Goal: Communication & Community: Answer question/provide support

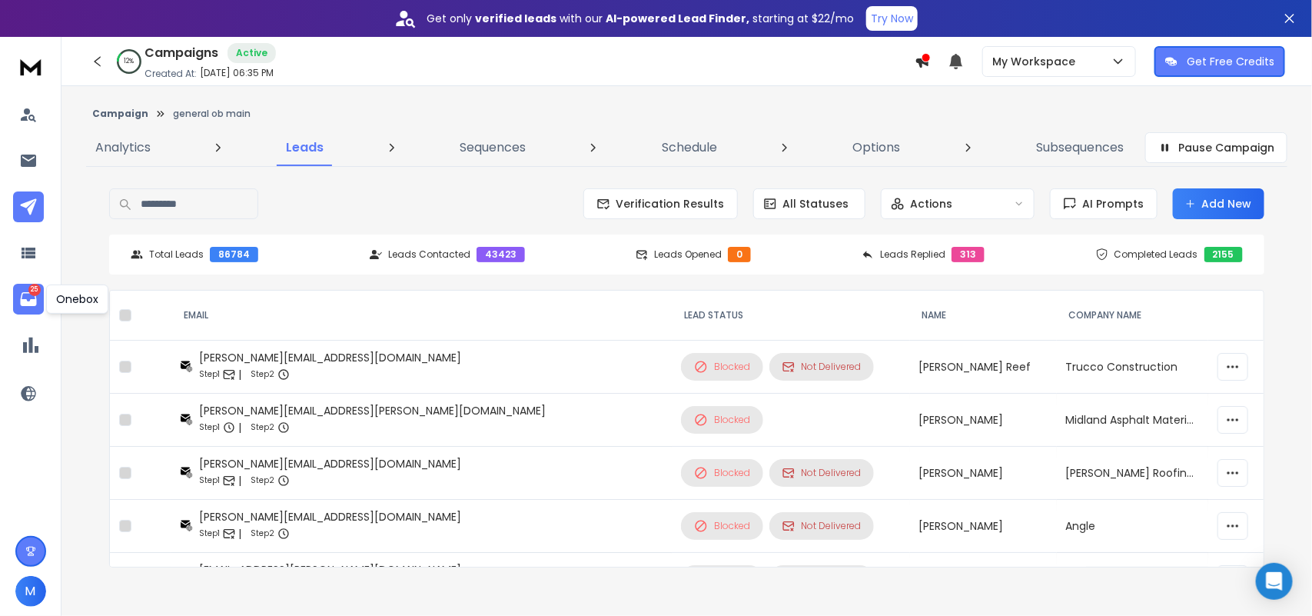
click at [35, 294] on p "25" at bounding box center [34, 290] width 12 height 12
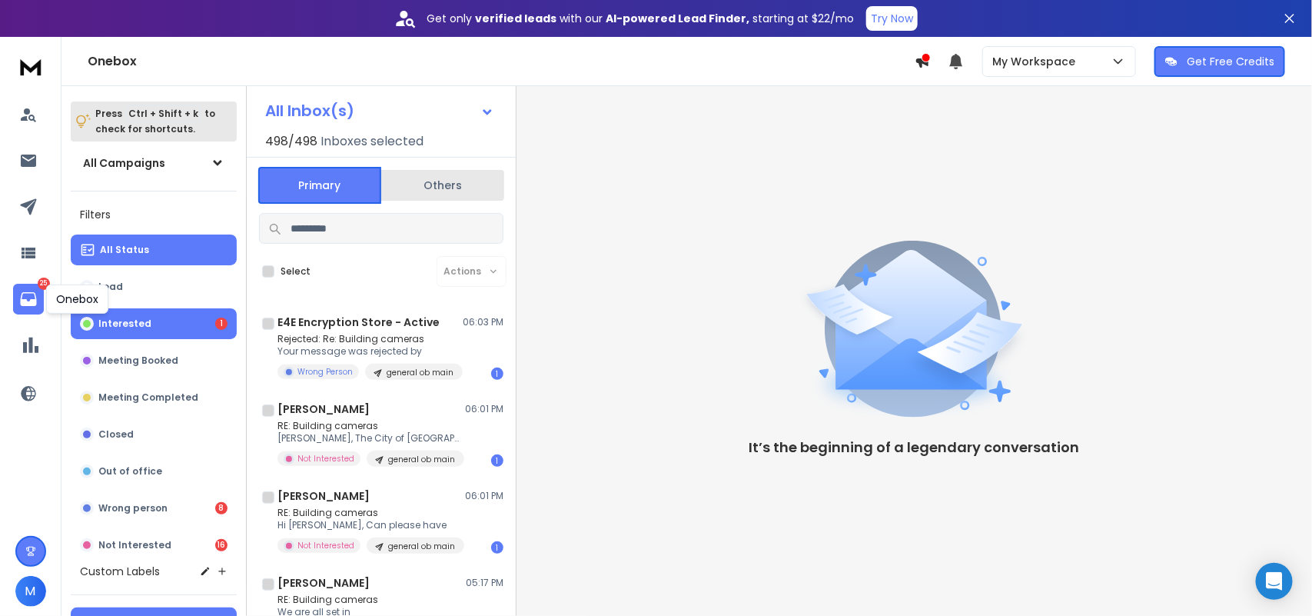
click at [198, 321] on button "Interested 1" at bounding box center [154, 323] width 166 height 31
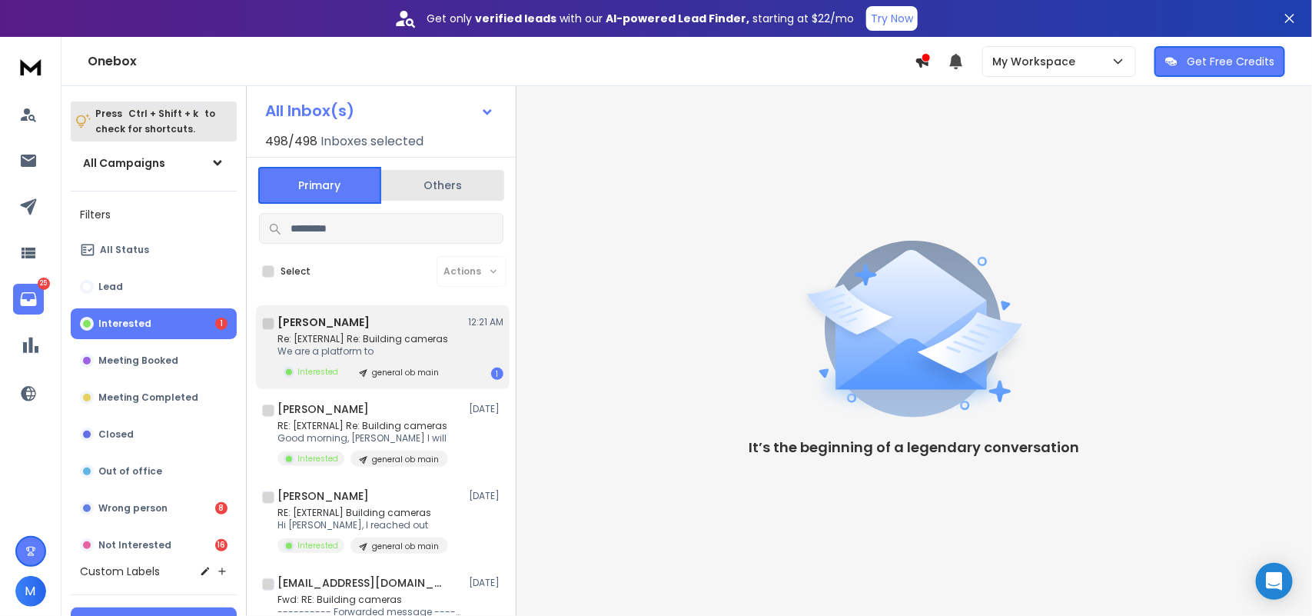
click at [396, 343] on p "Re: [EXTERNAL] Re: Building cameras" at bounding box center [363, 339] width 171 height 12
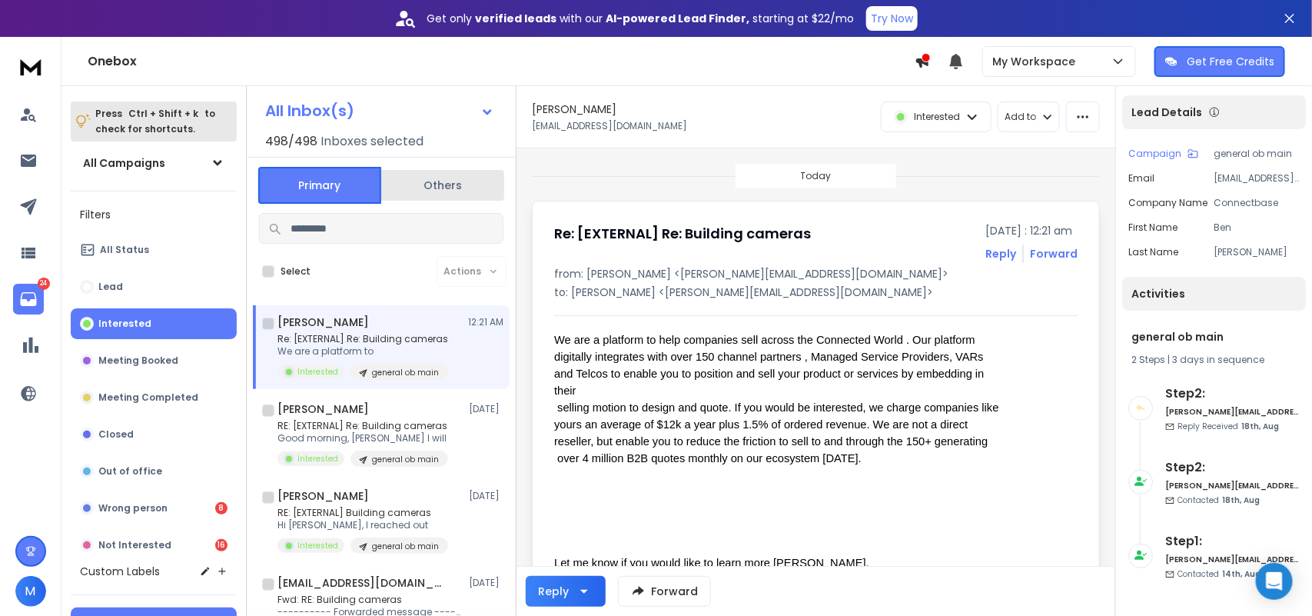
click at [565, 106] on h1 "[PERSON_NAME]" at bounding box center [574, 108] width 85 height 15
click at [585, 109] on h1 "[PERSON_NAME]" at bounding box center [574, 108] width 85 height 15
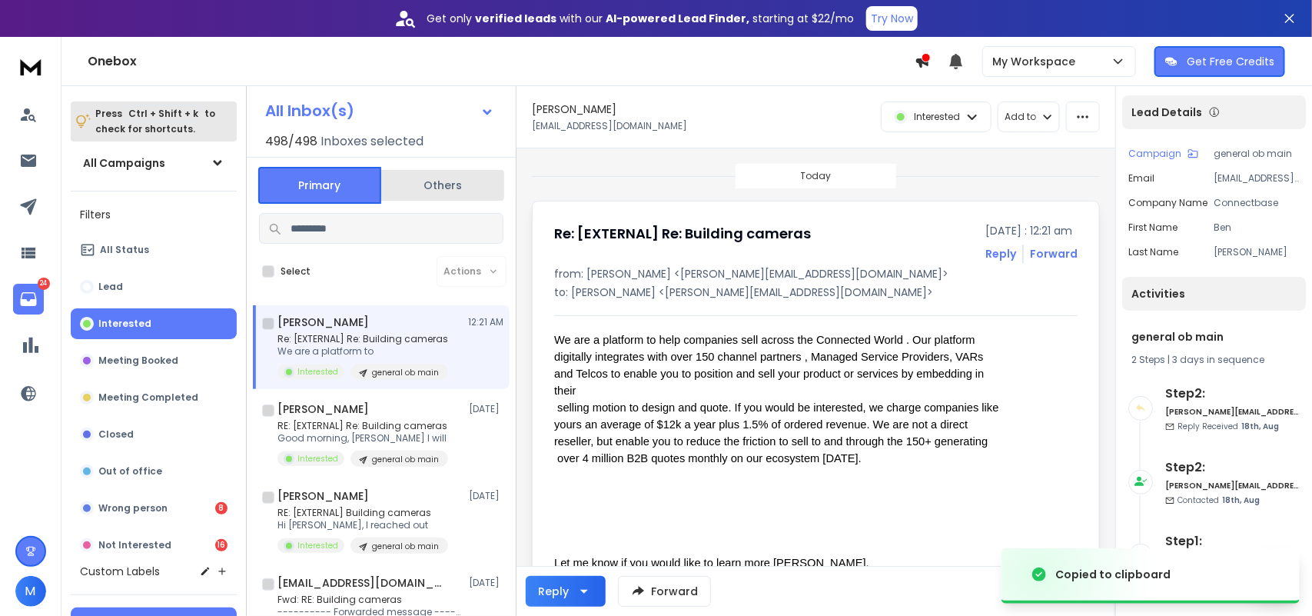
click at [592, 123] on p "ben@connectbase.com" at bounding box center [609, 126] width 155 height 12
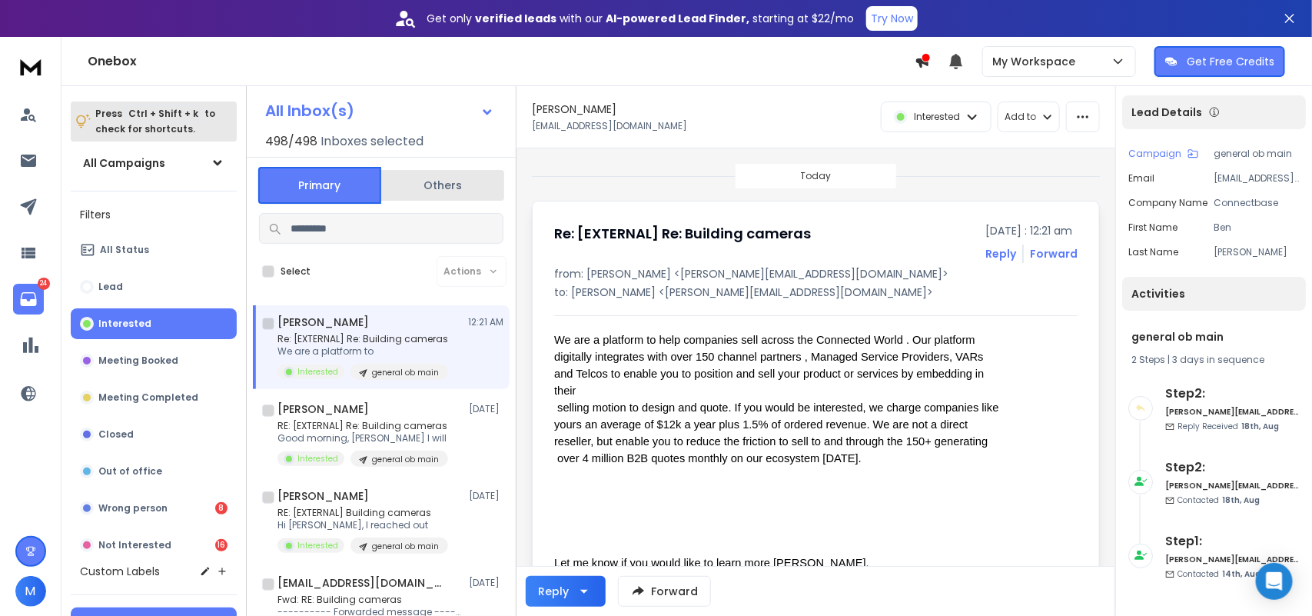
click at [2, 479] on div "24 M" at bounding box center [31, 329] width 62 height 585
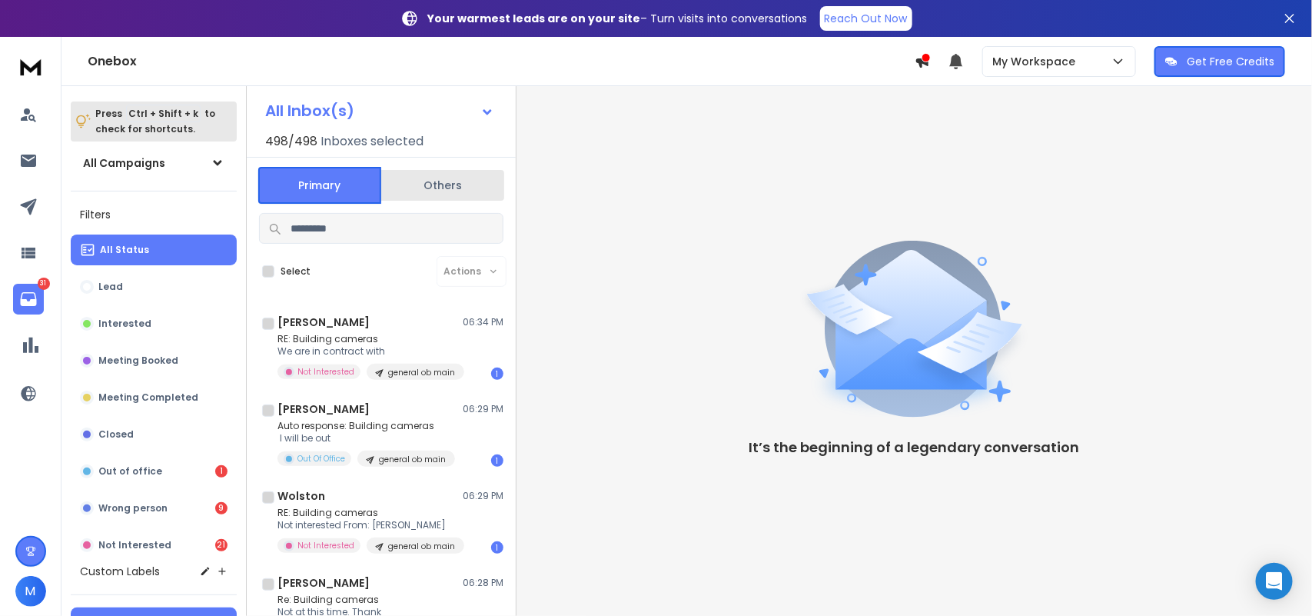
click at [334, 225] on input at bounding box center [381, 228] width 244 height 31
paste input "**********"
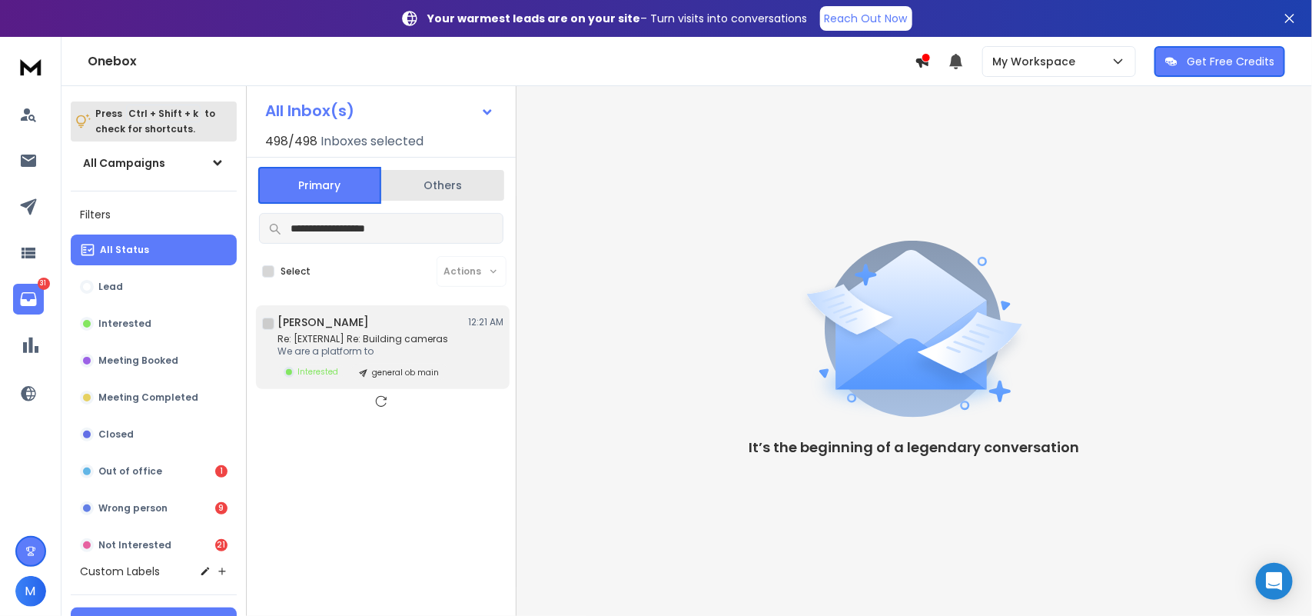
type input "**********"
click at [348, 339] on p "Re: [EXTERNAL] Re: Building cameras" at bounding box center [363, 339] width 171 height 12
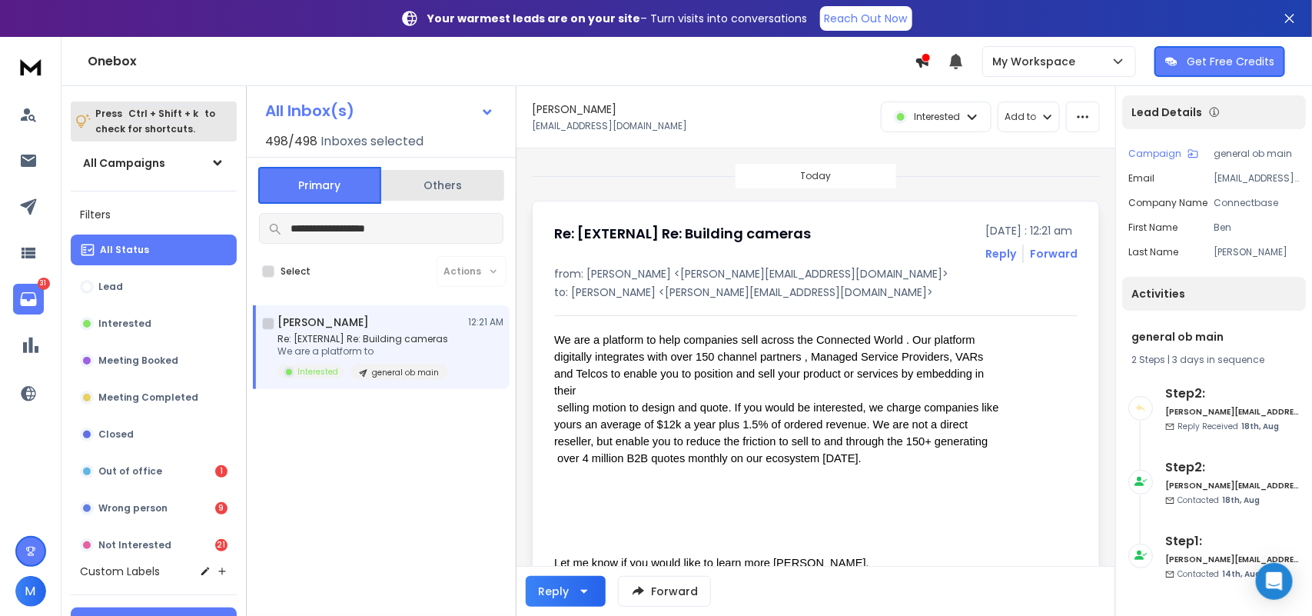
click at [933, 120] on p "Interested" at bounding box center [937, 117] width 46 height 12
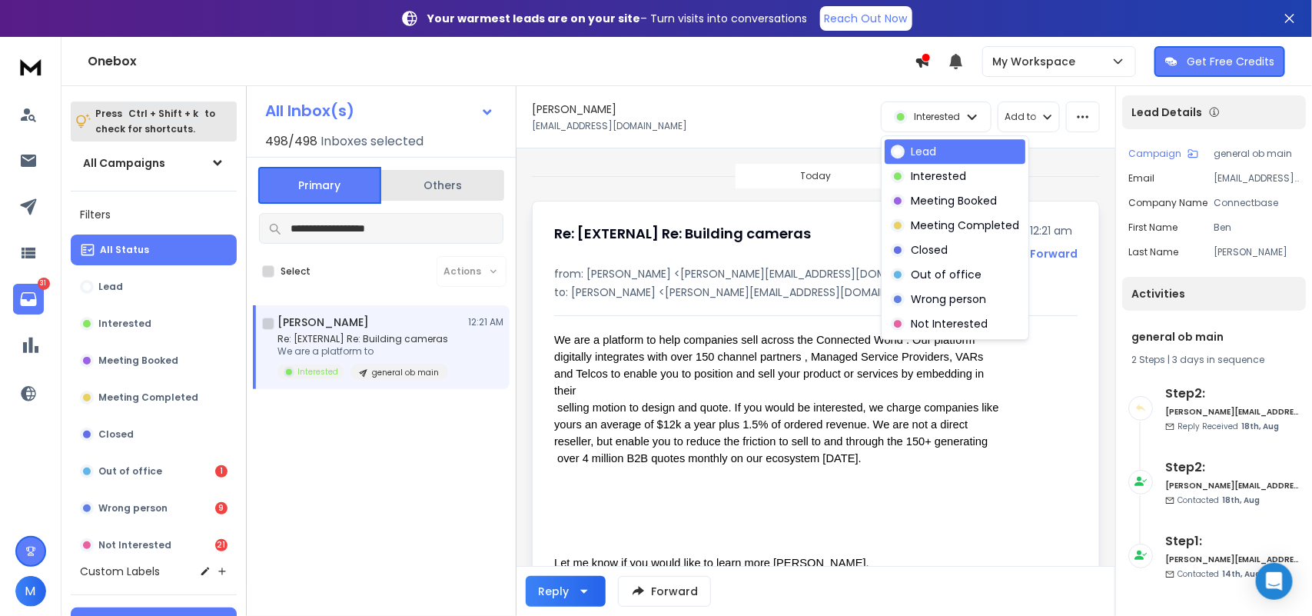
click at [928, 145] on p "Lead" at bounding box center [923, 151] width 25 height 15
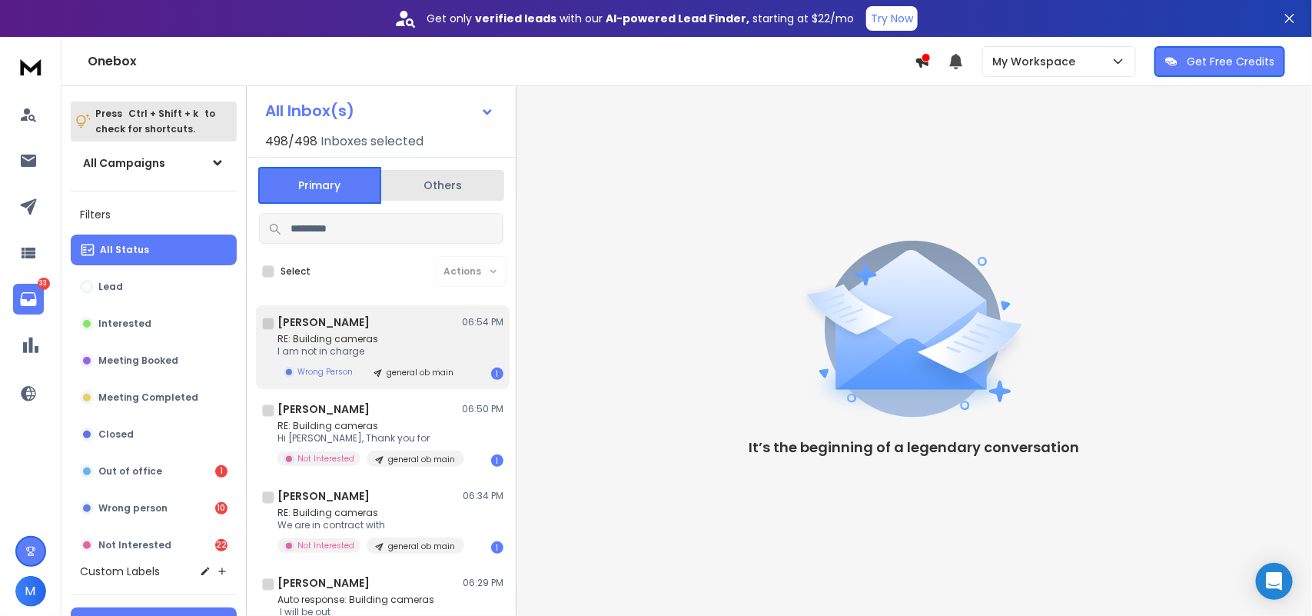
click at [450, 343] on p "RE: Building cameras" at bounding box center [370, 339] width 185 height 12
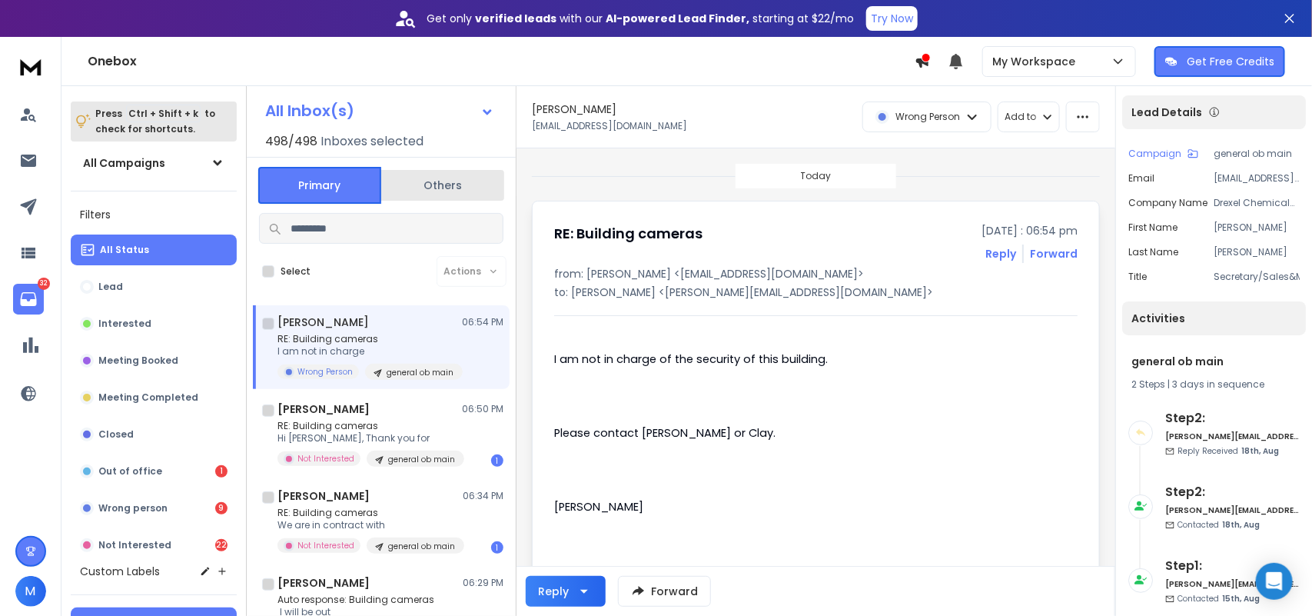
click at [586, 105] on h1 "[PERSON_NAME]" at bounding box center [574, 108] width 85 height 15
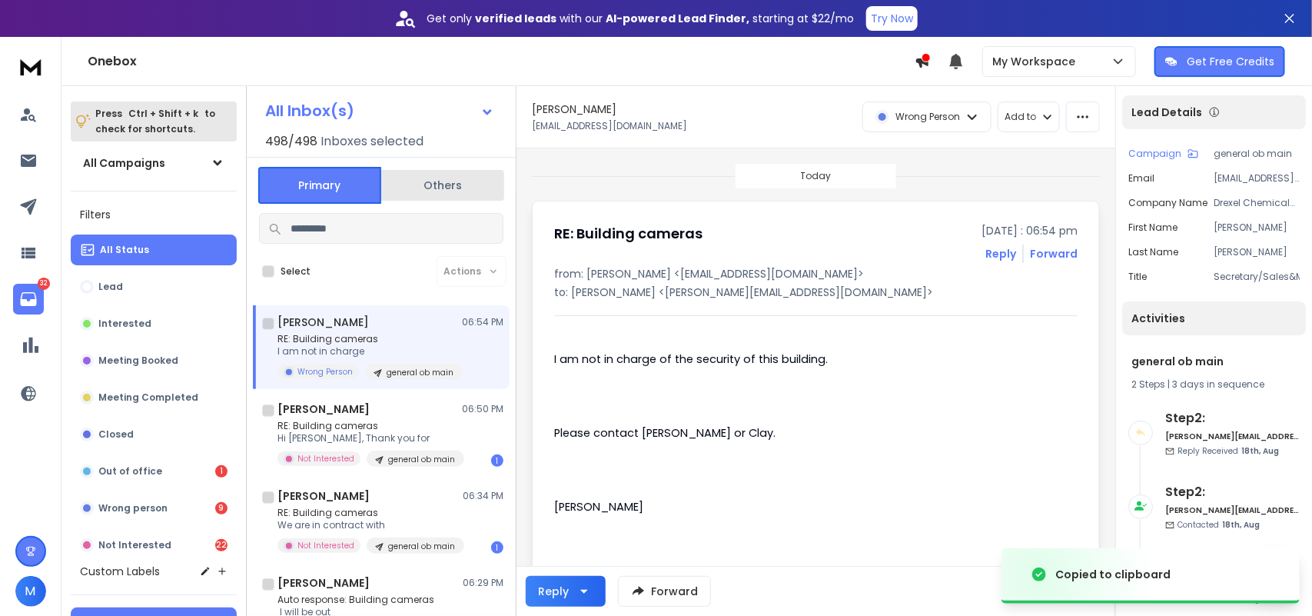
click at [620, 124] on p "whelmers@drexchem.com" at bounding box center [609, 126] width 155 height 12
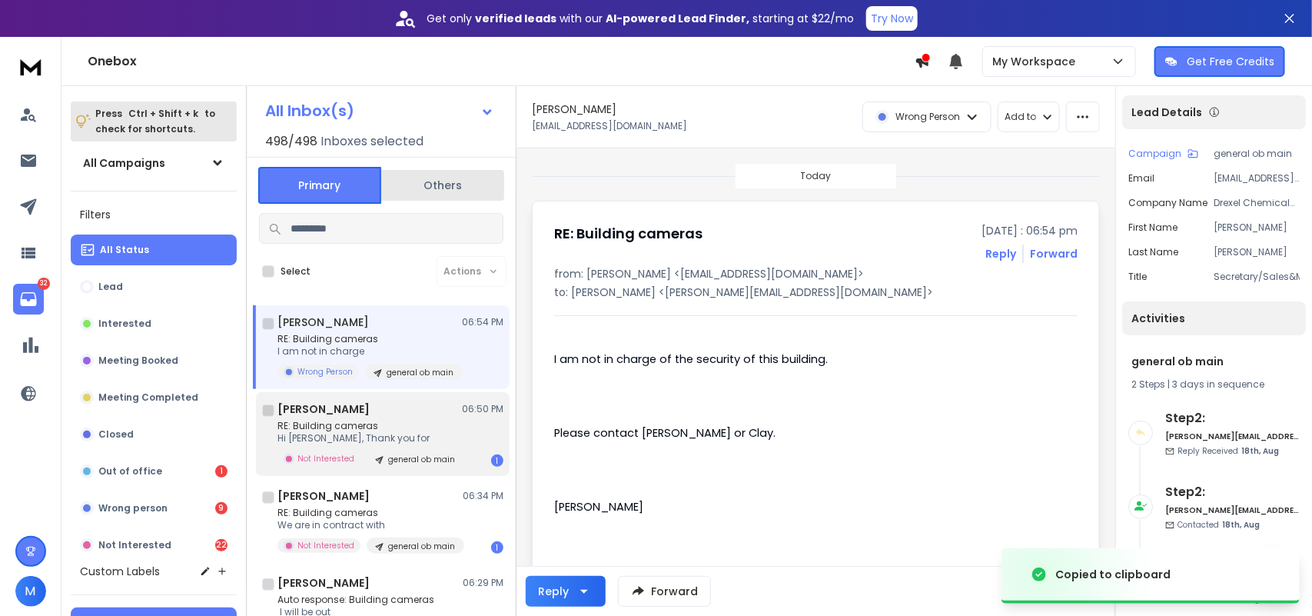
click at [384, 451] on div "general ob main" at bounding box center [416, 459] width 98 height 16
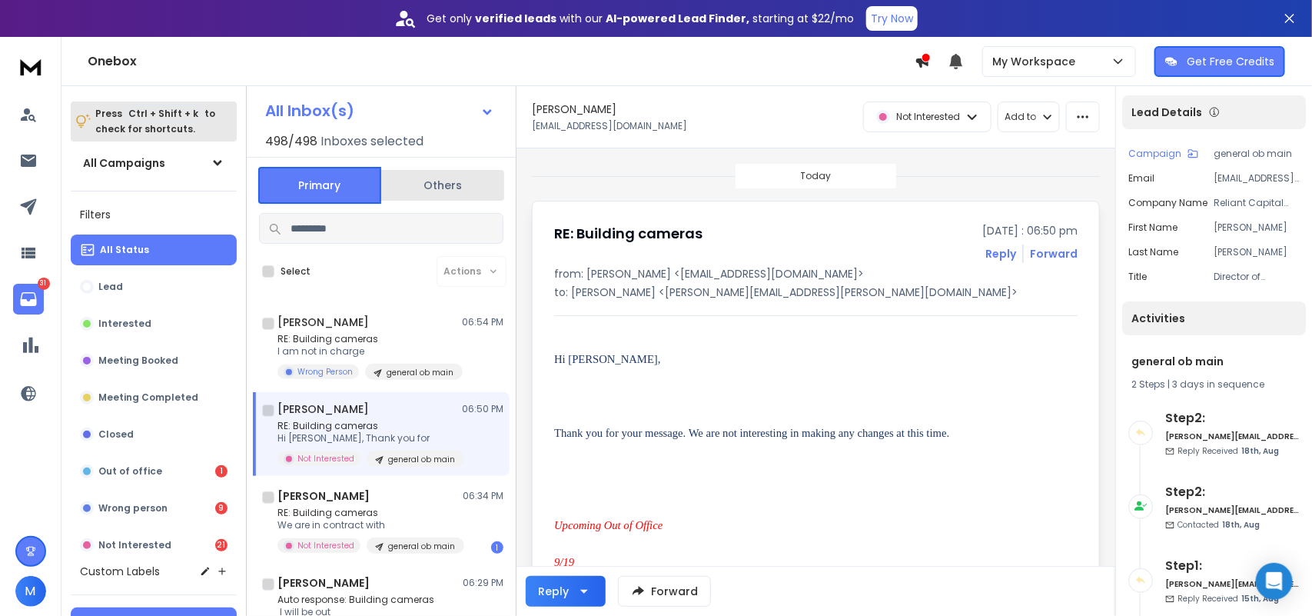
click at [597, 109] on h1 "[PERSON_NAME]" at bounding box center [574, 108] width 85 height 15
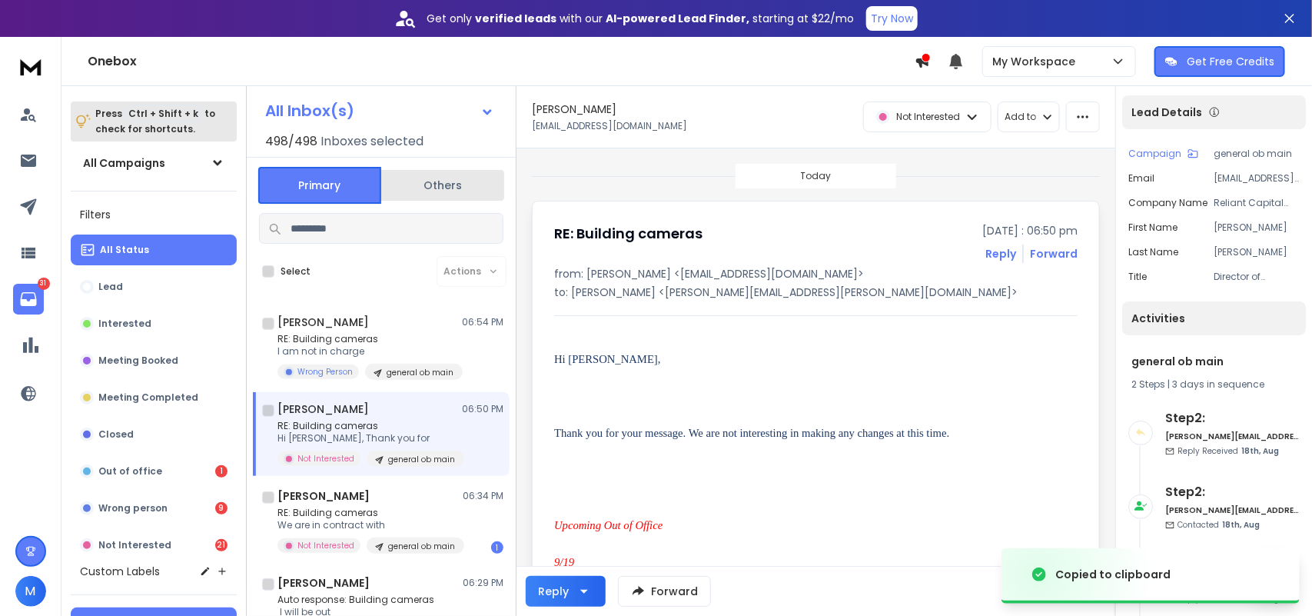
click at [614, 121] on p "mhoward@reliant-cap.com" at bounding box center [609, 126] width 155 height 12
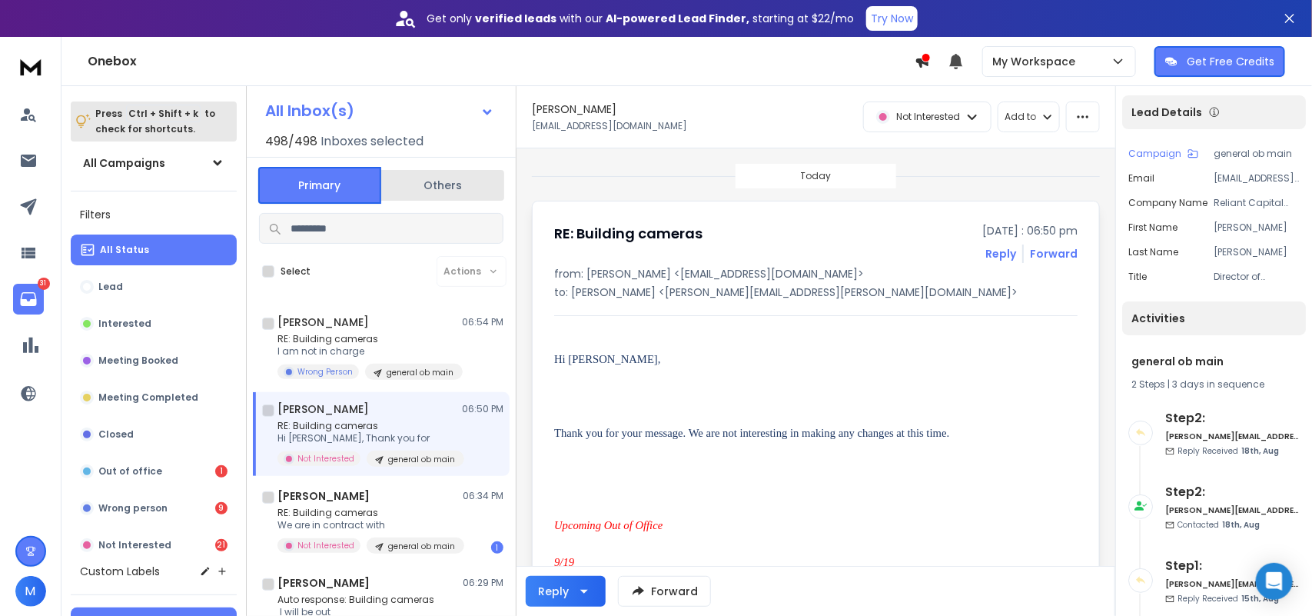
scroll to position [192, 0]
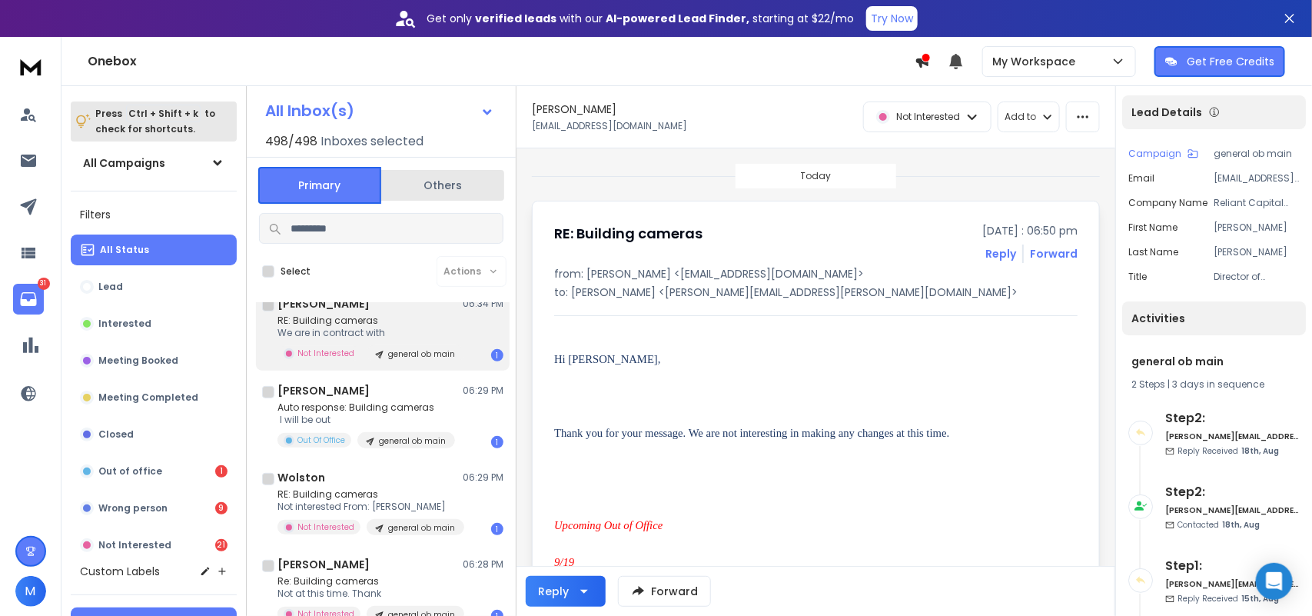
click at [394, 351] on p "general ob main" at bounding box center [421, 354] width 67 height 12
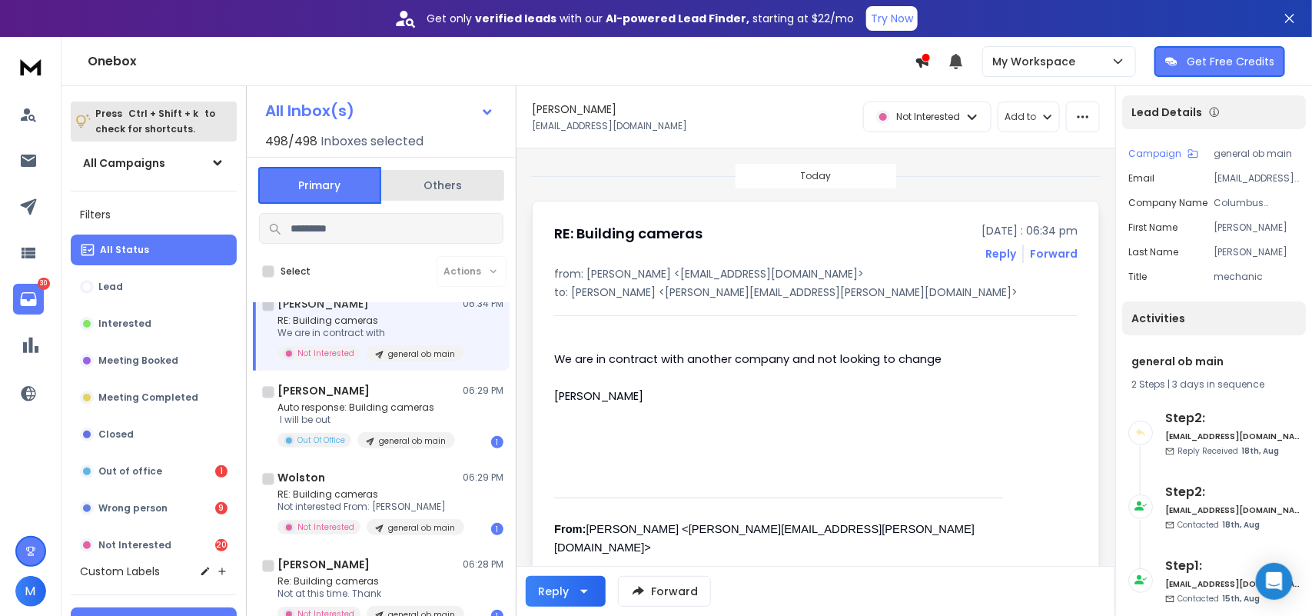
click at [562, 105] on h1 "[PERSON_NAME]" at bounding box center [574, 108] width 85 height 15
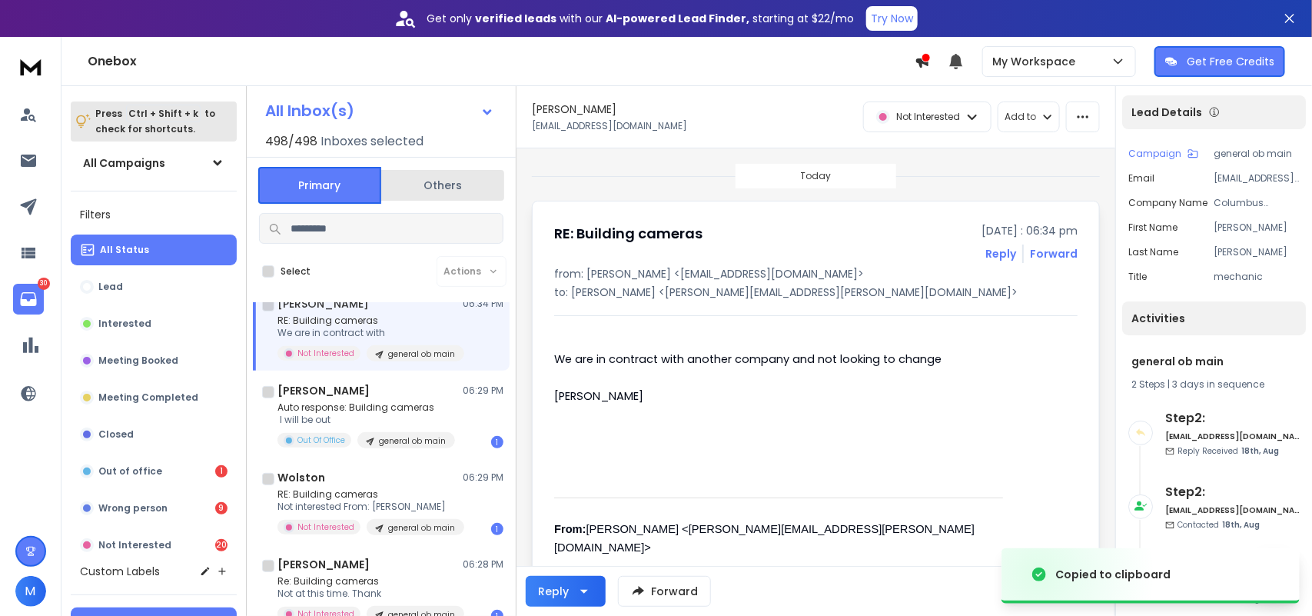
click at [666, 121] on p "DSipos@columbusdistributing.com" at bounding box center [609, 126] width 155 height 12
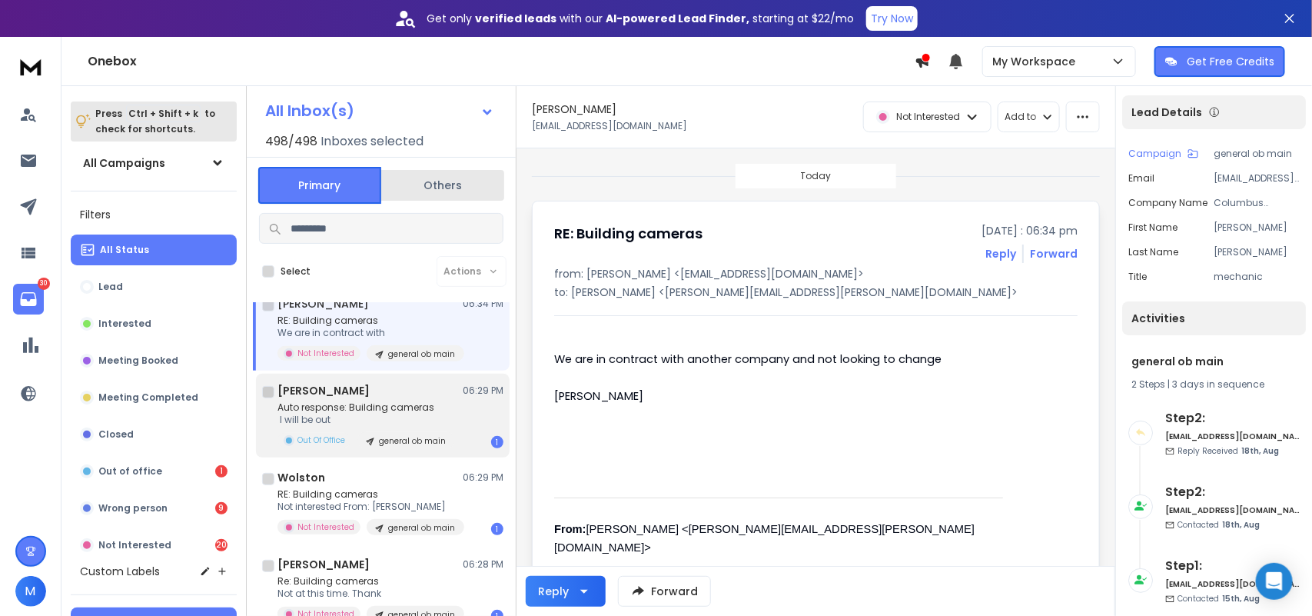
click at [385, 423] on p "﻿ ﻿I will be out" at bounding box center [367, 420] width 178 height 12
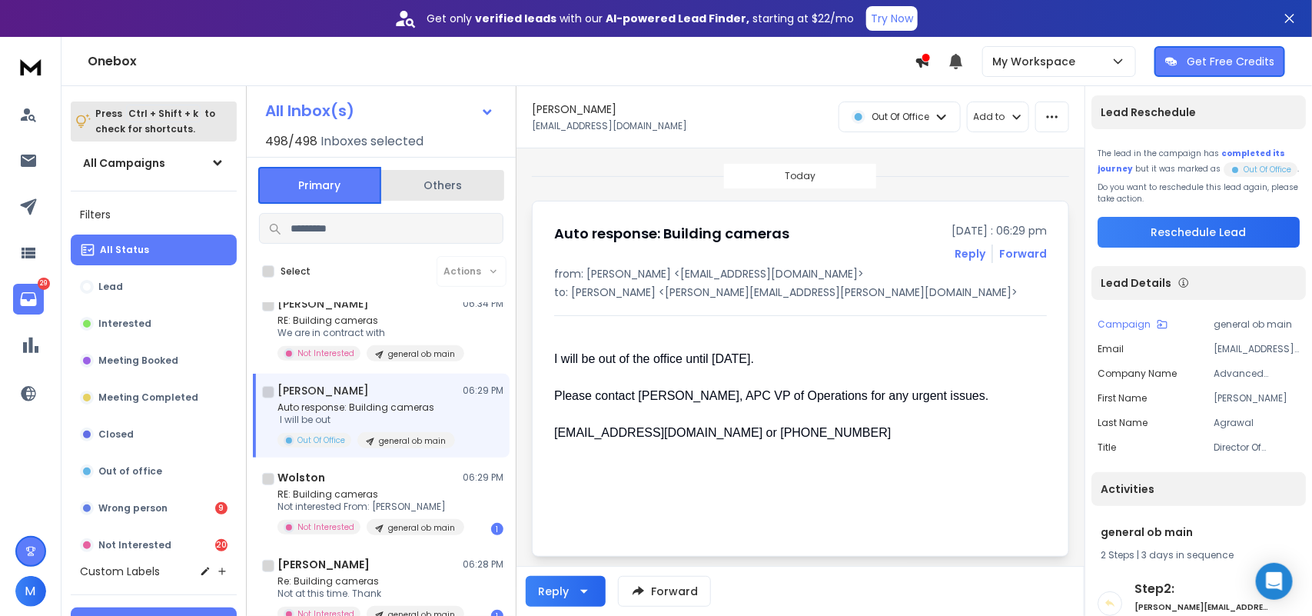
click at [579, 104] on h1 "[PERSON_NAME]" at bounding box center [574, 108] width 85 height 15
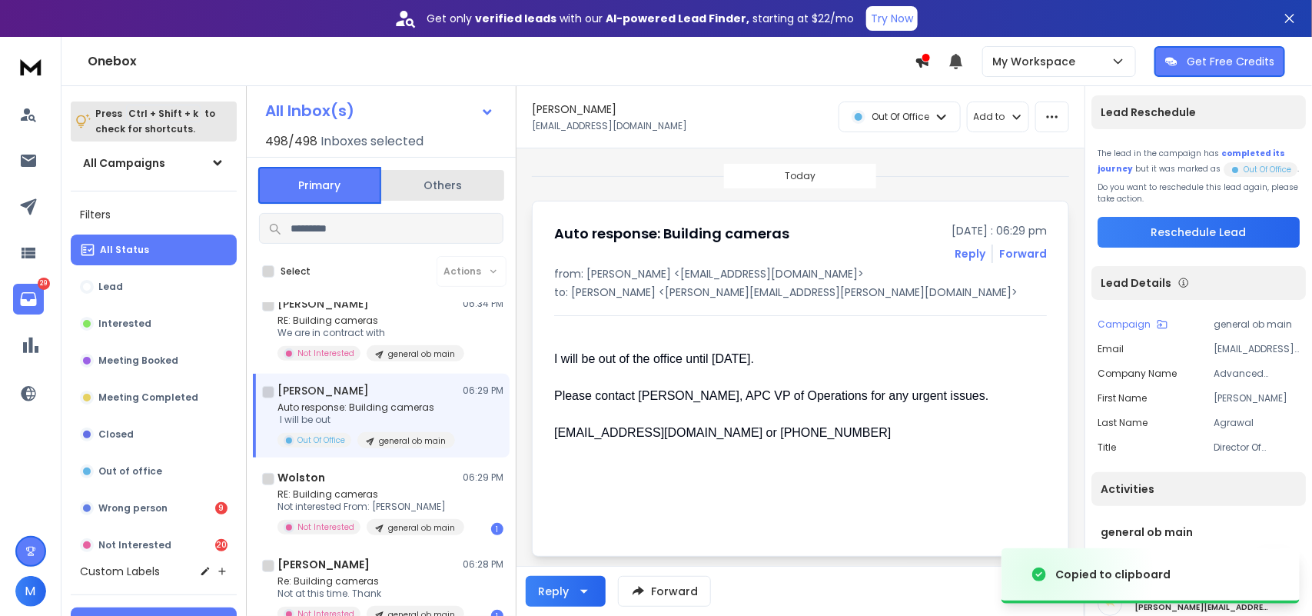
click at [652, 125] on p "mbennett@apcpharm.com" at bounding box center [609, 126] width 155 height 12
click at [1262, 355] on p "magrawal@apcpharm.com" at bounding box center [1257, 349] width 86 height 12
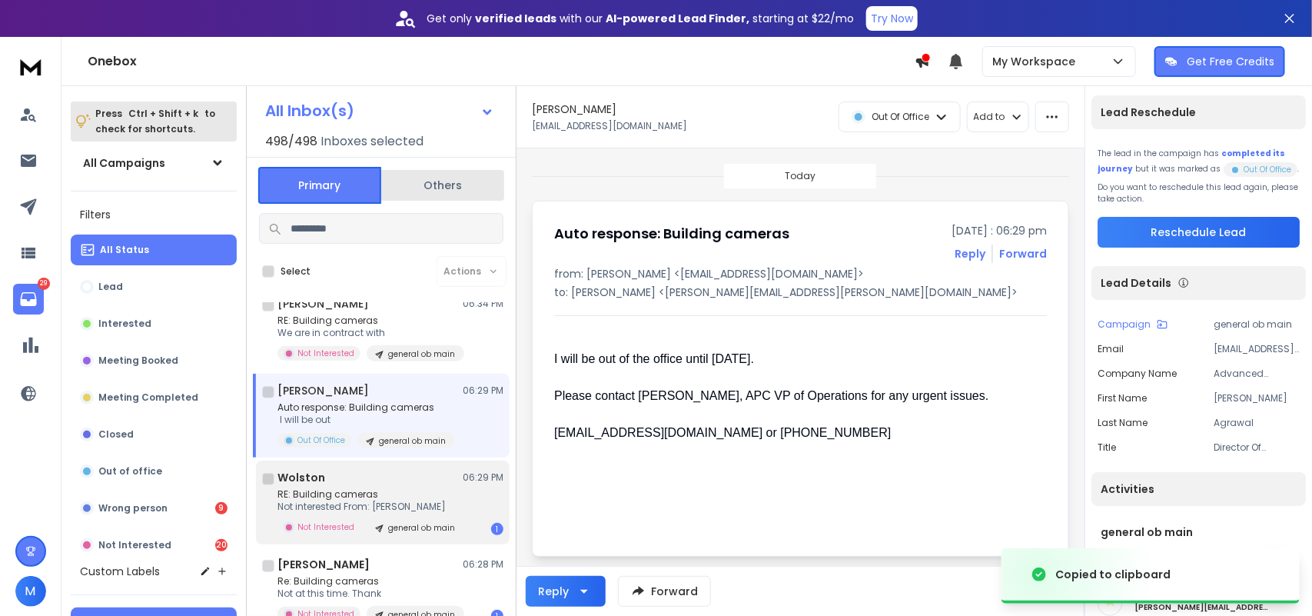
scroll to position [288, 0]
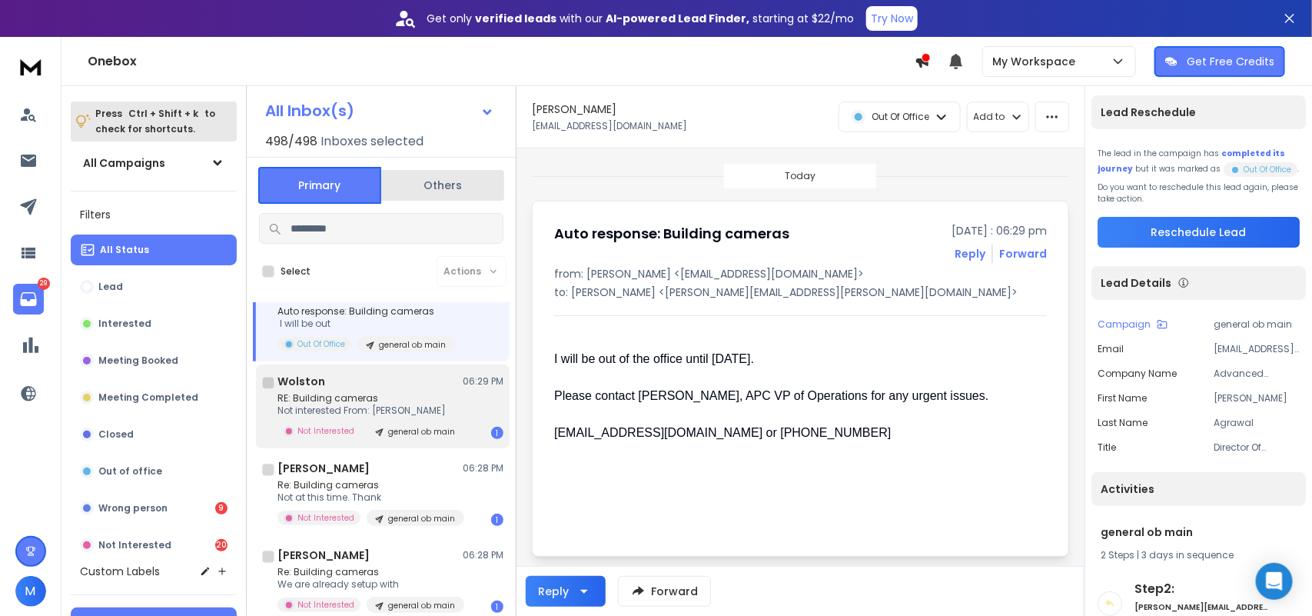
click at [393, 387] on div "Wolston 06:29 PM" at bounding box center [391, 381] width 226 height 15
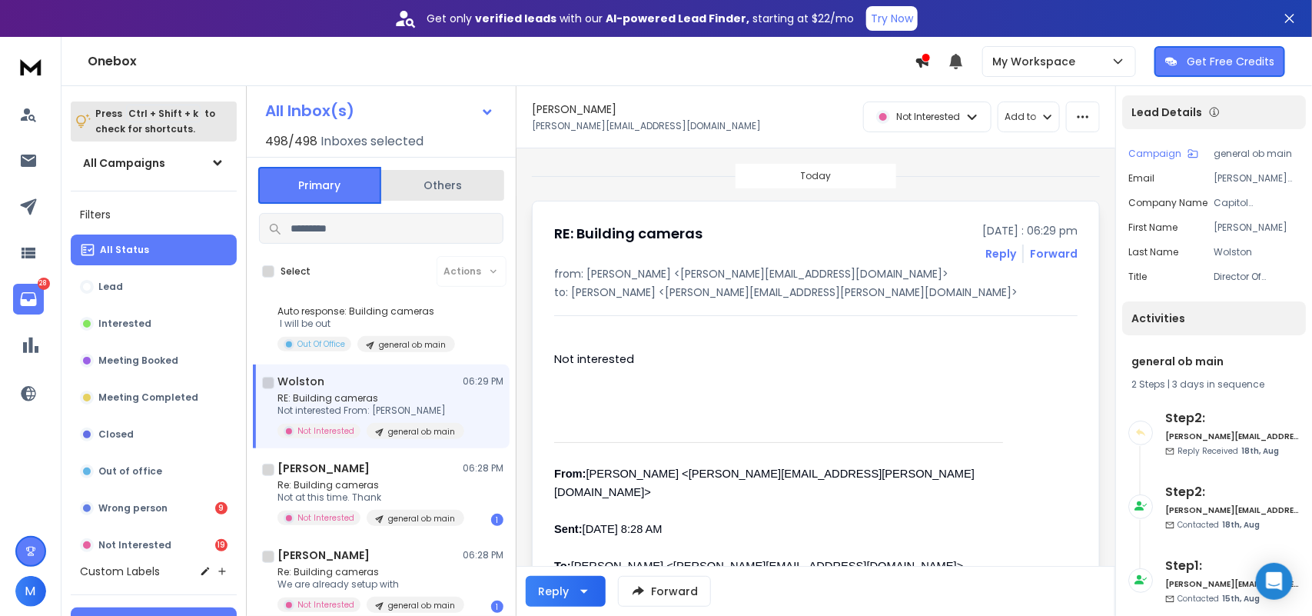
click at [596, 108] on h1 "Wolston, Scott" at bounding box center [574, 108] width 85 height 15
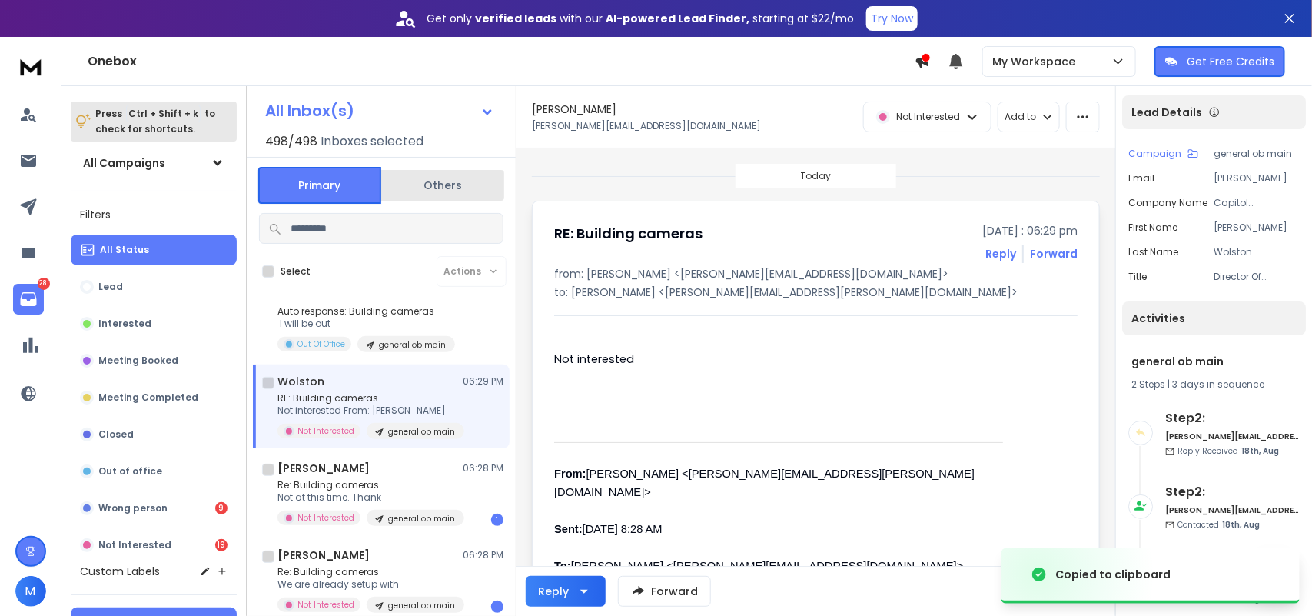
click at [594, 120] on p "Scott.Wolston@capitolaggregates.com" at bounding box center [646, 126] width 229 height 12
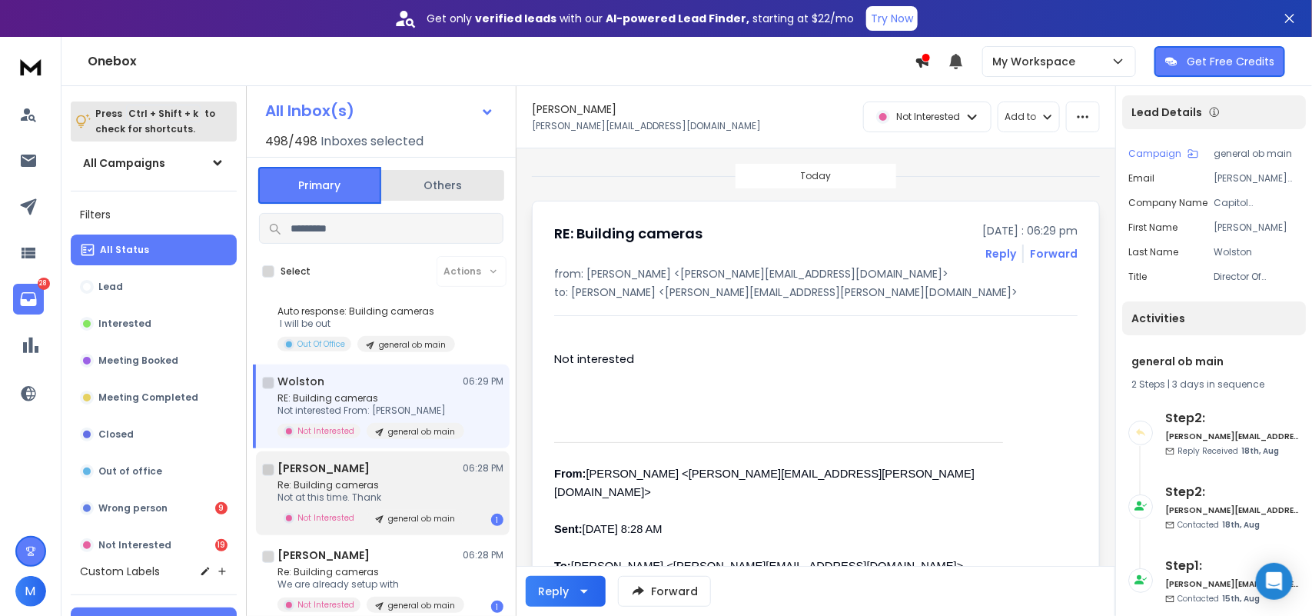
click at [305, 486] on p "Re: Building cameras" at bounding box center [370, 485] width 185 height 12
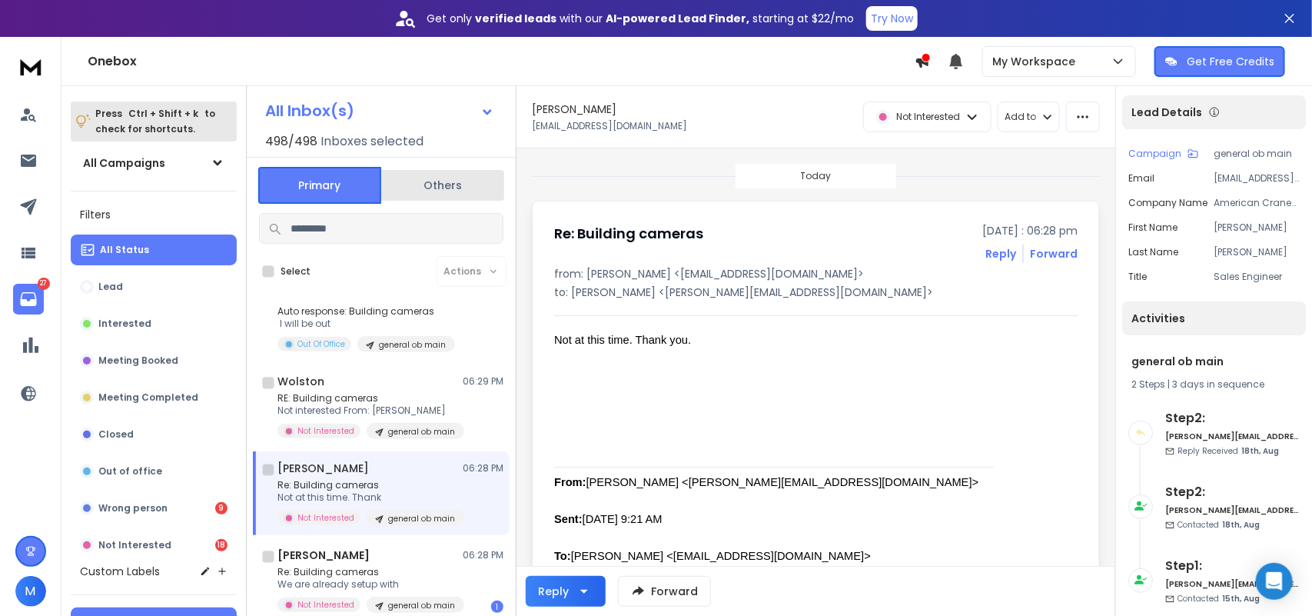
click at [567, 110] on h1 "[PERSON_NAME]" at bounding box center [574, 108] width 85 height 15
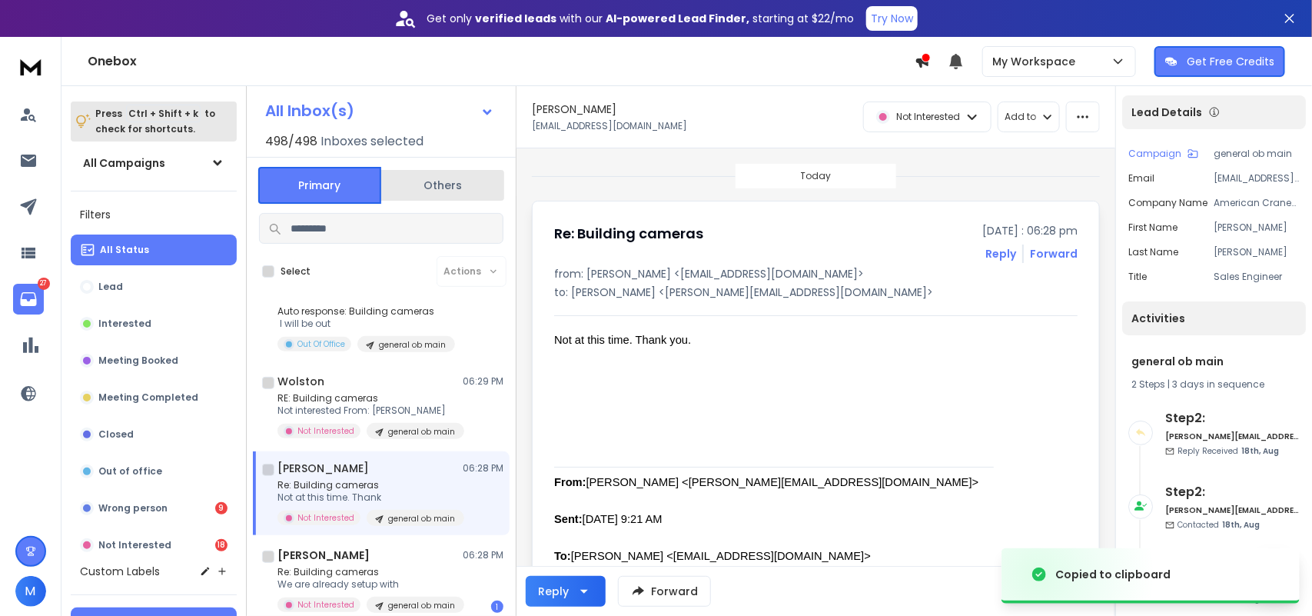
click at [578, 125] on p "PSmyk@americancrane.com" at bounding box center [609, 126] width 155 height 12
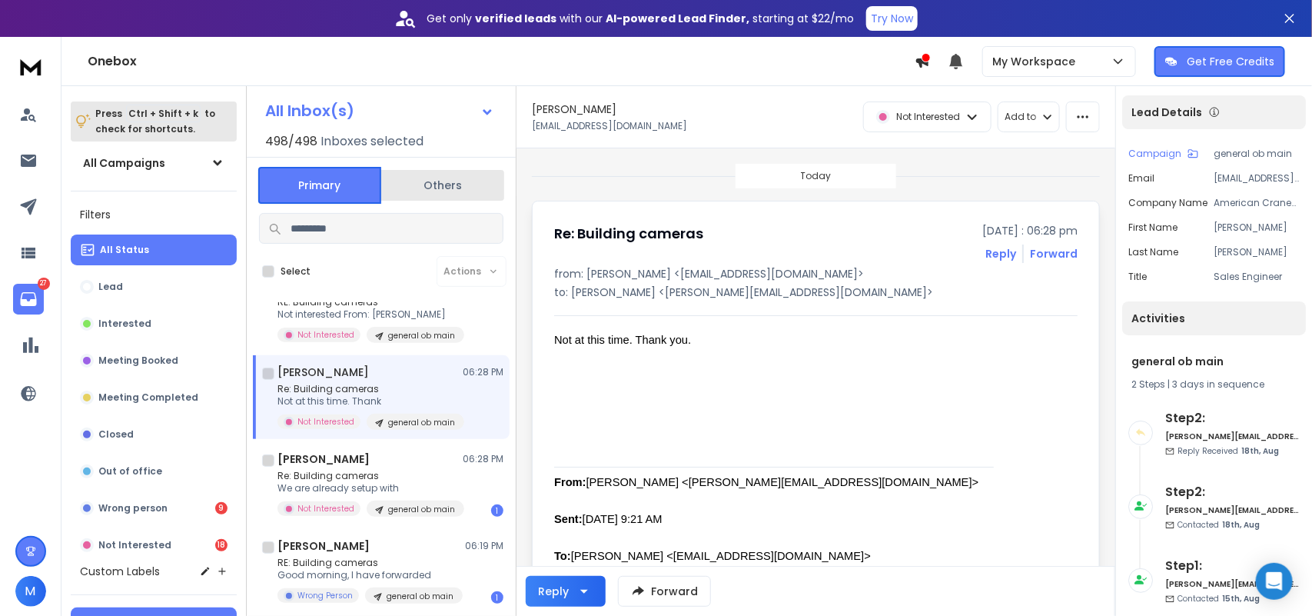
scroll to position [481, 0]
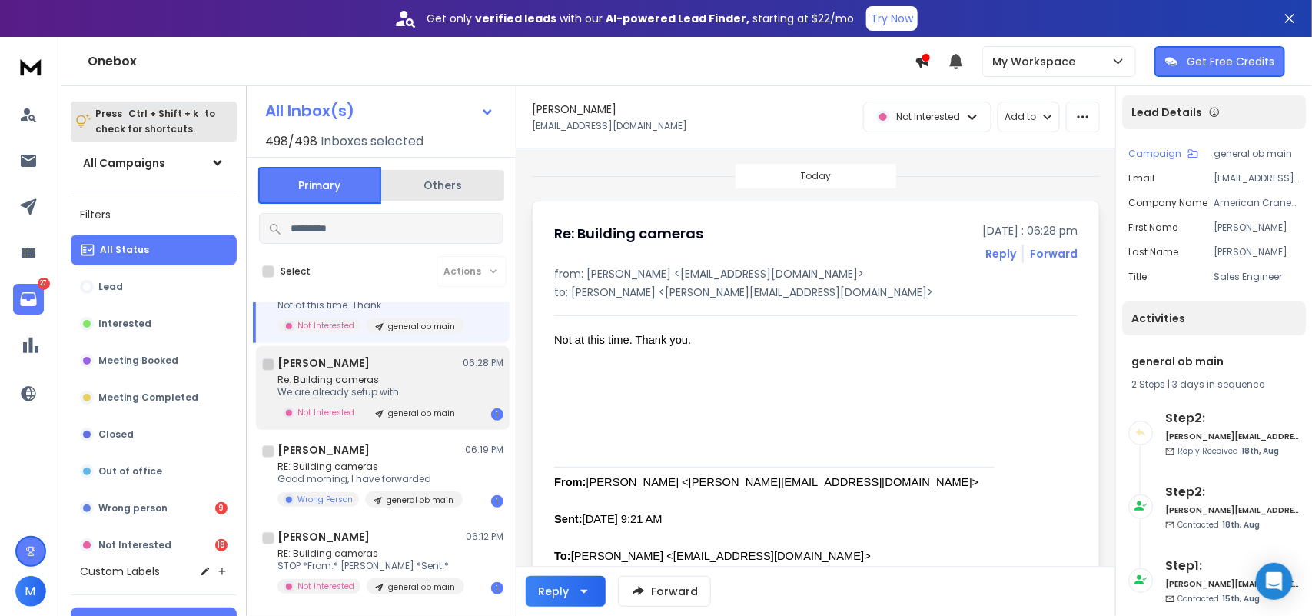
click at [413, 409] on p "general ob main" at bounding box center [421, 413] width 67 height 12
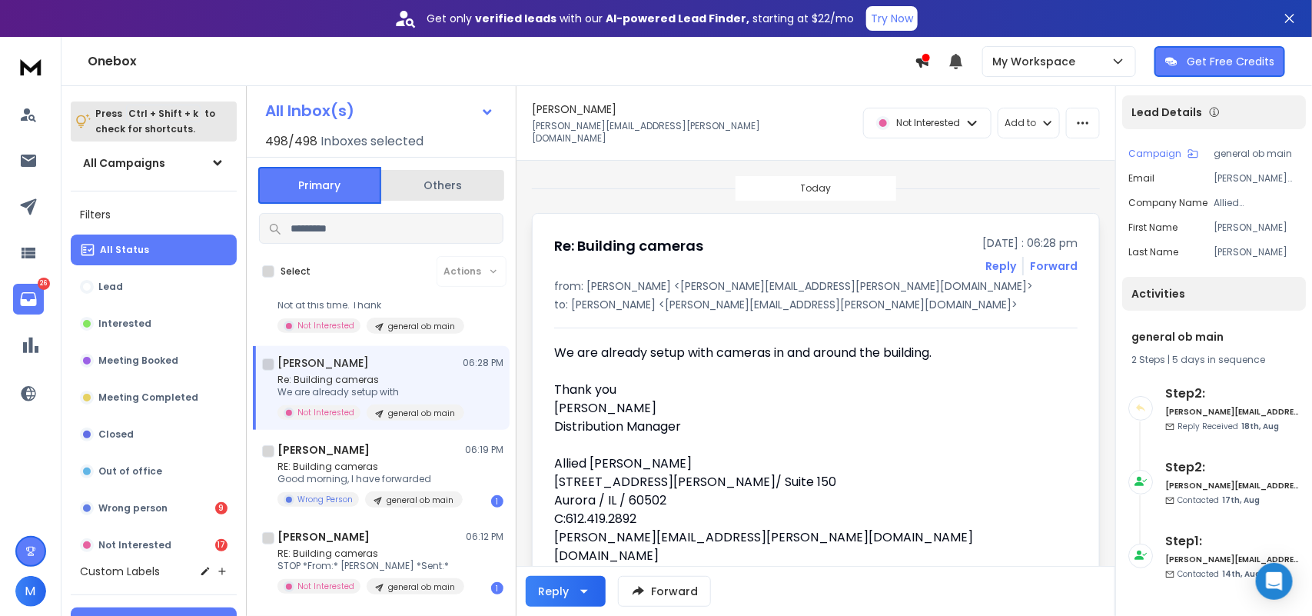
click at [561, 105] on h1 "[PERSON_NAME]" at bounding box center [574, 108] width 85 height 15
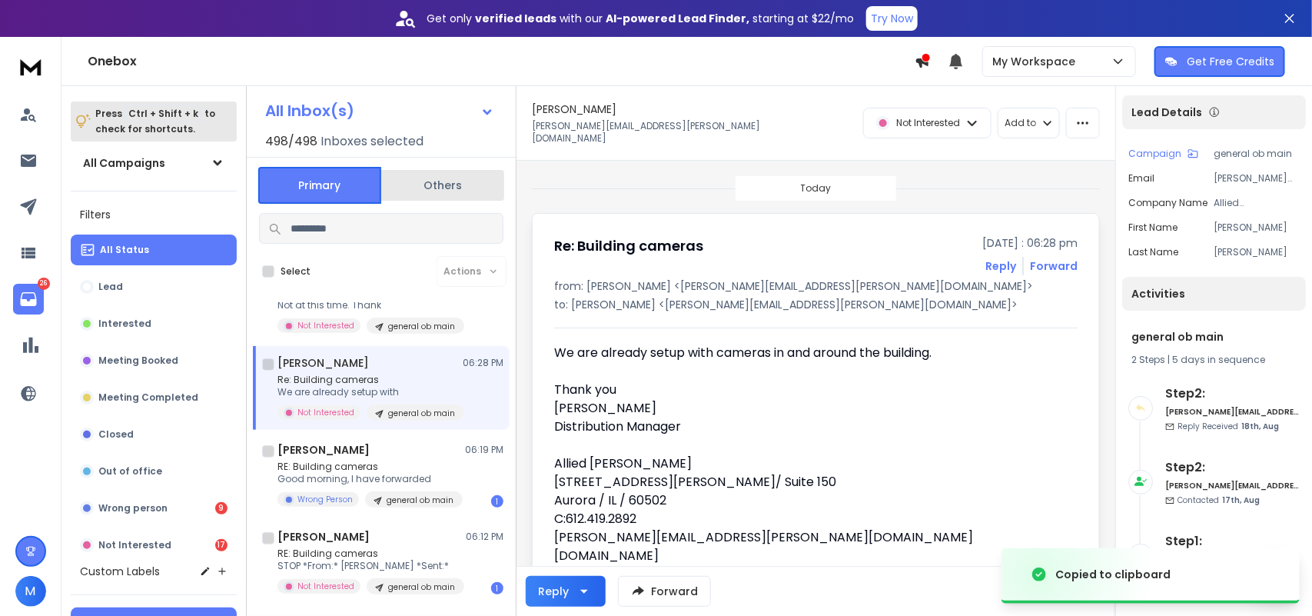
click at [631, 128] on p "pete.rymar@alliedvaughn.com" at bounding box center [672, 132] width 280 height 25
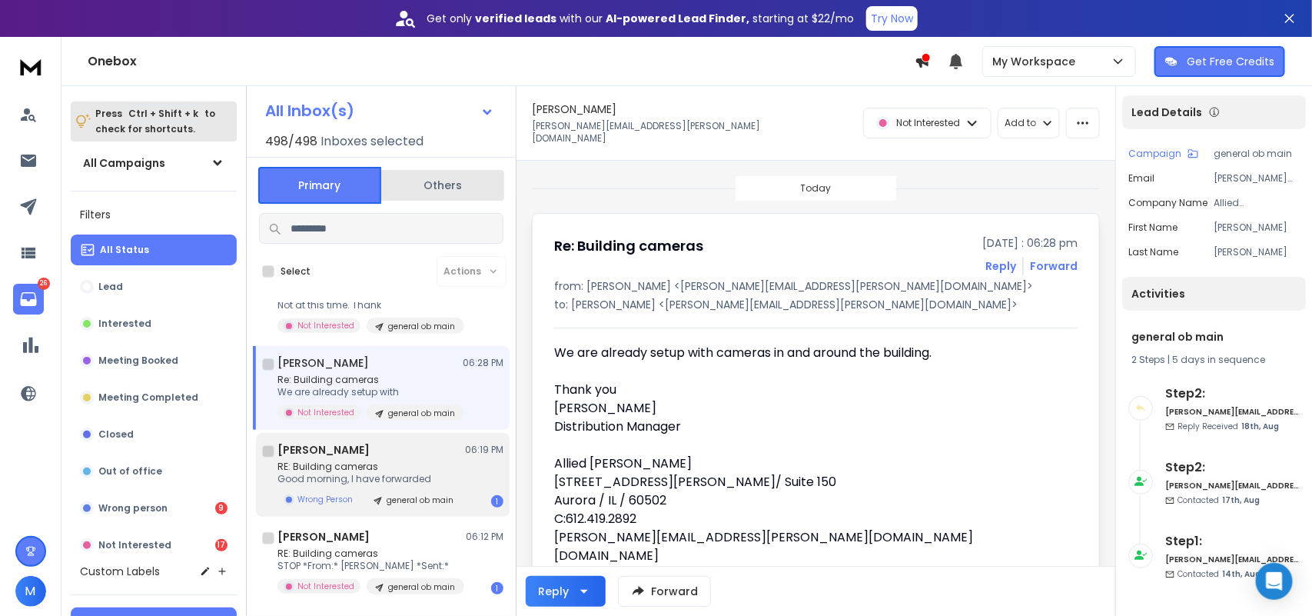
click at [385, 465] on p "RE: Building cameras" at bounding box center [370, 467] width 185 height 12
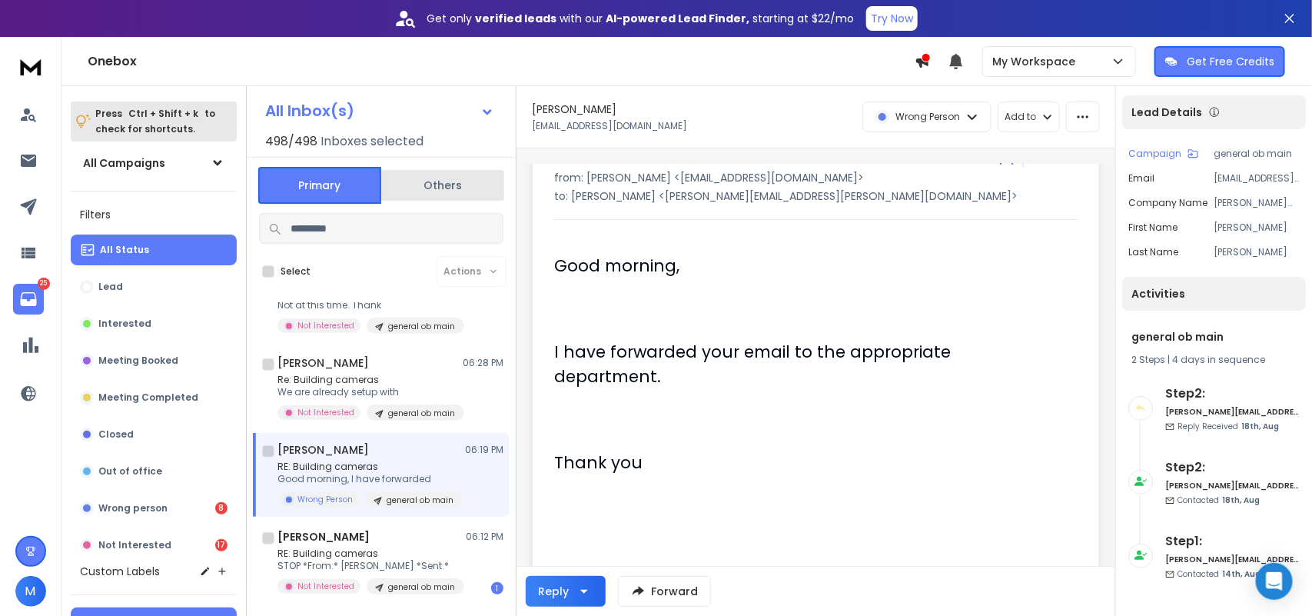
scroll to position [0, 0]
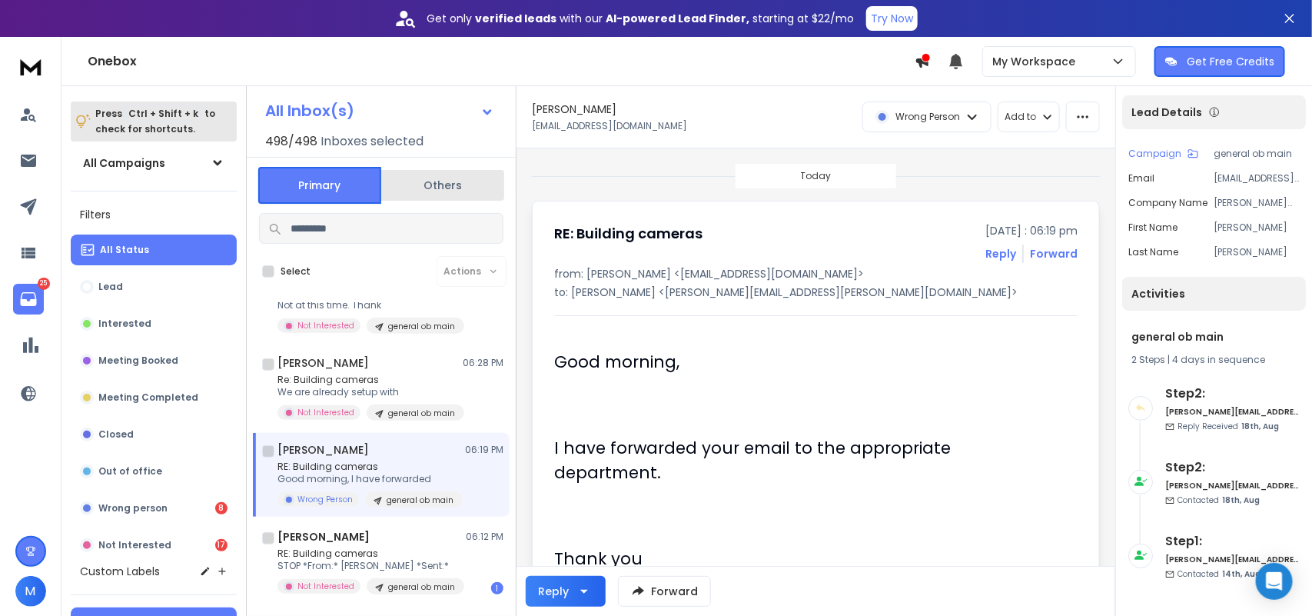
click at [571, 105] on h1 "[PERSON_NAME]" at bounding box center [574, 108] width 85 height 15
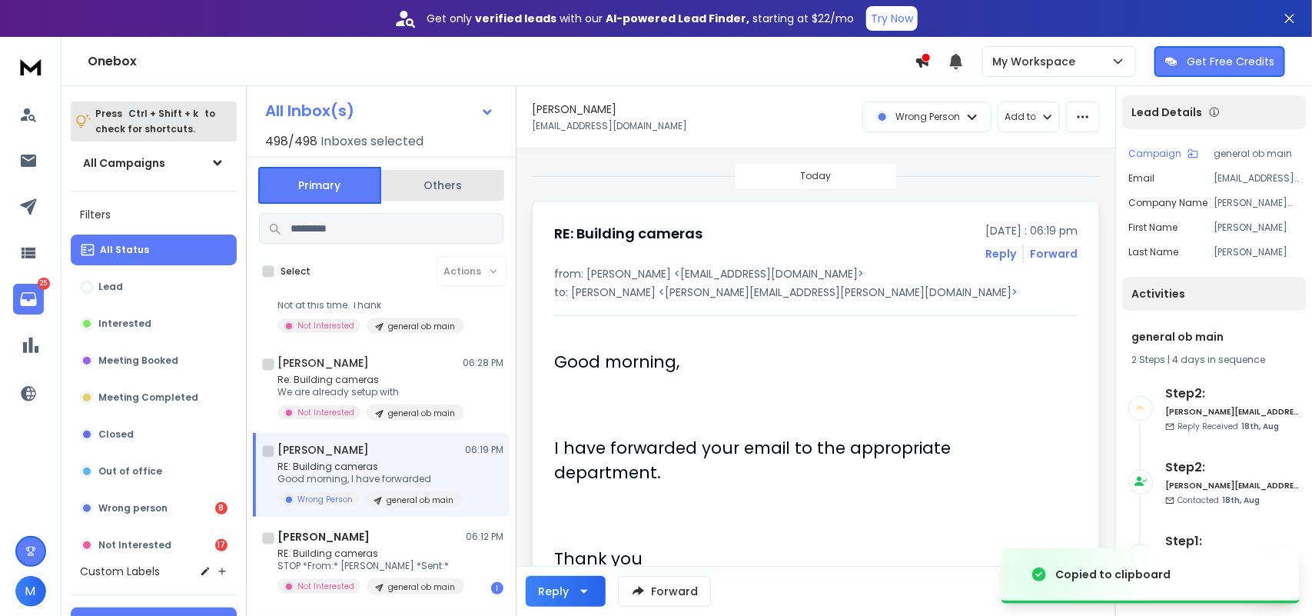
click at [609, 121] on p "BeckyC@abbottlabel.com" at bounding box center [609, 126] width 155 height 12
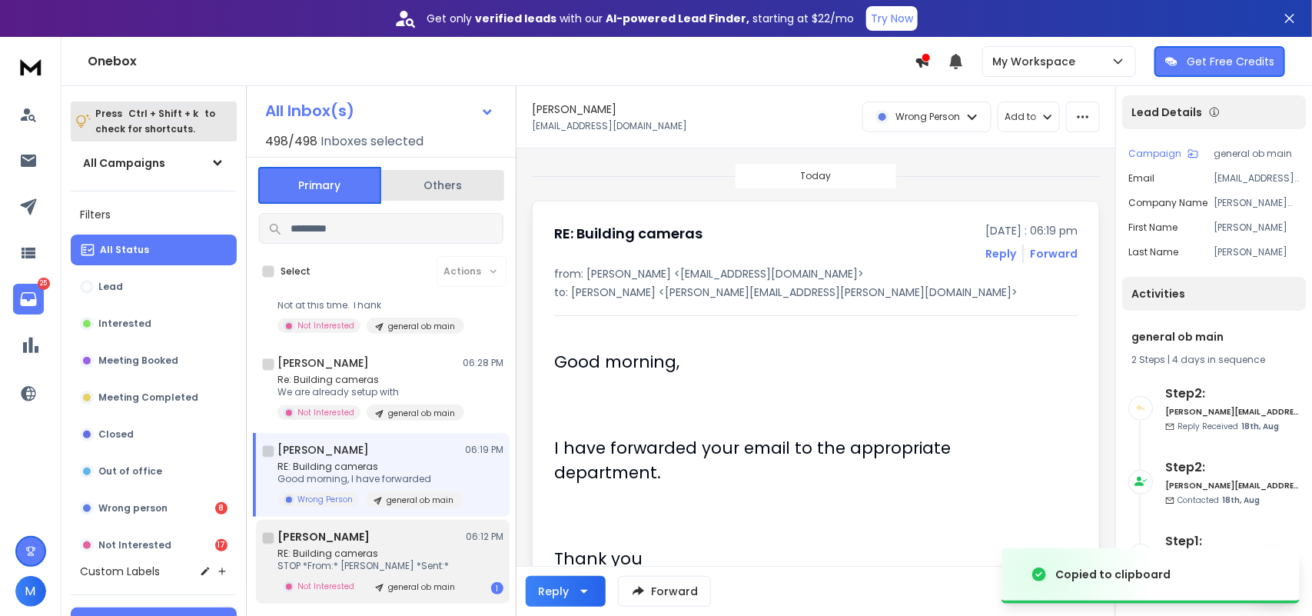
scroll to position [577, 0]
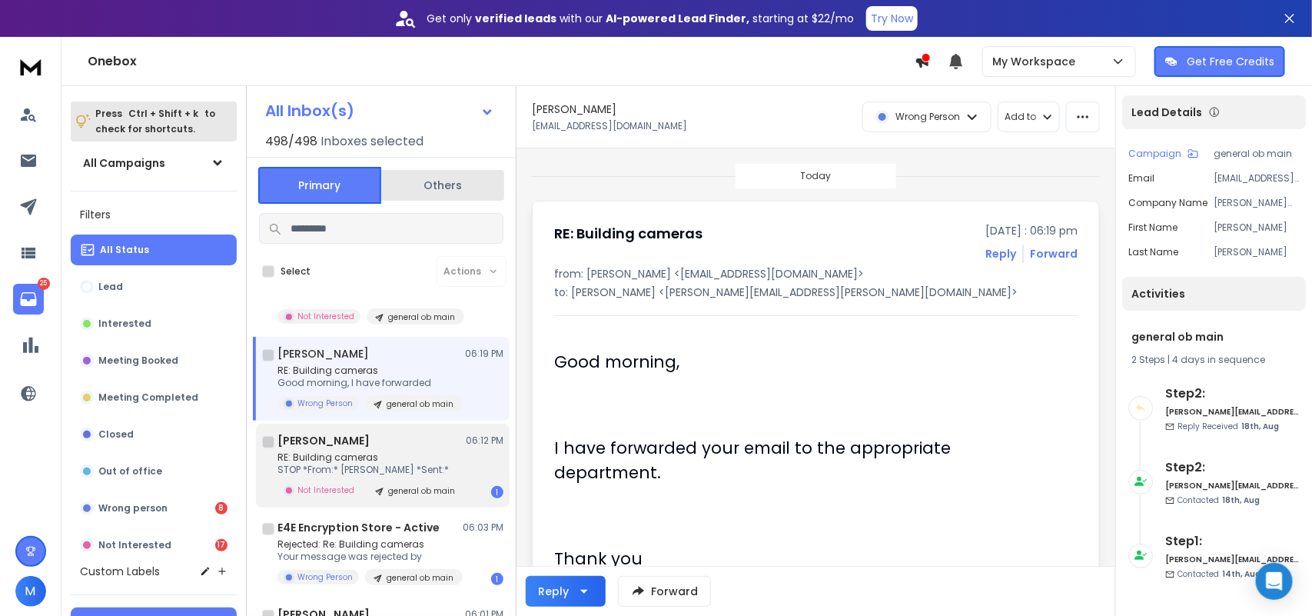
click at [367, 488] on div "general ob main" at bounding box center [416, 490] width 98 height 16
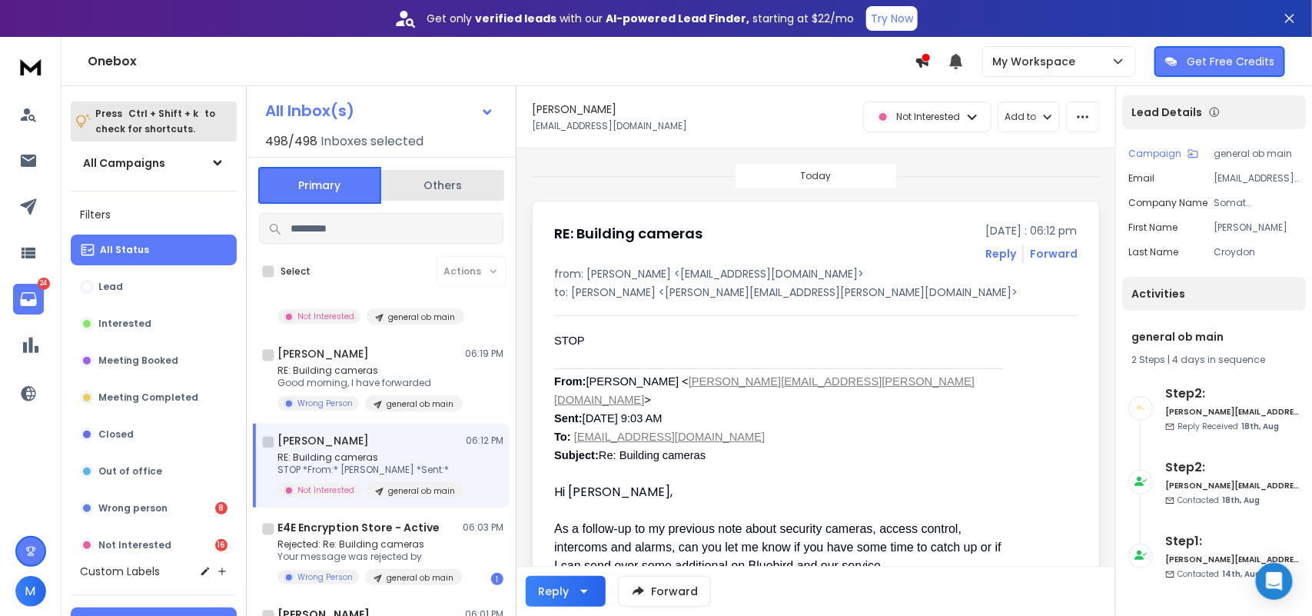
click at [583, 110] on h1 "[PERSON_NAME]" at bounding box center [574, 108] width 85 height 15
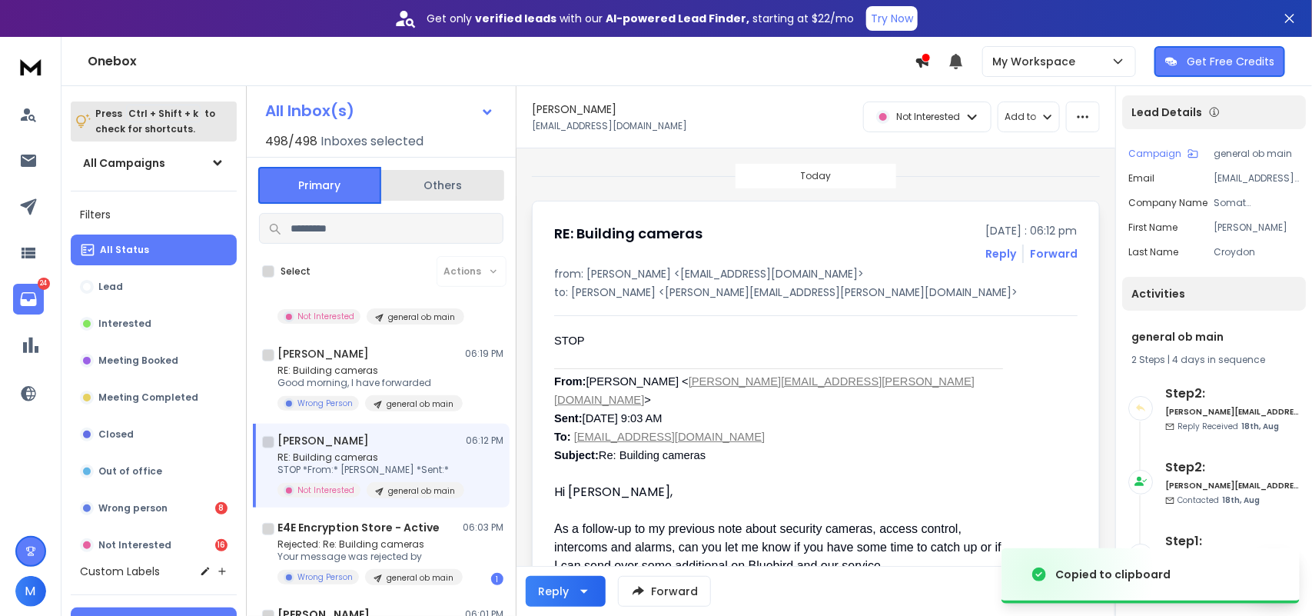
click at [625, 121] on p "rcroydon@somateng.com" at bounding box center [609, 126] width 155 height 12
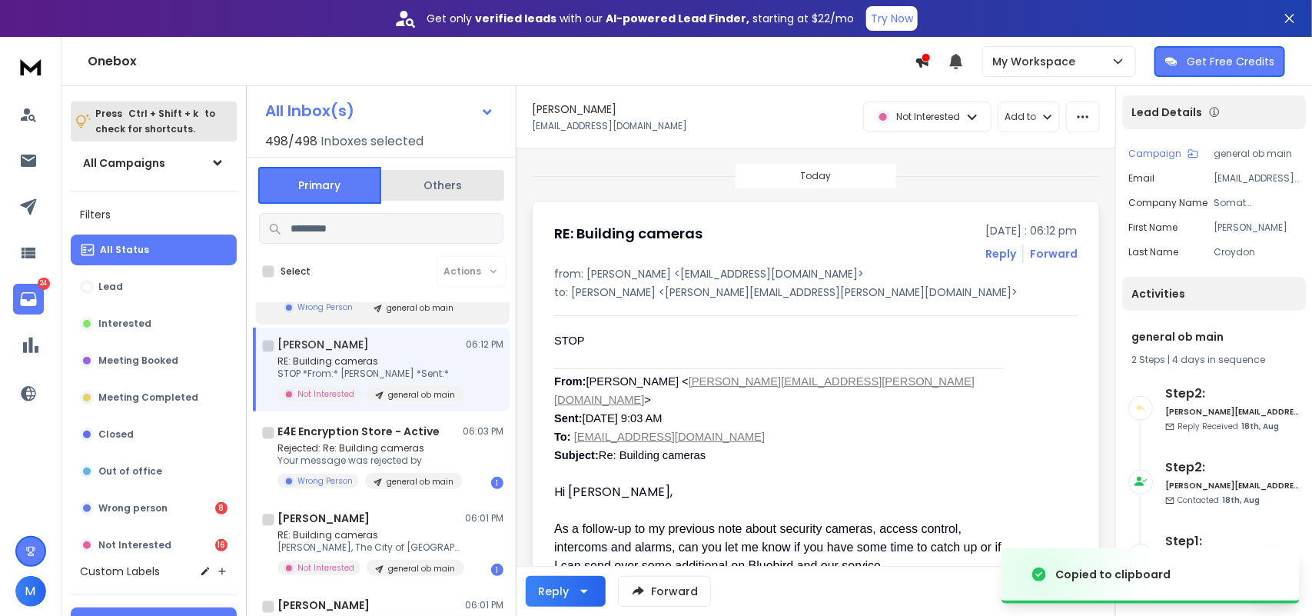
scroll to position [769, 0]
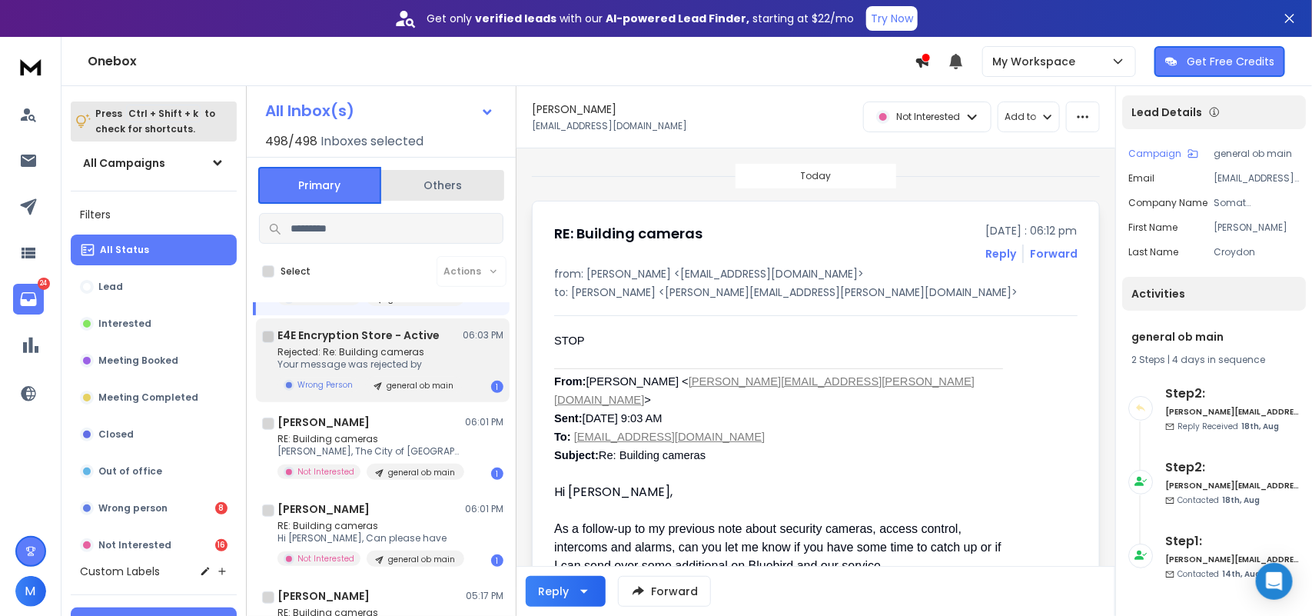
click at [331, 336] on h1 "E4E Encryption Store - Active" at bounding box center [359, 335] width 162 height 15
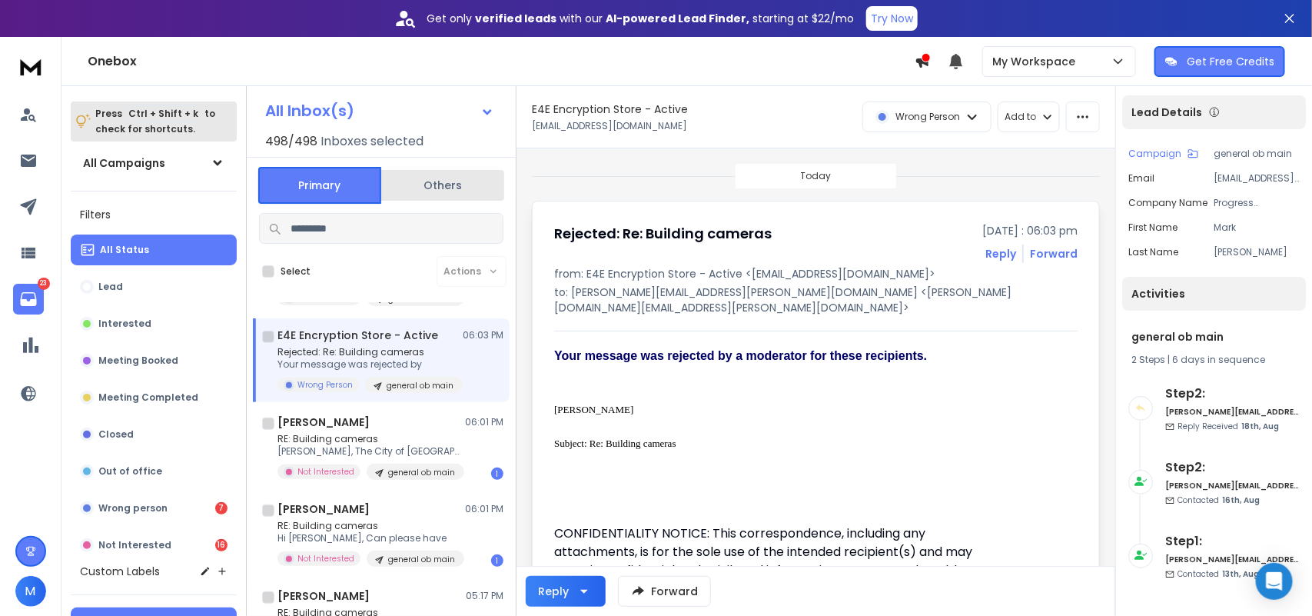
click at [1265, 178] on p "mark.cahill@progressindustries.org" at bounding box center [1257, 178] width 86 height 12
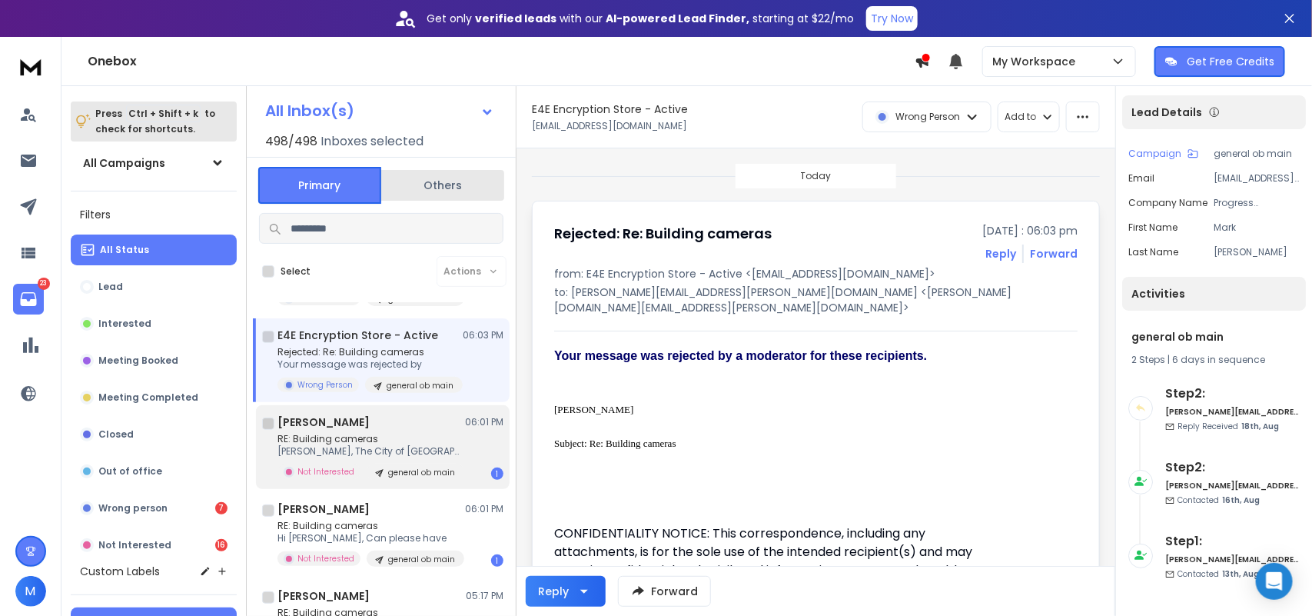
click at [331, 447] on p "Taft, The City of Colleyville" at bounding box center [370, 451] width 185 height 12
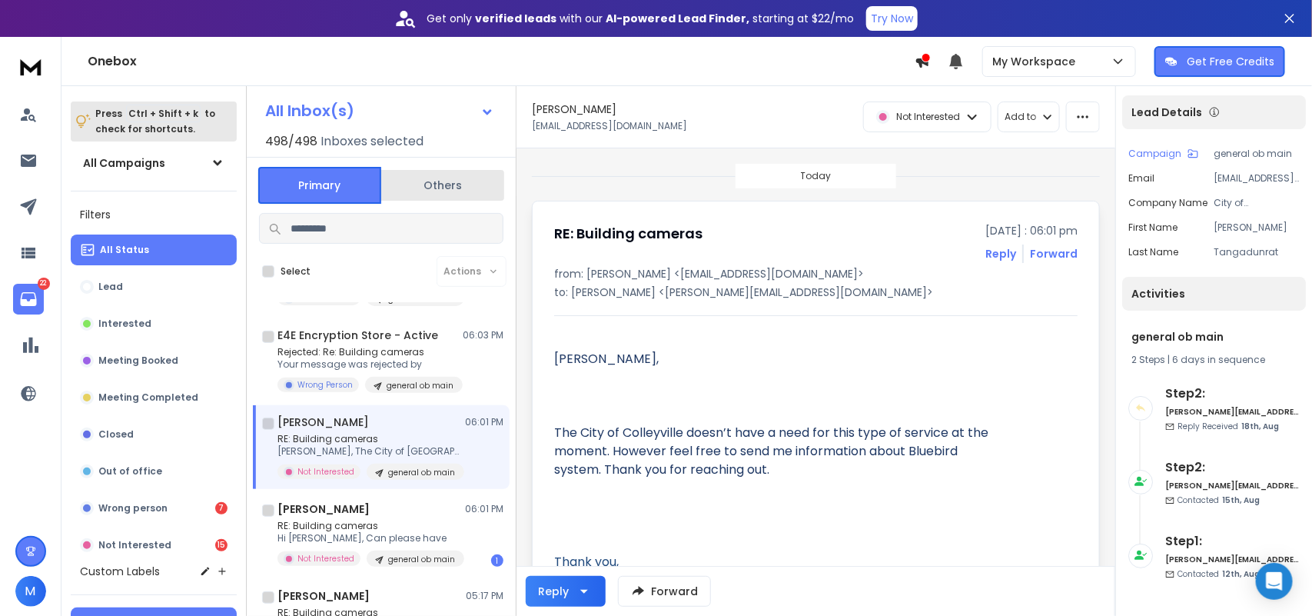
scroll to position [96, 0]
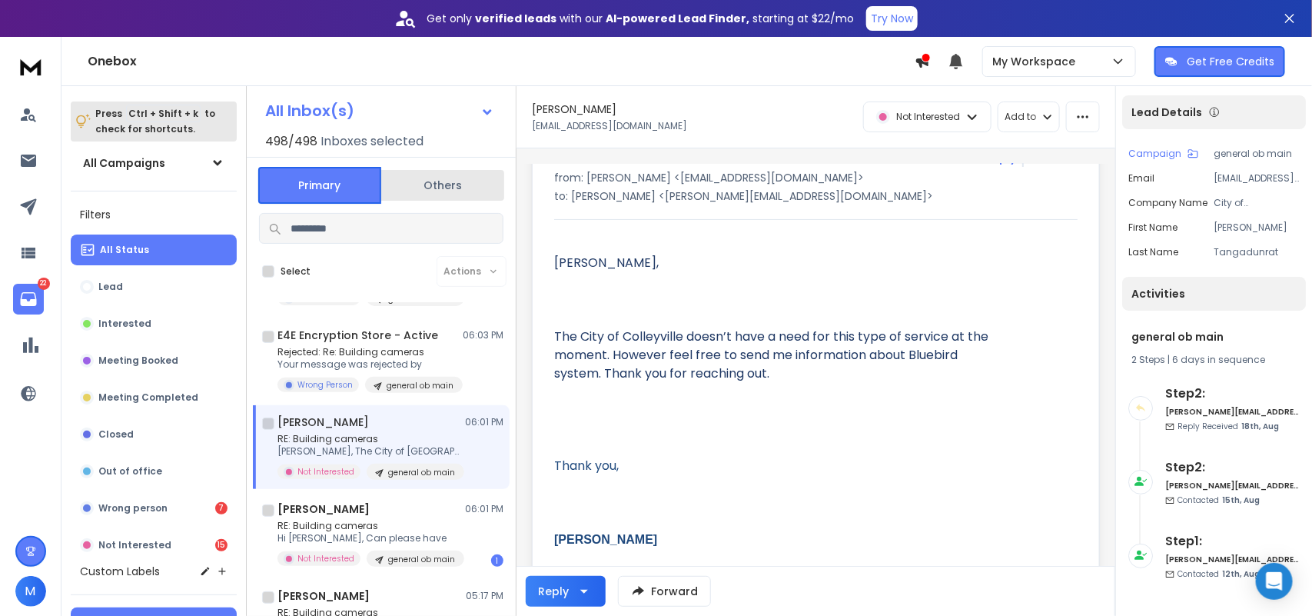
click at [564, 105] on h1 "Eddie Tangadunrat" at bounding box center [574, 108] width 85 height 15
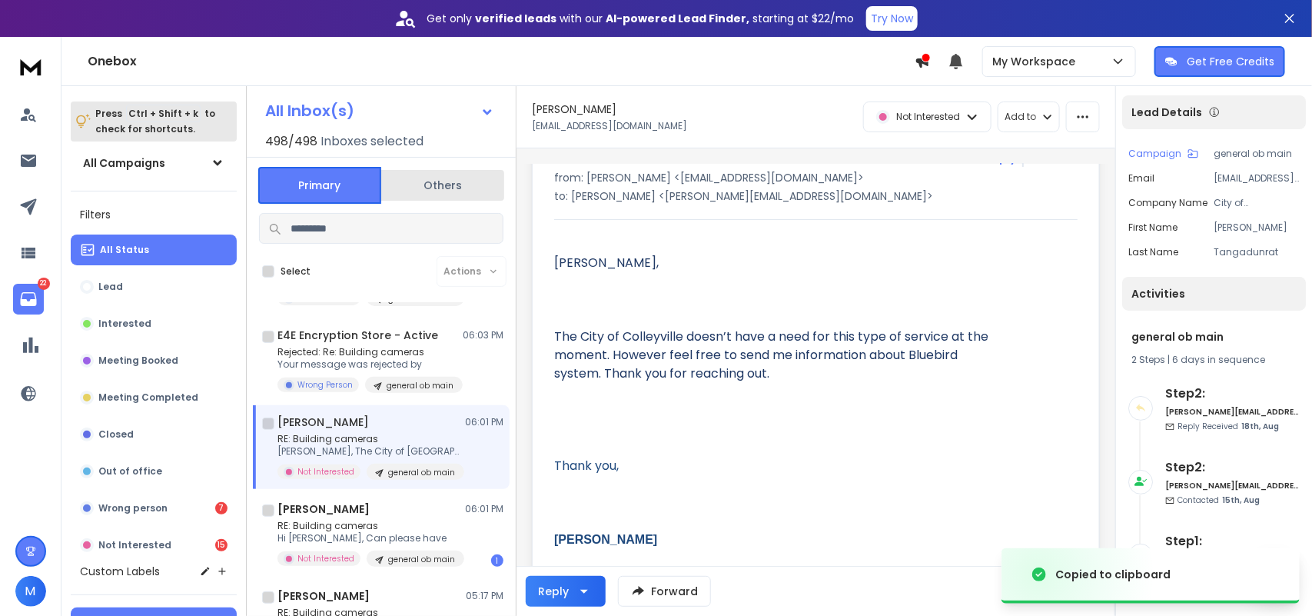
click at [600, 120] on p "ETangadunrat@colleyville.com" at bounding box center [609, 126] width 155 height 12
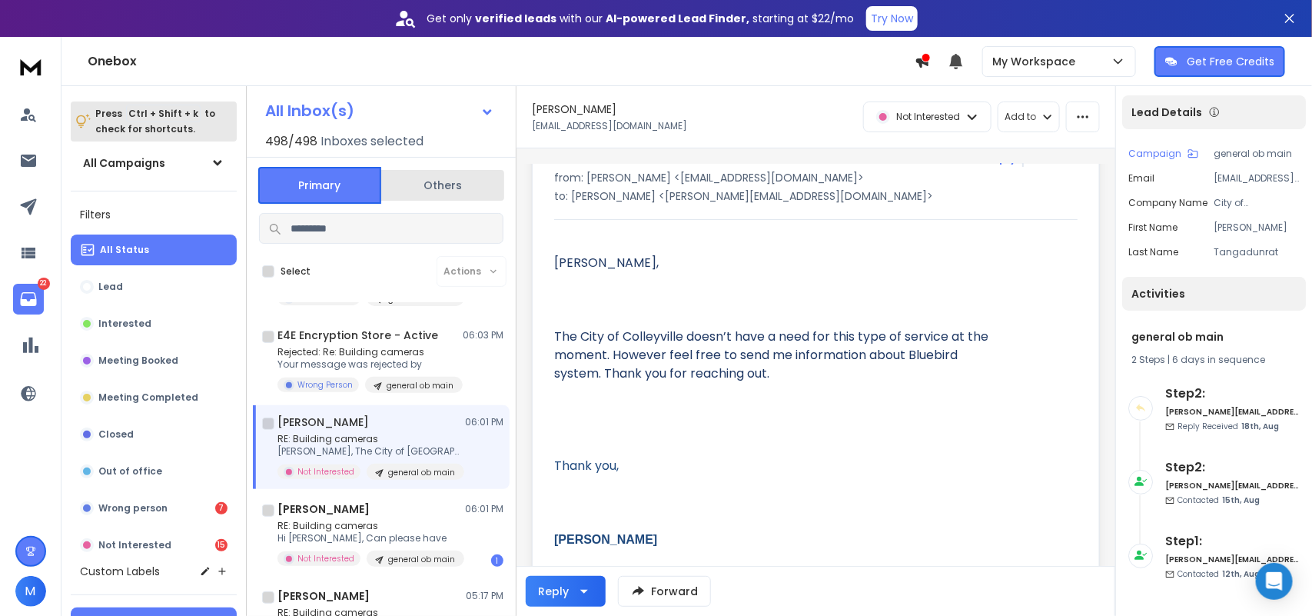
click at [1274, 202] on p "City of Colleyville TX" at bounding box center [1257, 203] width 86 height 12
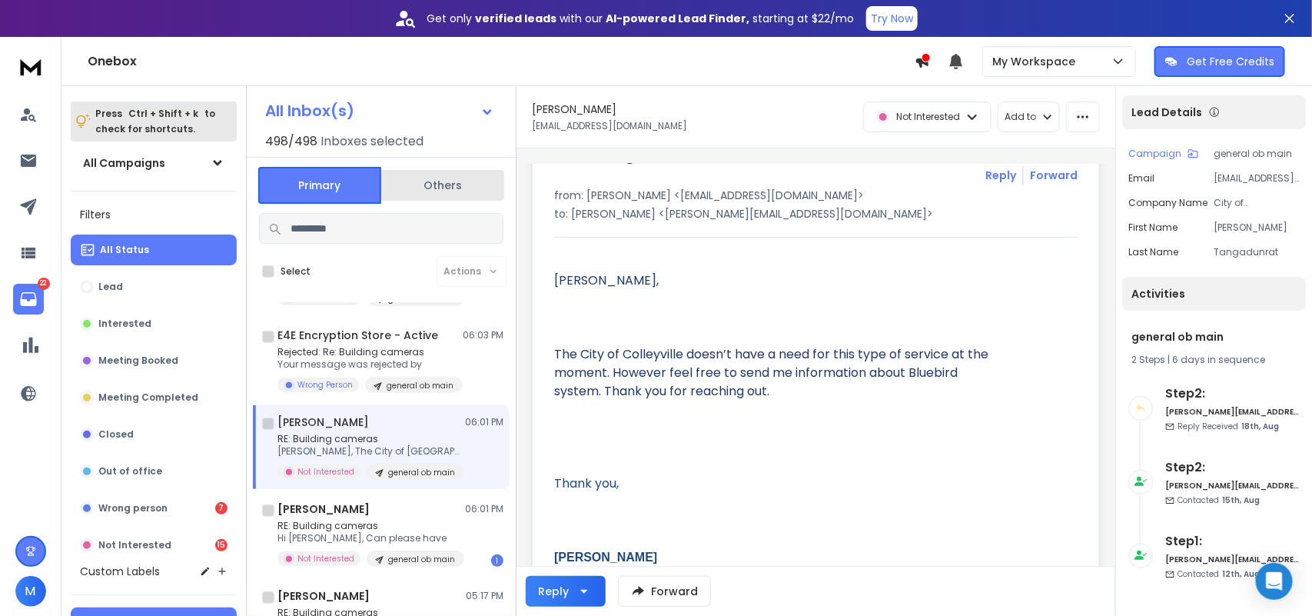
scroll to position [0, 0]
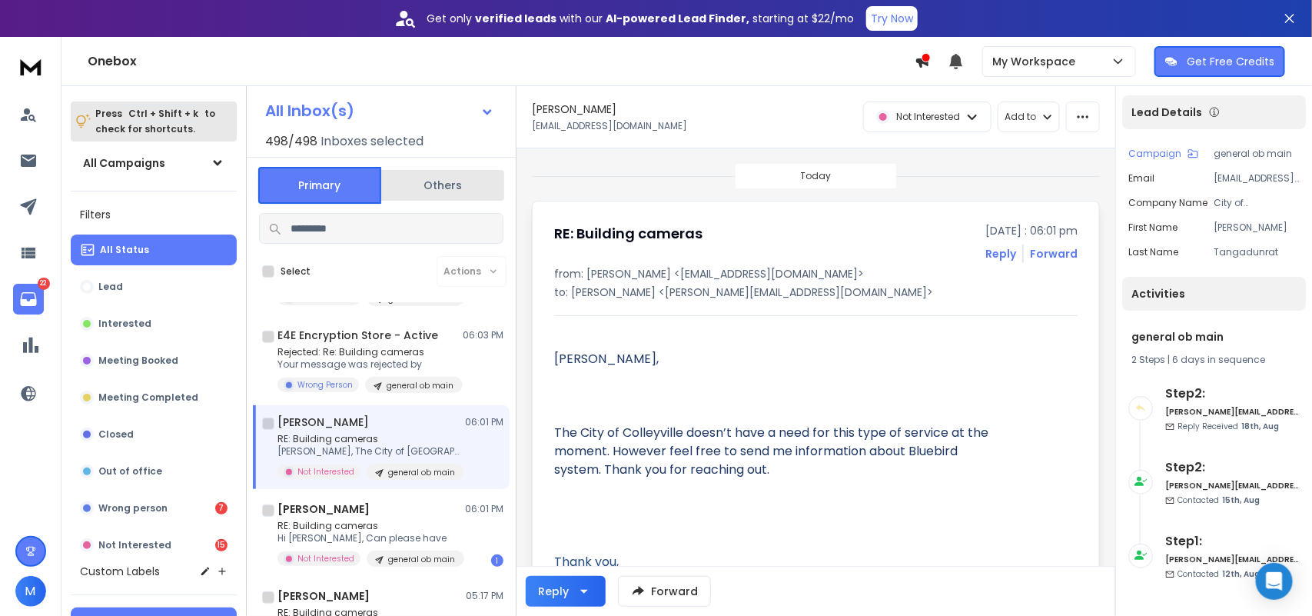
drag, startPoint x: 706, startPoint y: 356, endPoint x: 548, endPoint y: 364, distance: 157.8
copy div "Taft, The City of Colleyville doesn’t have a need for this type of service at t…"
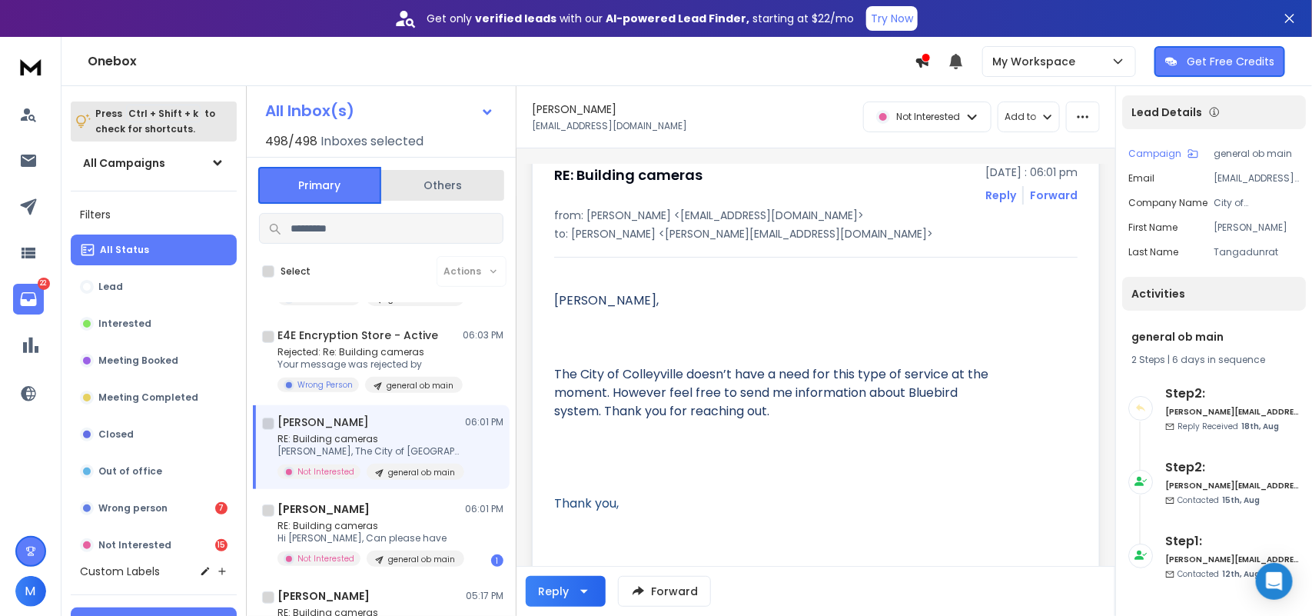
scroll to position [52, 0]
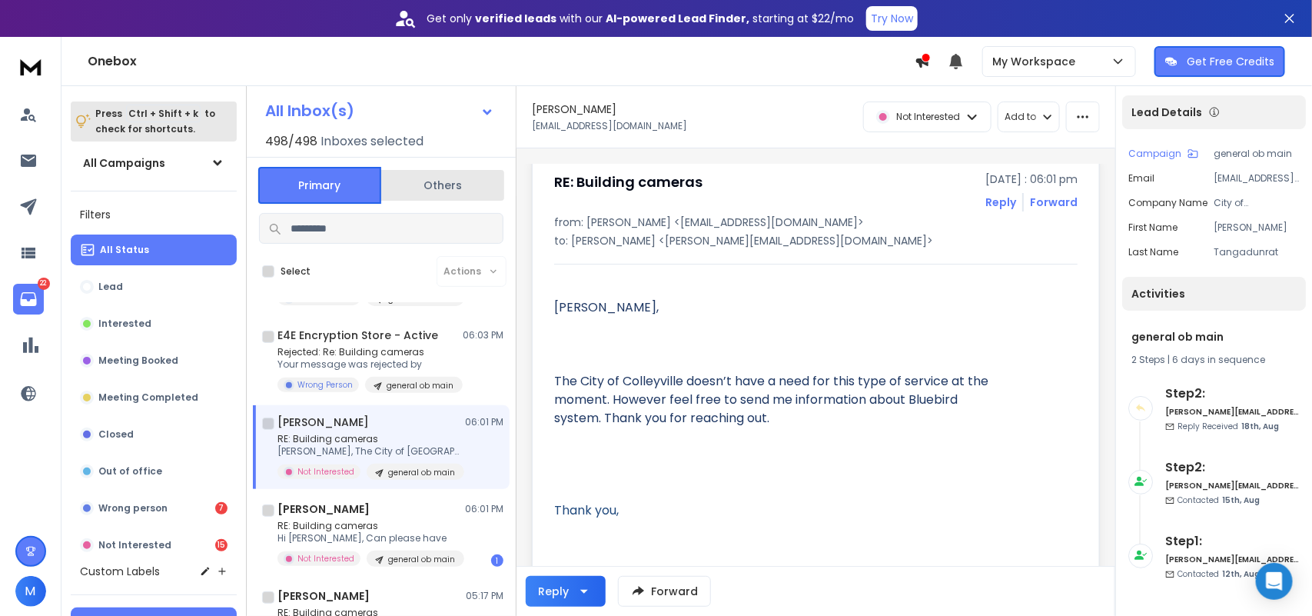
click at [328, 228] on input at bounding box center [381, 228] width 244 height 31
click at [693, 589] on button "Forward" at bounding box center [664, 591] width 93 height 31
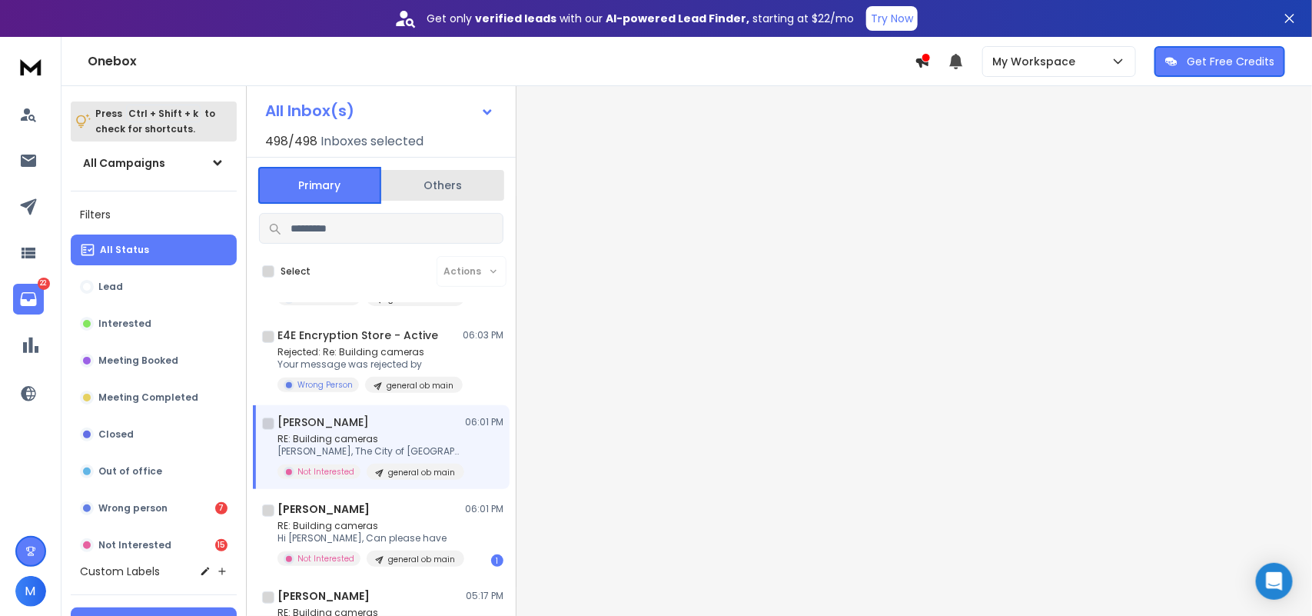
scroll to position [0, 0]
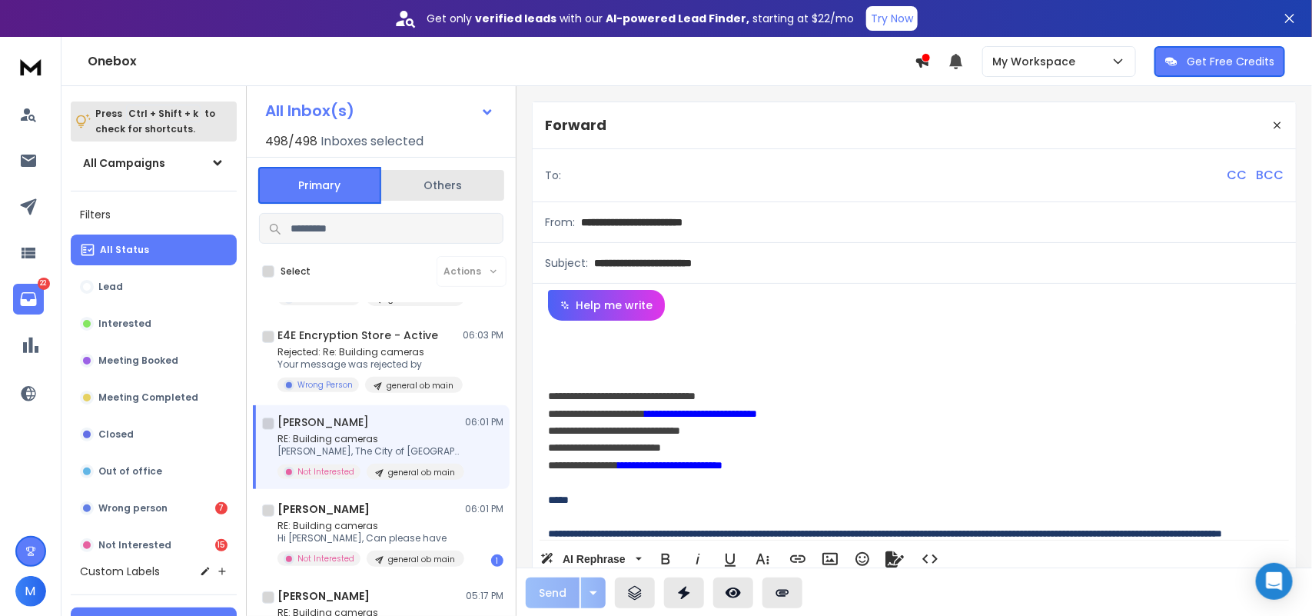
click at [630, 182] on input at bounding box center [621, 175] width 108 height 28
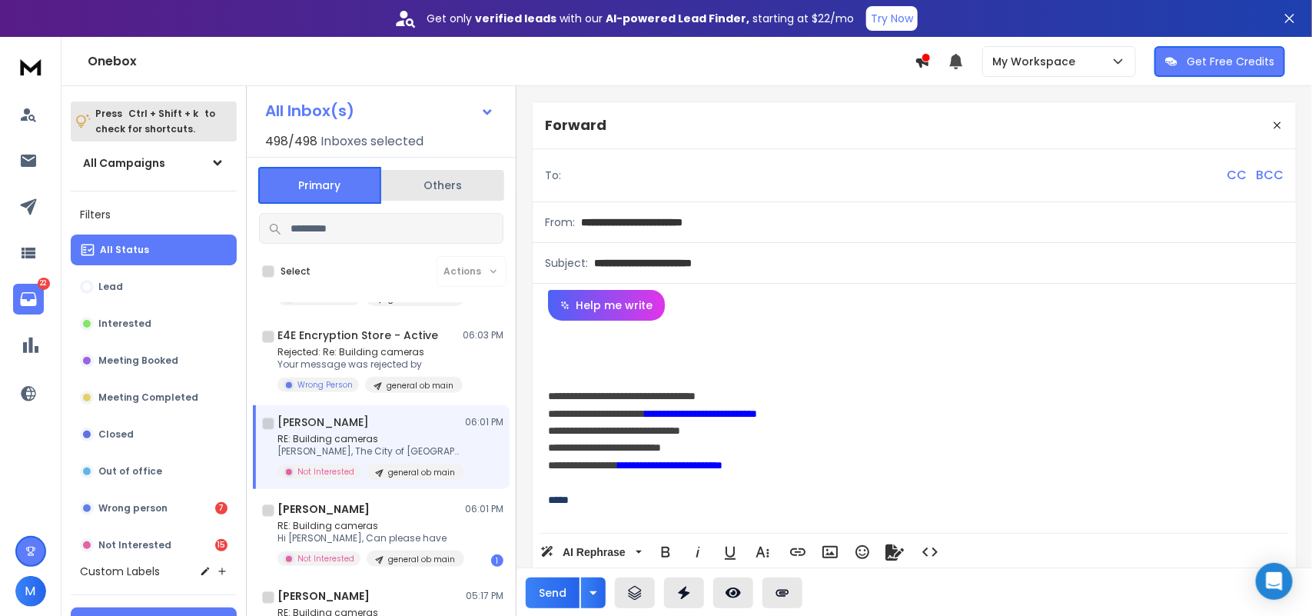
type input "**********"
click at [581, 371] on div at bounding box center [914, 379] width 733 height 17
click at [823, 171] on input at bounding box center [862, 175] width 108 height 28
paste input "**********"
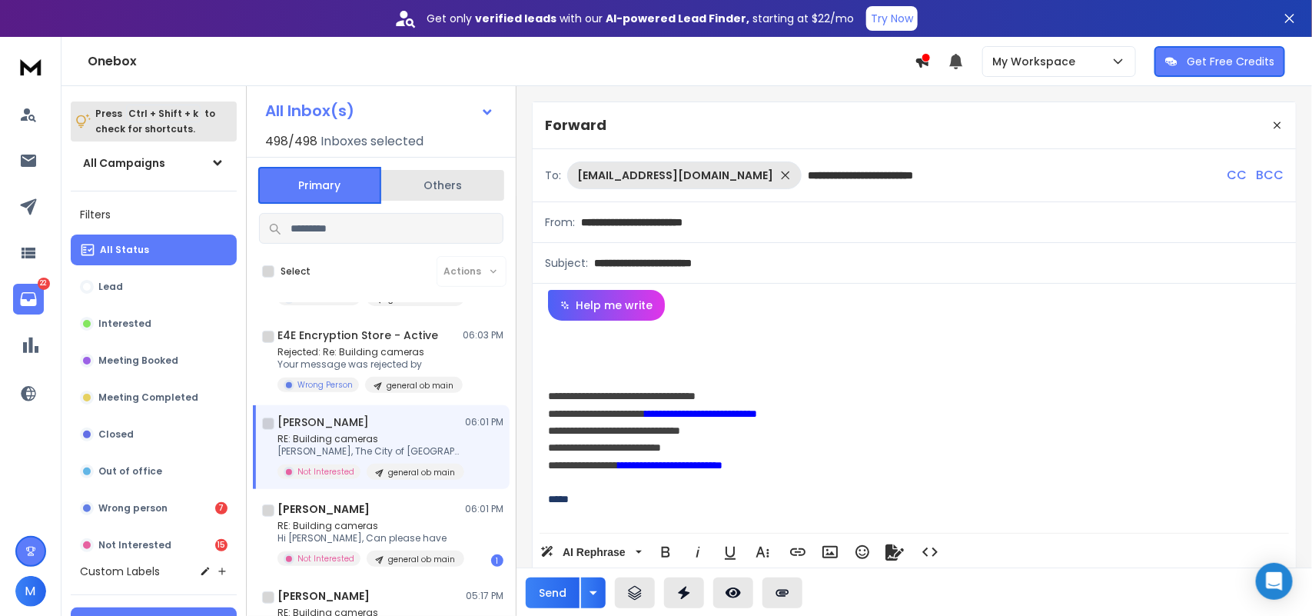
type input "**********"
click at [667, 365] on div at bounding box center [914, 361] width 733 height 17
click at [550, 584] on button "Send" at bounding box center [553, 592] width 54 height 31
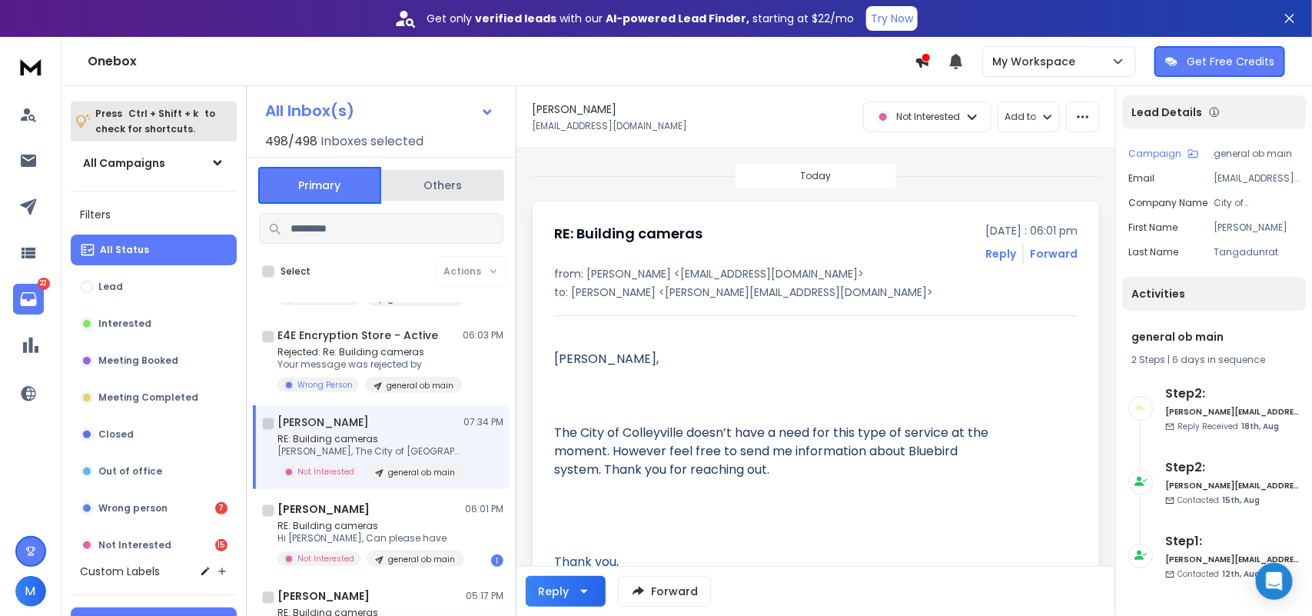
click at [976, 113] on icon at bounding box center [972, 117] width 12 height 12
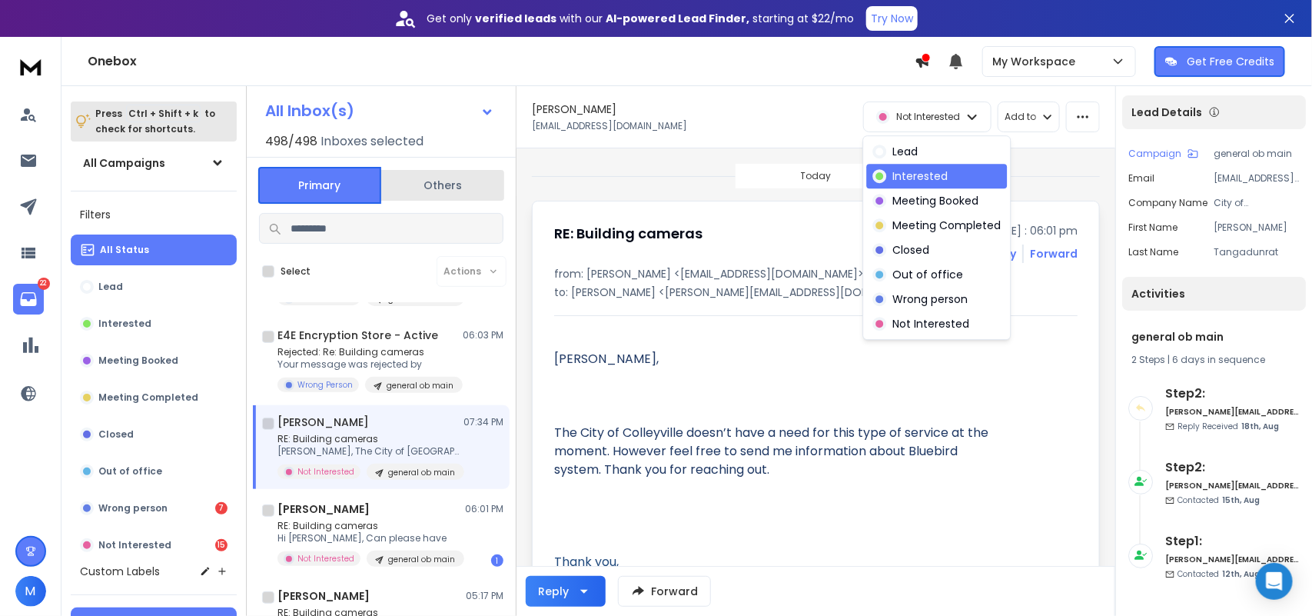
click at [919, 170] on p "Interested" at bounding box center [920, 175] width 55 height 15
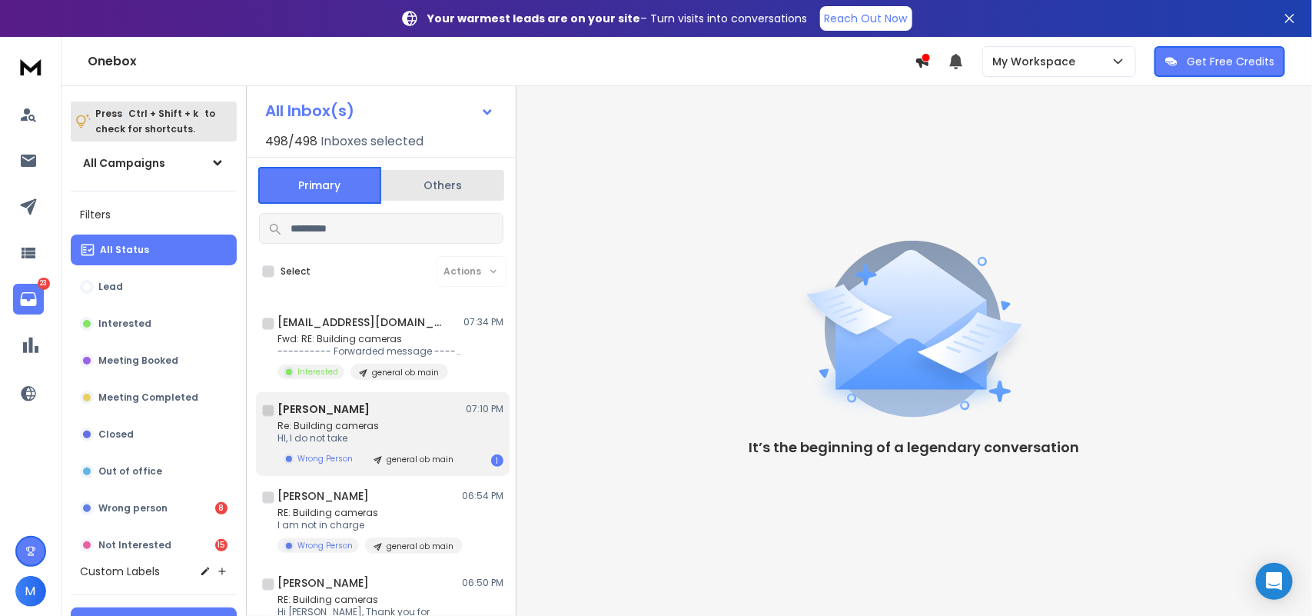
click at [323, 425] on p "Re: Building cameras" at bounding box center [370, 426] width 185 height 12
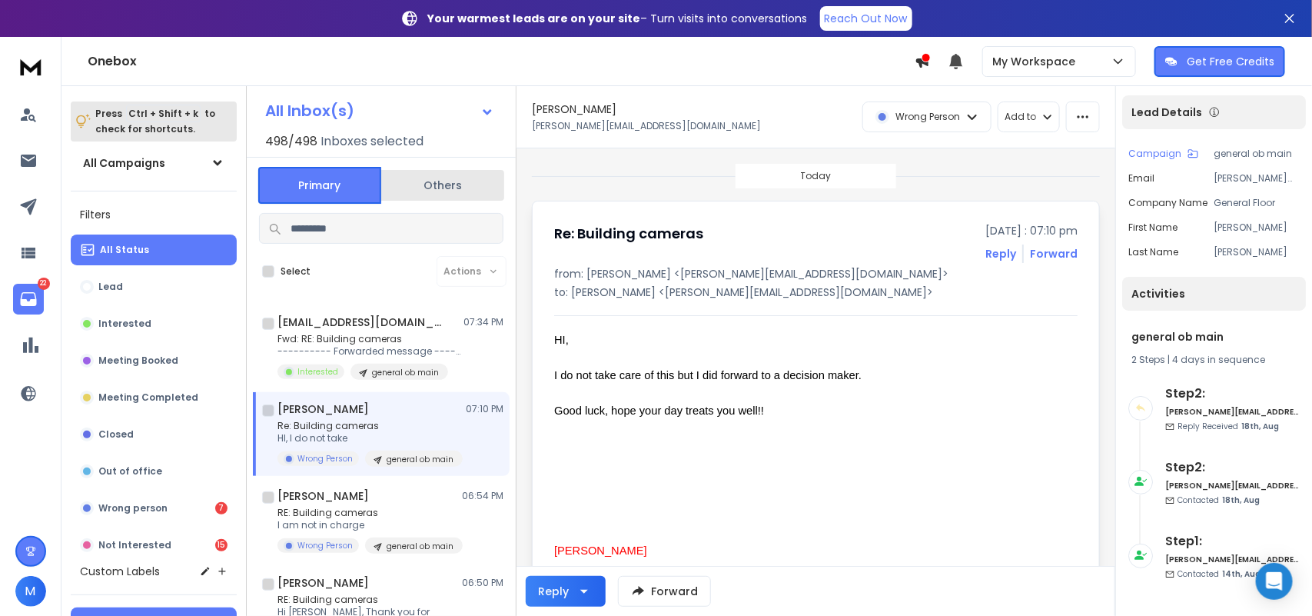
click at [566, 105] on h1 "Orner, Donald" at bounding box center [574, 108] width 85 height 15
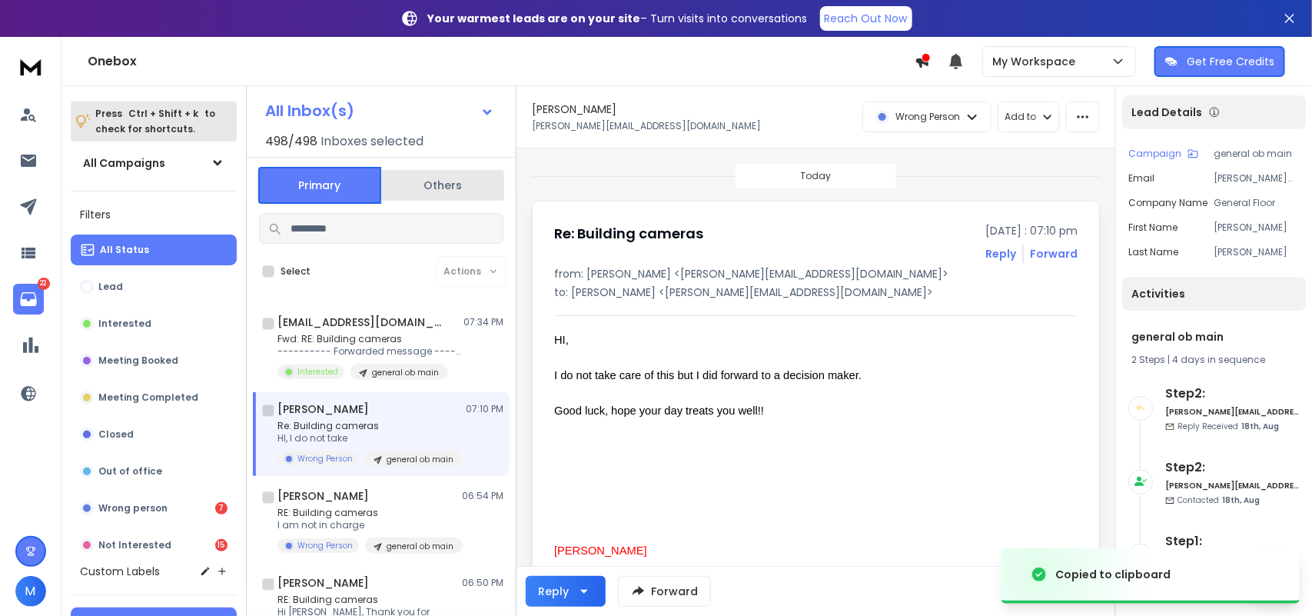
click at [609, 121] on p "dorner@generalfloor.com" at bounding box center [646, 126] width 229 height 12
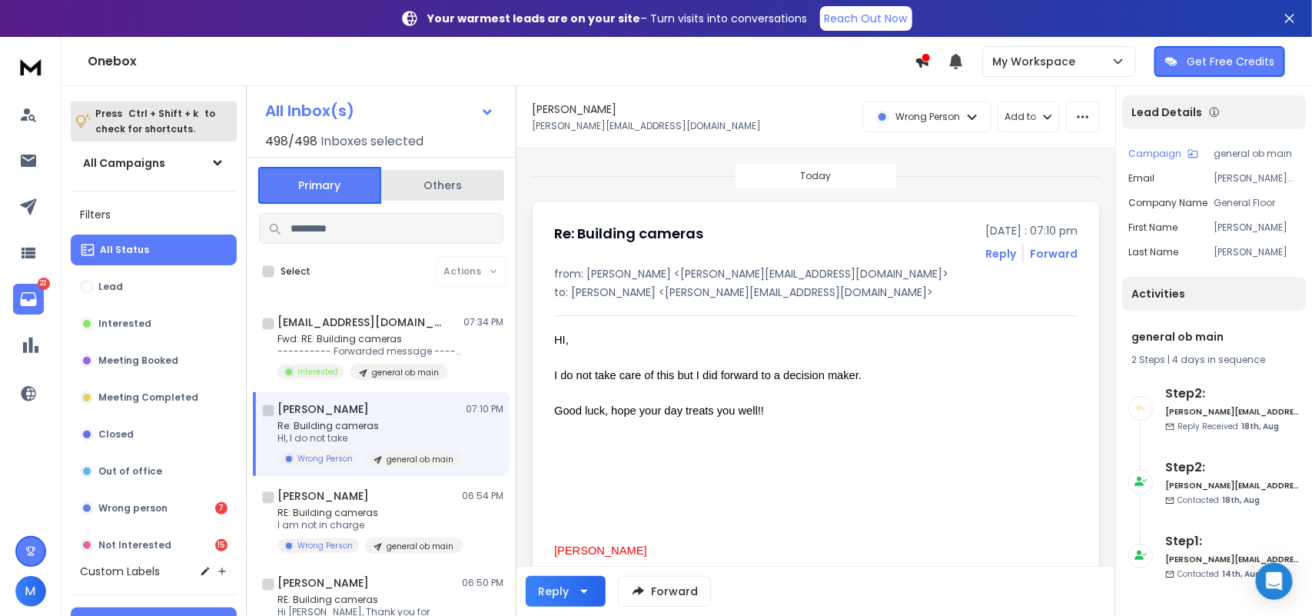
click at [1242, 201] on p "General Floor" at bounding box center [1257, 203] width 86 height 12
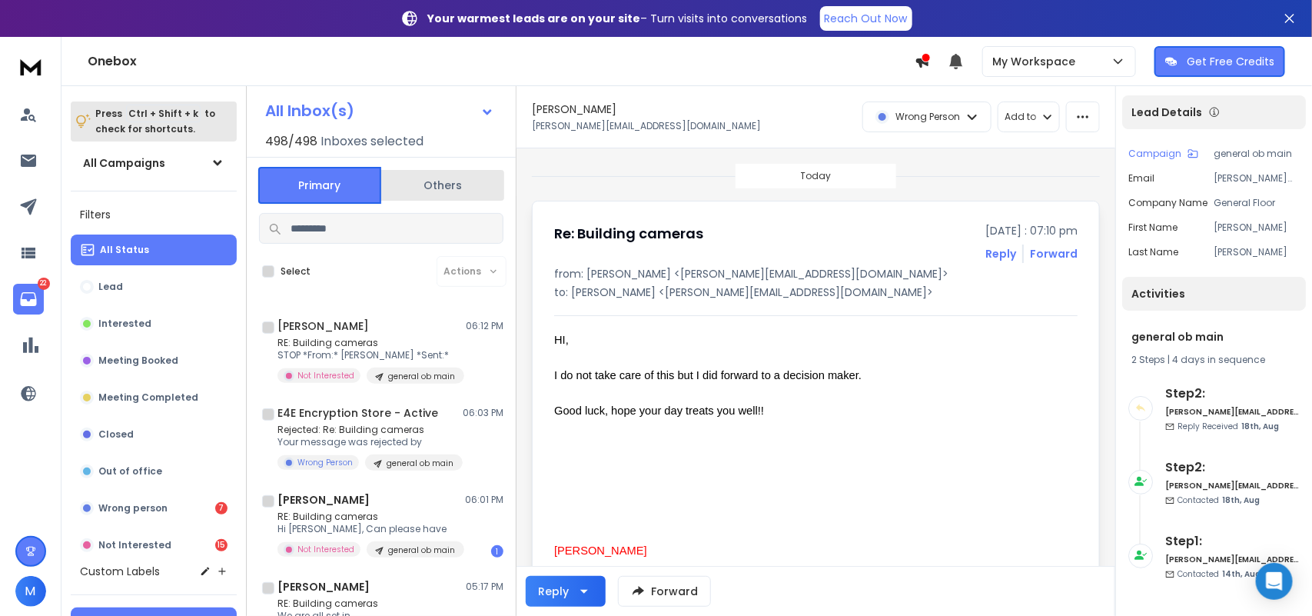
scroll to position [1057, 0]
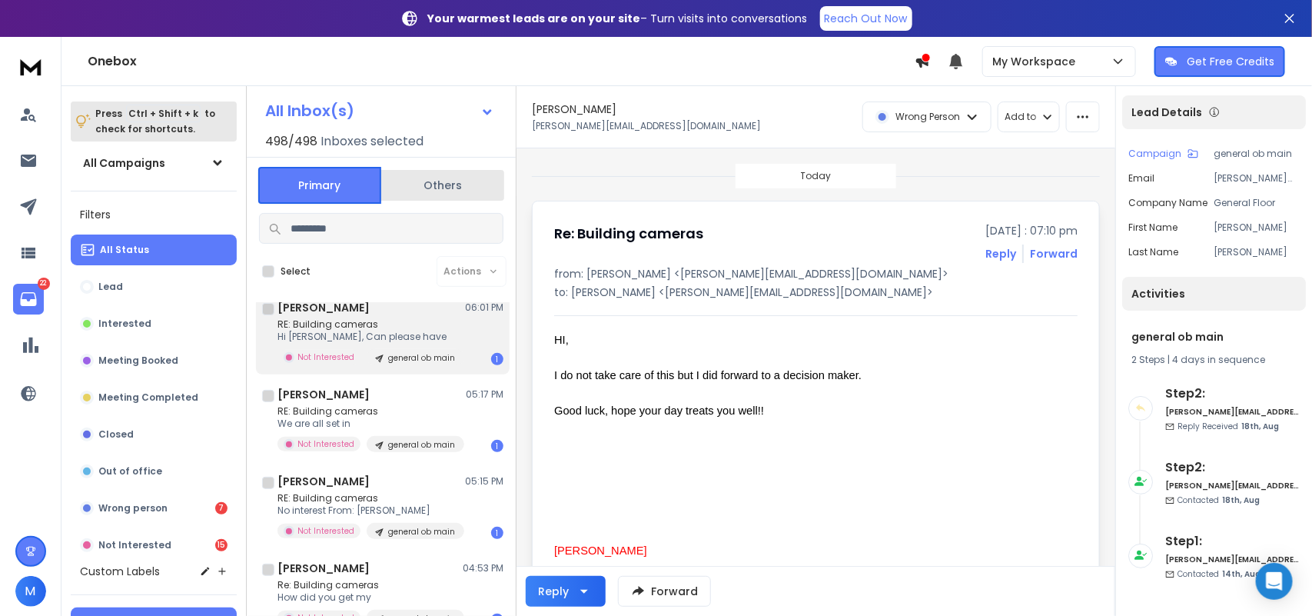
click at [388, 335] on p "Hi [PERSON_NAME], Can please have" at bounding box center [370, 337] width 185 height 12
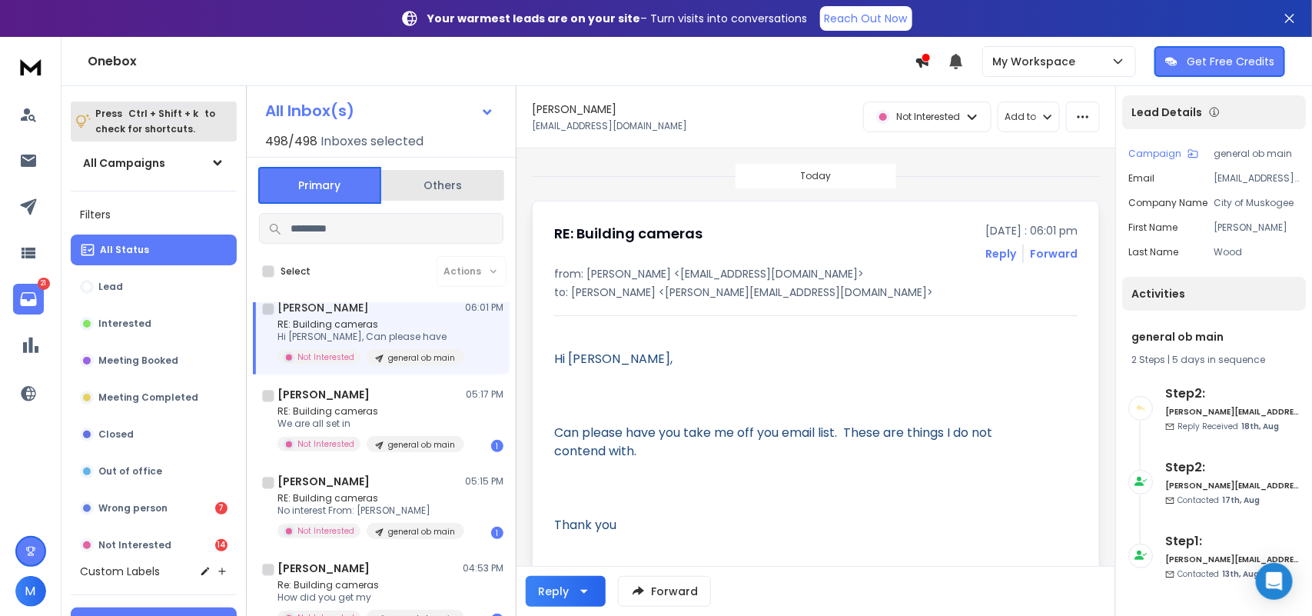
click at [588, 109] on h1 "[PERSON_NAME]" at bounding box center [574, 108] width 85 height 15
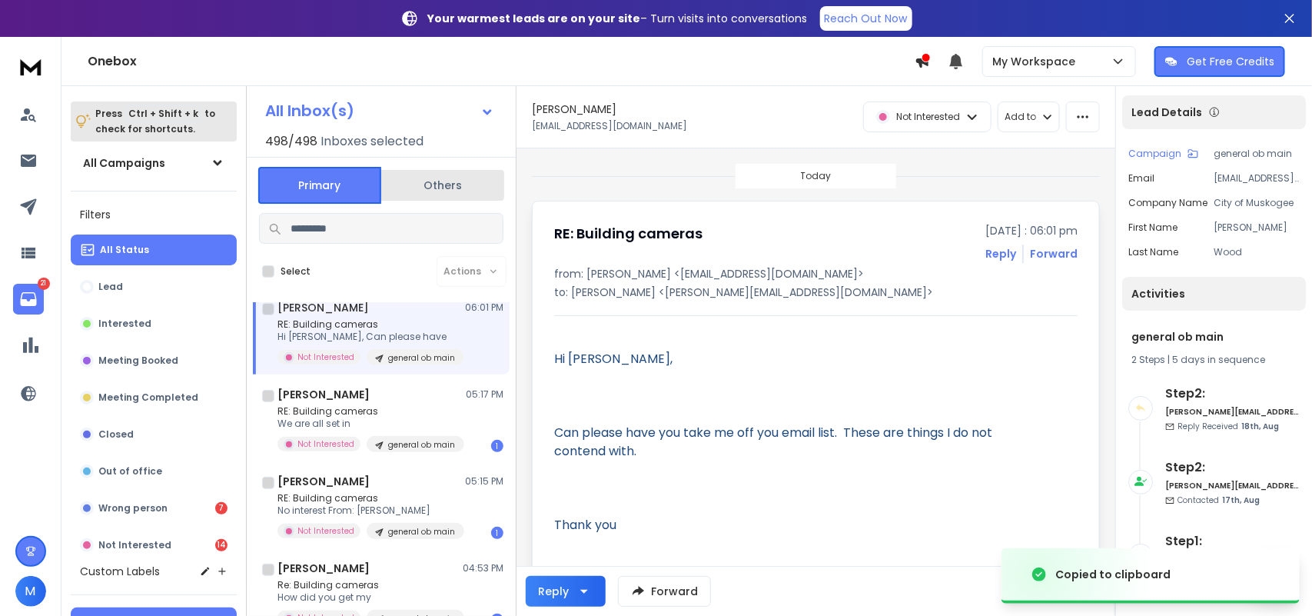
click at [636, 124] on p "JWood@muskogeeonline.org" at bounding box center [609, 126] width 155 height 12
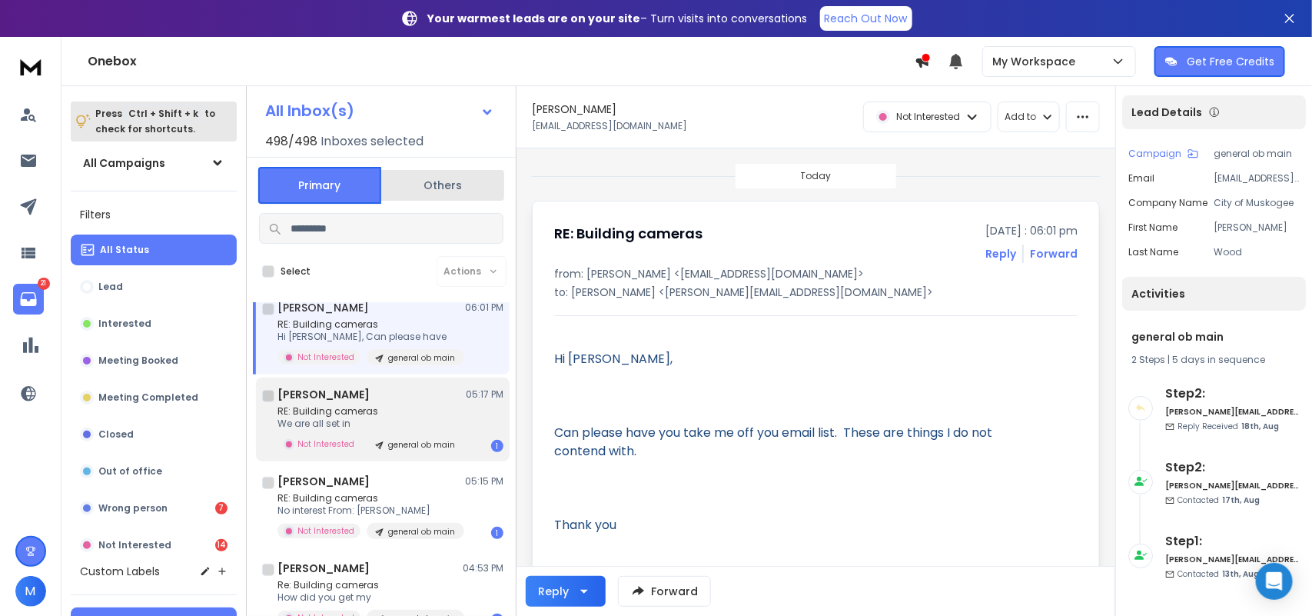
click at [371, 436] on div "general ob main" at bounding box center [416, 444] width 98 height 16
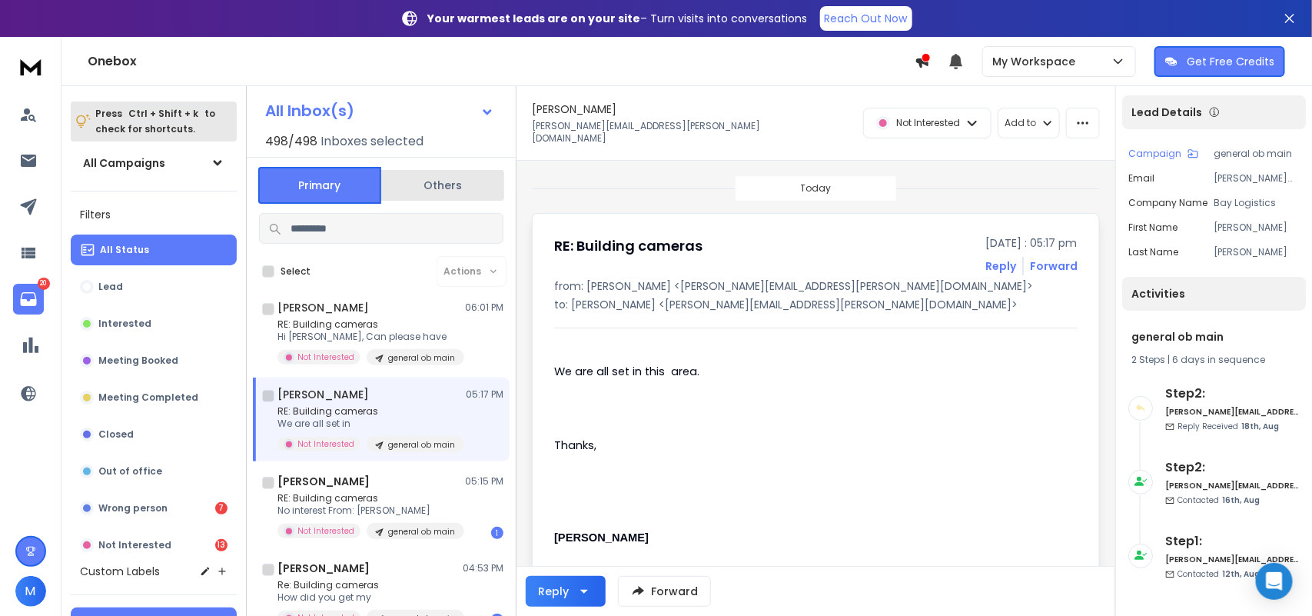
click at [573, 110] on h1 "[PERSON_NAME]" at bounding box center [574, 108] width 85 height 15
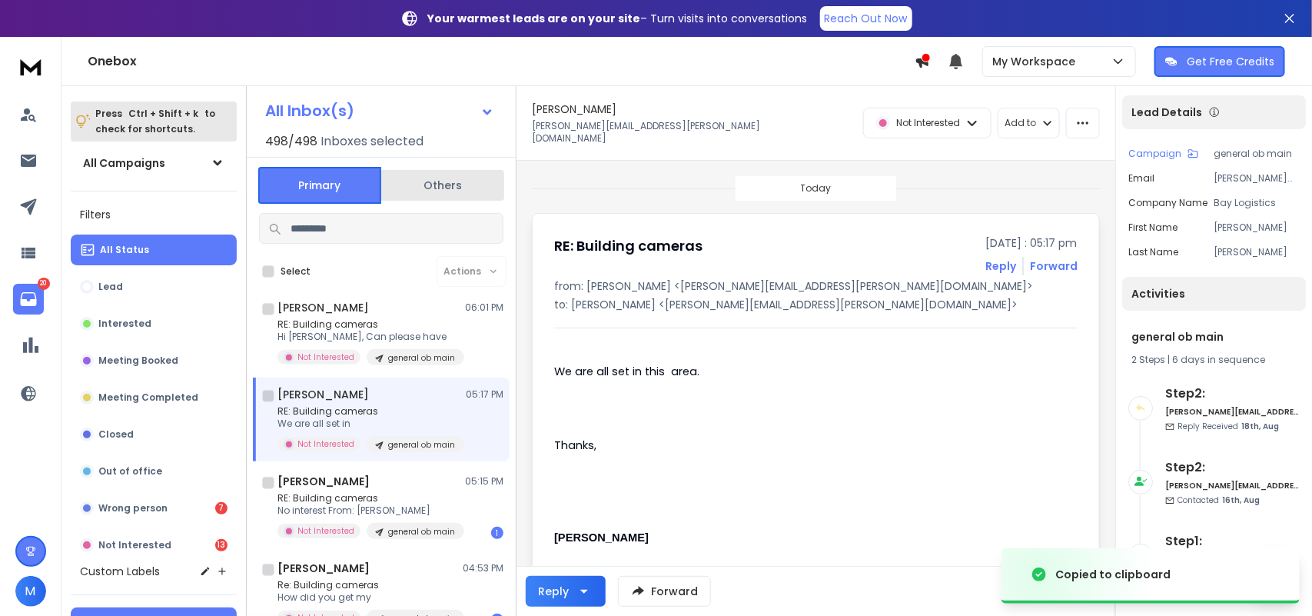
click at [604, 121] on p "Jerry.Reed@baylogistics.com" at bounding box center [672, 132] width 280 height 25
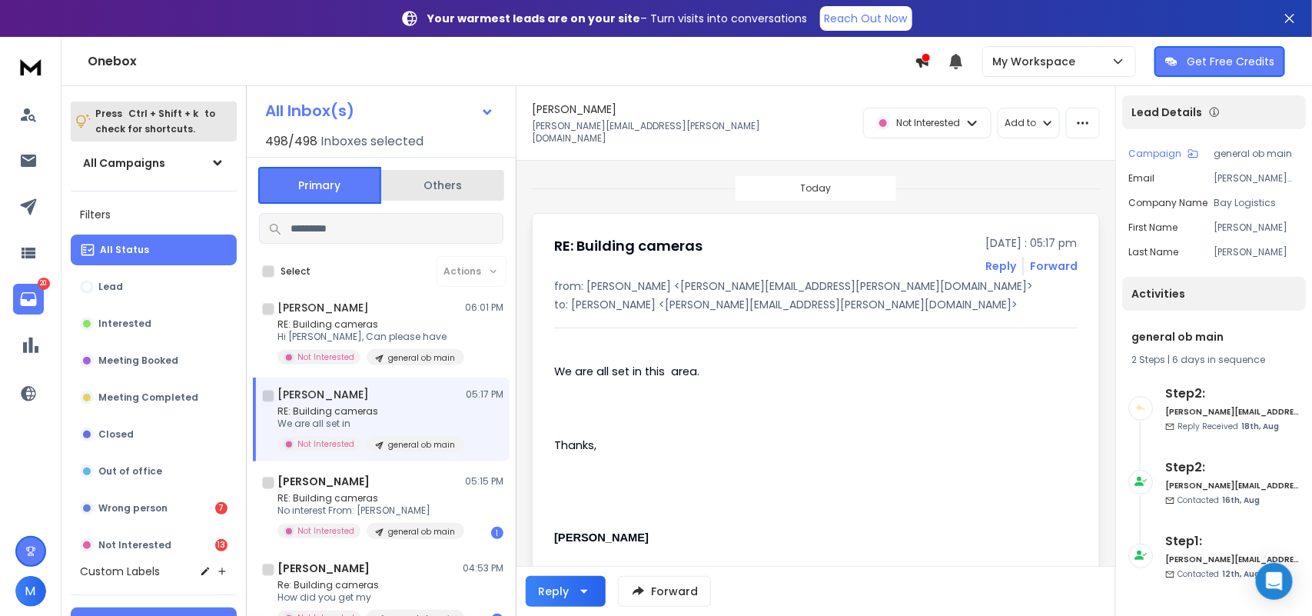
scroll to position [1153, 0]
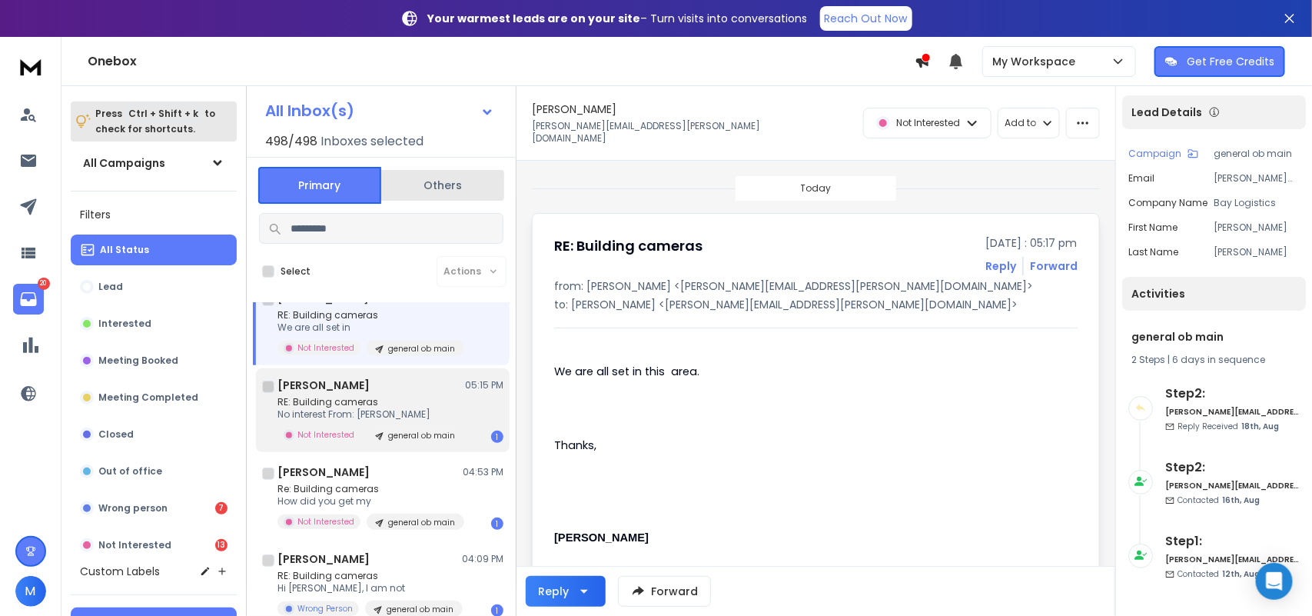
click at [365, 412] on p "No interest From: [PERSON_NAME]" at bounding box center [370, 414] width 185 height 12
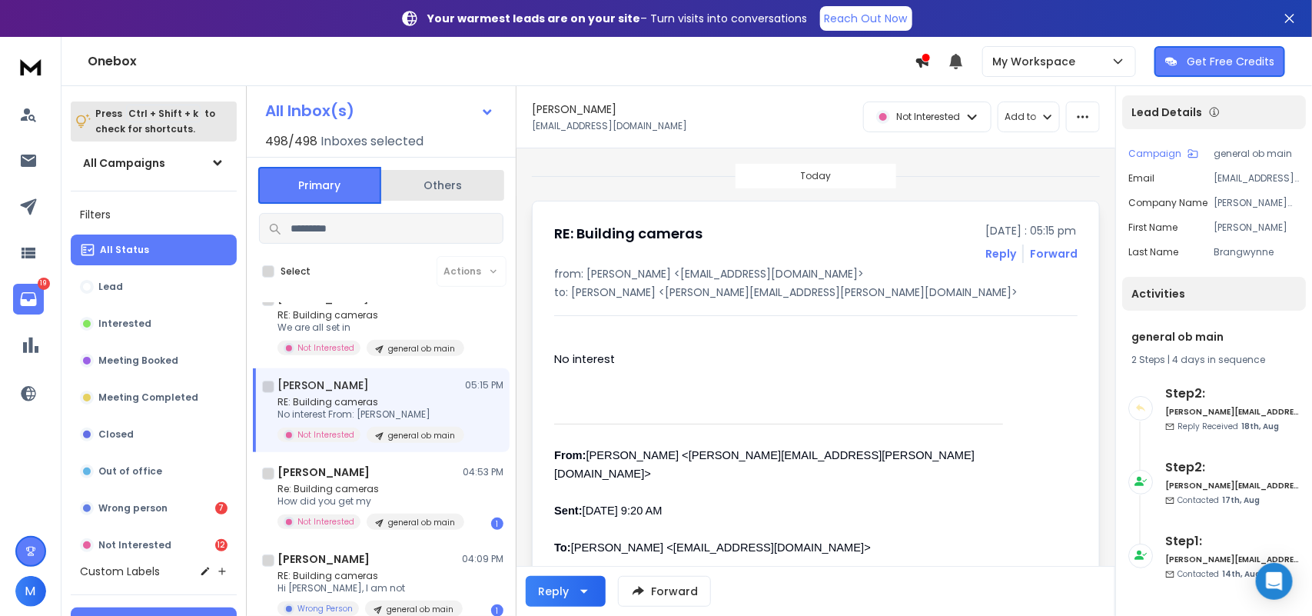
click at [604, 108] on h1 "[PERSON_NAME]" at bounding box center [574, 108] width 85 height 15
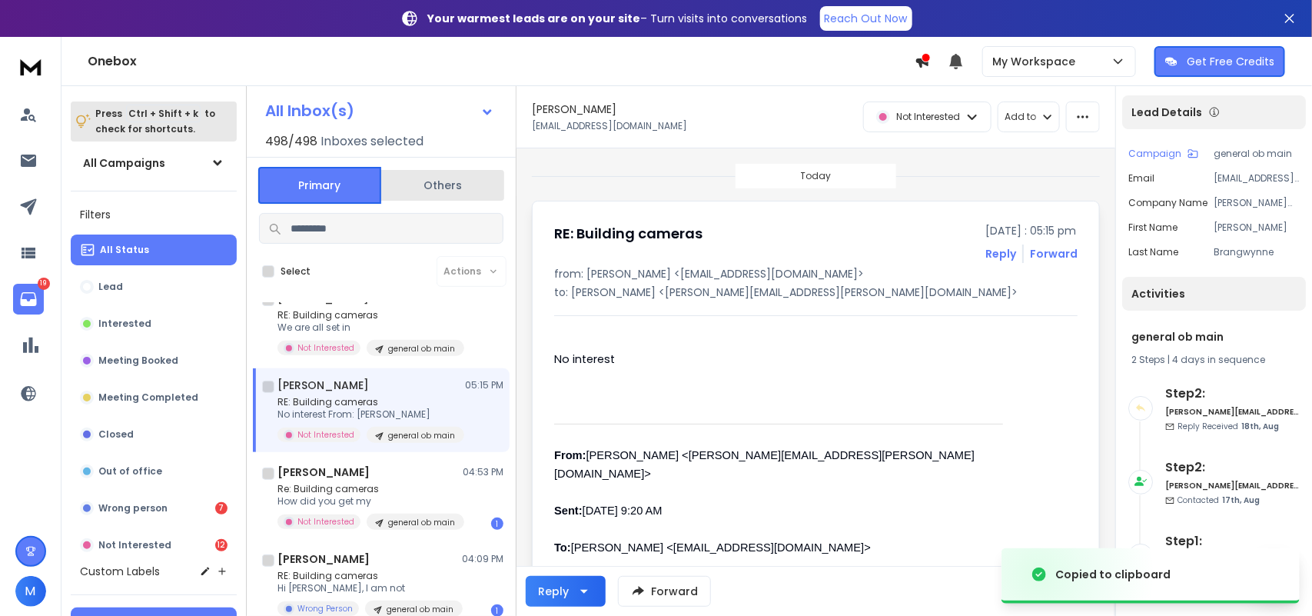
click at [639, 125] on p "mbrangwynne@wilkinsmedia.com" at bounding box center [609, 126] width 155 height 12
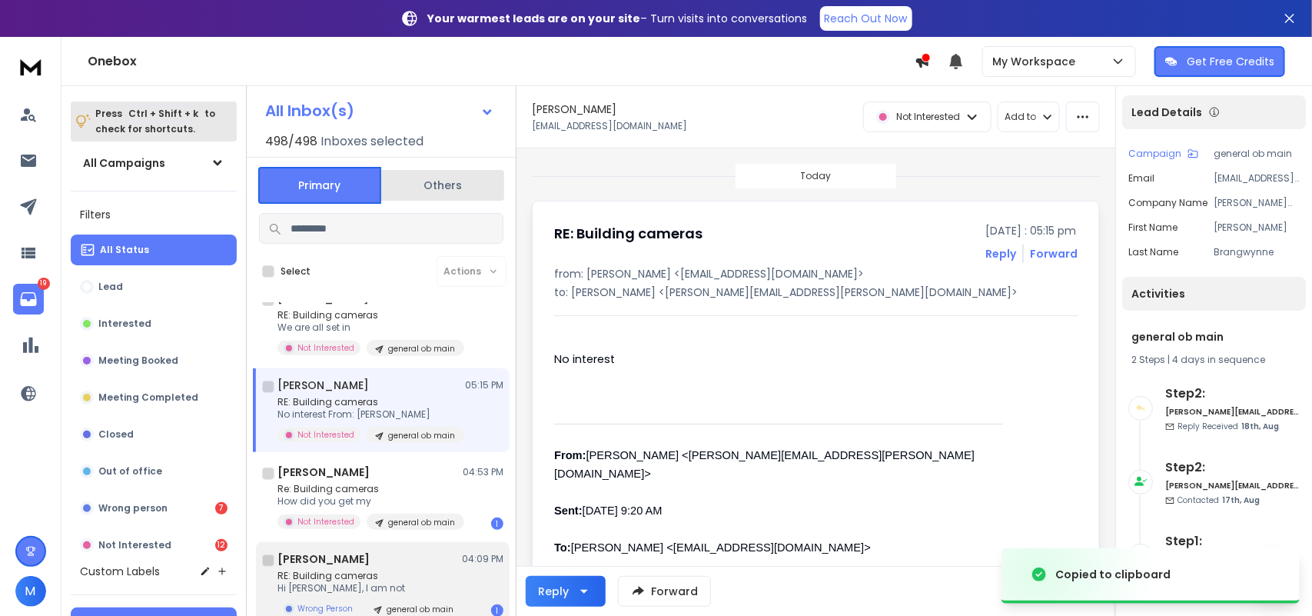
scroll to position [1249, 0]
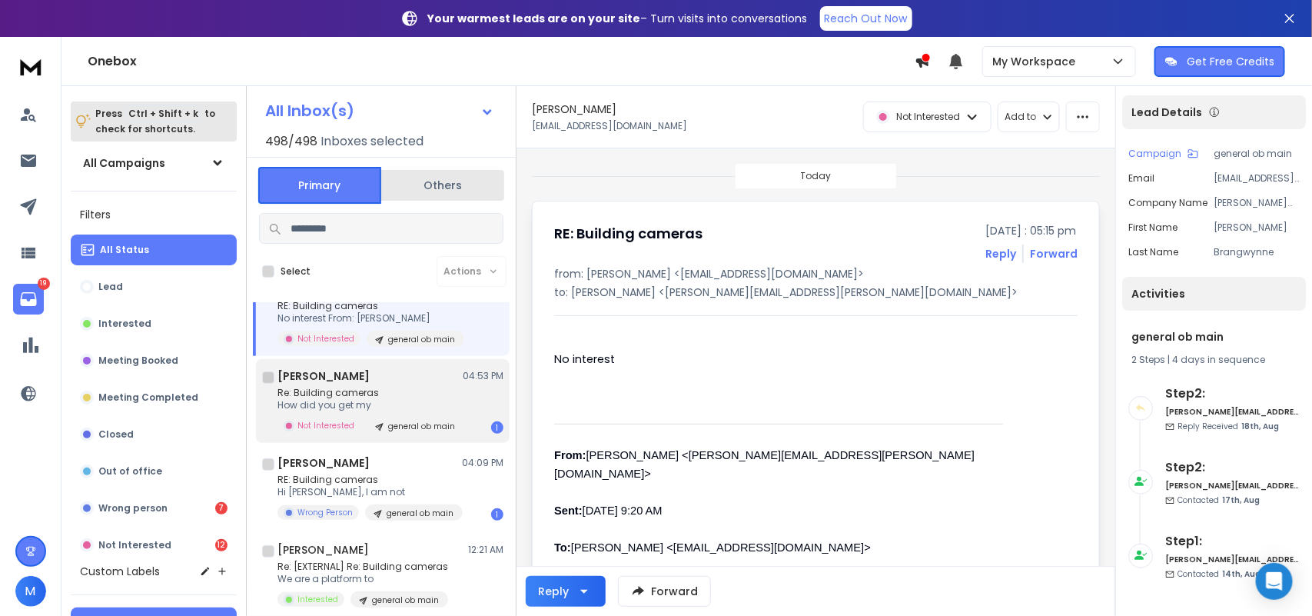
click at [388, 402] on p "How did you get my" at bounding box center [370, 405] width 185 height 12
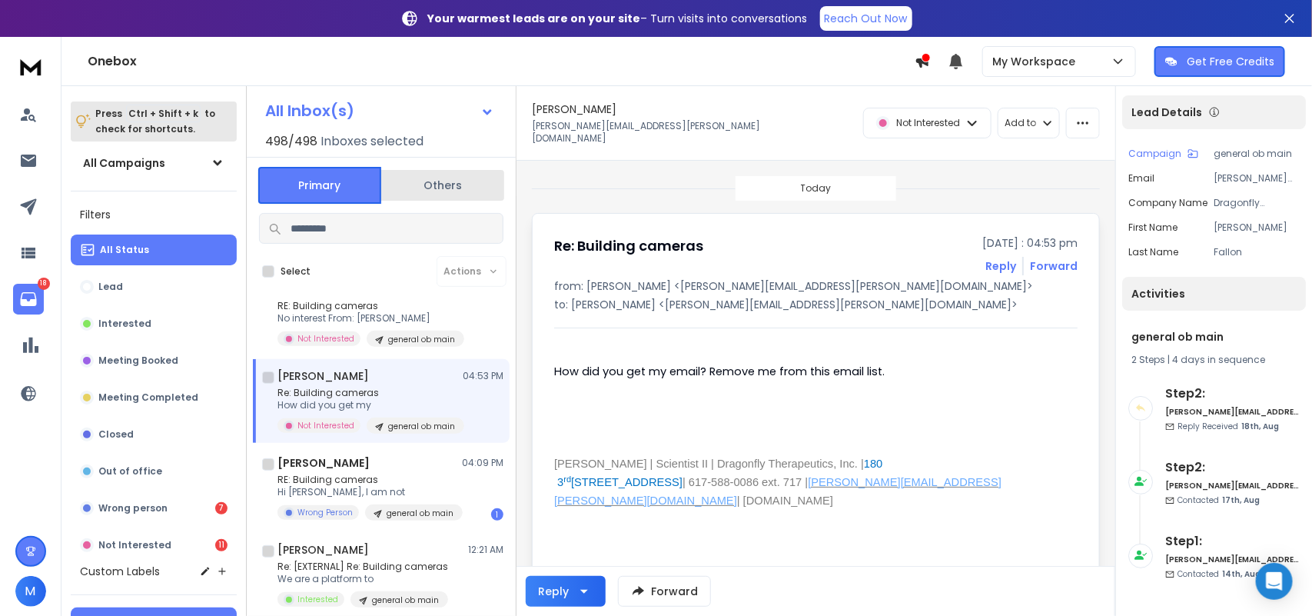
click at [578, 106] on h1 "[PERSON_NAME]" at bounding box center [574, 108] width 85 height 15
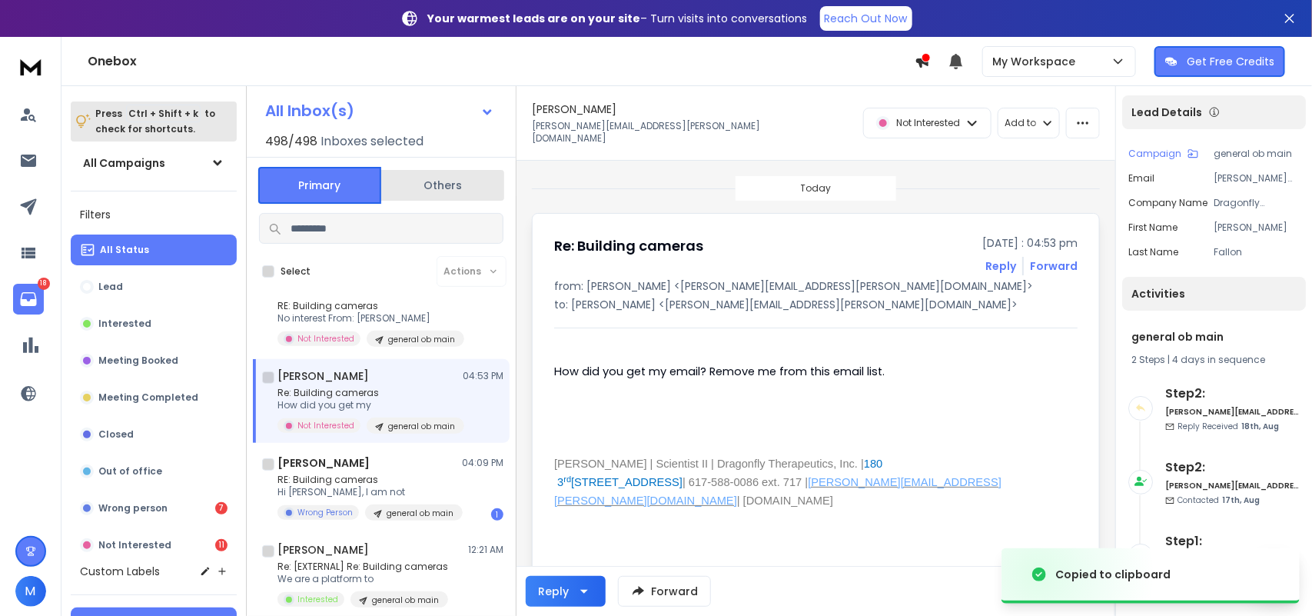
click at [602, 128] on p "daniel.fallon@dragonflytx.com" at bounding box center [672, 132] width 280 height 25
click at [1242, 177] on p "dan@dragonflytx.com" at bounding box center [1257, 178] width 86 height 12
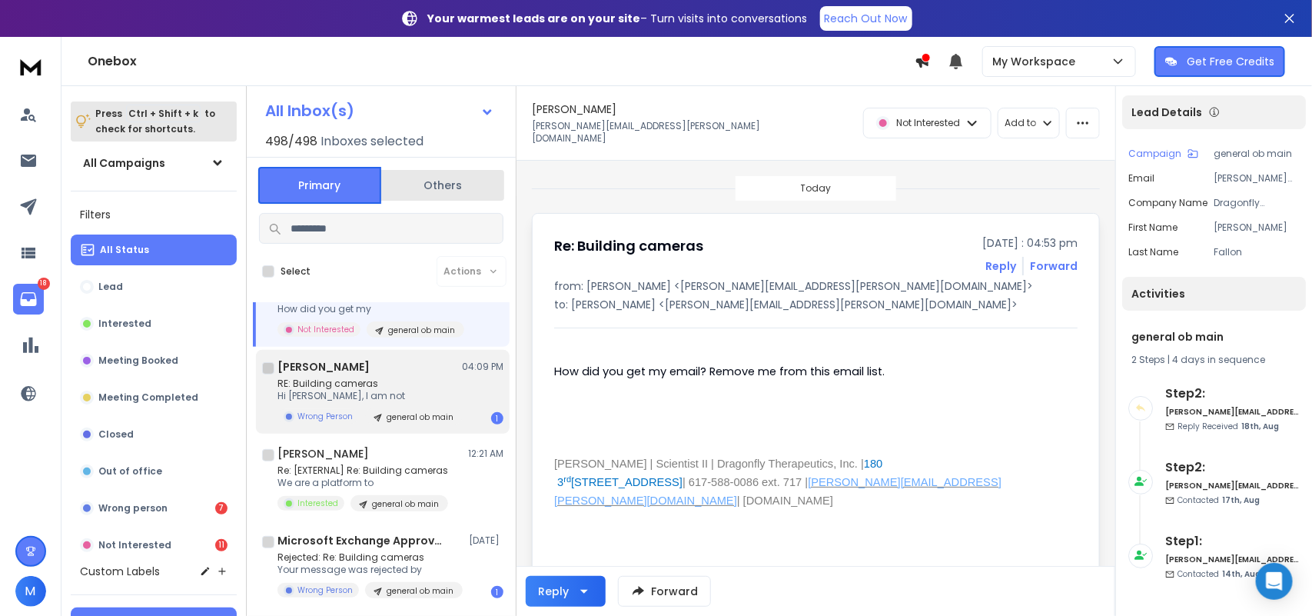
click at [415, 396] on p "Hi [PERSON_NAME], I am not" at bounding box center [370, 396] width 185 height 12
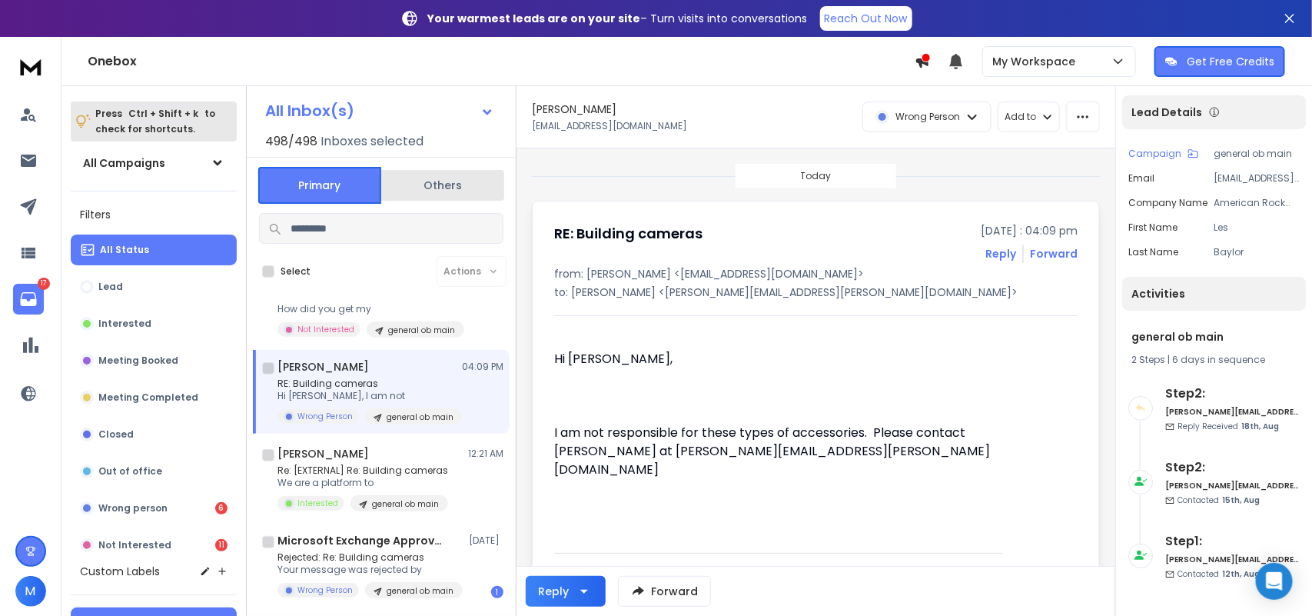
click at [558, 108] on h1 "[PERSON_NAME]" at bounding box center [574, 108] width 85 height 15
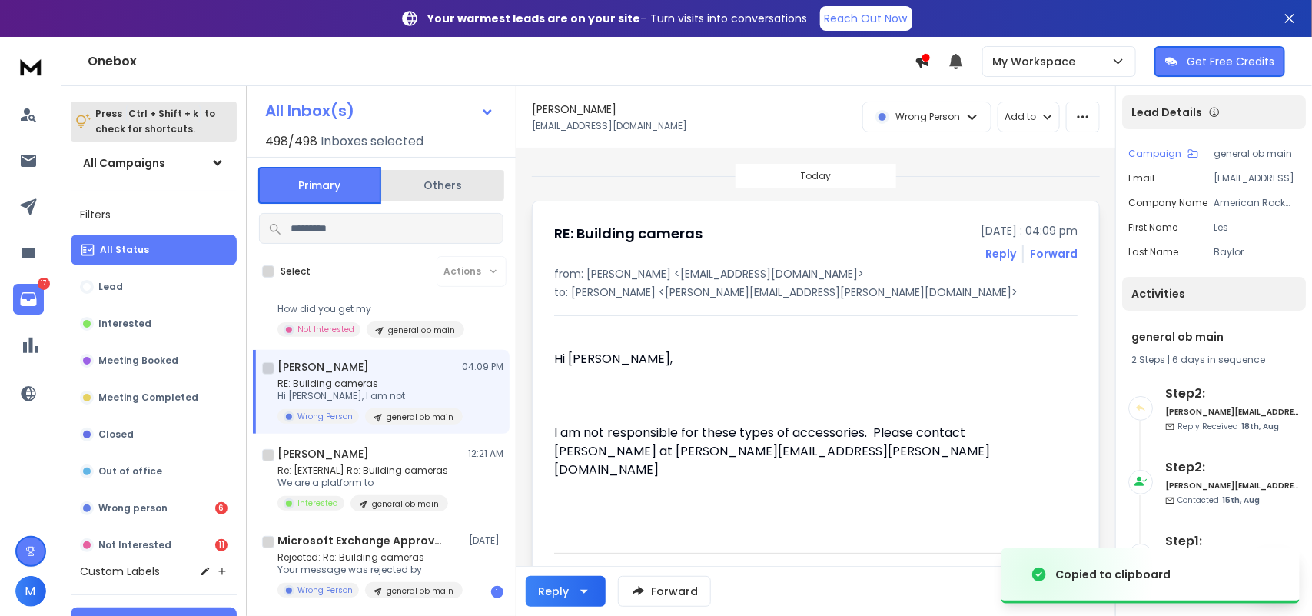
click at [655, 125] on p "Les.Baylor@americanrocksalt.com" at bounding box center [609, 126] width 155 height 12
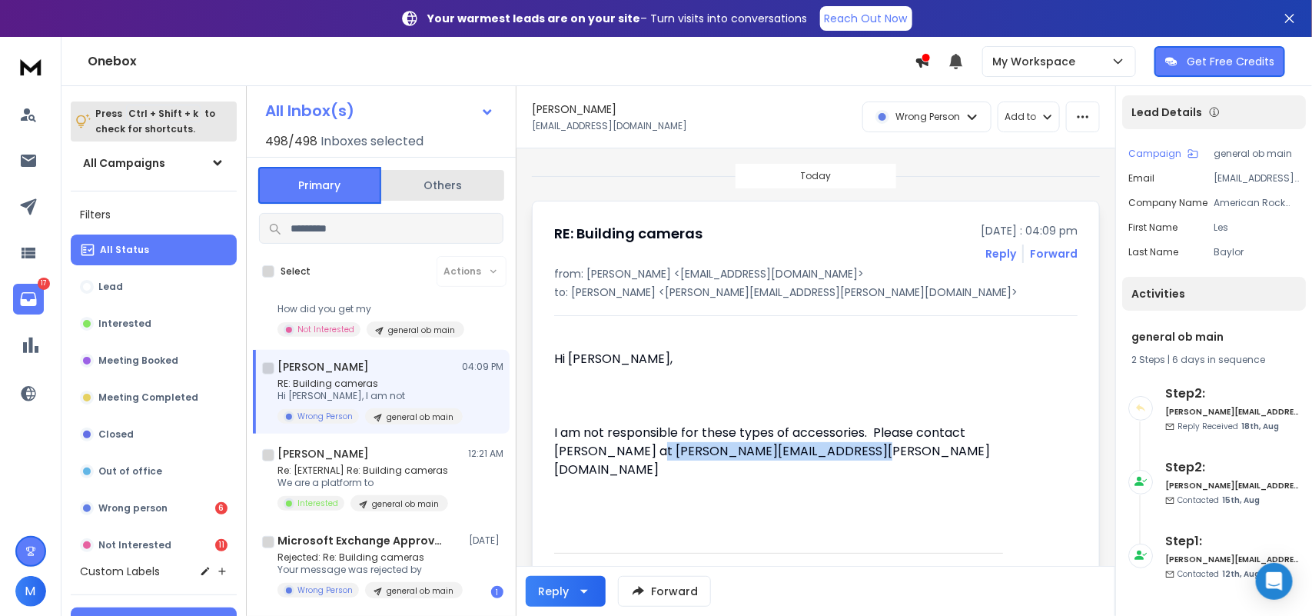
drag, startPoint x: 612, startPoint y: 455, endPoint x: 819, endPoint y: 456, distance: 206.8
click at [819, 456] on p "I am not responsible for these types of accessories. Please contact Mike O’Dell…" at bounding box center [778, 451] width 449 height 55
copy p "mike.odell@americanrocksalt.com"
click at [756, 497] on p at bounding box center [778, 506] width 449 height 18
drag, startPoint x: 970, startPoint y: 433, endPoint x: 592, endPoint y: 457, distance: 379.1
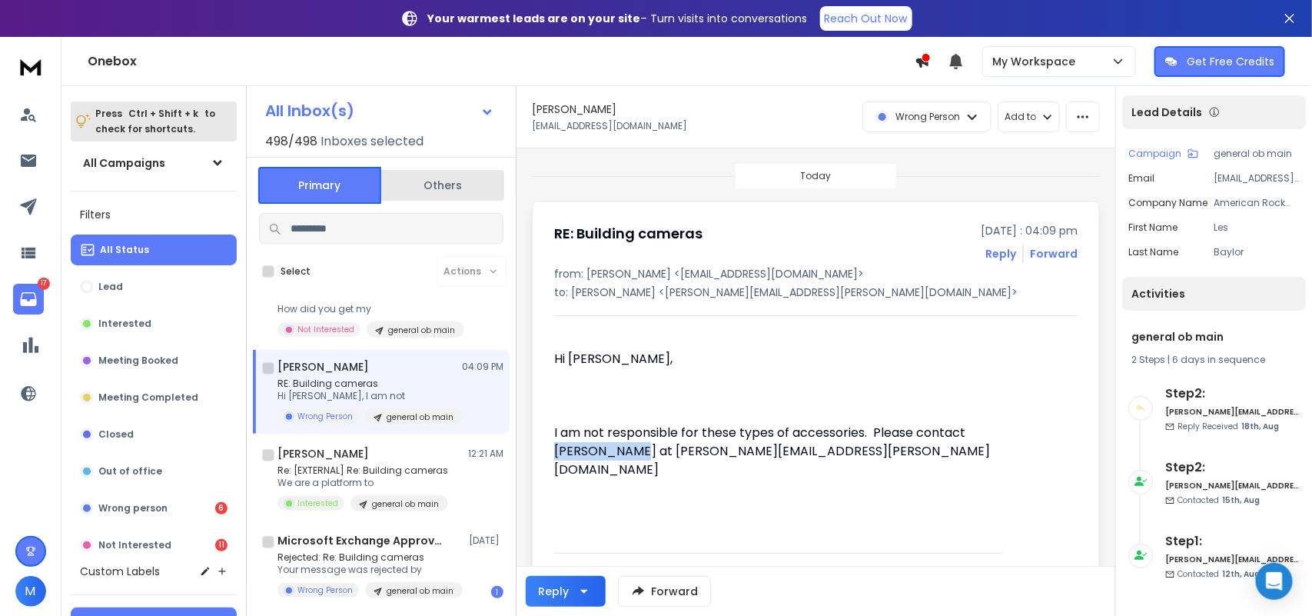
click at [592, 457] on p "I am not responsible for these types of accessories. Please contact Mike O’Dell…" at bounding box center [778, 451] width 449 height 55
copy p "Mike O’Dell"
click at [1259, 201] on p "American Rock Salt Company" at bounding box center [1257, 203] width 86 height 12
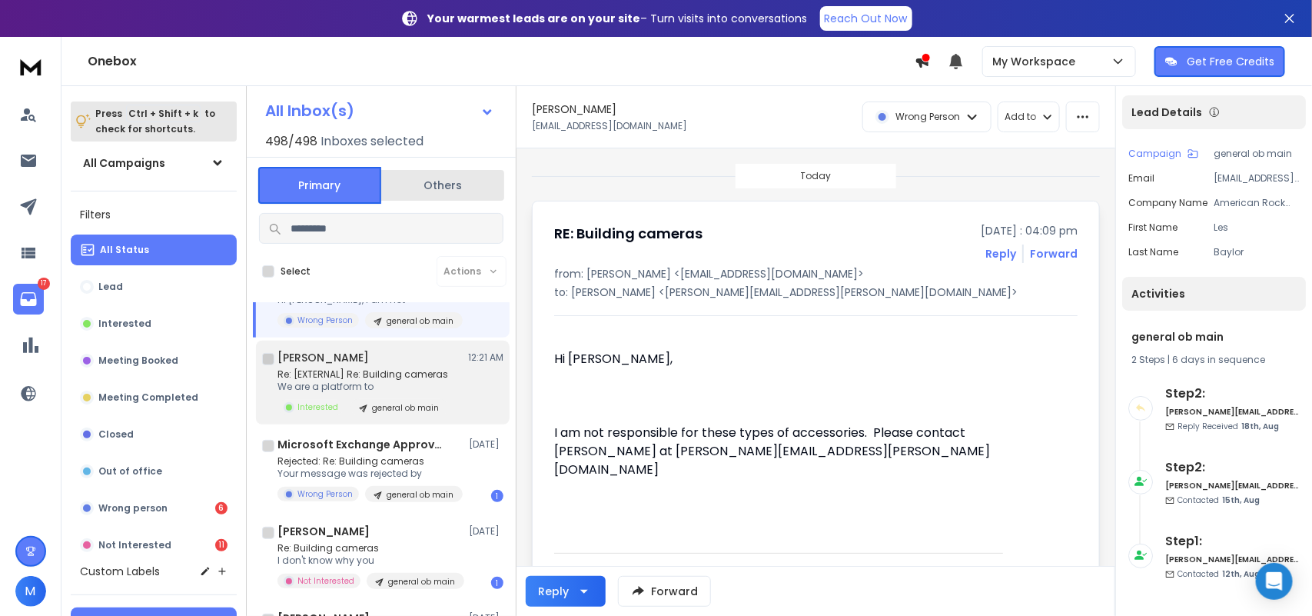
click at [381, 399] on div "general ob main" at bounding box center [400, 407] width 98 height 16
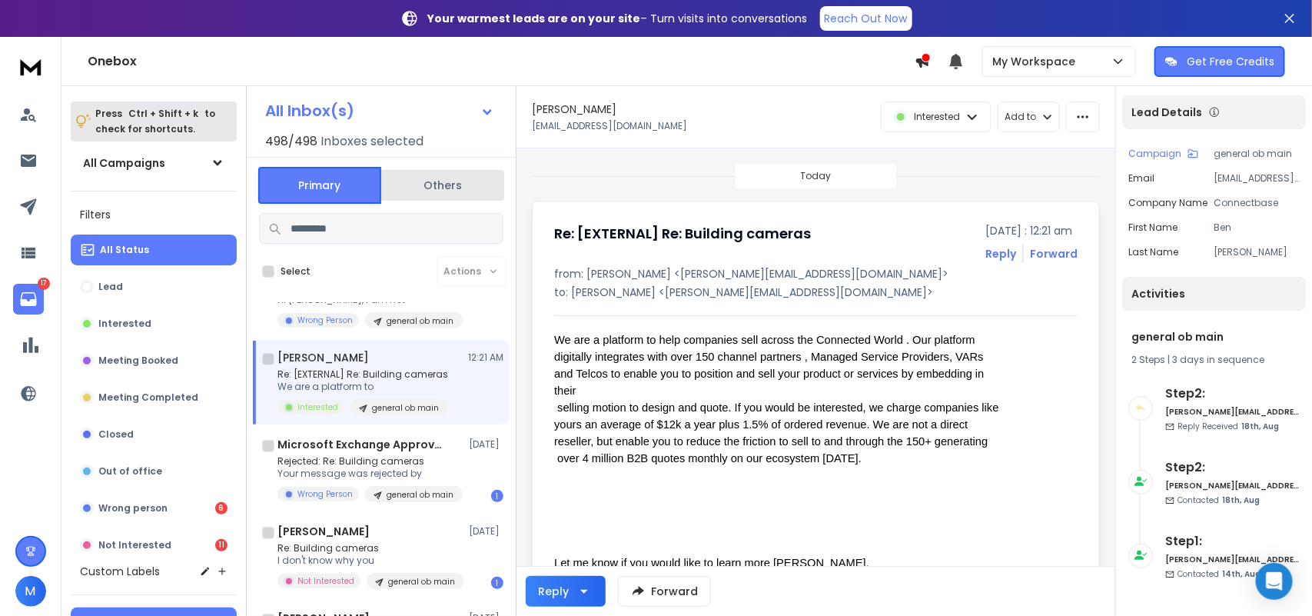
click at [920, 116] on p "Interested" at bounding box center [937, 117] width 46 height 12
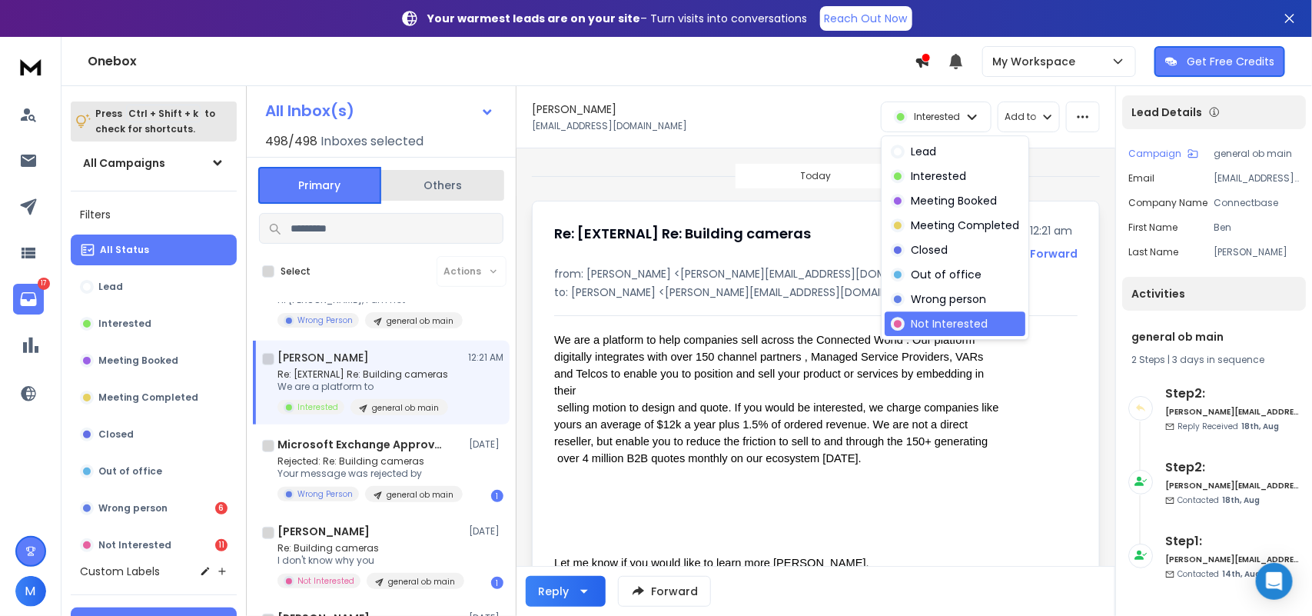
click at [924, 324] on p "Not Interested" at bounding box center [949, 323] width 77 height 15
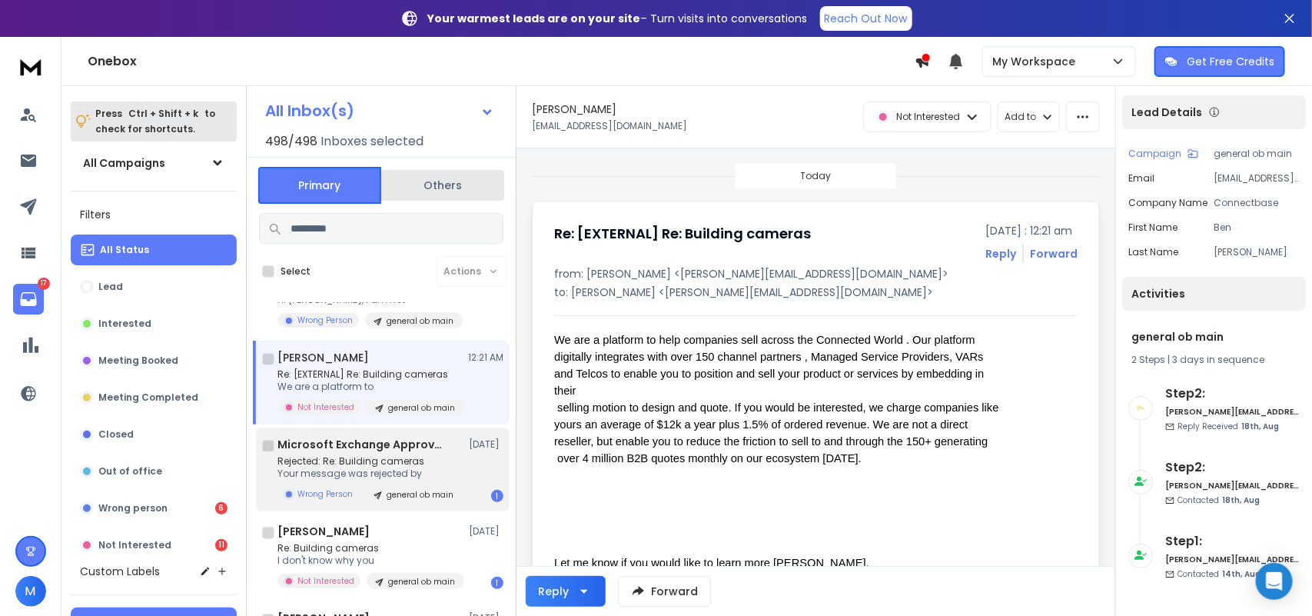
click at [439, 482] on div "Rejected: Re: Building cameras Your message was rejected by Wrong Person genera…" at bounding box center [370, 478] width 185 height 47
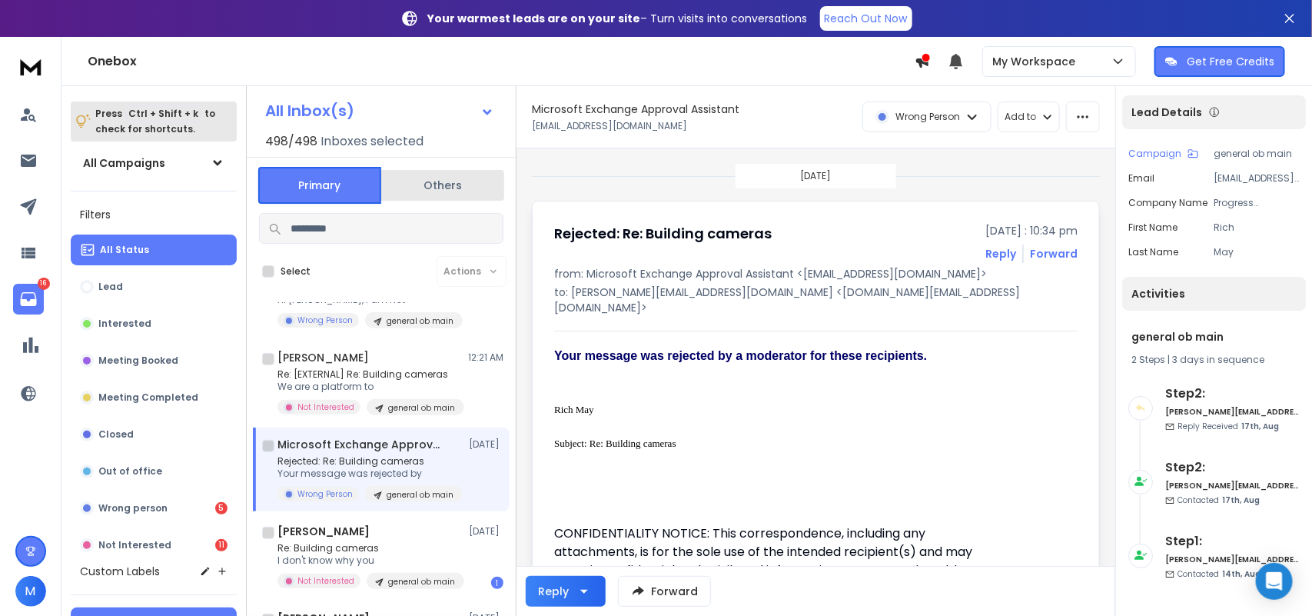
click at [1228, 175] on p "rich.may@progressindustries.org" at bounding box center [1257, 178] width 86 height 12
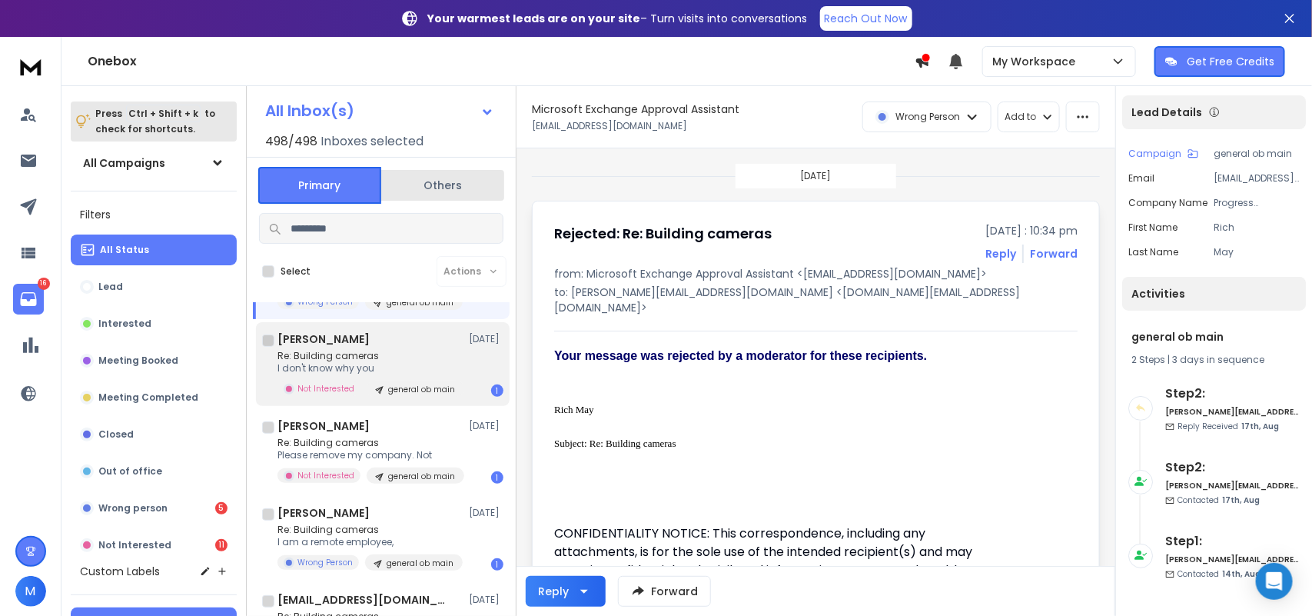
click at [367, 374] on div "Re: Building cameras I don't know why you Not Interested general ob main" at bounding box center [371, 373] width 187 height 47
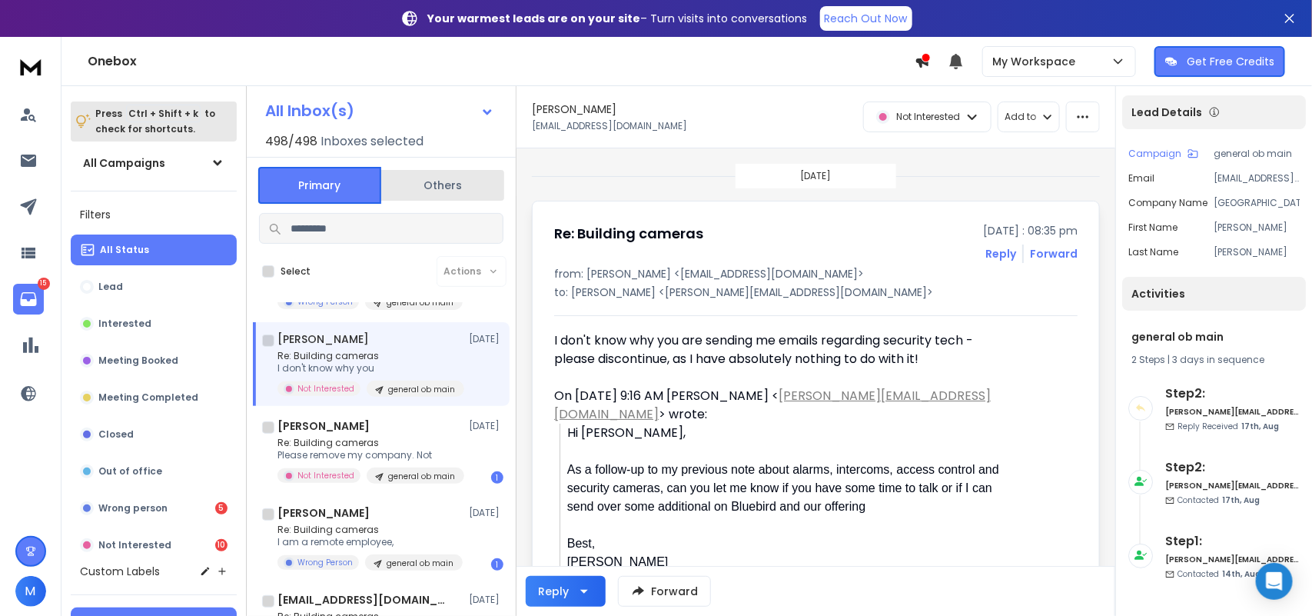
click at [566, 105] on h1 "[PERSON_NAME]" at bounding box center [574, 108] width 85 height 15
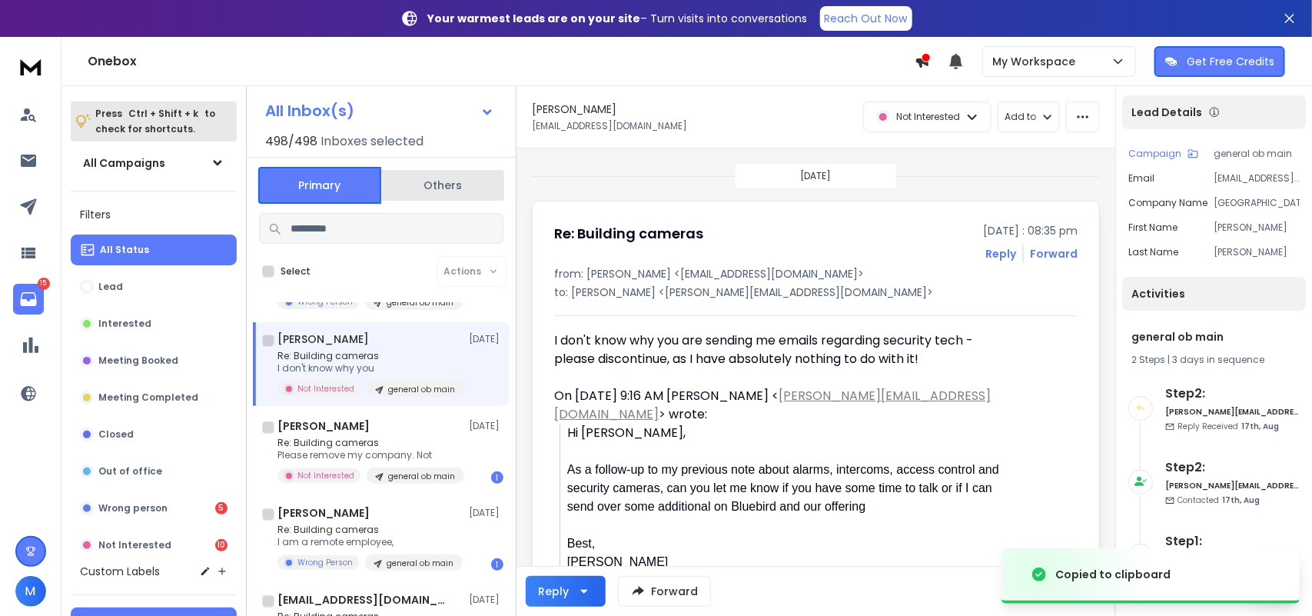
click at [609, 123] on p "ddovell@fcpsva.org" at bounding box center [609, 126] width 155 height 12
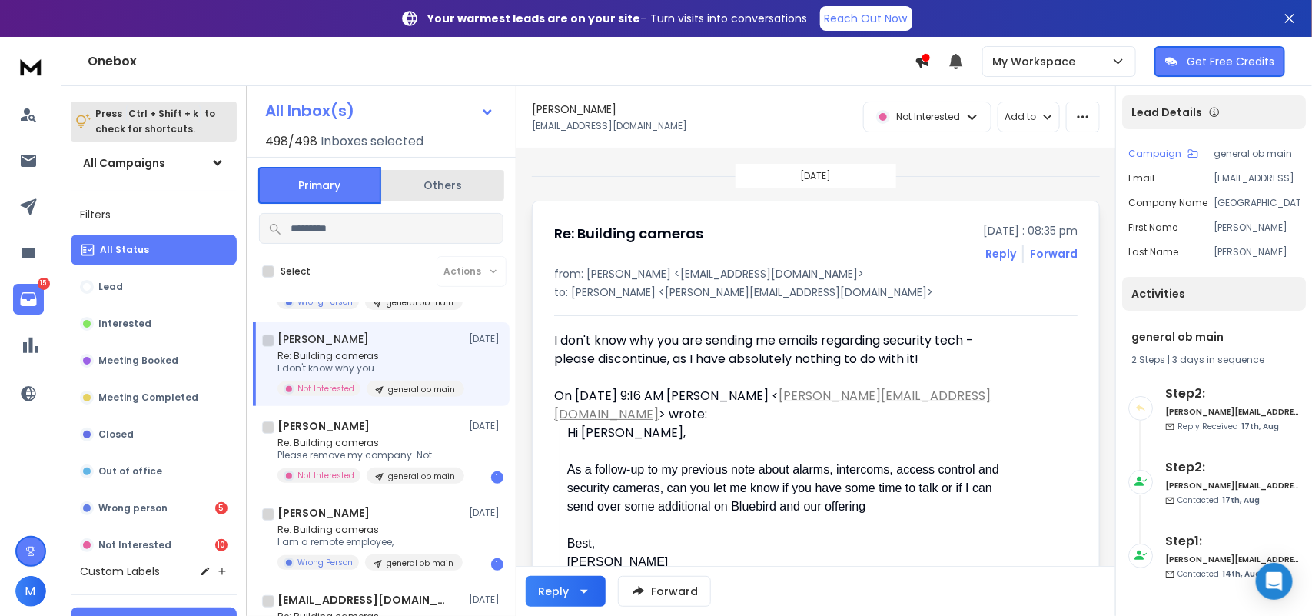
scroll to position [1730, 0]
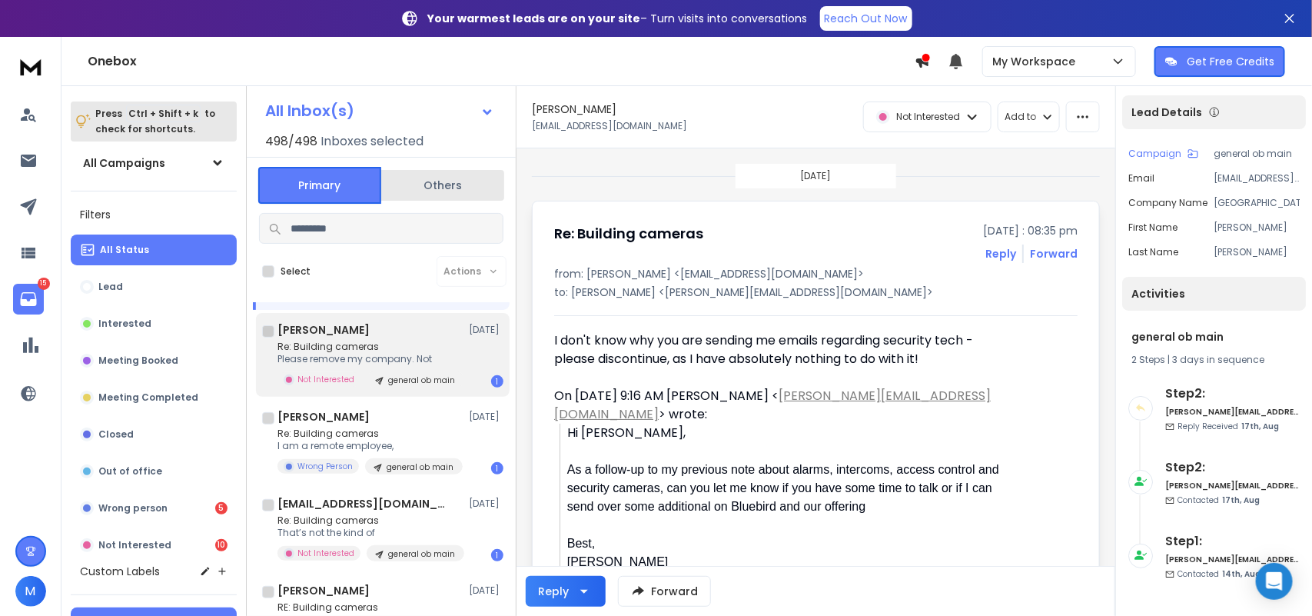
click at [365, 355] on p "Please remove my company. Not" at bounding box center [370, 359] width 185 height 12
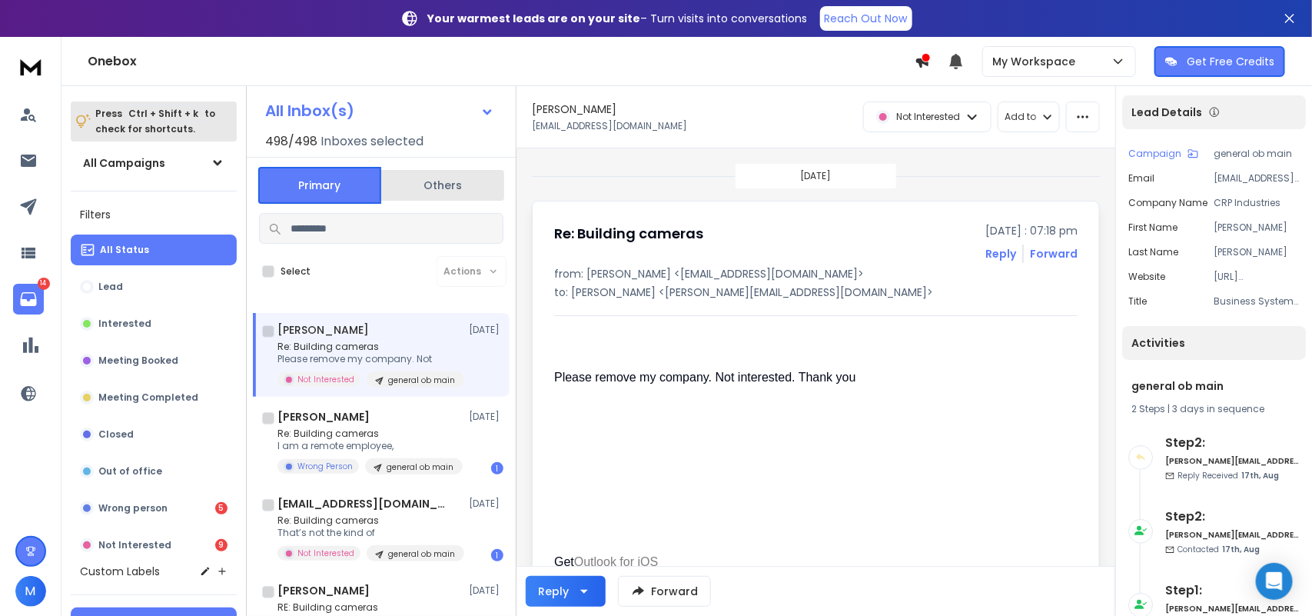
click at [607, 109] on h1 "[PERSON_NAME]" at bounding box center [574, 108] width 85 height 15
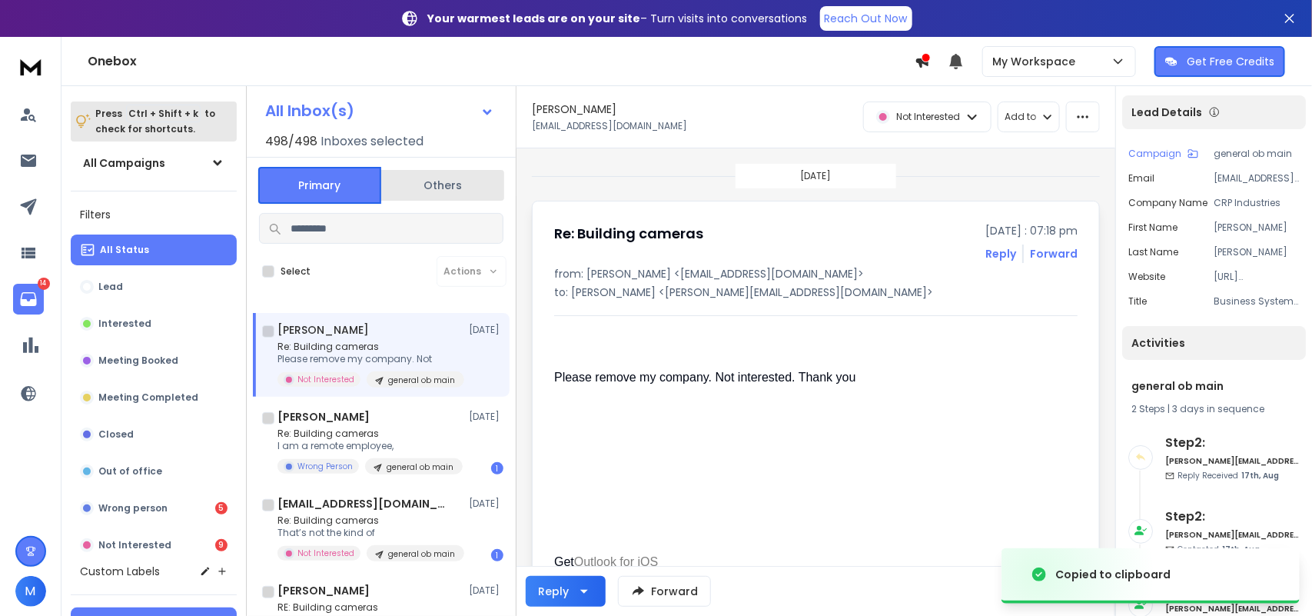
click at [602, 124] on p "bnorment@crpindustries.com" at bounding box center [609, 126] width 155 height 12
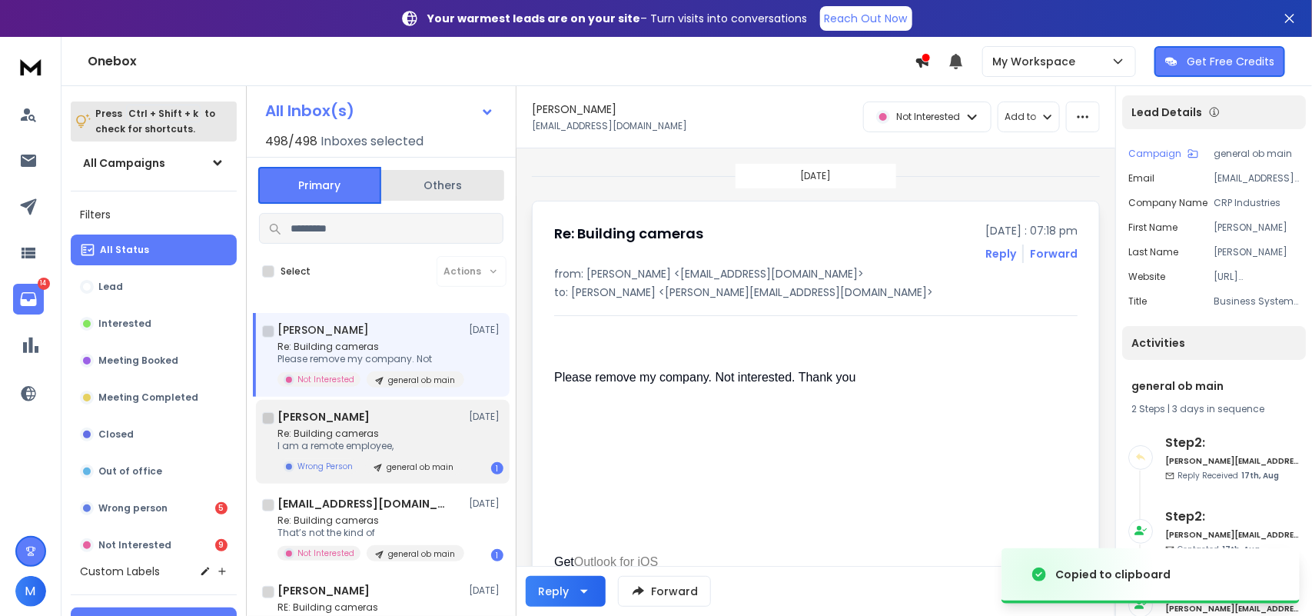
click at [389, 454] on div "Re: Building cameras I am a remote employee, Wrong Person general ob main" at bounding box center [370, 450] width 185 height 47
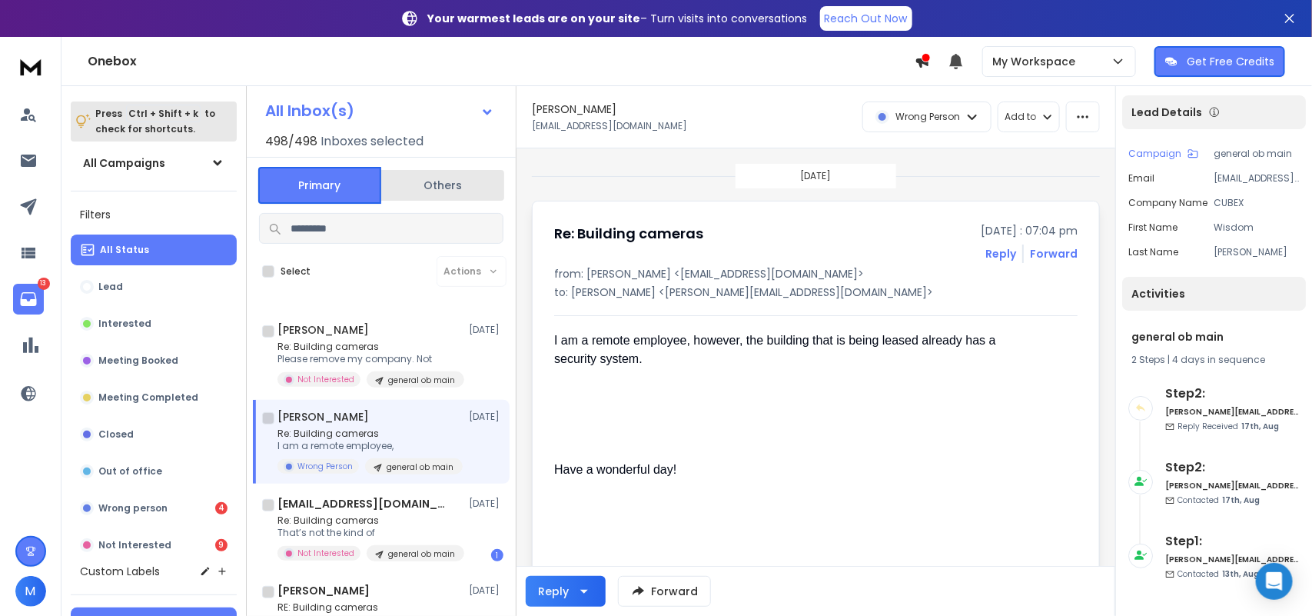
click at [559, 105] on h1 "[PERSON_NAME]" at bounding box center [574, 108] width 85 height 15
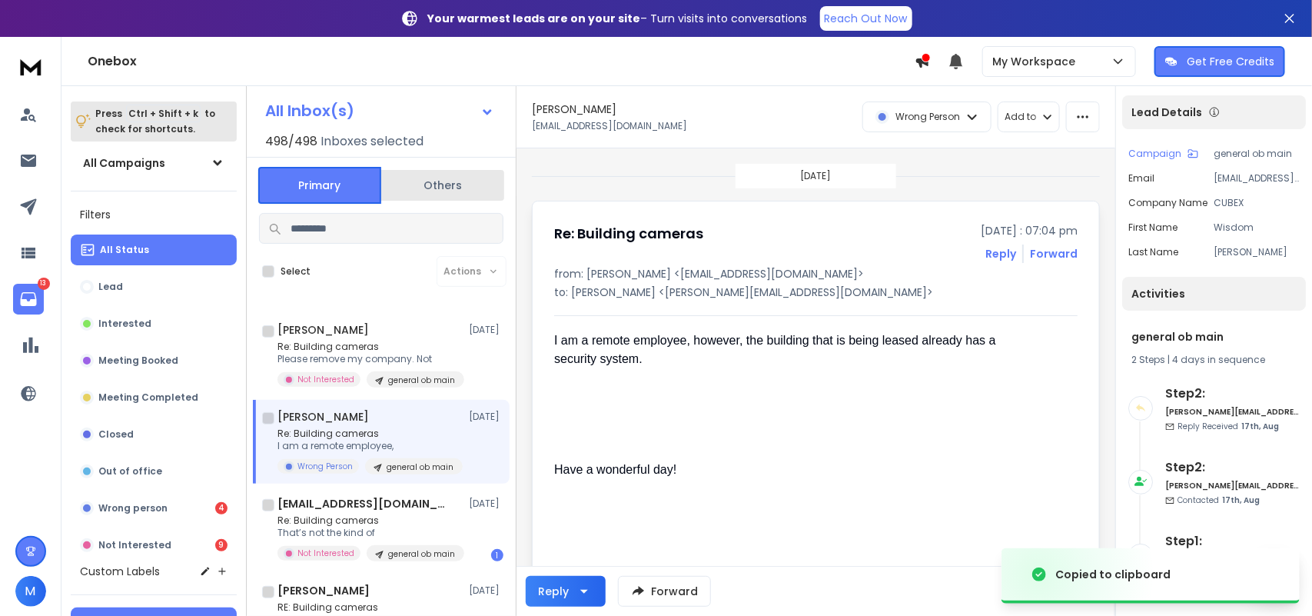
click at [624, 123] on p "wwilliams@cubex.com" at bounding box center [609, 126] width 155 height 12
click at [1239, 178] on p "wwilliams@cubexsystem.com" at bounding box center [1257, 178] width 86 height 12
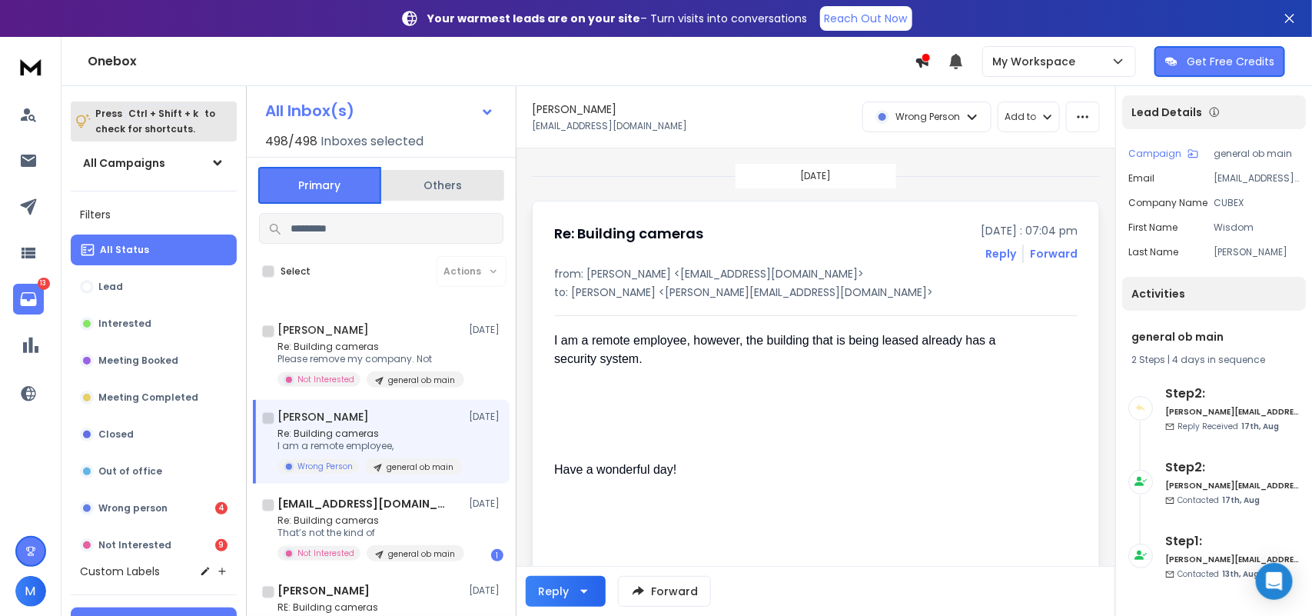
scroll to position [1922, 0]
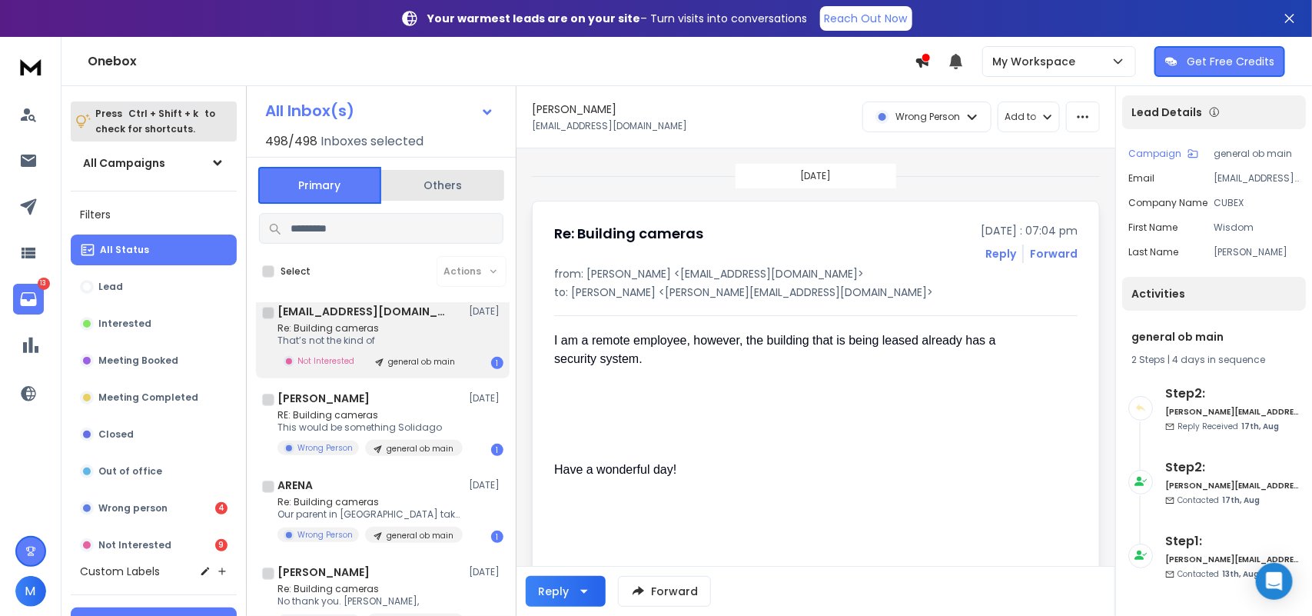
click at [370, 348] on div "Re: Building cameras That’s not the kind of Not Interested general ob main" at bounding box center [371, 345] width 187 height 47
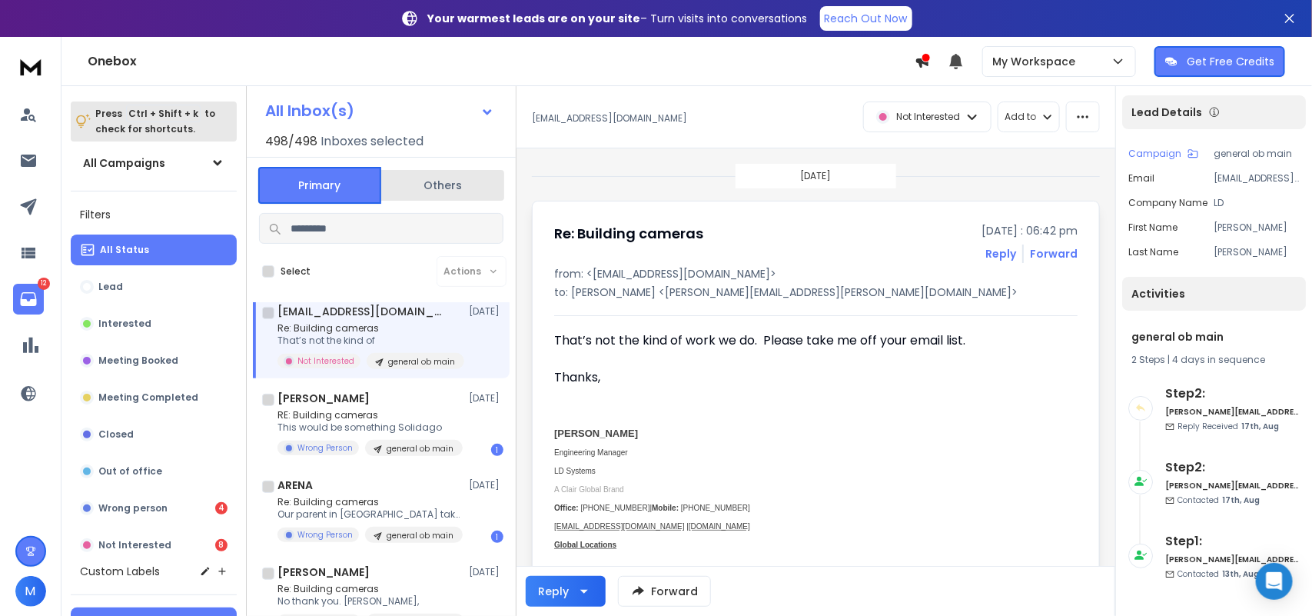
click at [574, 113] on p "[EMAIL_ADDRESS][DOMAIN_NAME]" at bounding box center [609, 118] width 155 height 12
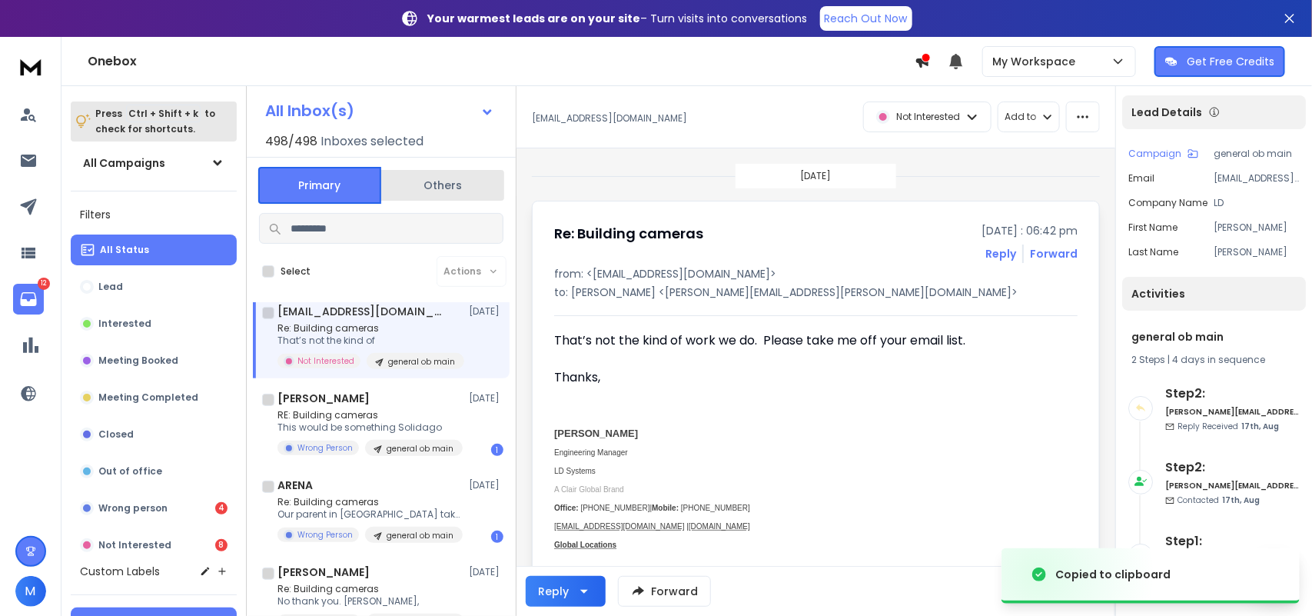
click at [1225, 223] on p "Anthony" at bounding box center [1257, 227] width 86 height 12
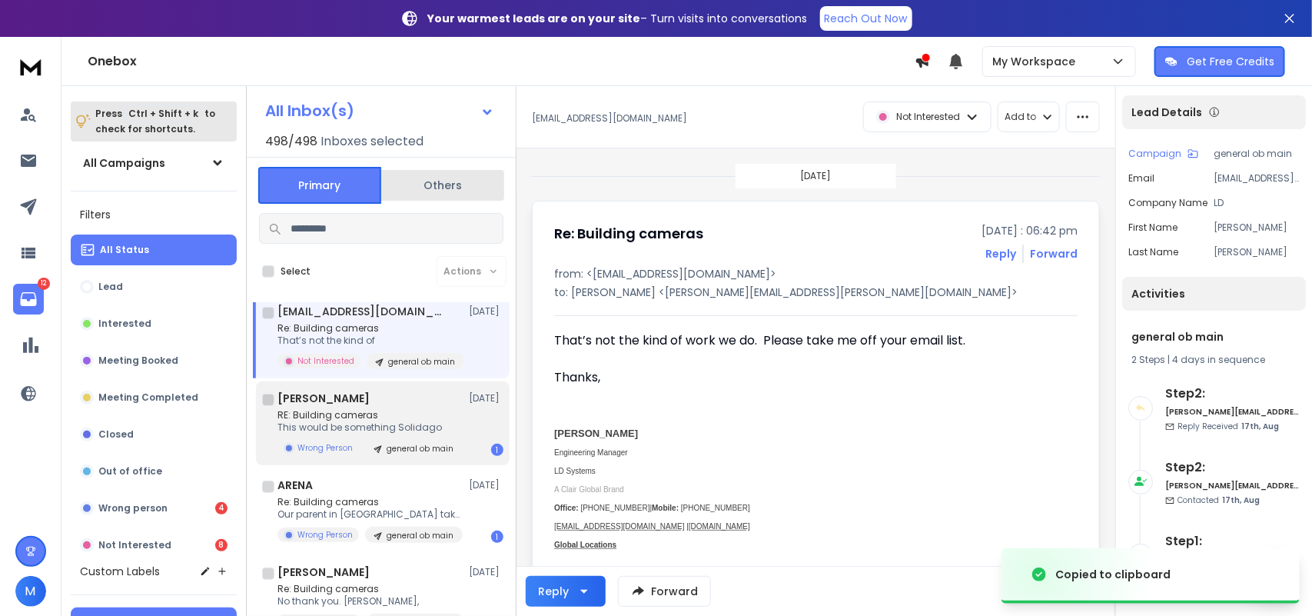
click at [334, 433] on div "RE: Building cameras This would be something Solidago Wrong Person general ob m…" at bounding box center [370, 432] width 185 height 47
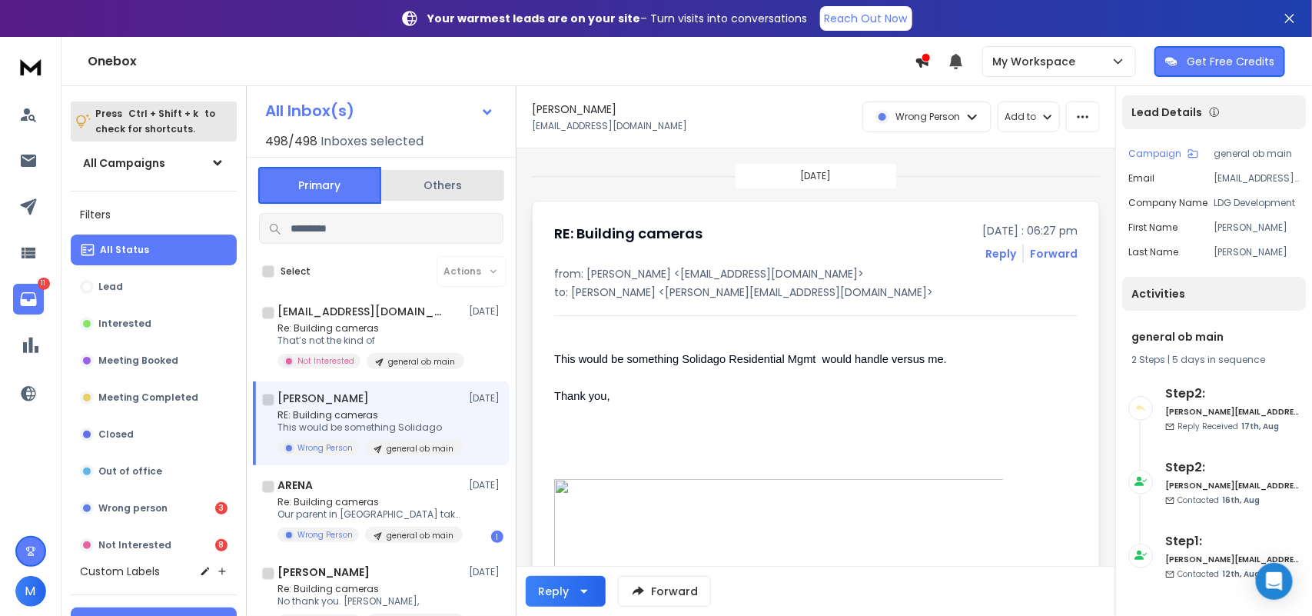
click at [589, 108] on h1 "[PERSON_NAME]" at bounding box center [574, 108] width 85 height 15
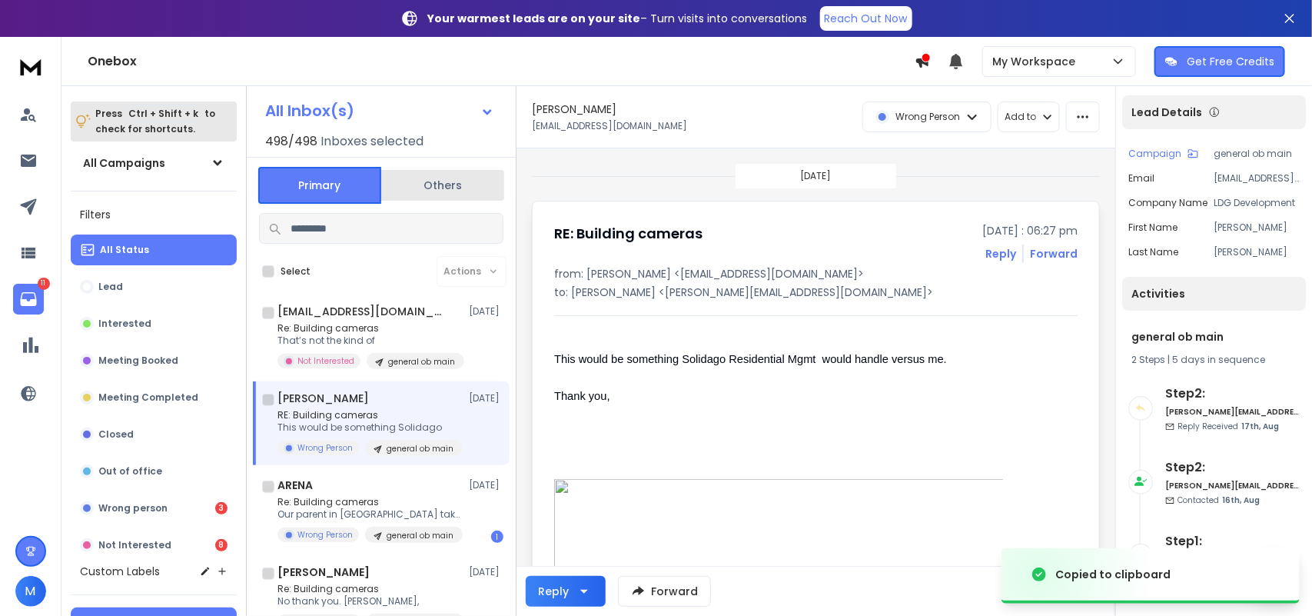
click at [670, 121] on p "KCharlton@ldgdevelopment.com" at bounding box center [609, 126] width 155 height 12
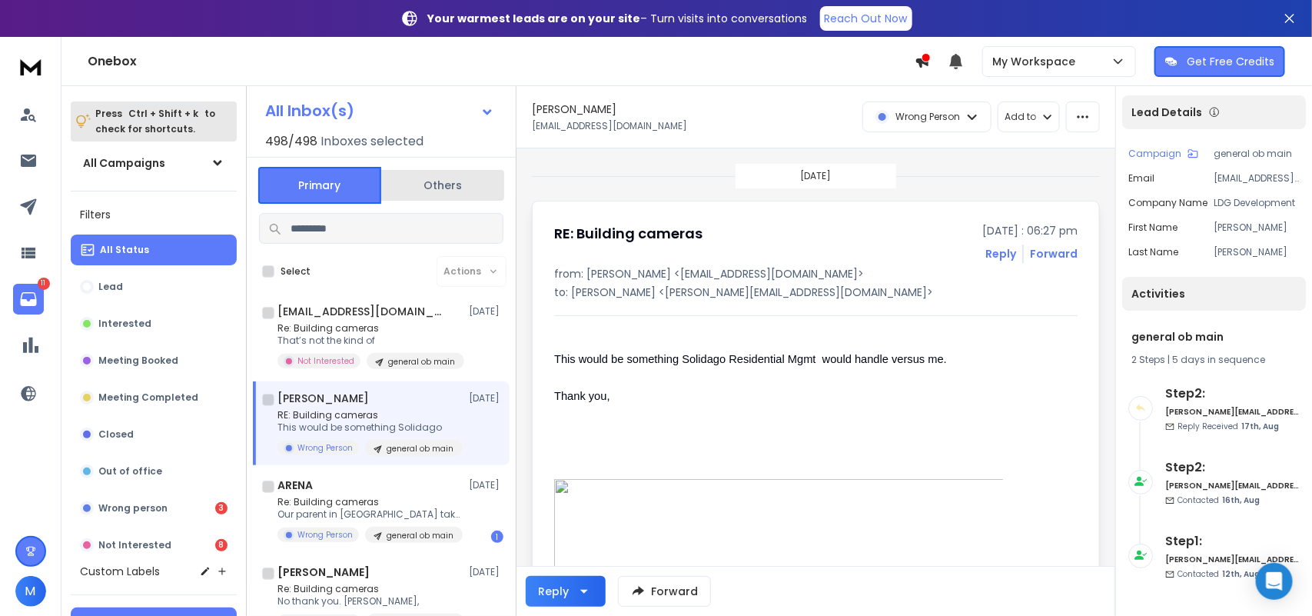
scroll to position [2018, 0]
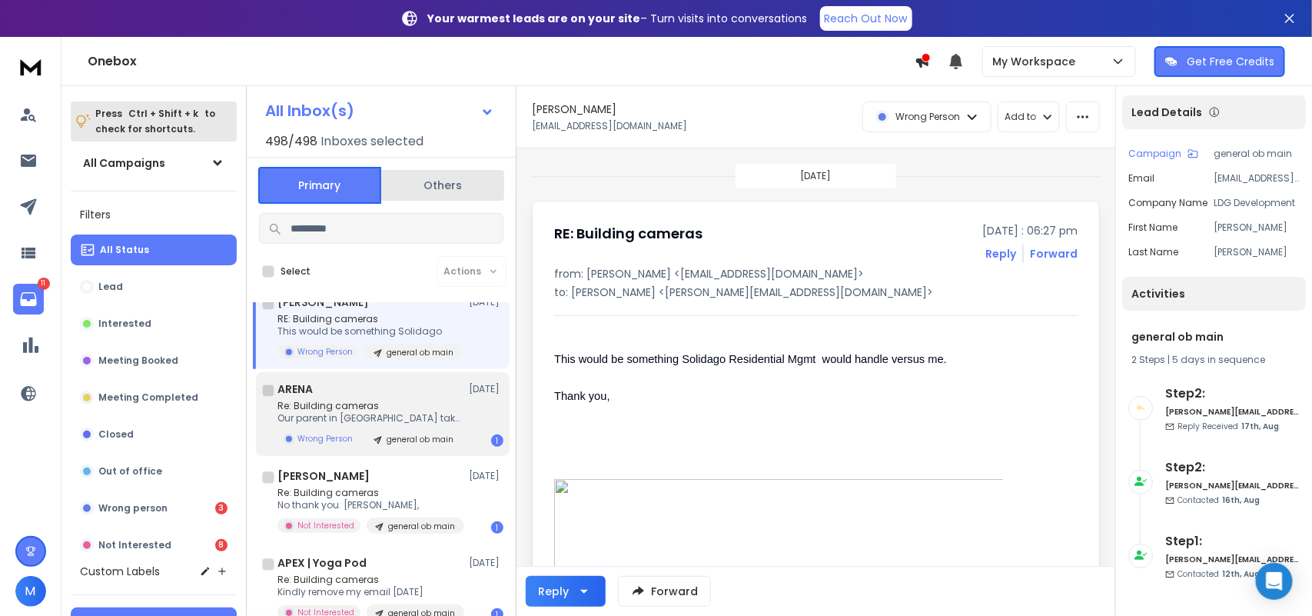
click at [438, 434] on p "general ob main" at bounding box center [420, 440] width 67 height 12
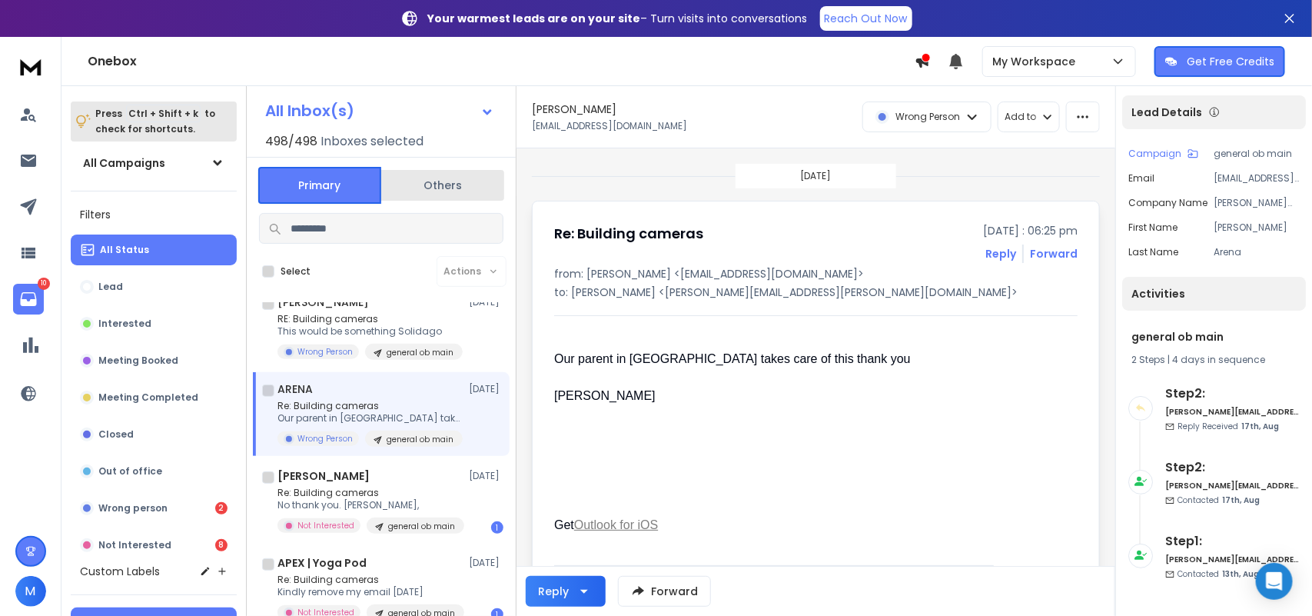
click at [554, 106] on h1 "ARENA, John" at bounding box center [574, 108] width 85 height 15
click at [608, 124] on p "jarena@juddwire.com" at bounding box center [609, 126] width 155 height 12
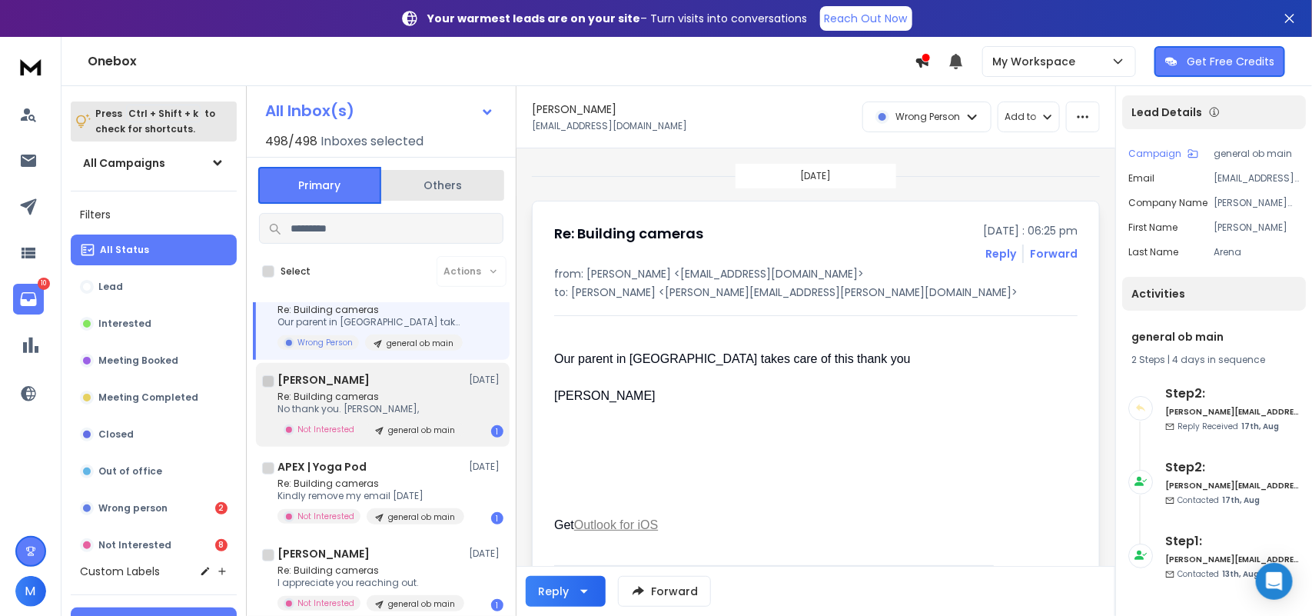
click at [317, 406] on p "No thank you. [PERSON_NAME]," at bounding box center [370, 409] width 185 height 12
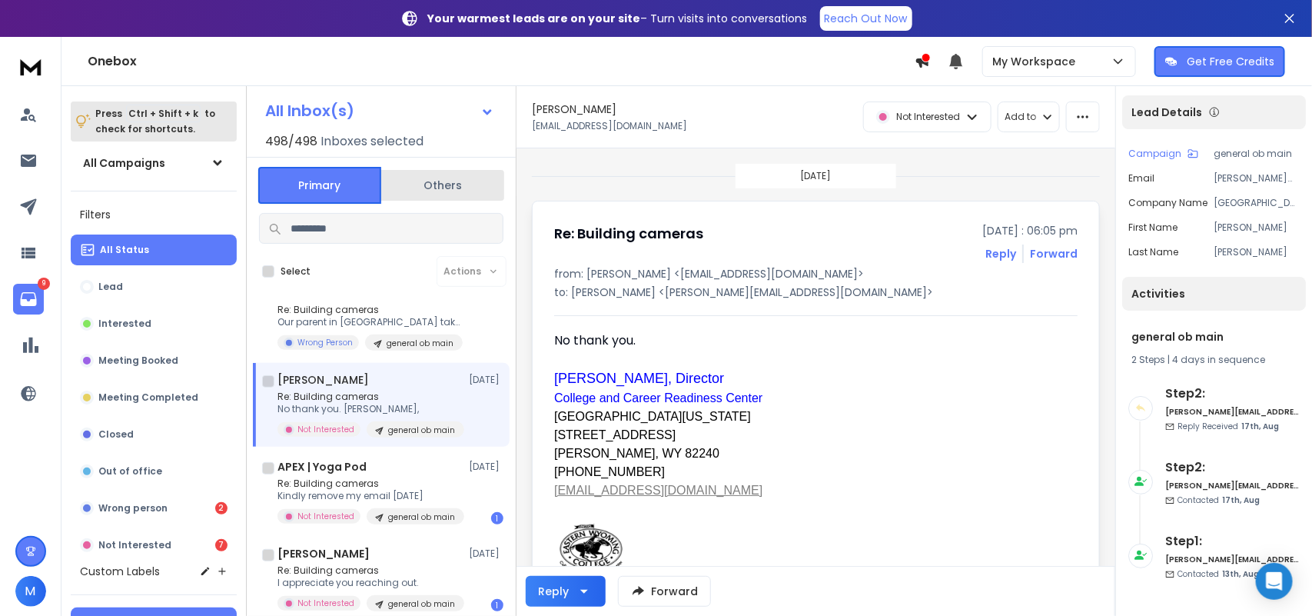
click at [566, 104] on h1 "[PERSON_NAME]" at bounding box center [574, 108] width 85 height 15
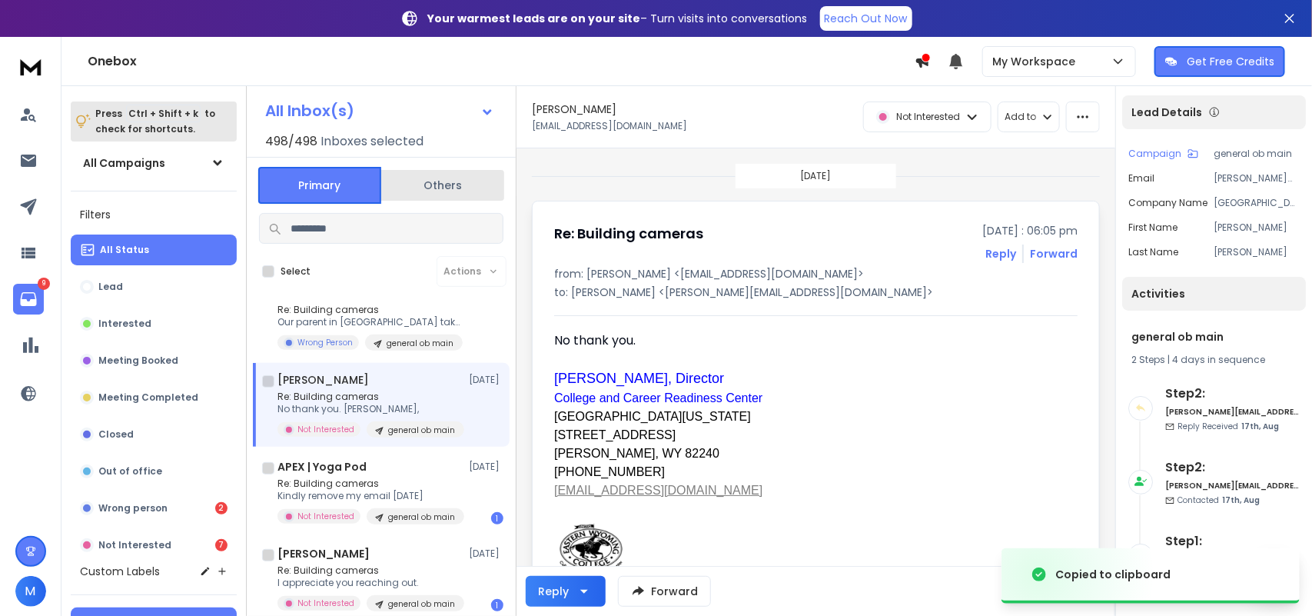
click at [594, 129] on p "callred@ewc.wy.edu" at bounding box center [609, 126] width 155 height 12
click at [1245, 178] on p "callie.allred@ewc.wy.edu" at bounding box center [1257, 178] width 86 height 12
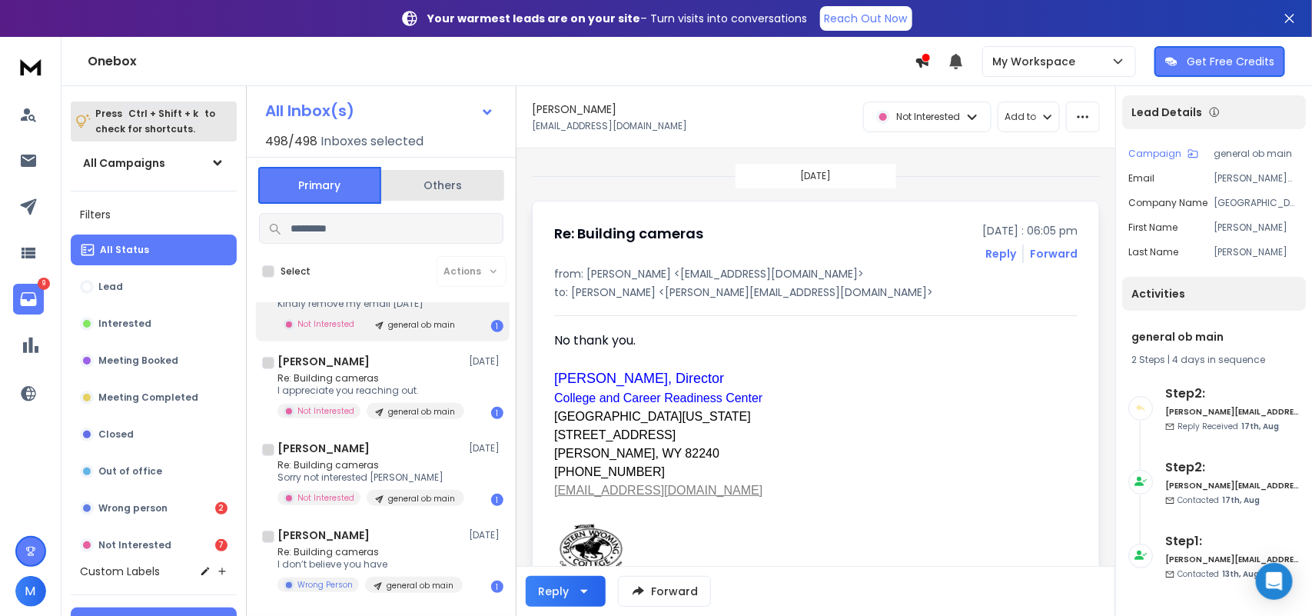
click at [431, 331] on div "APEX | Yoga Pod 17 Aug Re: Building cameras Kindly remove my email Today Not In…" at bounding box center [383, 300] width 254 height 84
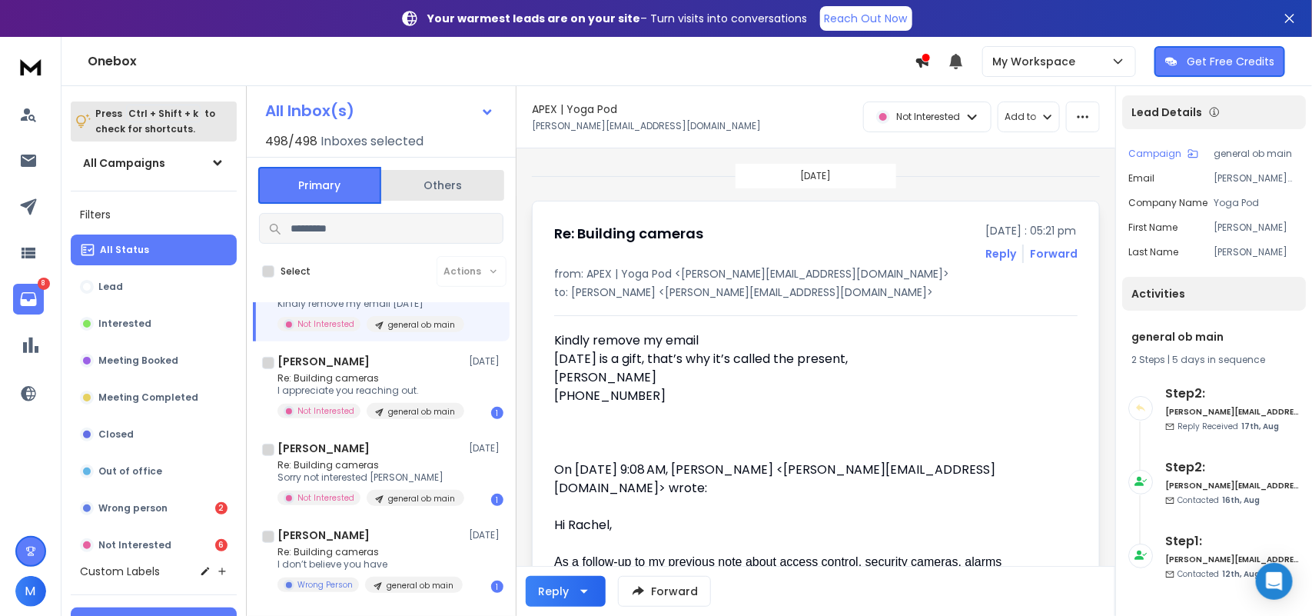
click at [594, 108] on h1 "APEX | Yoga Pod" at bounding box center [574, 108] width 85 height 15
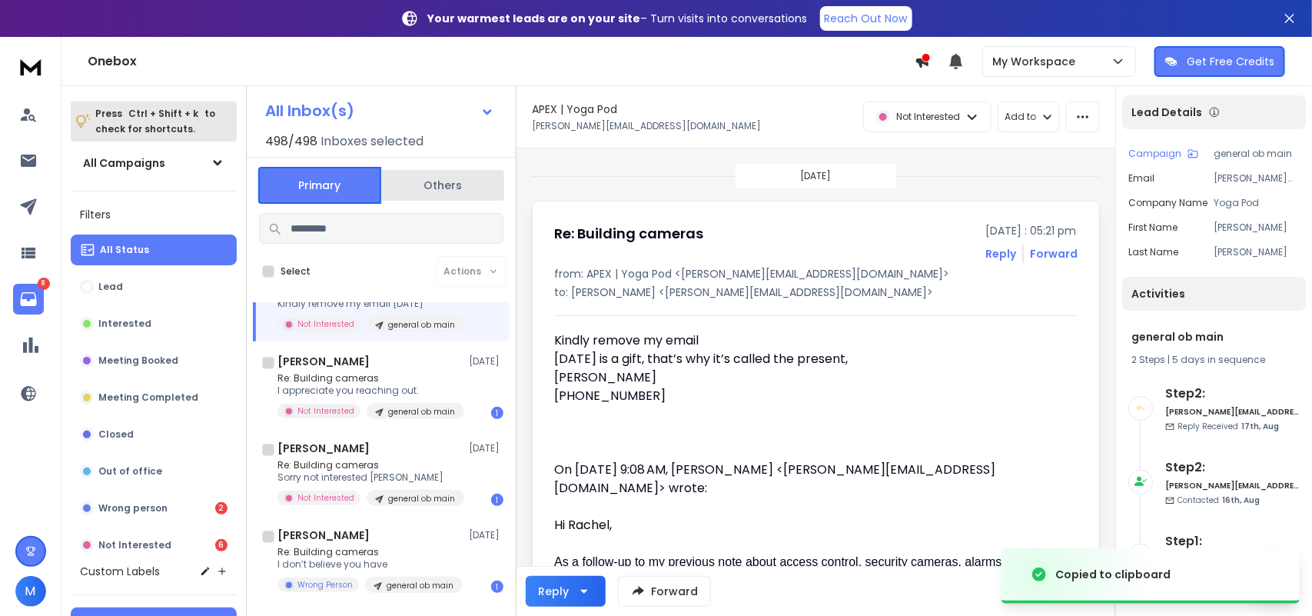
click at [574, 123] on p "rachel@yogapod.com" at bounding box center [646, 126] width 229 height 12
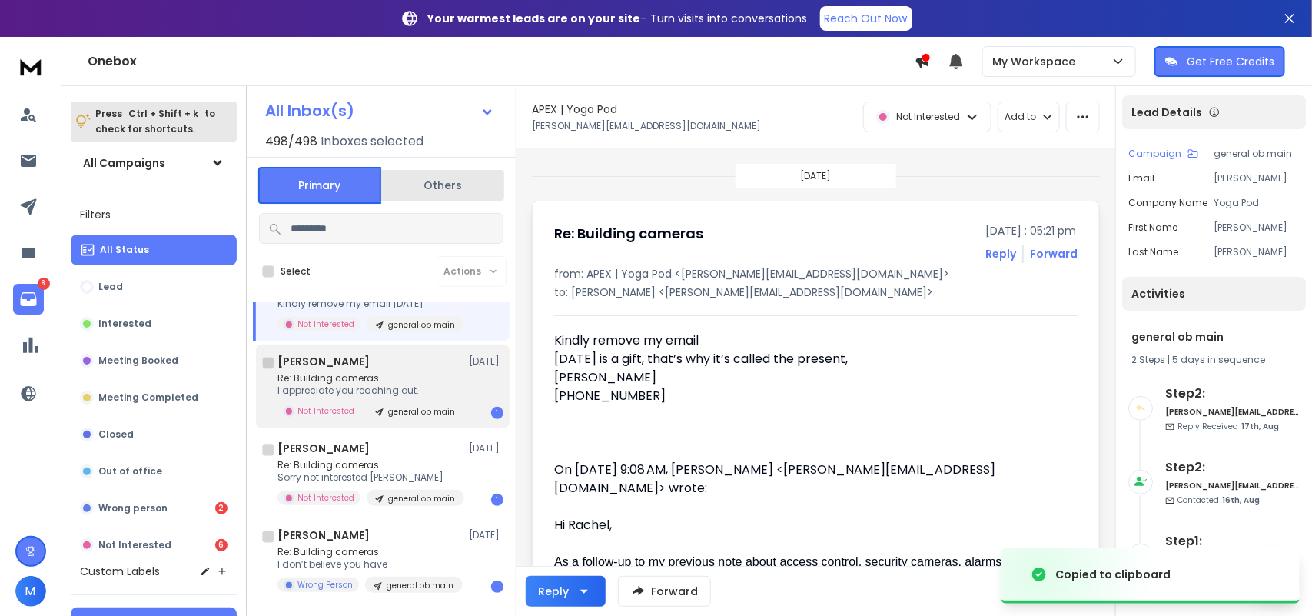
click at [396, 397] on div "Re: Building cameras I appreciate you reaching out. Not Interested general ob m…" at bounding box center [371, 395] width 187 height 47
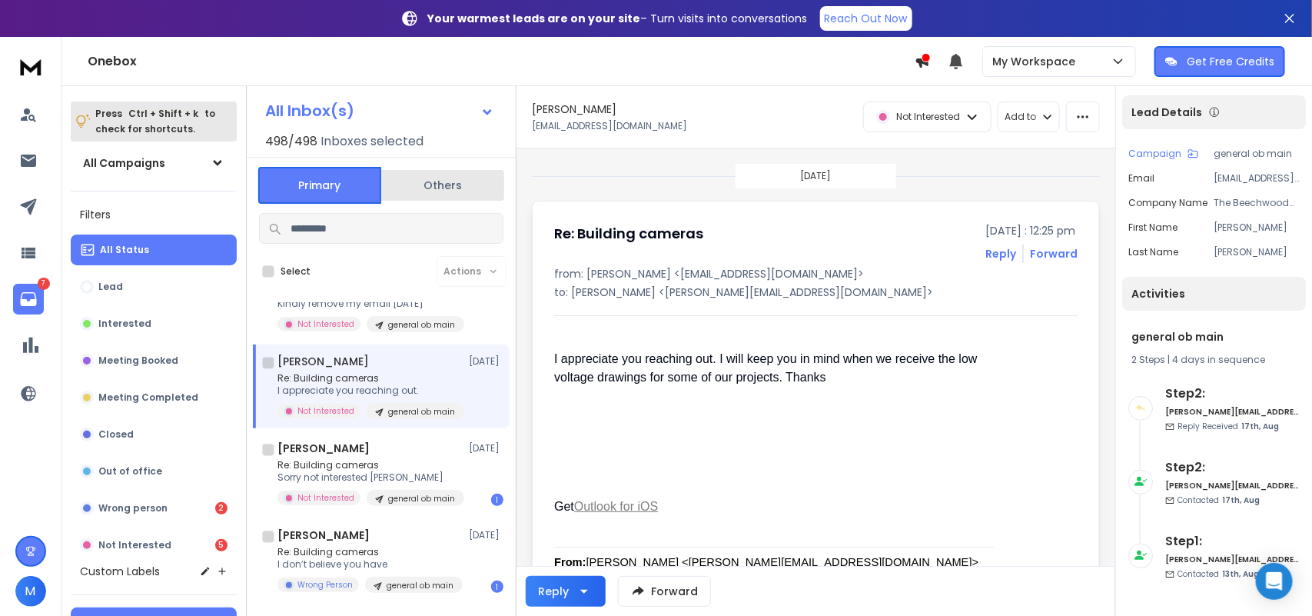
click at [578, 105] on h1 "[PERSON_NAME]" at bounding box center [574, 108] width 85 height 15
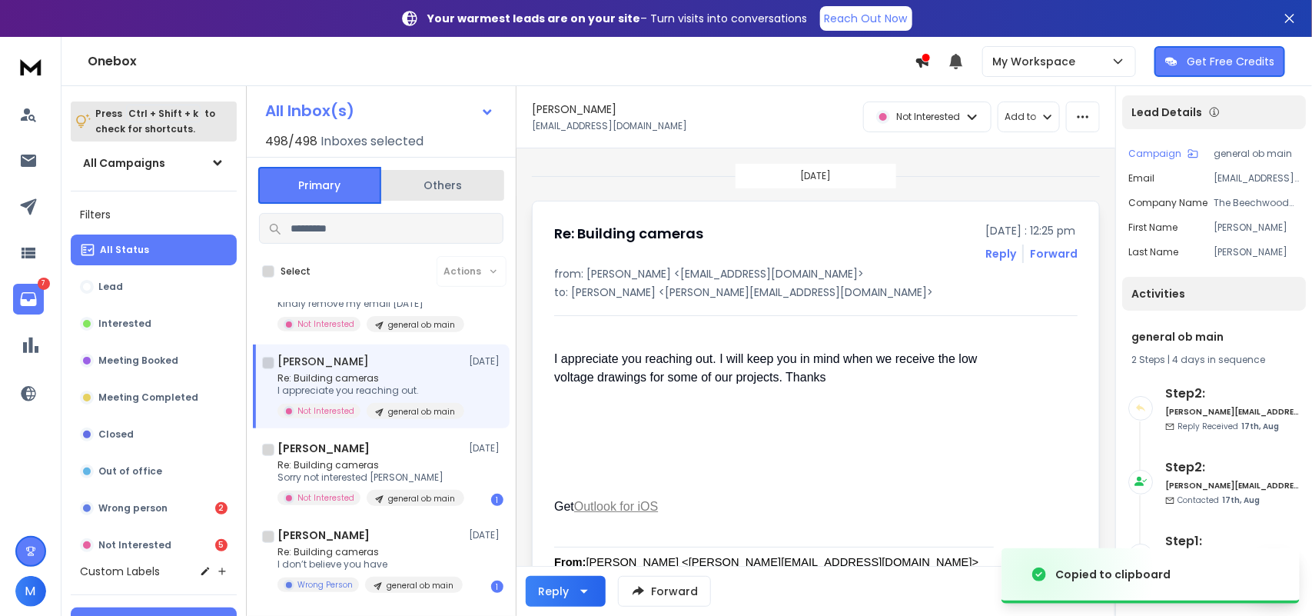
click at [627, 124] on p "jmatone@beechwoodhomes.com" at bounding box center [609, 126] width 155 height 12
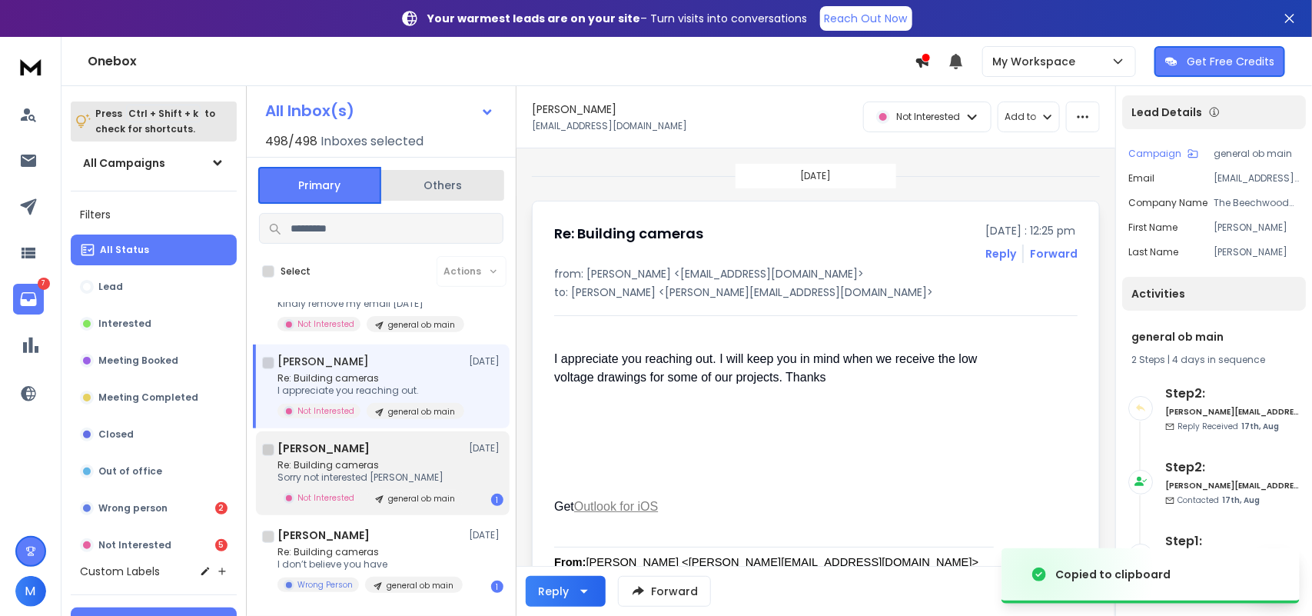
click at [321, 471] on p "Sorry not interested [PERSON_NAME]" at bounding box center [370, 477] width 185 height 12
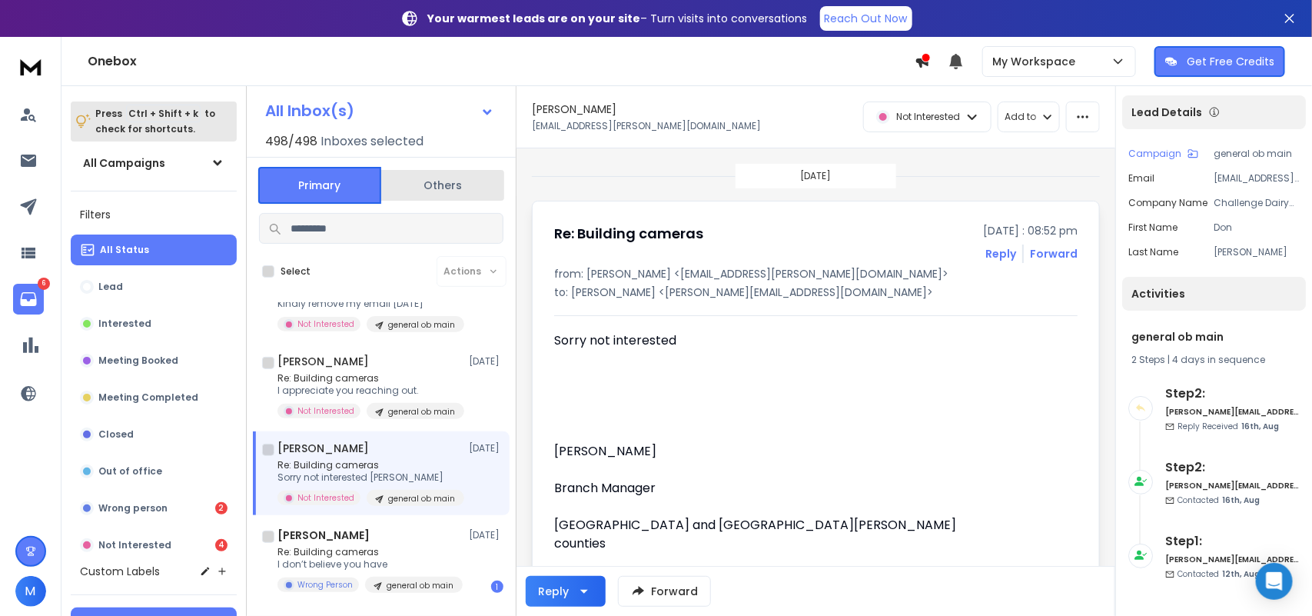
click at [573, 108] on h1 "[PERSON_NAME]" at bounding box center [574, 108] width 85 height 15
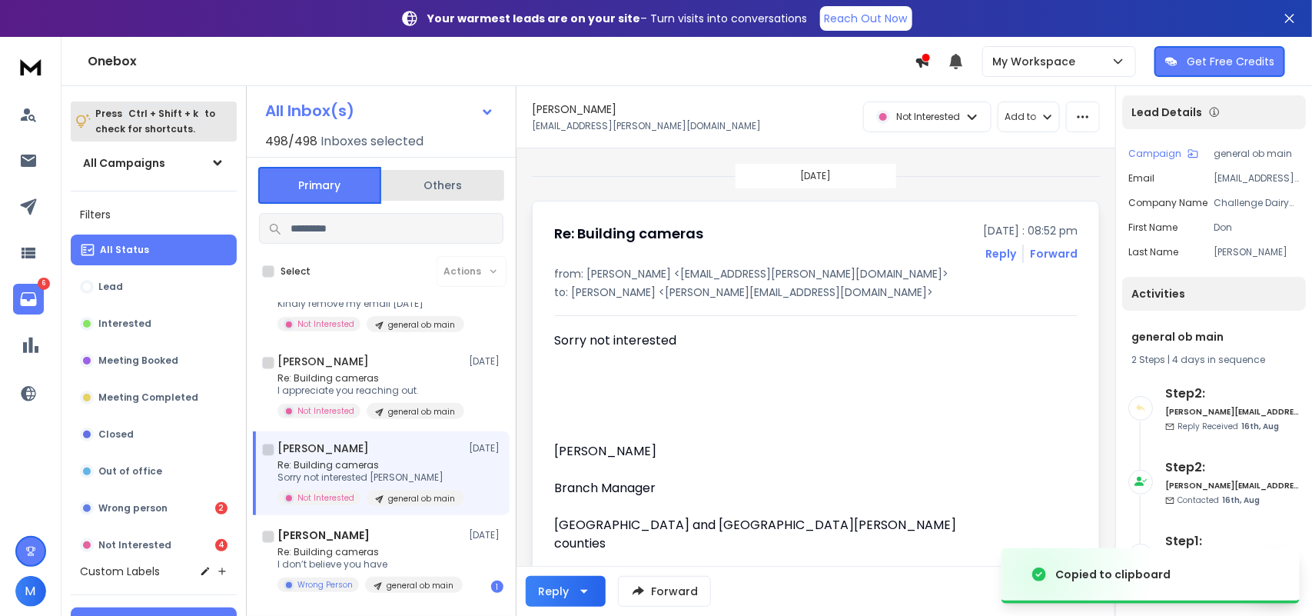
click at [600, 123] on p "Don.Smith@challengedairy.com" at bounding box center [646, 126] width 229 height 12
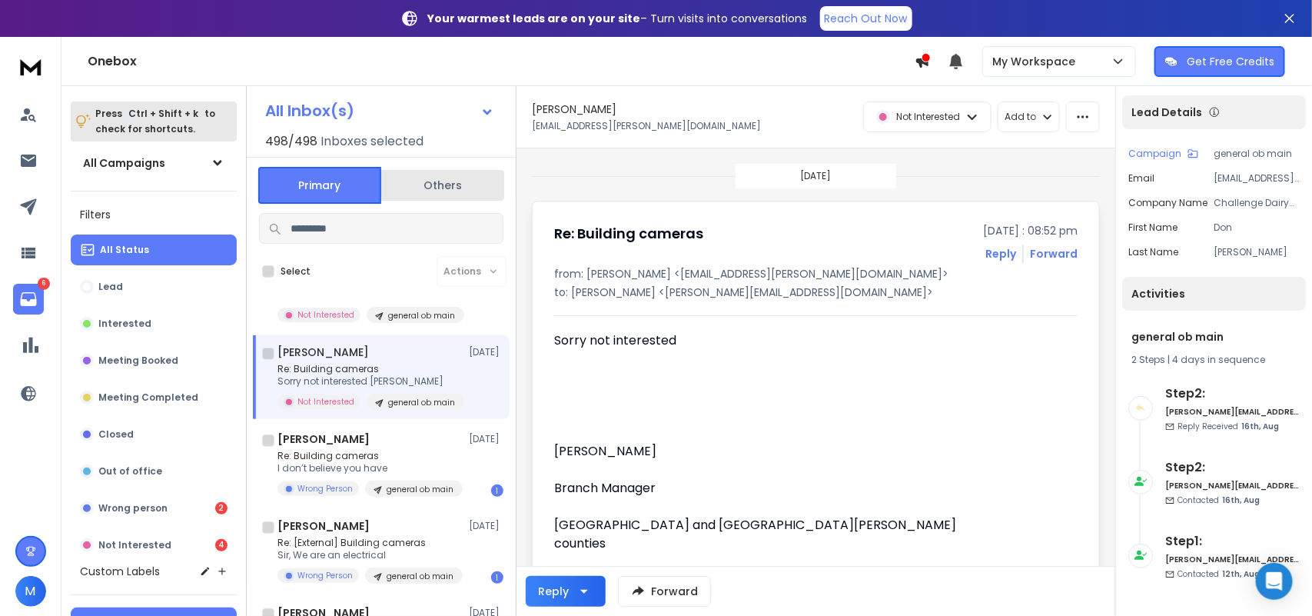
scroll to position [2499, 0]
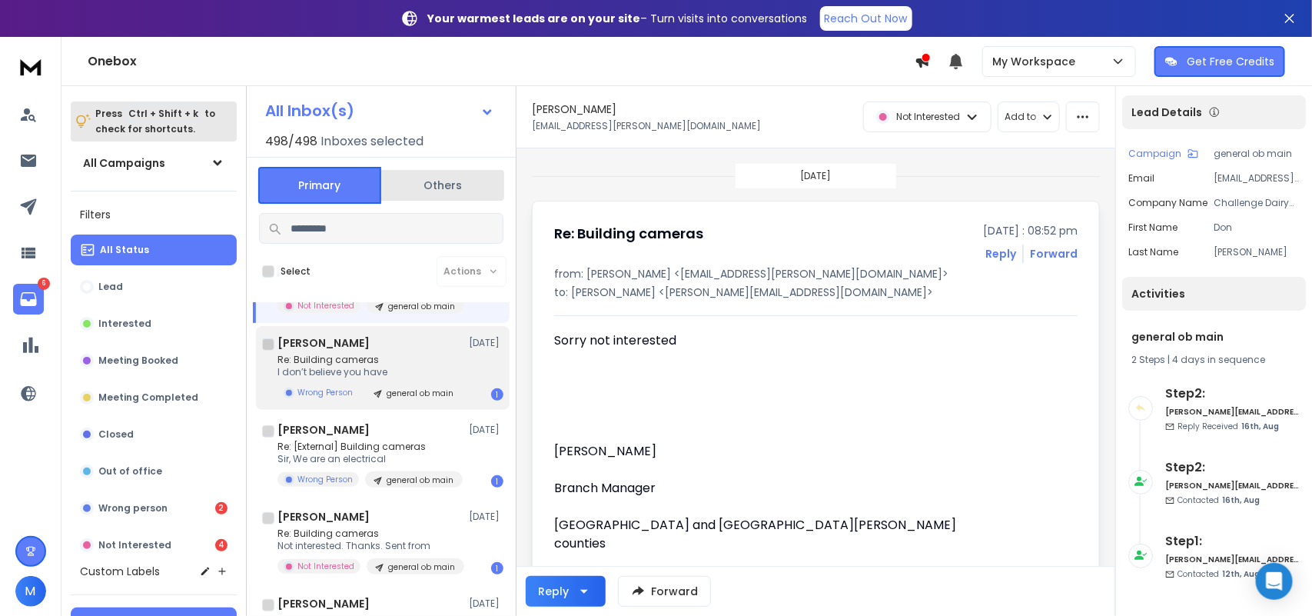
click at [387, 369] on p "I don’t believe you have" at bounding box center [370, 372] width 185 height 12
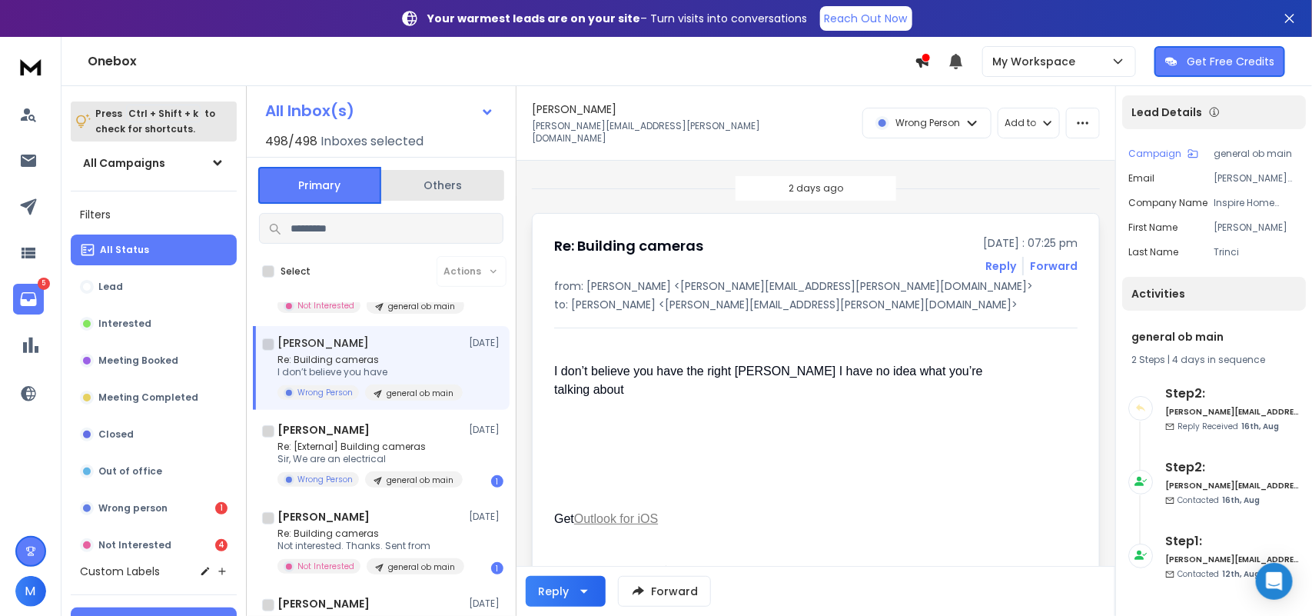
click at [575, 110] on h1 "[PERSON_NAME]" at bounding box center [574, 108] width 85 height 15
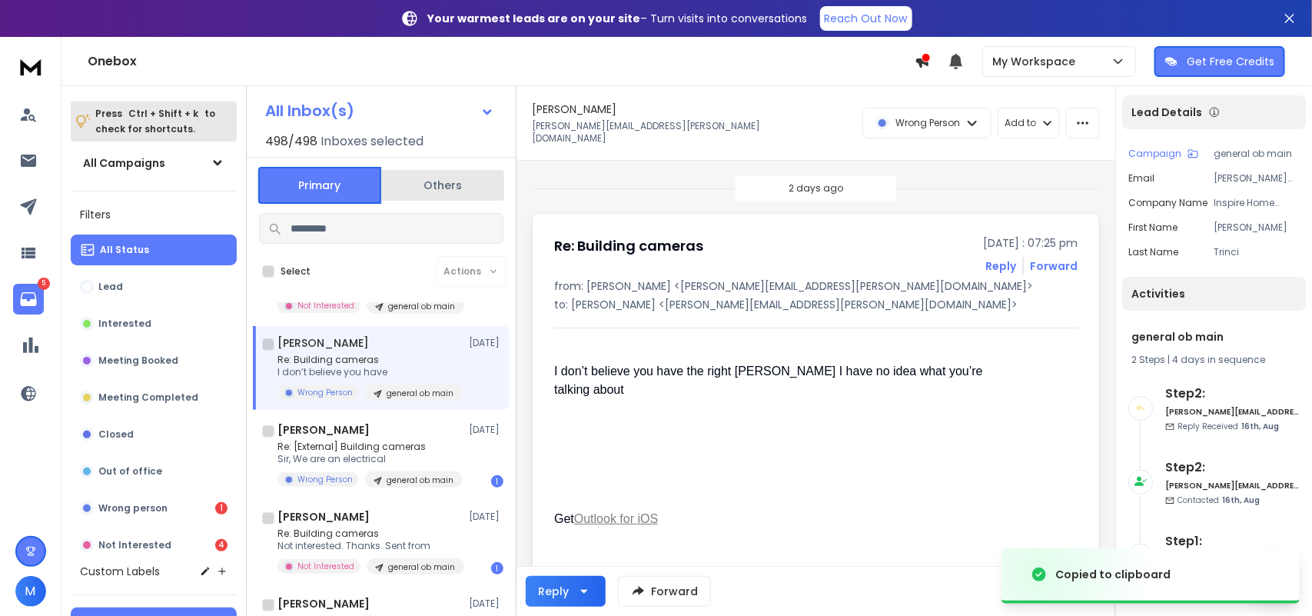
click at [638, 127] on p "Robyn.Trinci@inspirehomeloans.com" at bounding box center [672, 132] width 280 height 25
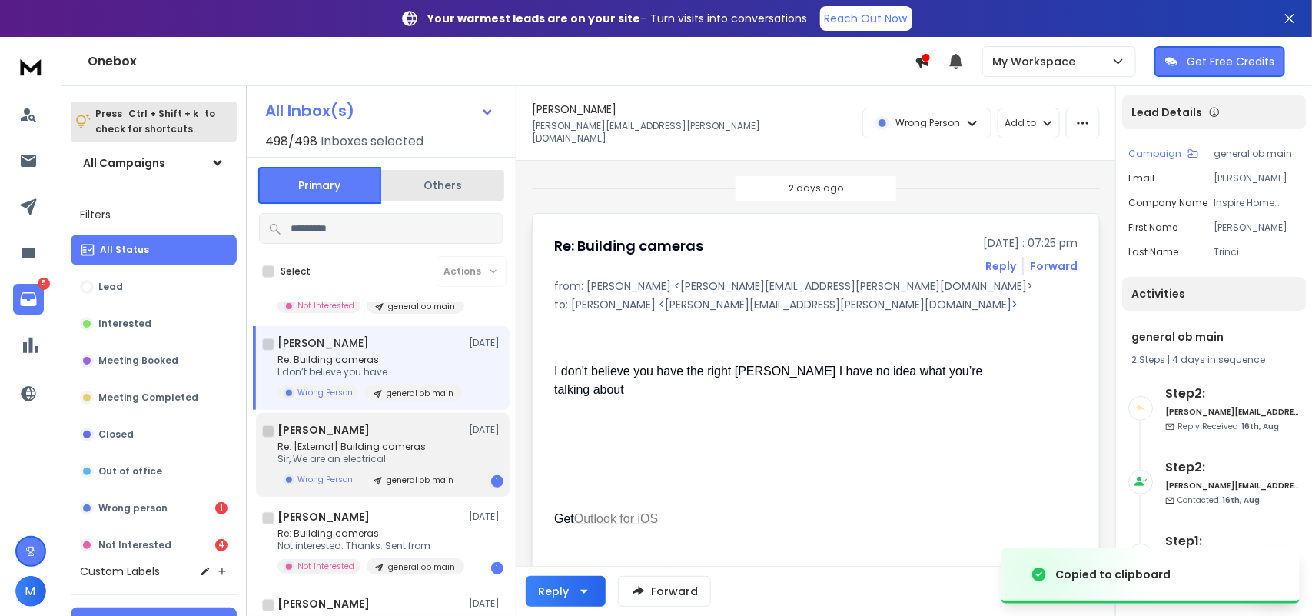
click at [288, 424] on h1 "[PERSON_NAME]" at bounding box center [324, 429] width 92 height 15
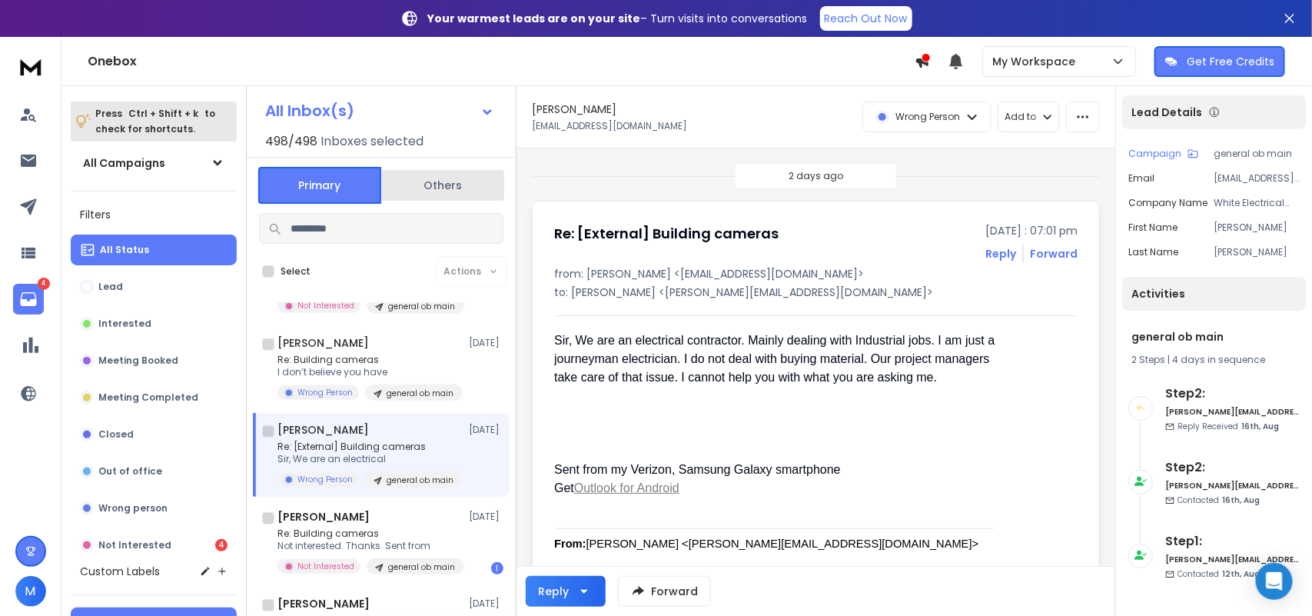
click at [586, 105] on h1 "[PERSON_NAME]" at bounding box center [574, 108] width 85 height 15
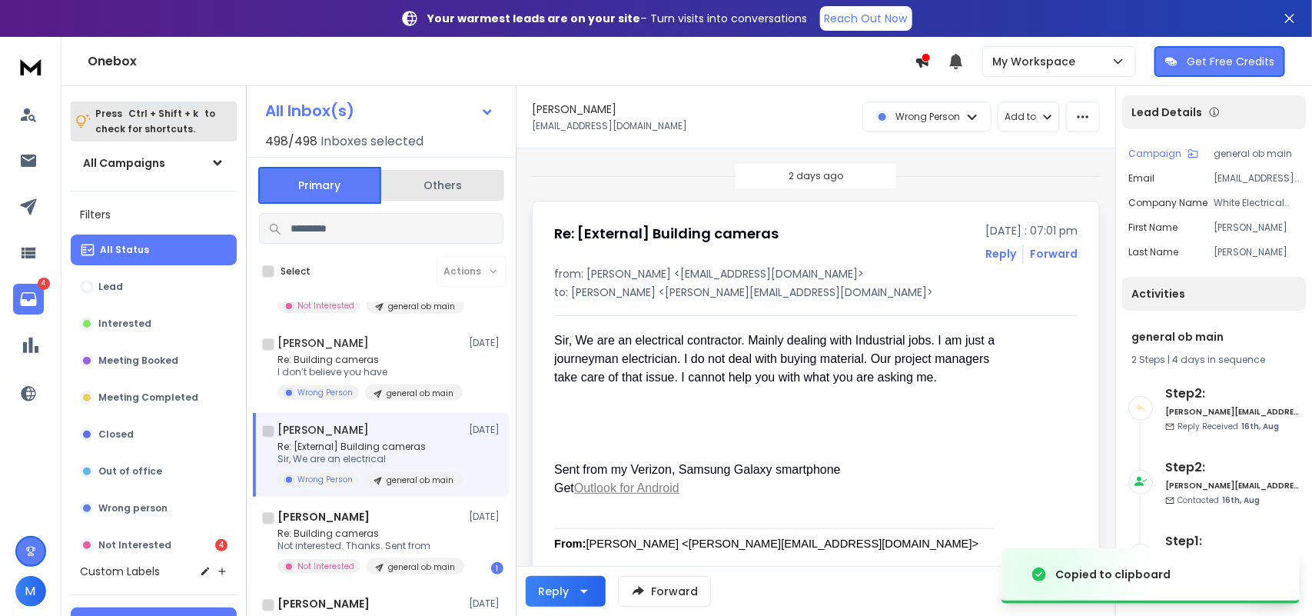
click at [619, 127] on p "DGrimmett@white-electrical.com" at bounding box center [609, 126] width 155 height 12
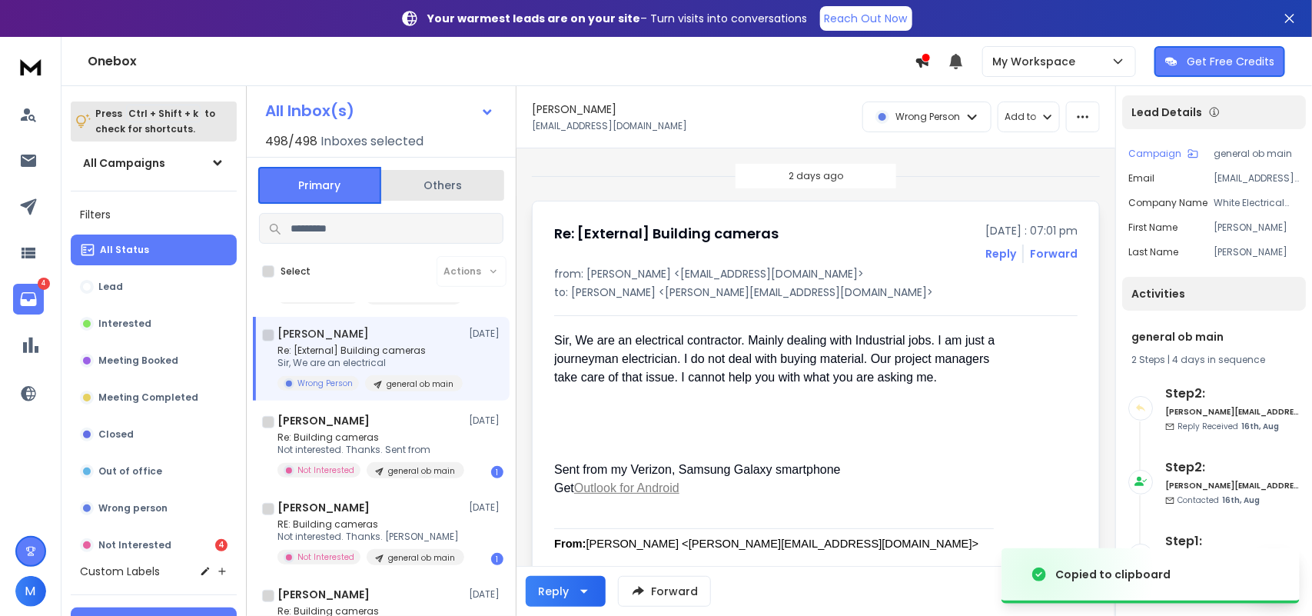
scroll to position [2691, 0]
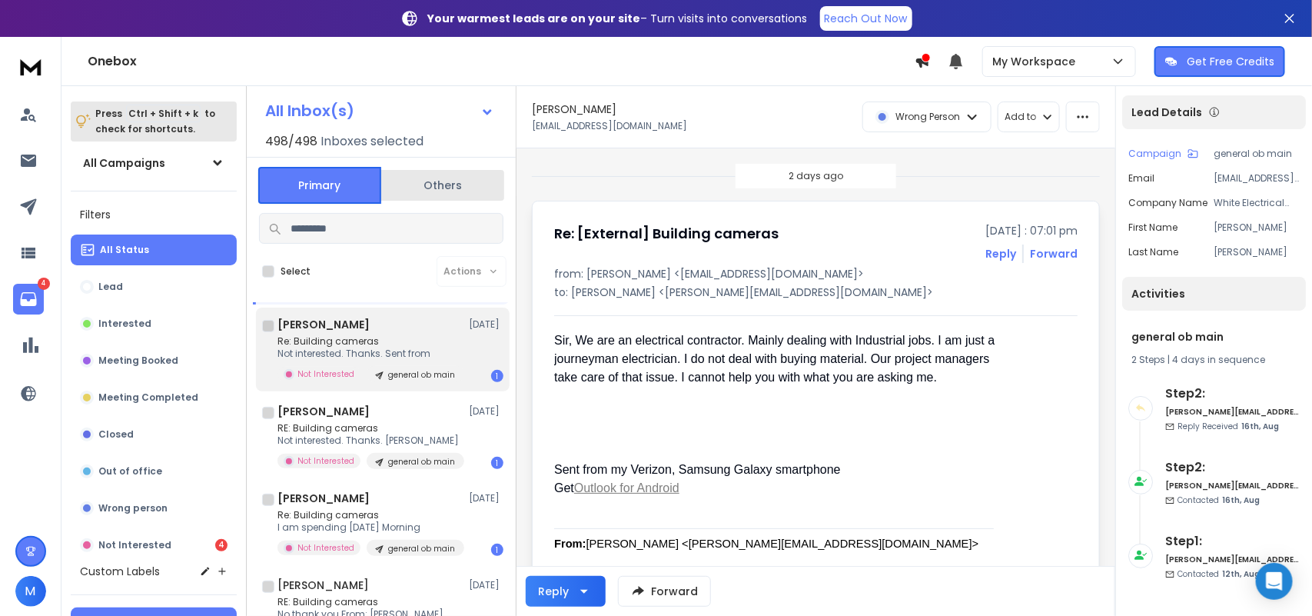
click at [367, 358] on div "Re: Building cameras Not interested. Thanks. Sent from Not Interested general o…" at bounding box center [371, 358] width 187 height 47
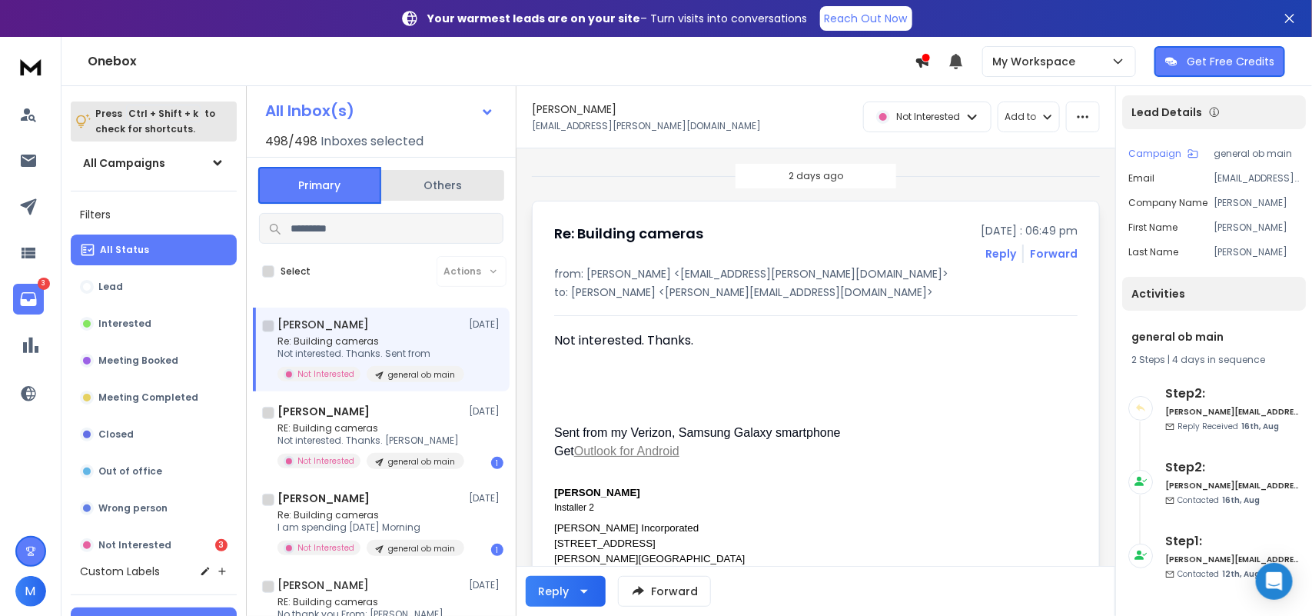
click at [570, 110] on h1 "[PERSON_NAME]" at bounding box center [574, 108] width 85 height 15
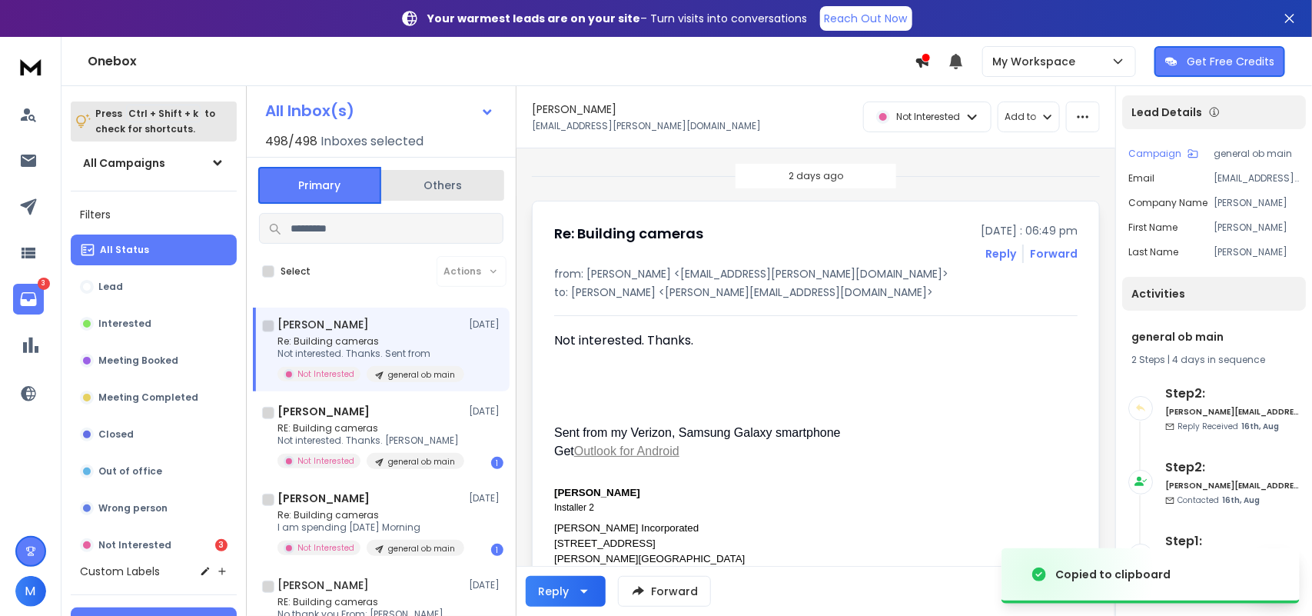
click at [611, 128] on p "rmaloyed@gettle.com" at bounding box center [646, 126] width 229 height 12
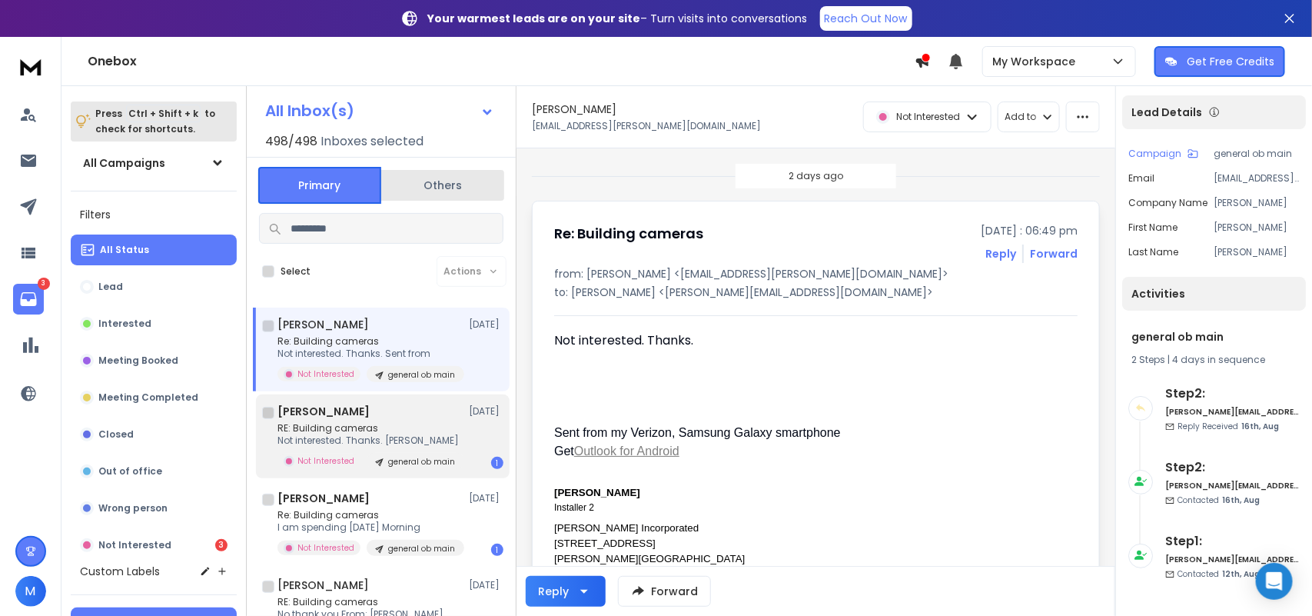
click at [377, 434] on p "Not interested. Thanks. [PERSON_NAME]" at bounding box center [370, 440] width 185 height 12
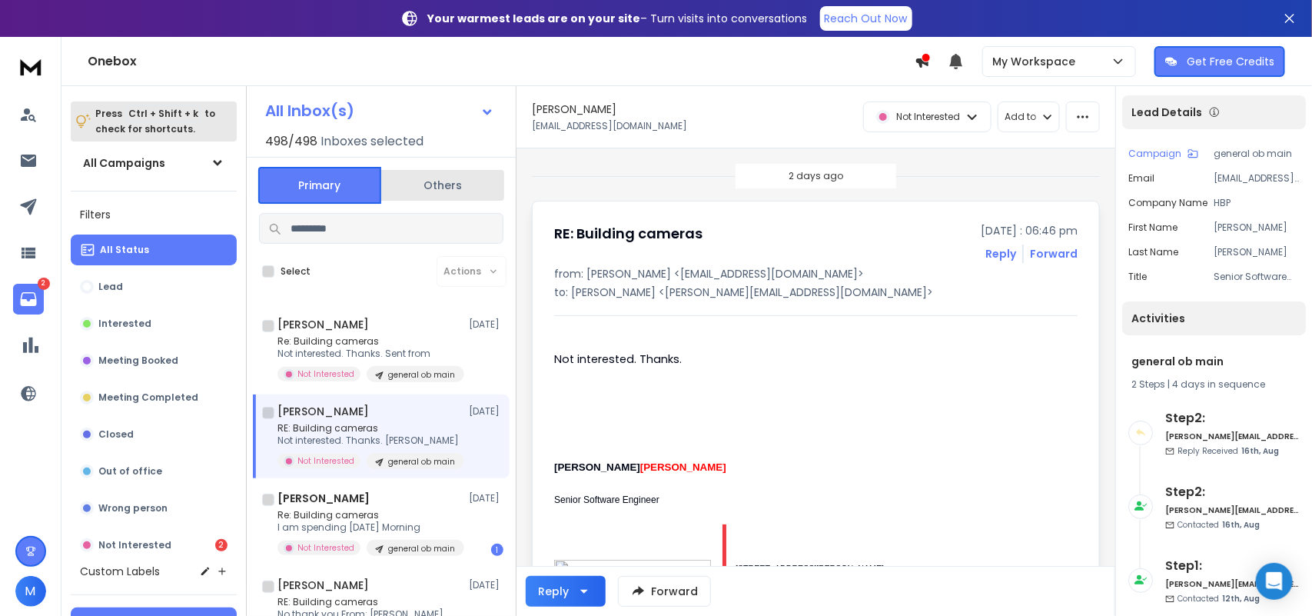
click at [578, 110] on h1 "[PERSON_NAME]" at bounding box center [574, 108] width 85 height 15
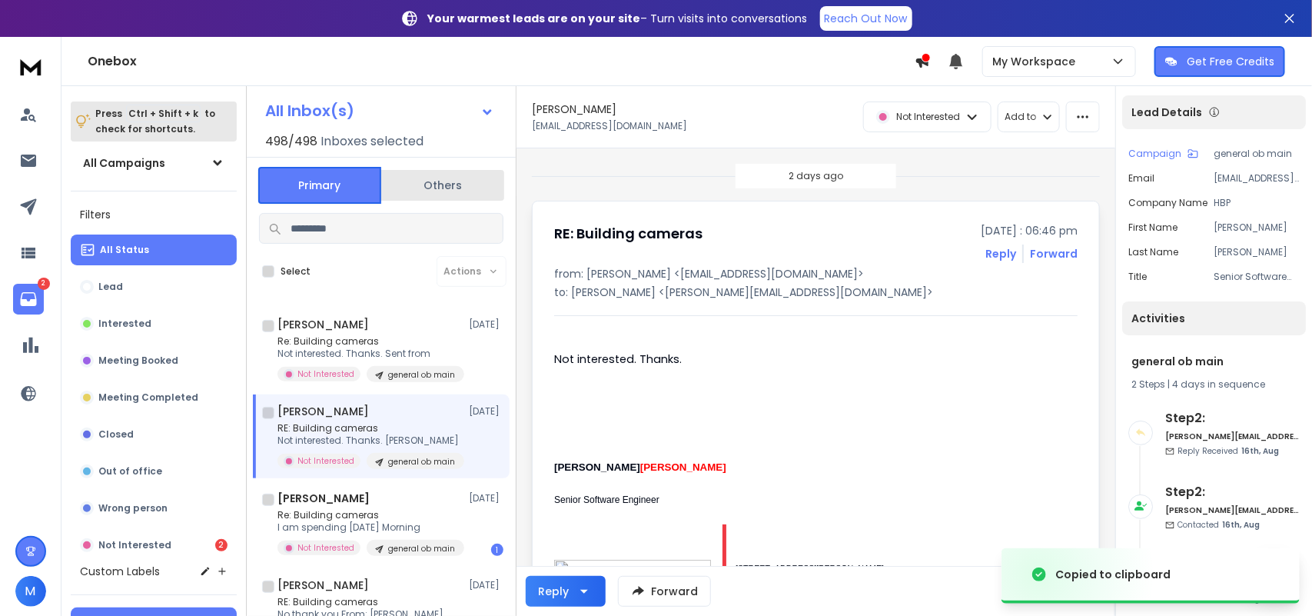
click at [575, 124] on p "ajohns@hbp.com" at bounding box center [609, 126] width 155 height 12
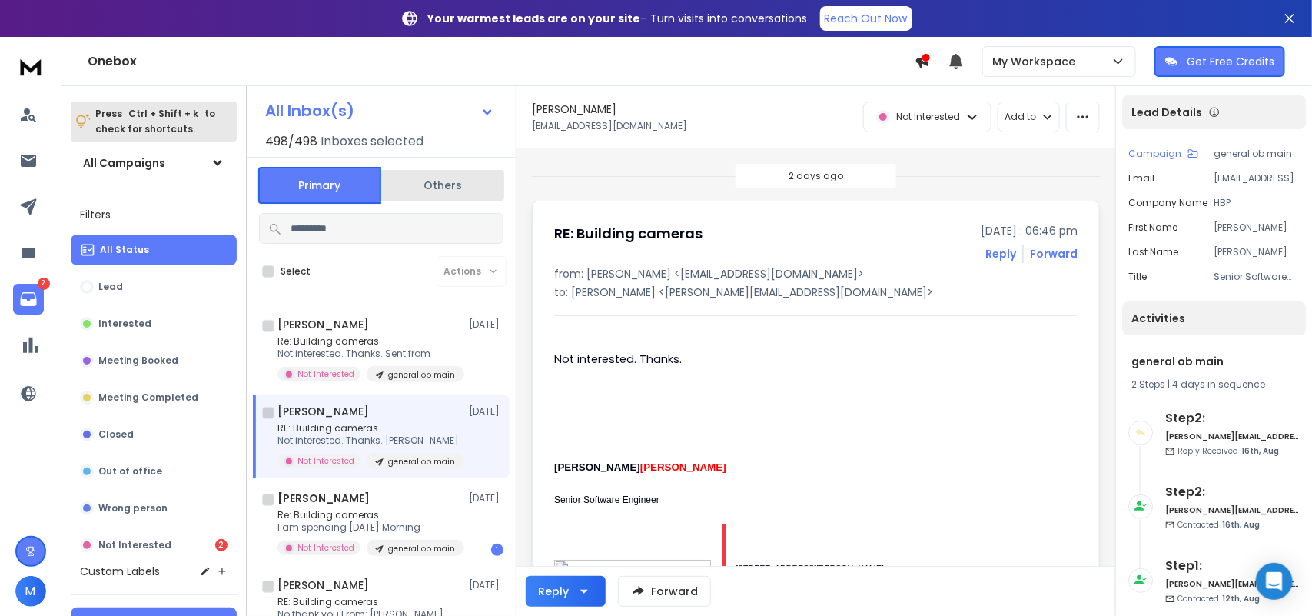
scroll to position [2787, 0]
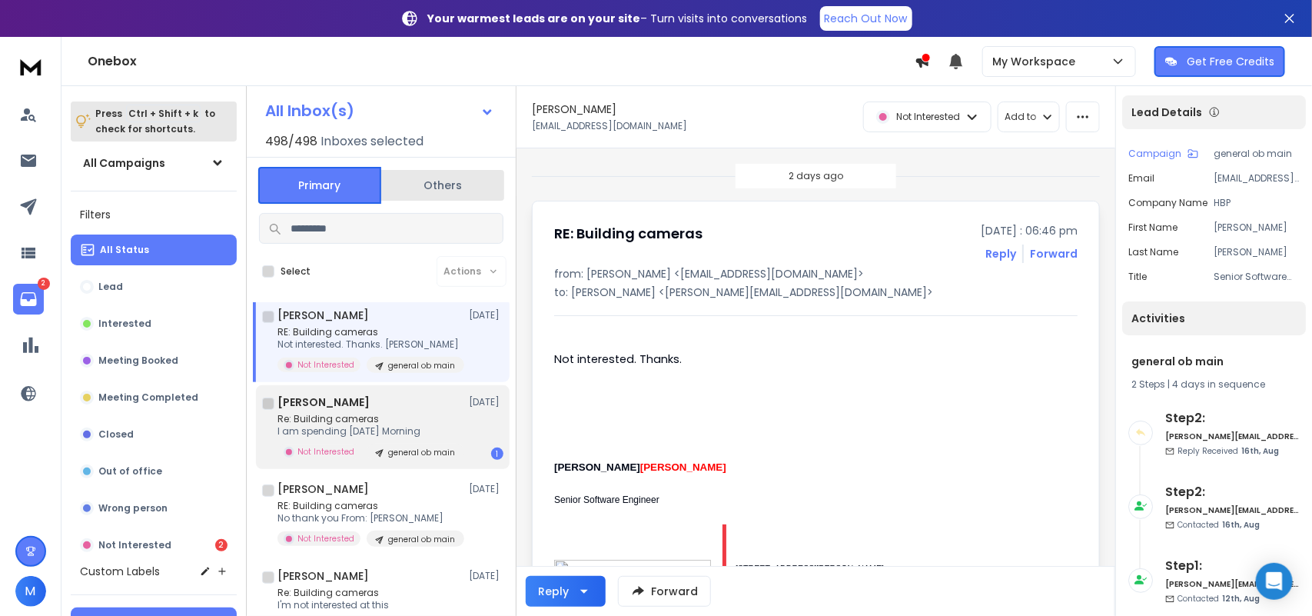
click at [420, 413] on p "Re: Building cameras" at bounding box center [370, 419] width 185 height 12
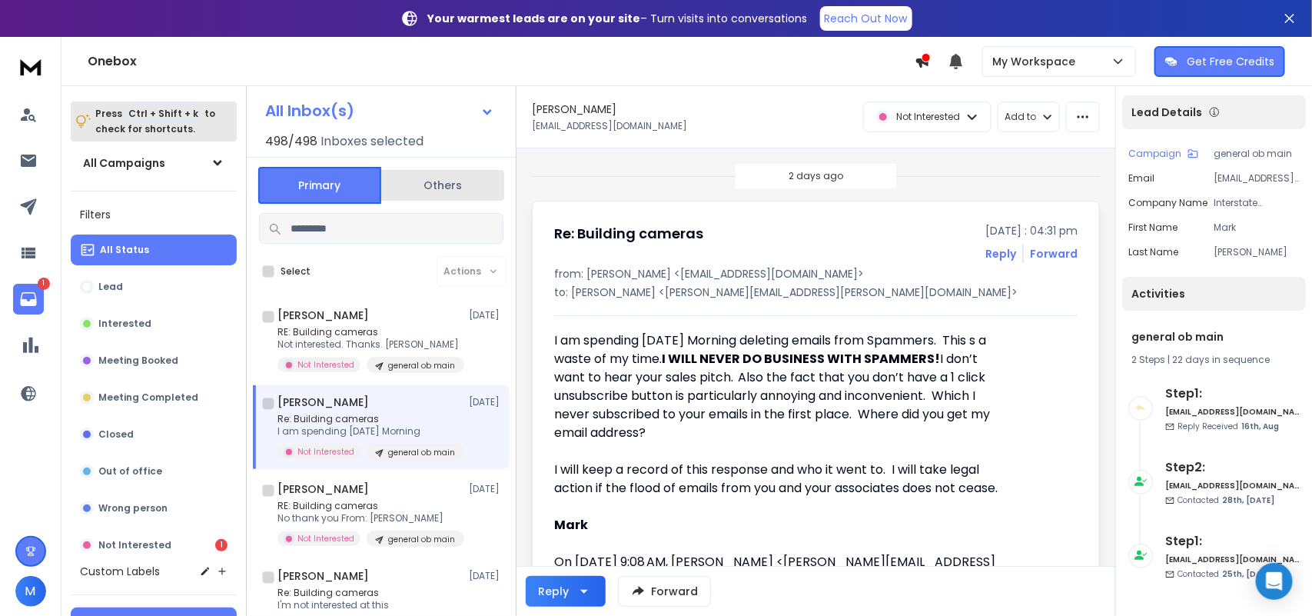
click at [556, 105] on h1 "[PERSON_NAME]" at bounding box center [574, 108] width 85 height 15
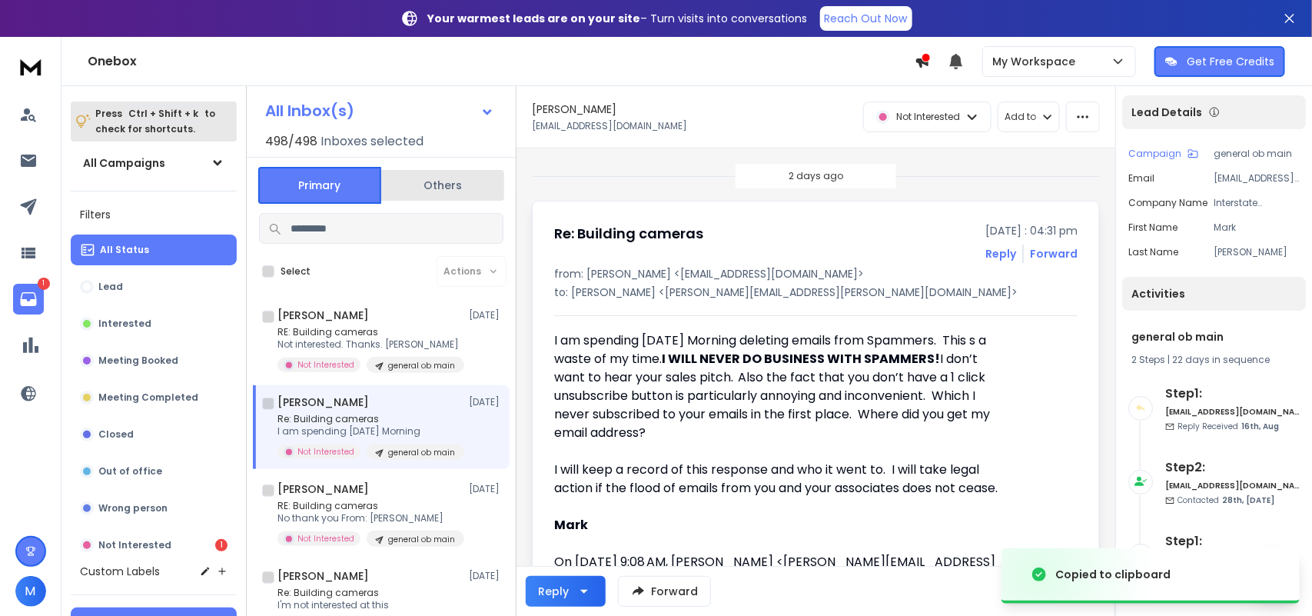
click at [555, 128] on p "mark@interstatesciences.com" at bounding box center [609, 126] width 155 height 12
click at [1239, 179] on p "mark@interstatesciences.com" at bounding box center [1257, 178] width 86 height 12
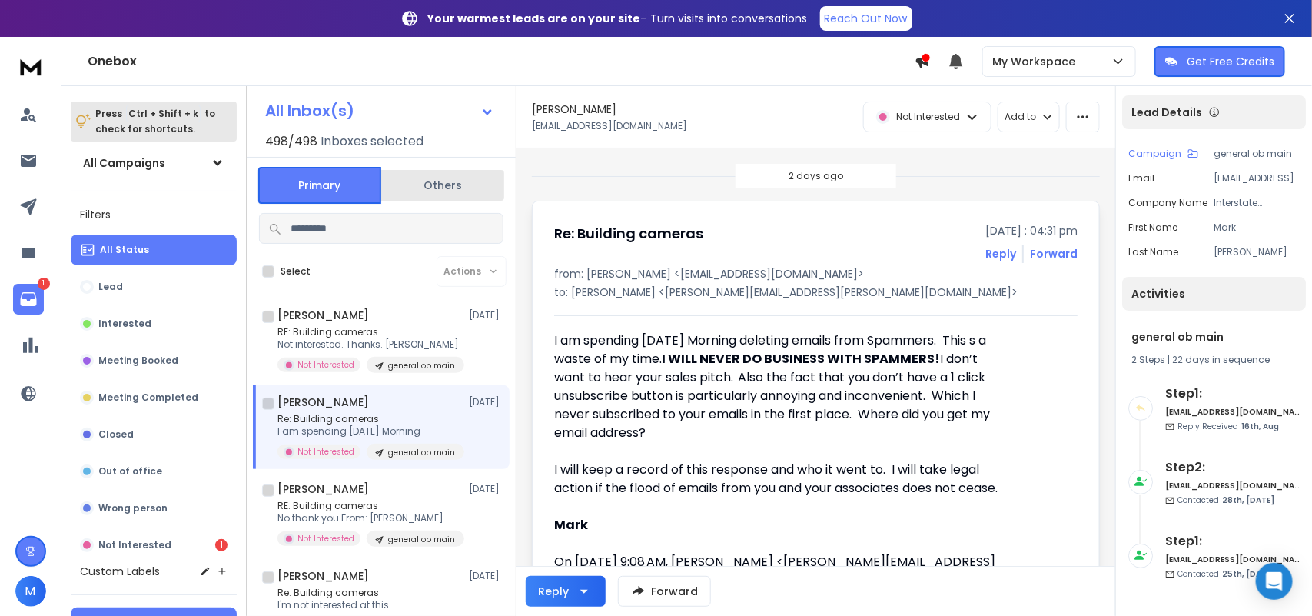
click at [1235, 202] on p "Interstate Sciences" at bounding box center [1257, 203] width 86 height 12
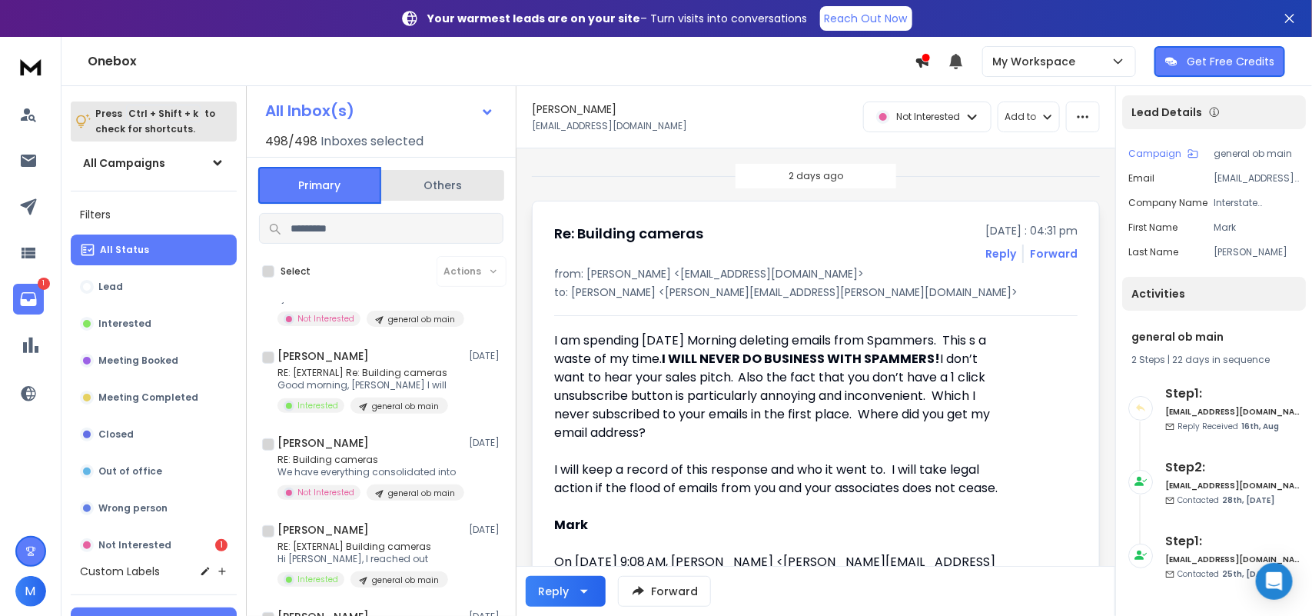
scroll to position [2979, 0]
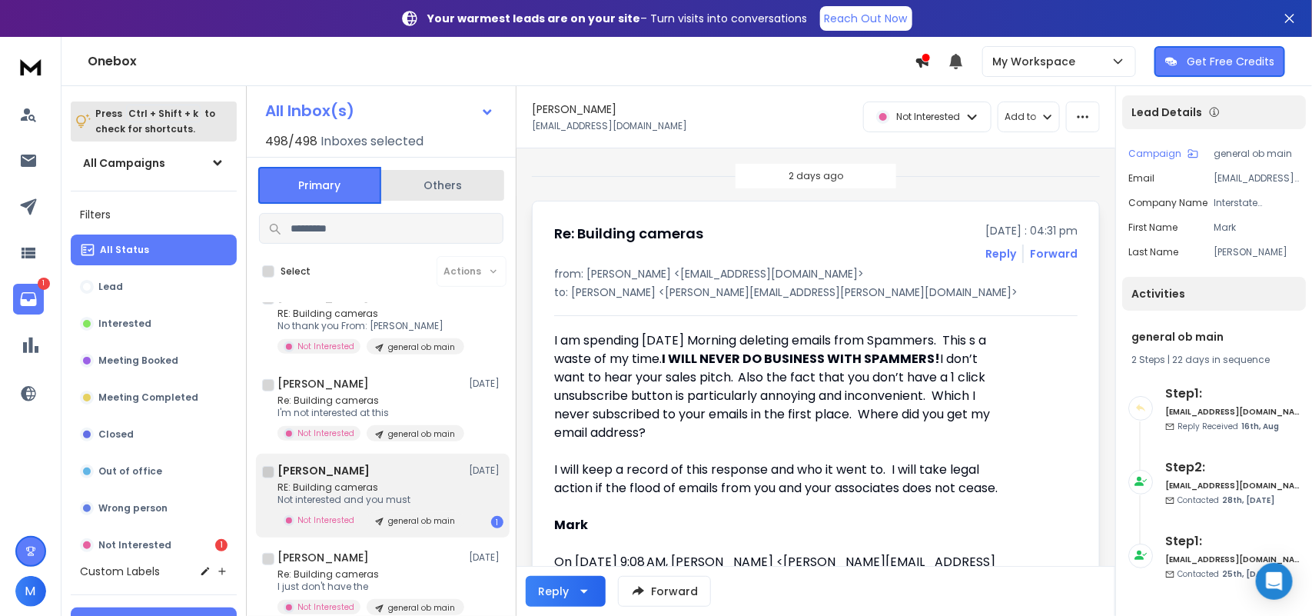
click at [417, 504] on div "RE: Building cameras Not interested and you must Not Interested general ob main" at bounding box center [371, 504] width 187 height 47
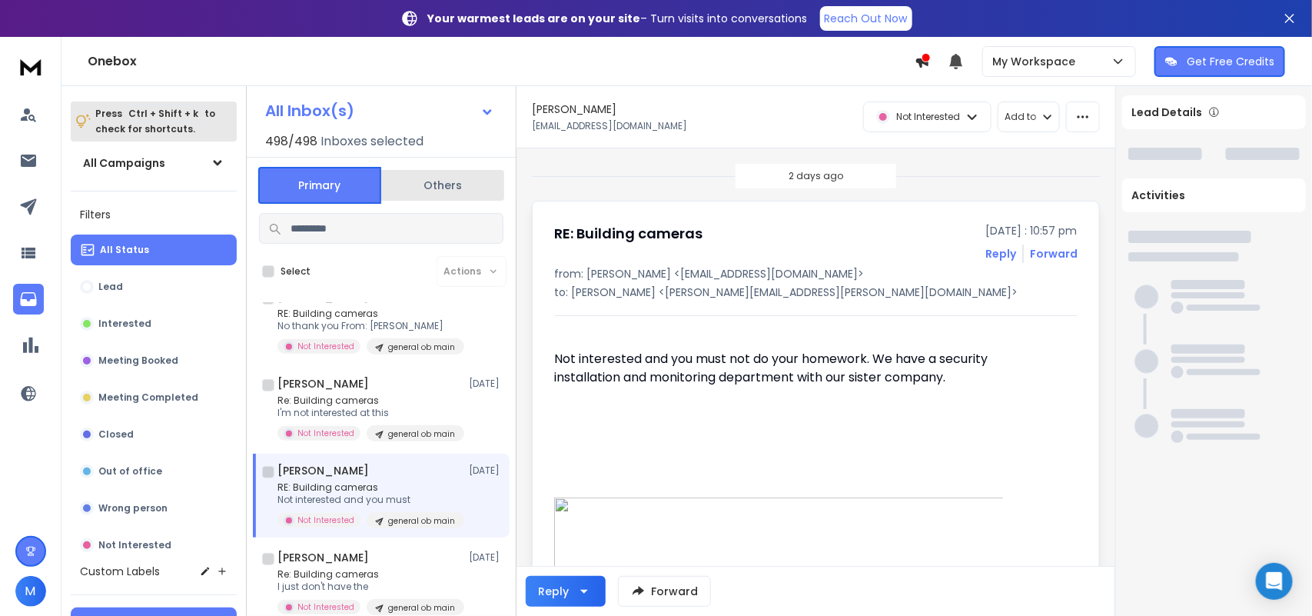
click at [547, 106] on h1 "[PERSON_NAME]" at bounding box center [574, 108] width 85 height 15
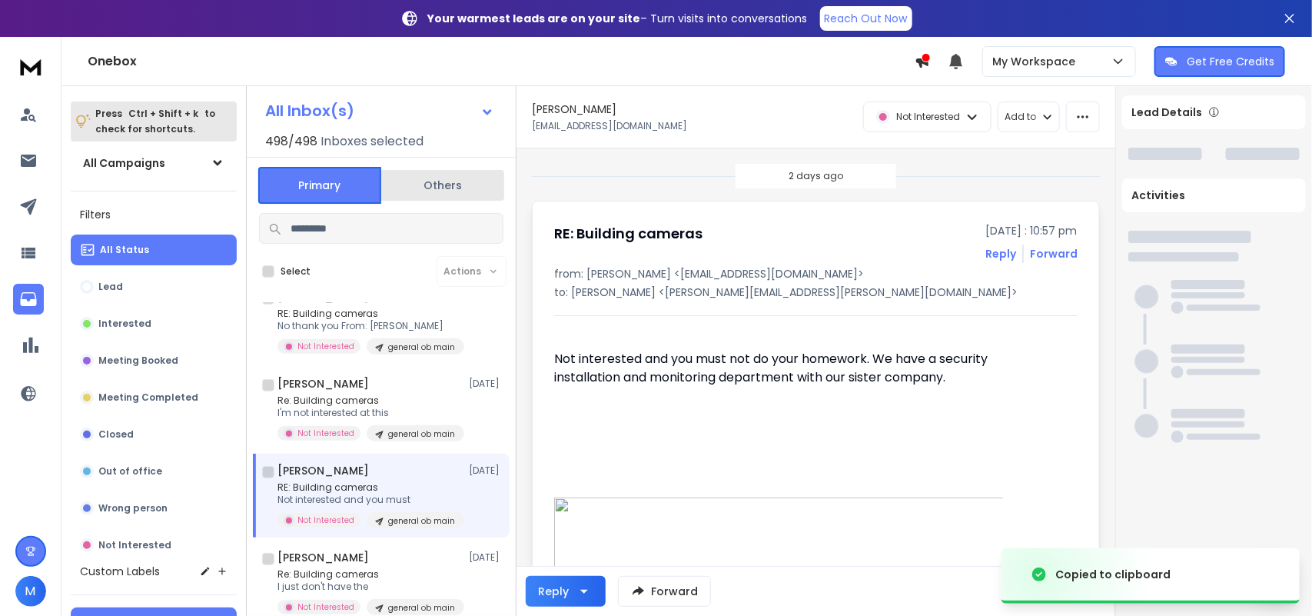
click at [573, 127] on p "jheifner@ntwls.com" at bounding box center [609, 126] width 155 height 12
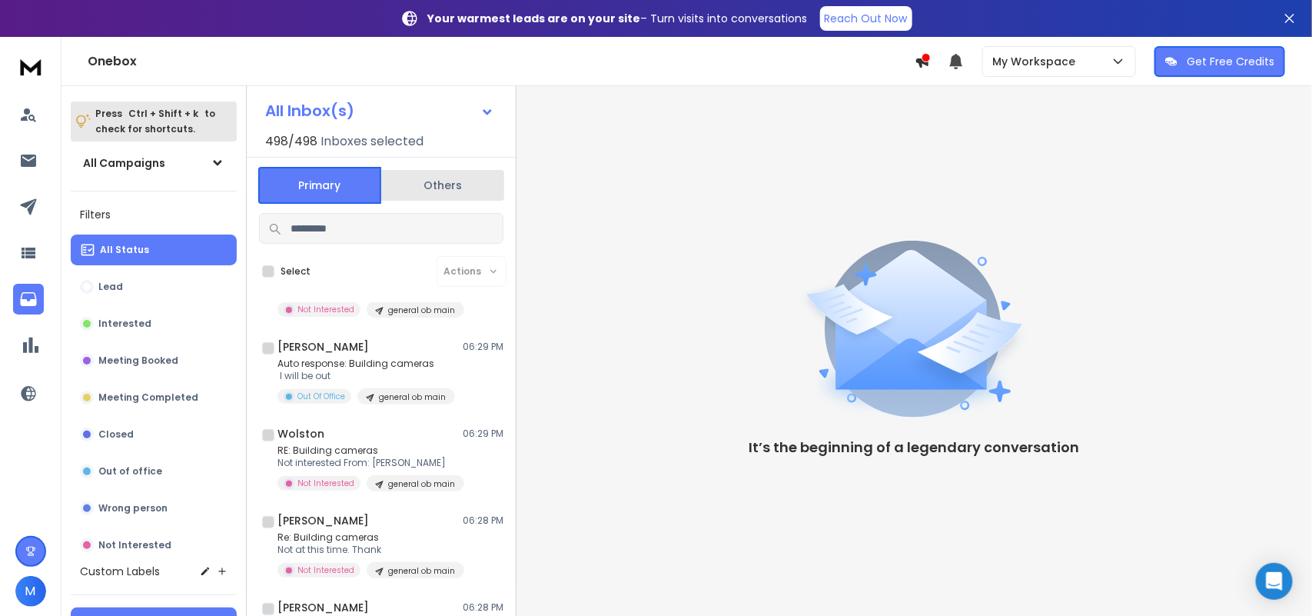
scroll to position [314, 0]
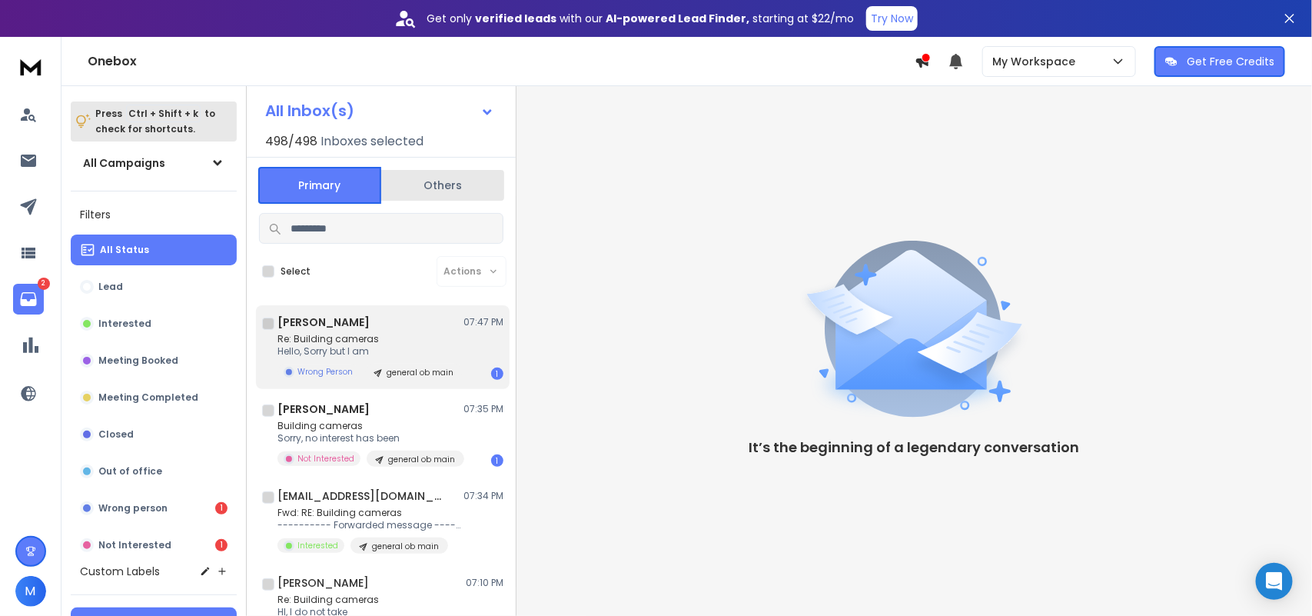
click at [392, 328] on div "[PERSON_NAME] 07:47 PM" at bounding box center [391, 321] width 226 height 15
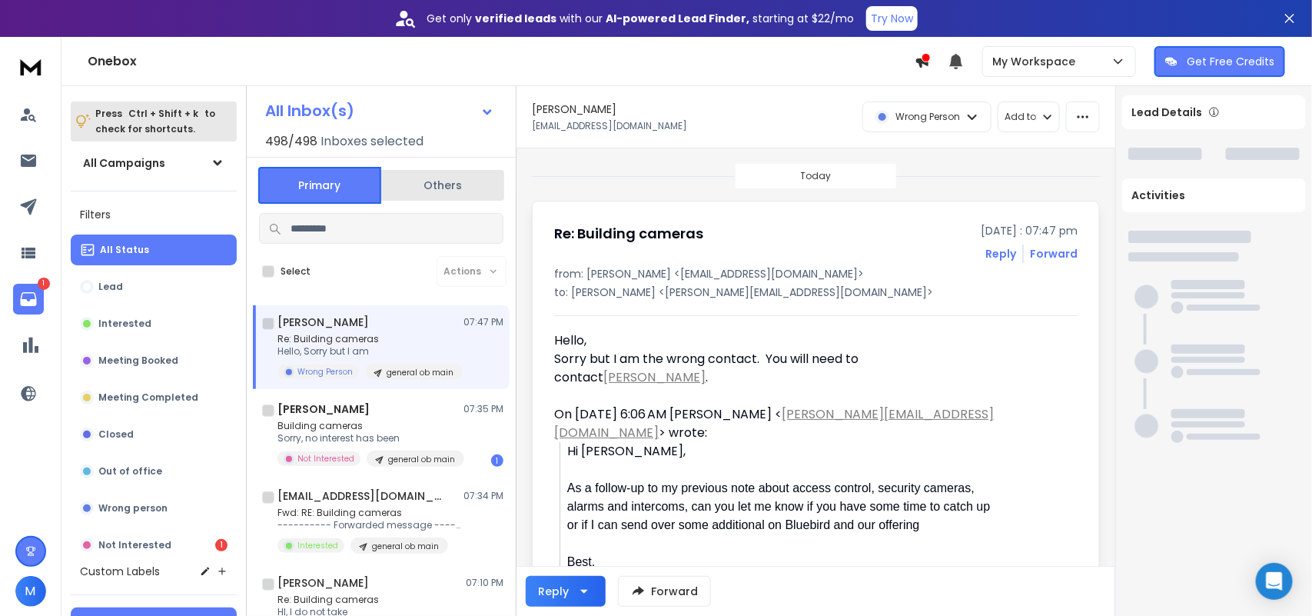
click at [574, 110] on h1 "[PERSON_NAME]" at bounding box center [574, 108] width 85 height 15
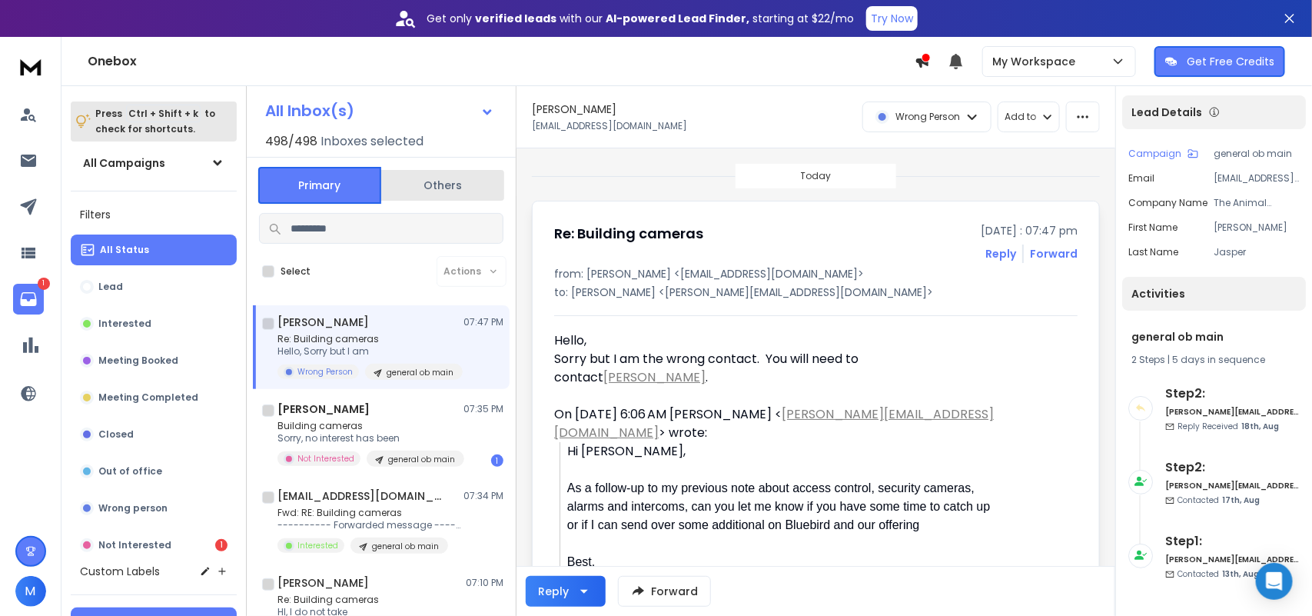
click at [589, 124] on p "[EMAIL_ADDRESS][DOMAIN_NAME]" at bounding box center [609, 126] width 155 height 12
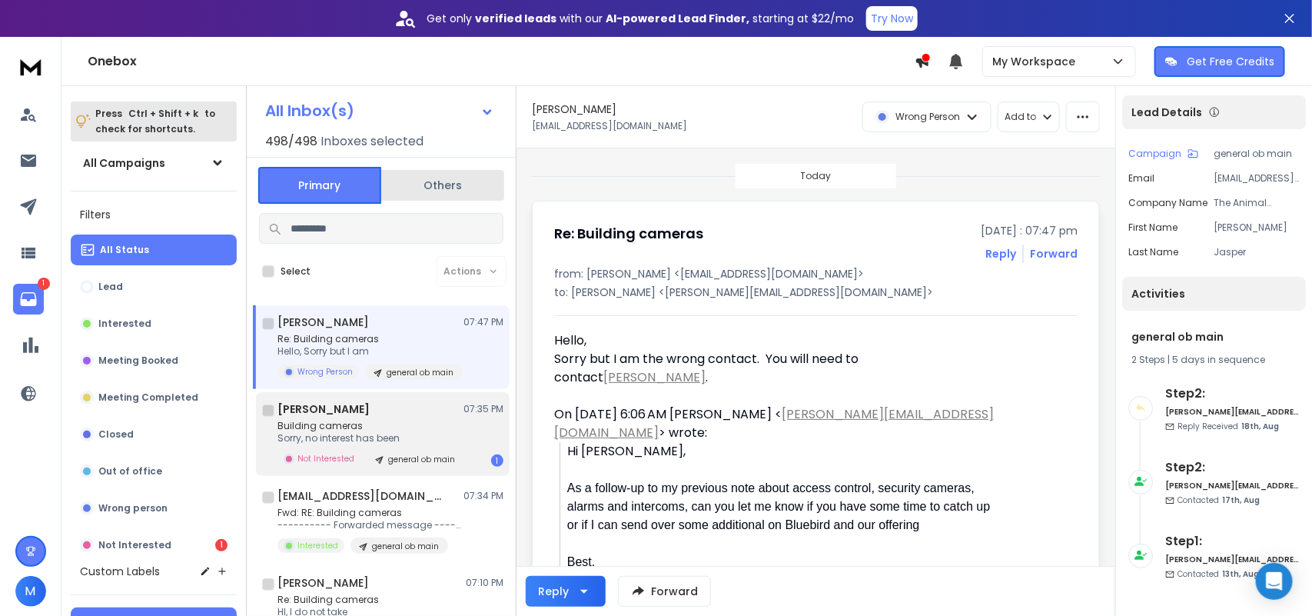
click at [391, 428] on p "Building cameras" at bounding box center [370, 426] width 185 height 12
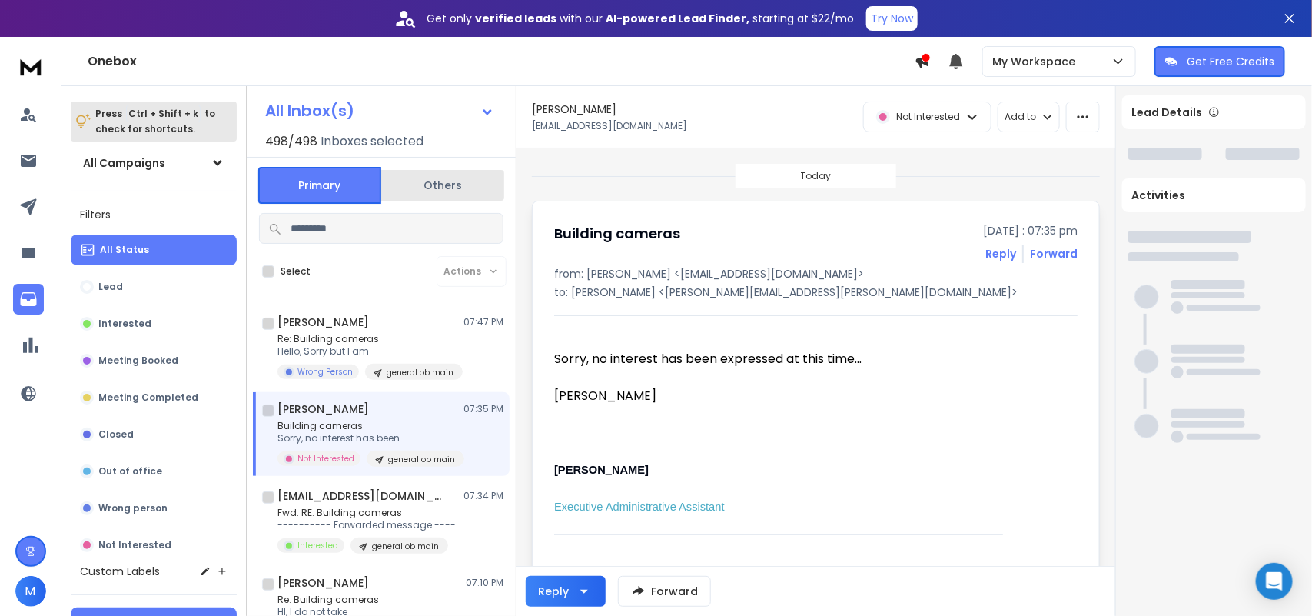
click at [556, 108] on h1 "Annette Stokes" at bounding box center [574, 108] width 85 height 15
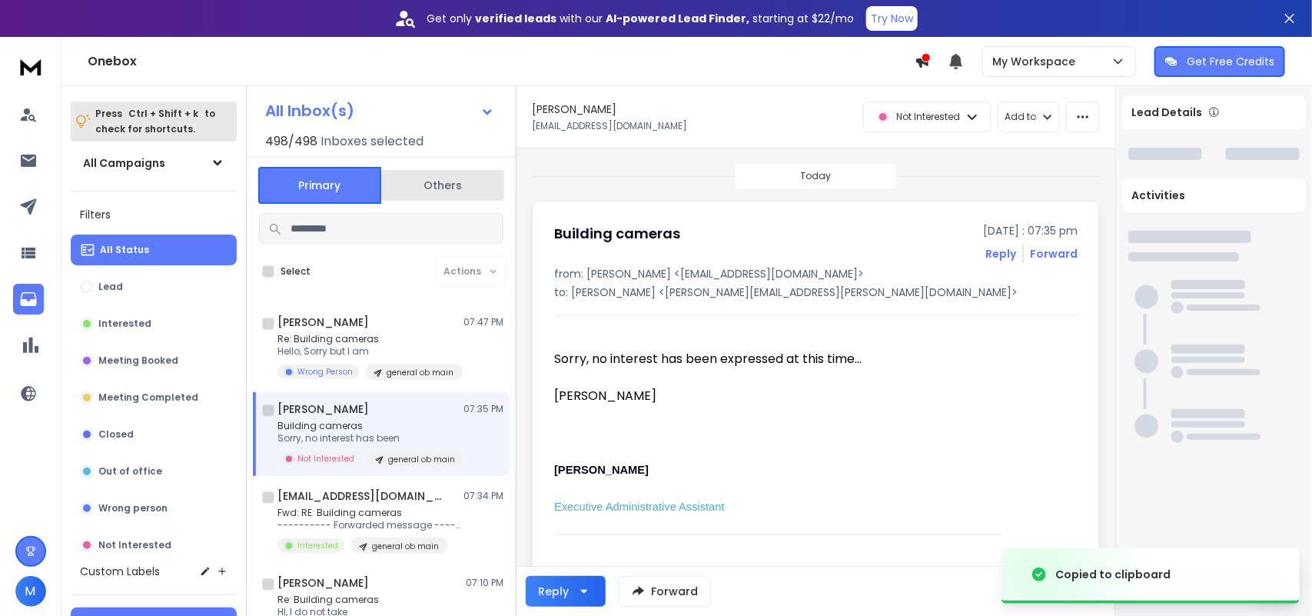
click at [634, 125] on p "astokes@tccfamilyhealth.org" at bounding box center [609, 126] width 155 height 12
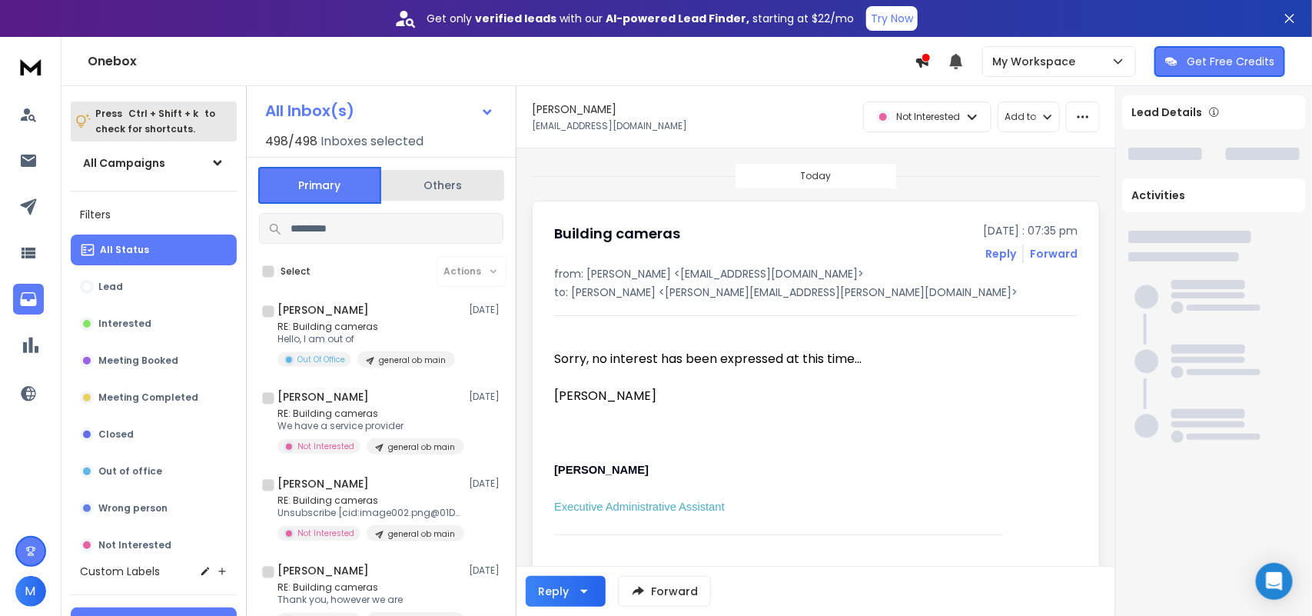
scroll to position [4062, 0]
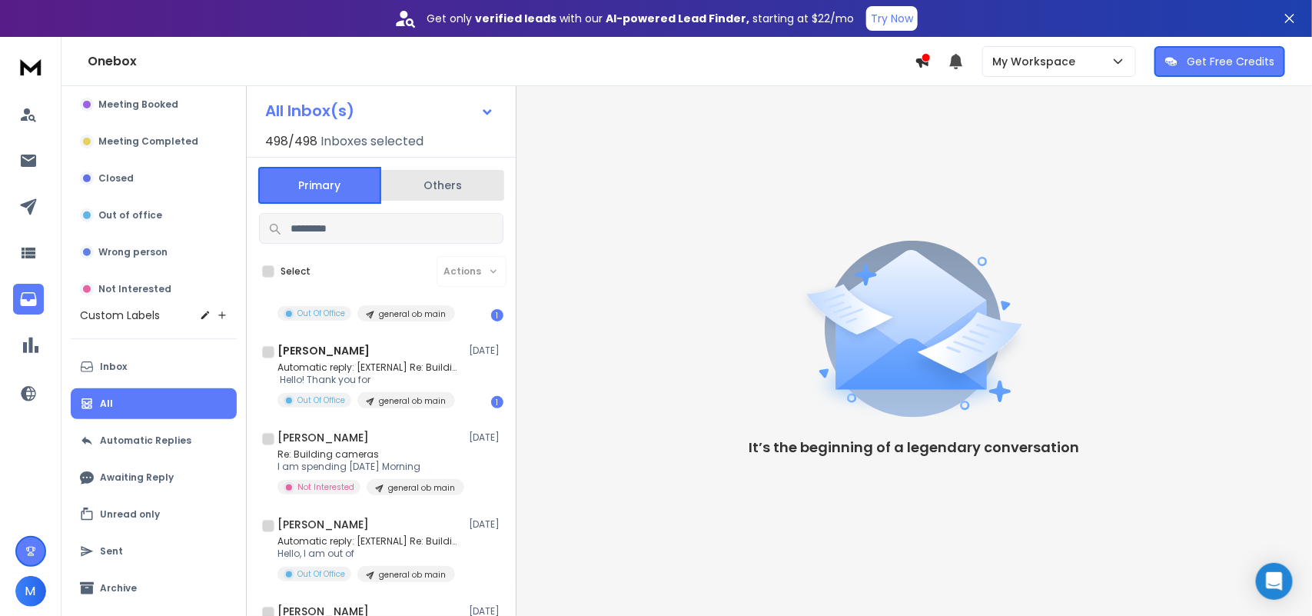
scroll to position [12634, 0]
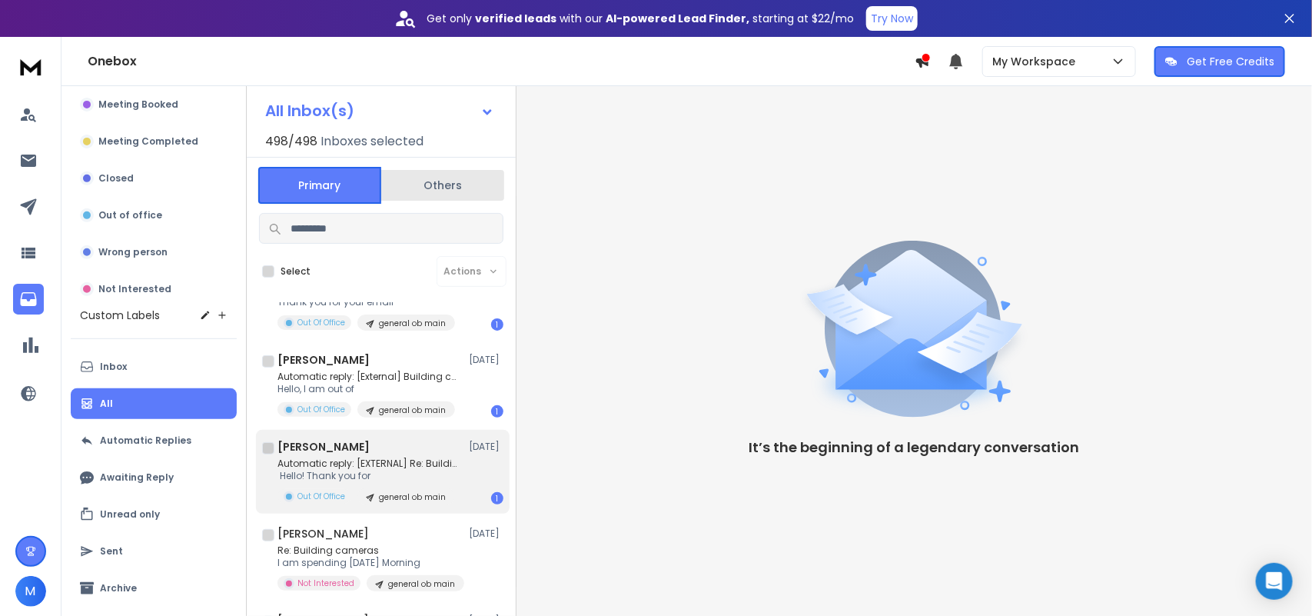
click at [416, 470] on p "﻿ Hello! Thank you for" at bounding box center [370, 476] width 185 height 12
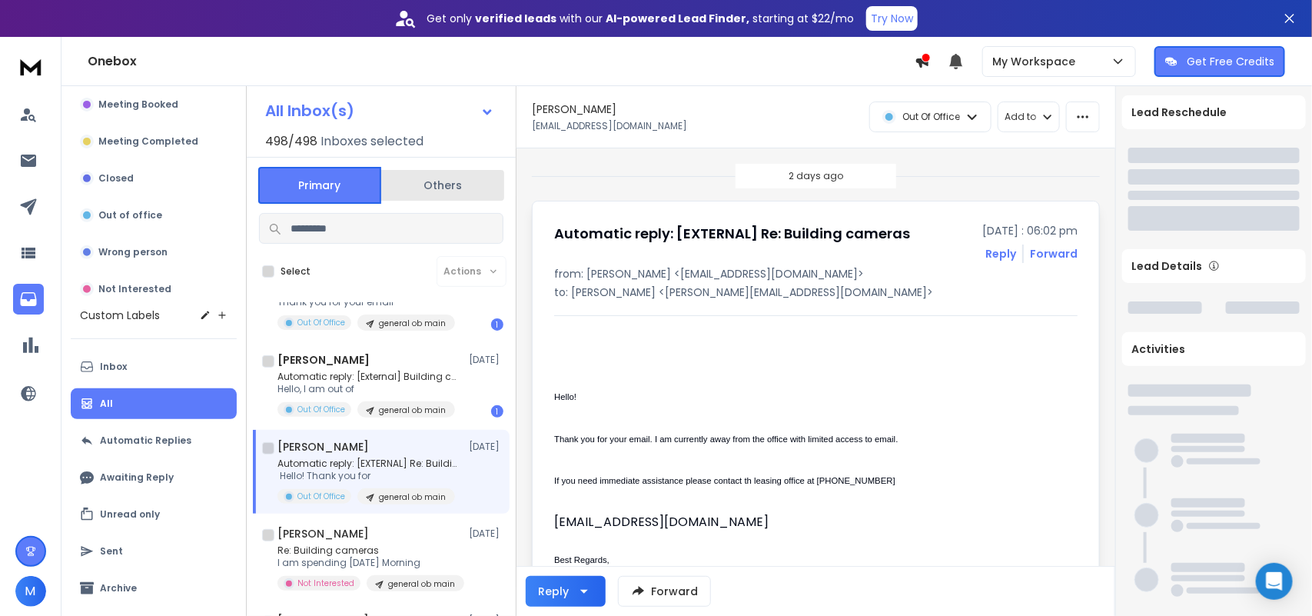
click at [573, 108] on h1 "Aquino, Victor" at bounding box center [574, 108] width 85 height 15
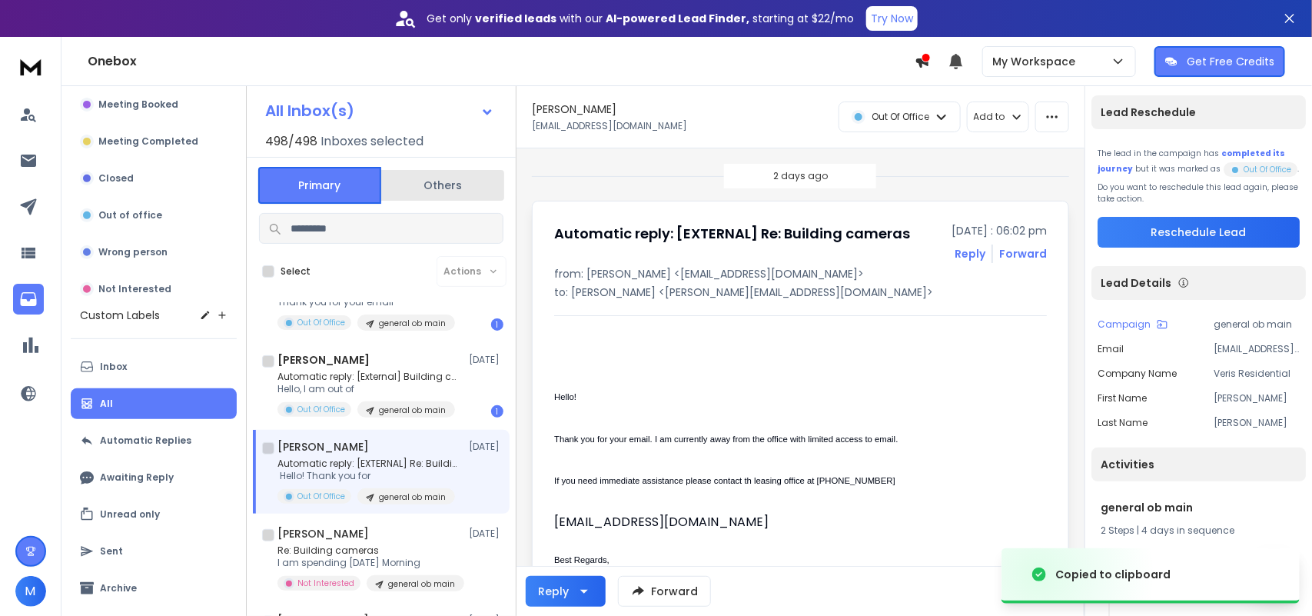
click at [577, 121] on p "vaquino@verisresidential.com" at bounding box center [609, 126] width 155 height 12
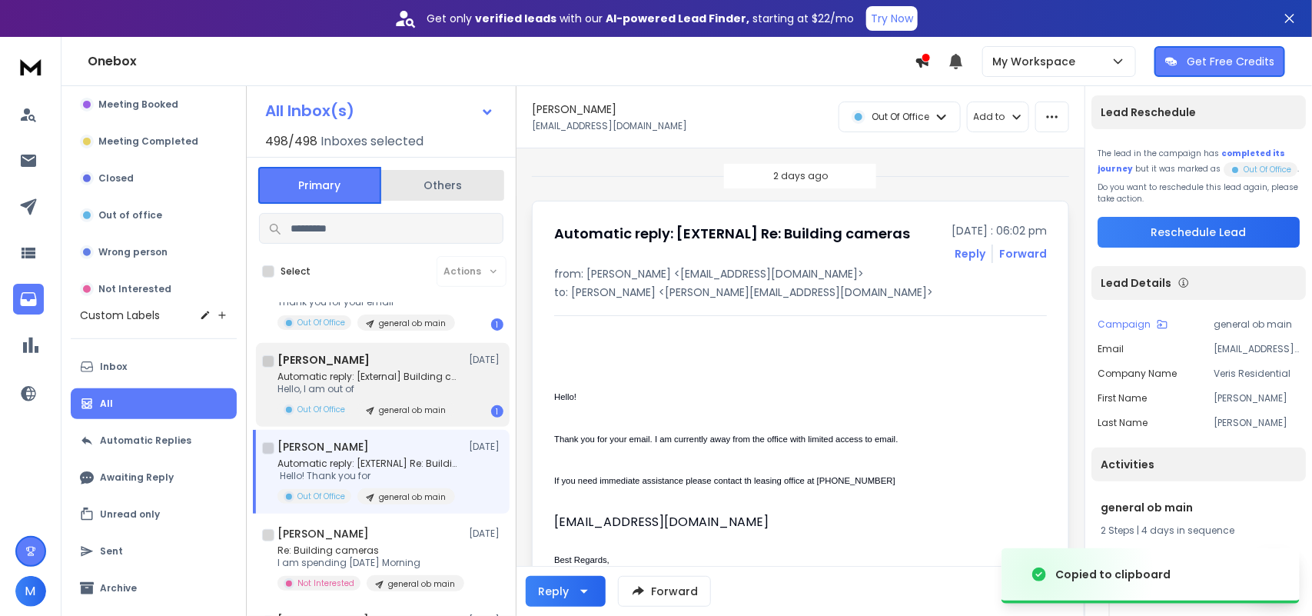
click at [408, 383] on p "Hello, I am out of" at bounding box center [370, 389] width 185 height 12
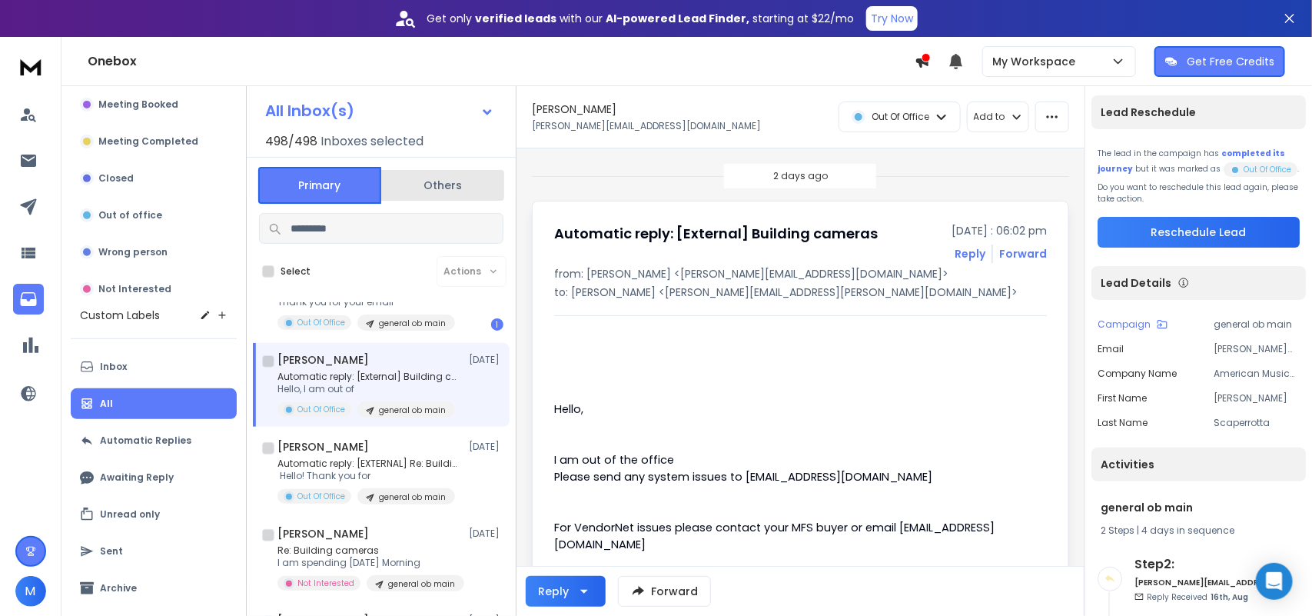
click at [587, 105] on h1 "Brian Scaperrotta" at bounding box center [574, 108] width 85 height 15
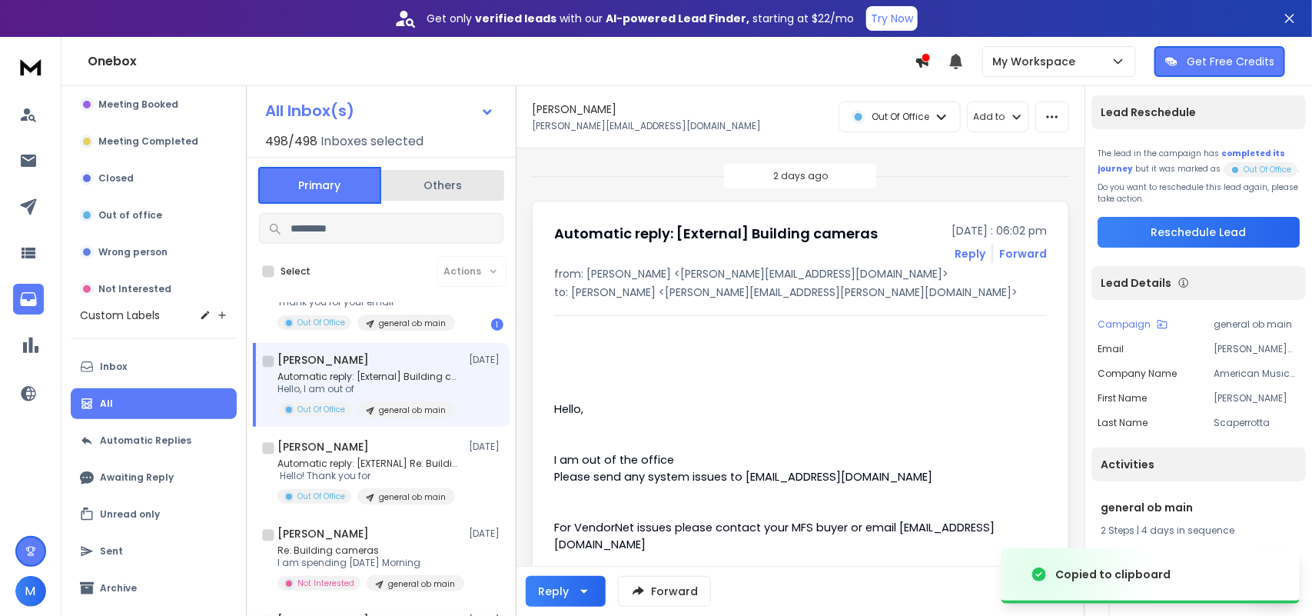
click at [596, 125] on p "brian@musicalfs.com" at bounding box center [646, 126] width 229 height 12
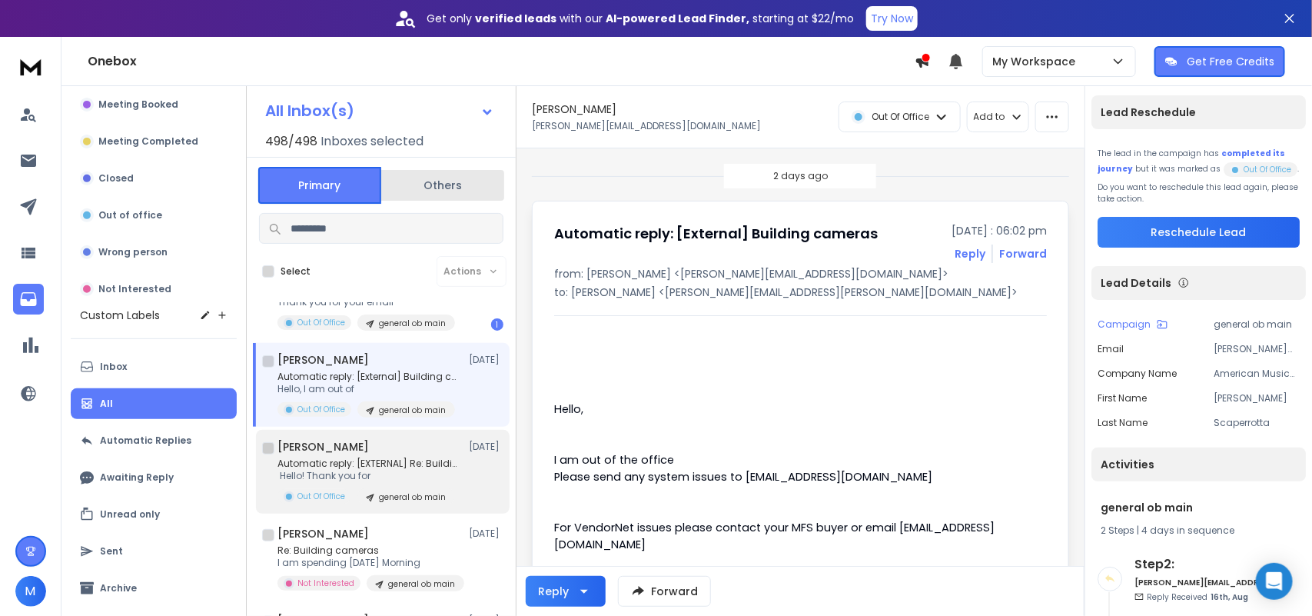
scroll to position [12442, 0]
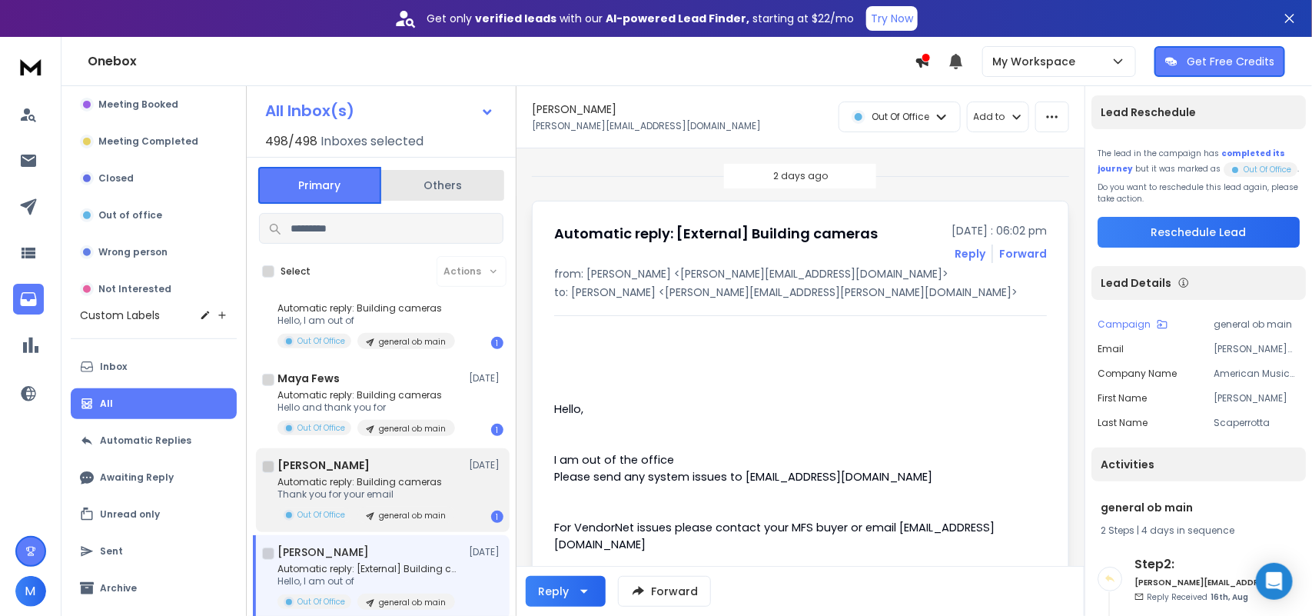
click at [379, 476] on p "Automatic reply: Building cameras" at bounding box center [367, 482] width 178 height 12
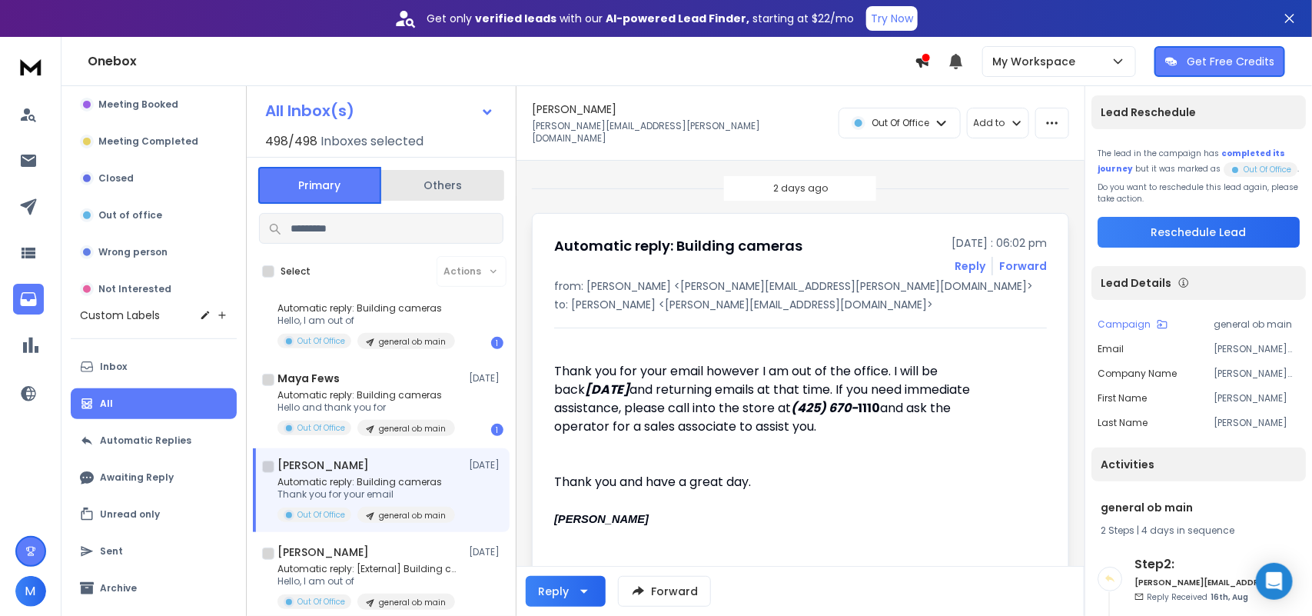
click at [560, 105] on h1 "Jean Fisher" at bounding box center [574, 108] width 85 height 15
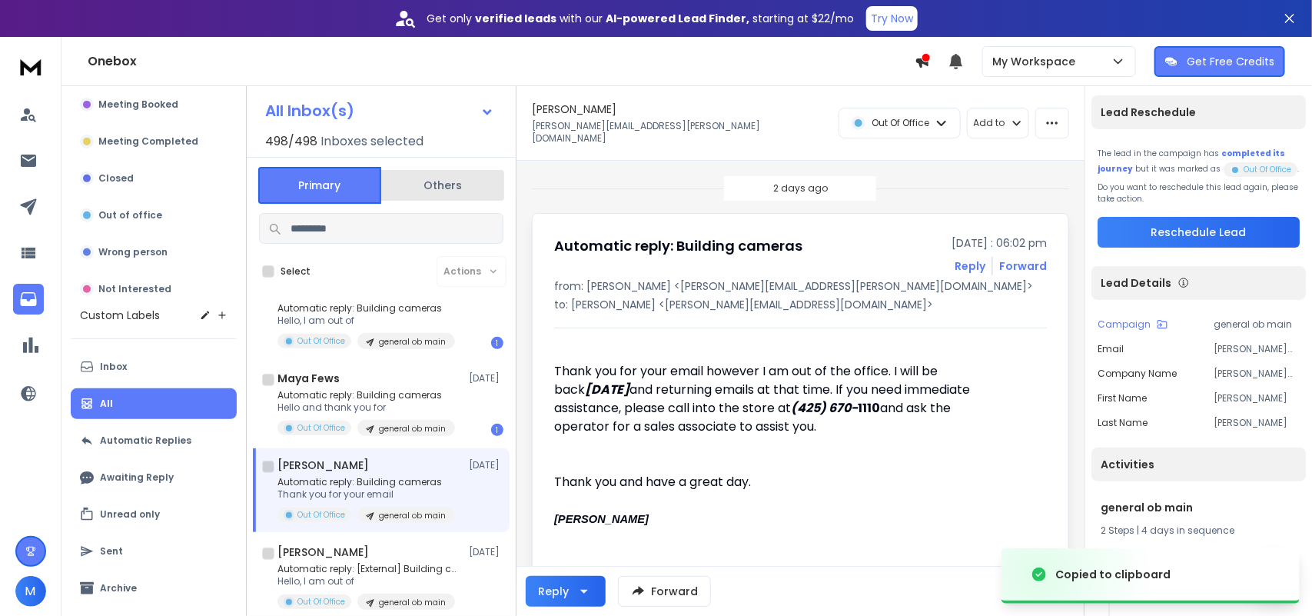
click at [627, 121] on p "Jean.Fisher@albertlee.biz" at bounding box center [664, 132] width 264 height 25
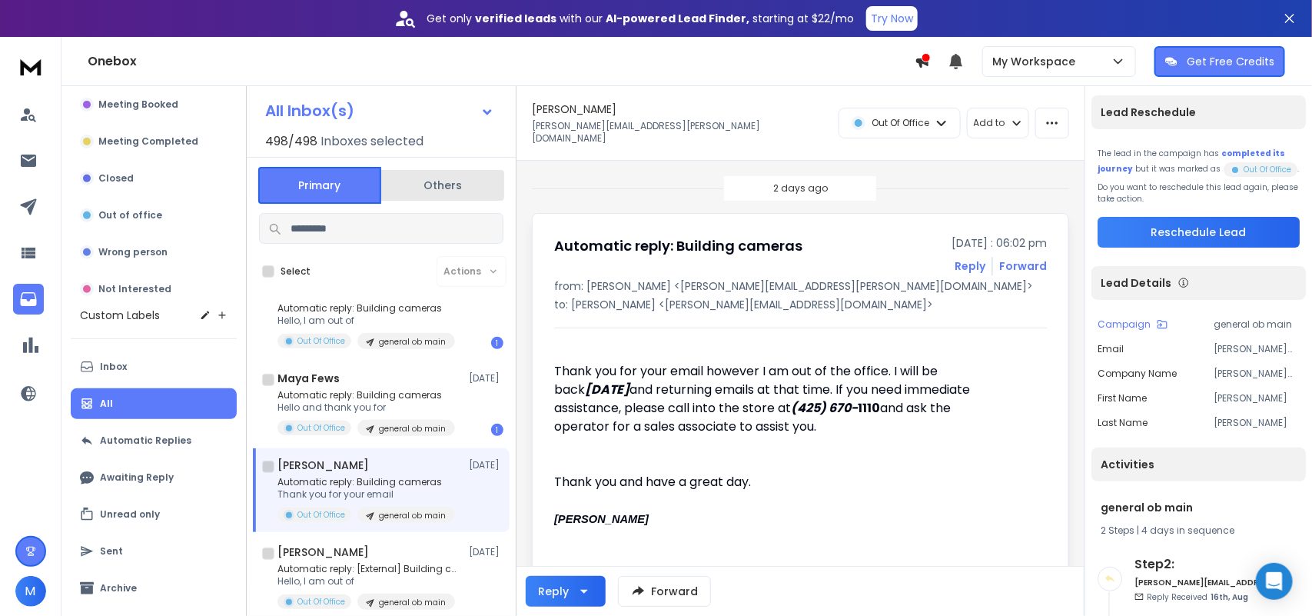
click at [1243, 355] on p "jean.dobbins@albertleeappliance.com" at bounding box center [1257, 349] width 86 height 12
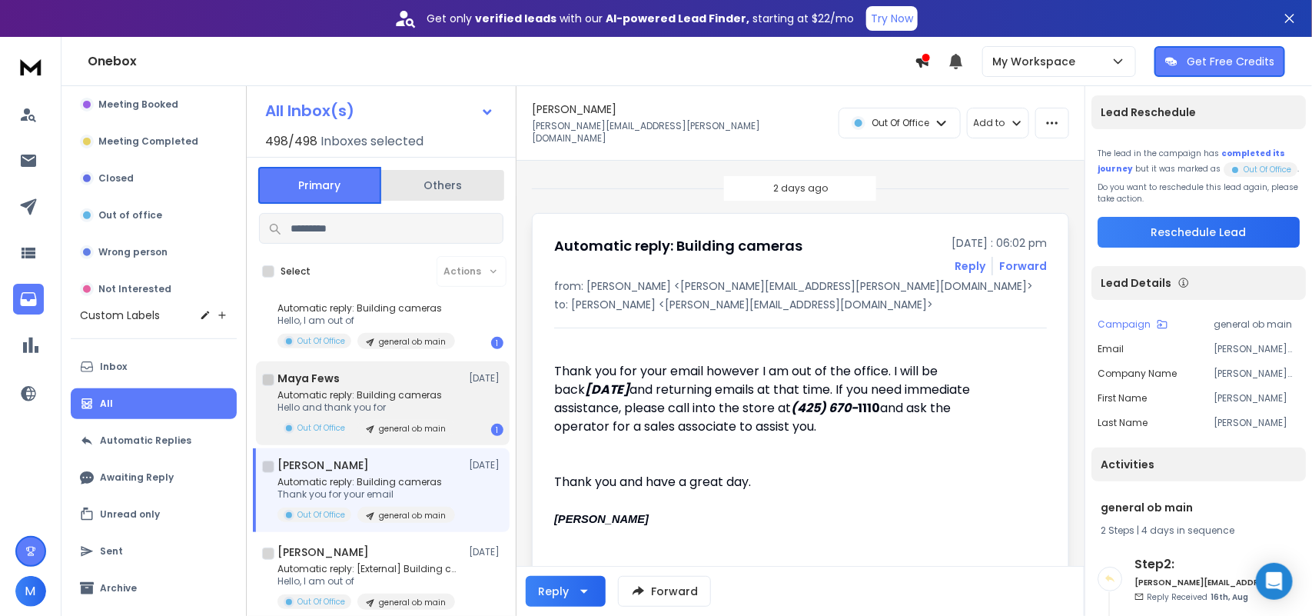
click at [339, 401] on p "Hello and thank you for" at bounding box center [367, 407] width 178 height 12
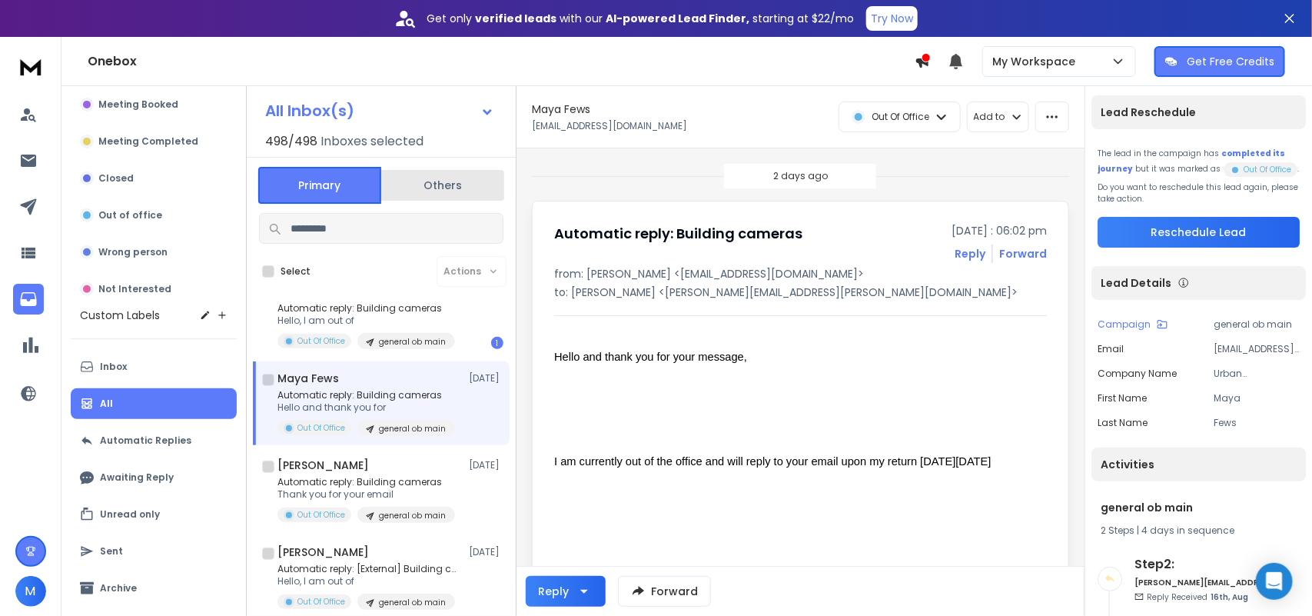
click at [580, 105] on h1 "Maya Fews" at bounding box center [561, 108] width 58 height 15
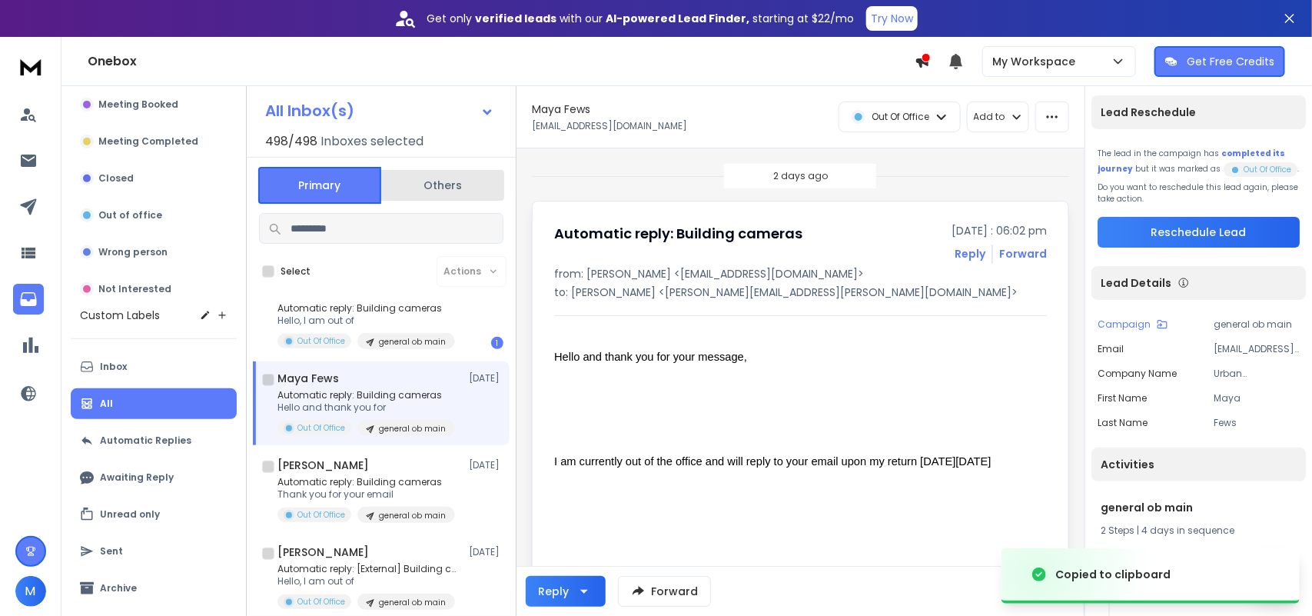
click at [581, 123] on p "mfews@ura.org" at bounding box center [609, 126] width 155 height 12
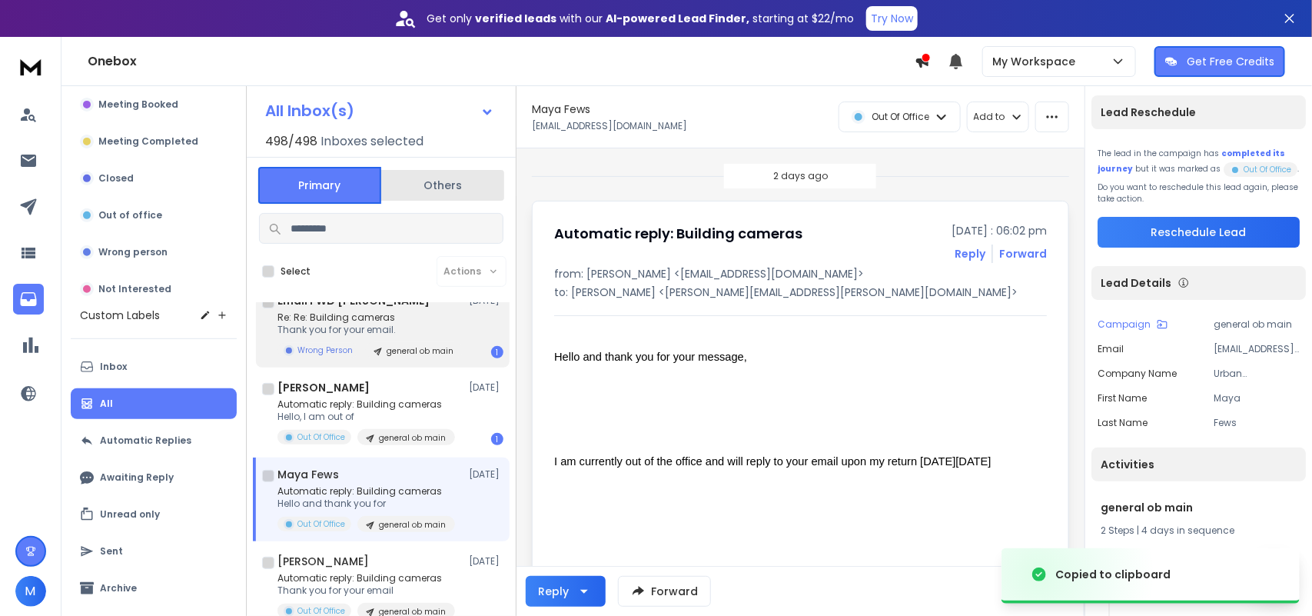
scroll to position [12250, 0]
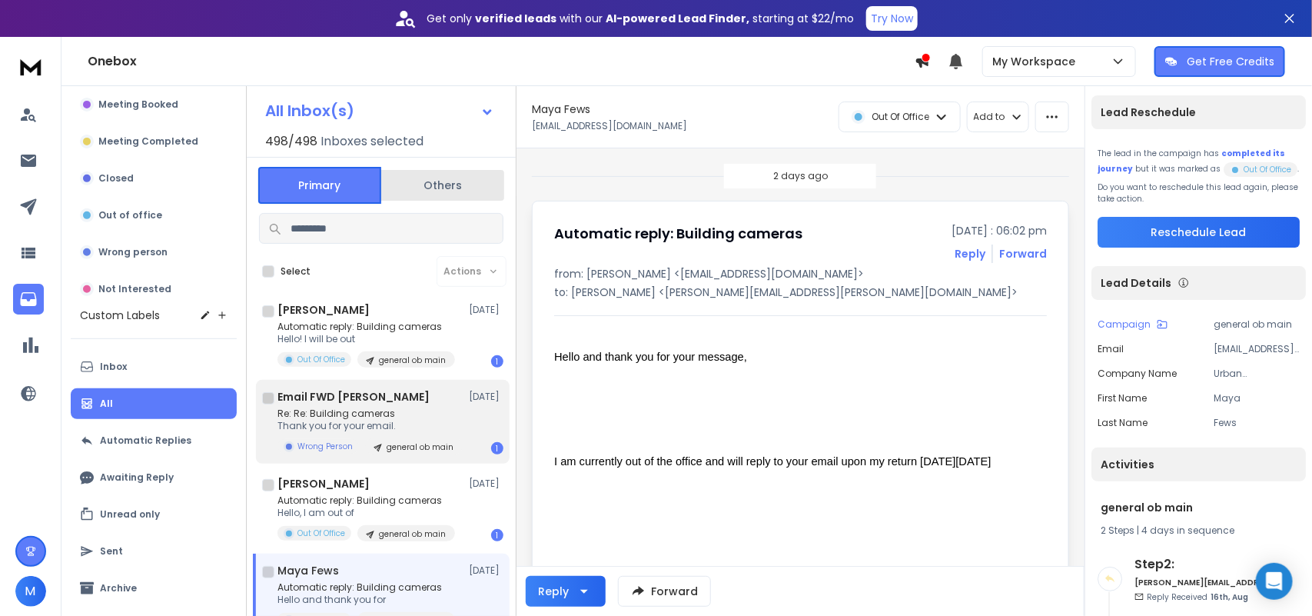
click at [378, 438] on div "general ob main" at bounding box center [414, 446] width 98 height 16
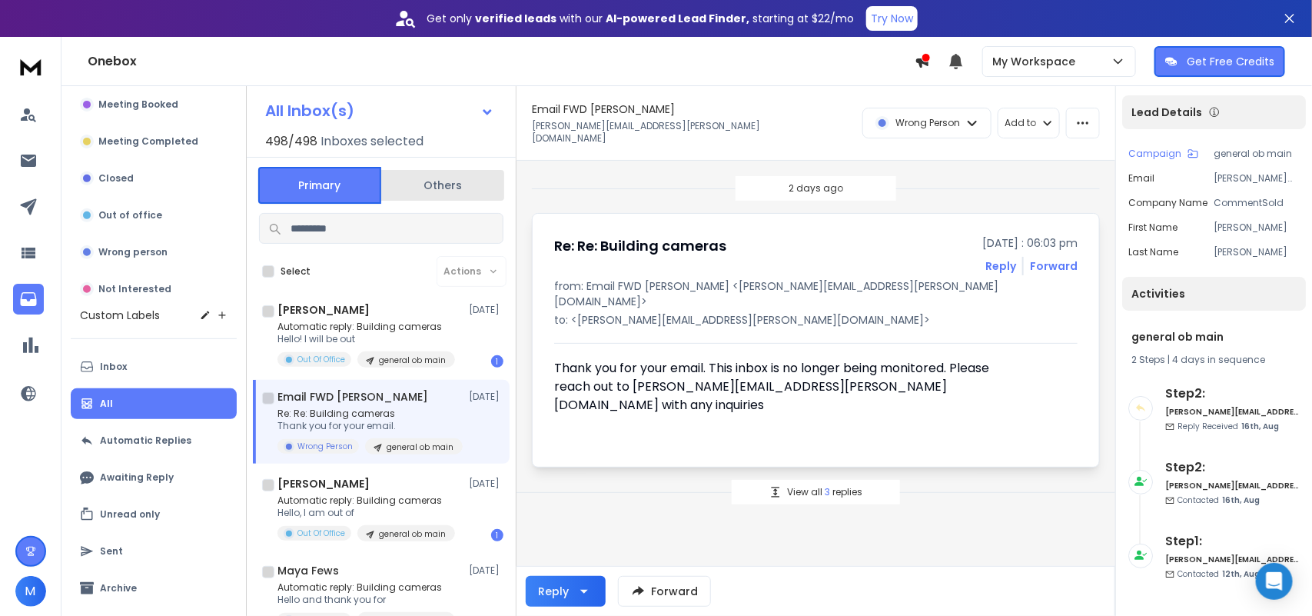
click at [565, 105] on h1 "Email FWD Joel Mann" at bounding box center [603, 108] width 143 height 15
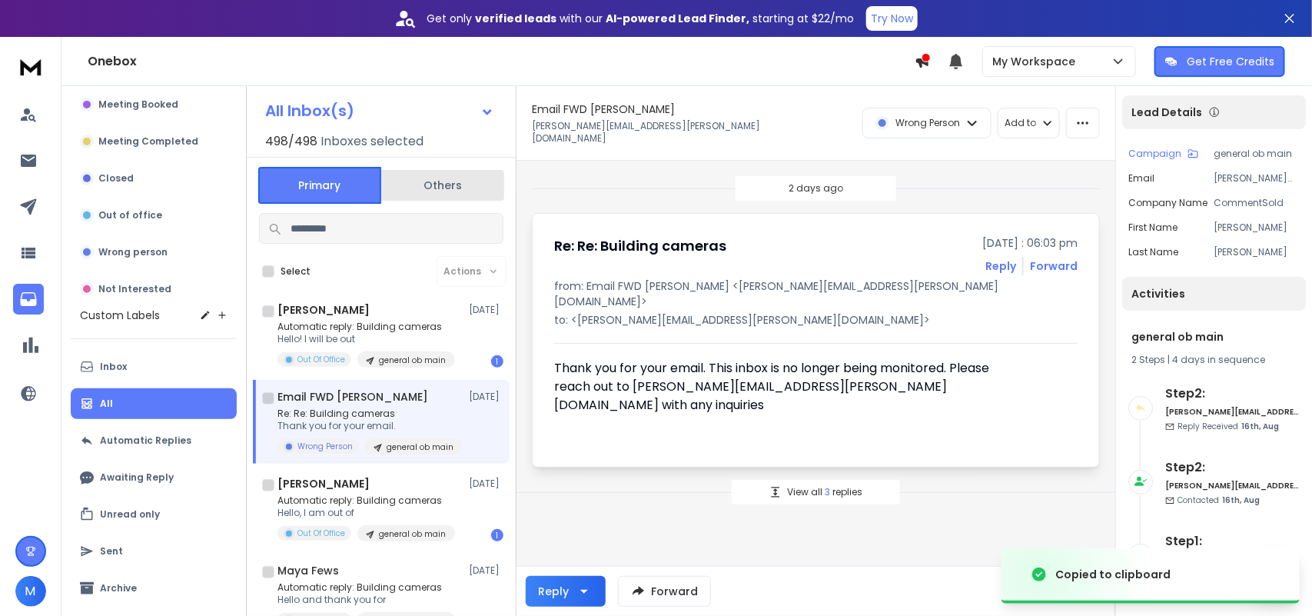
click at [617, 124] on p "joel.mann+noreply@commentsold.com" at bounding box center [672, 132] width 280 height 25
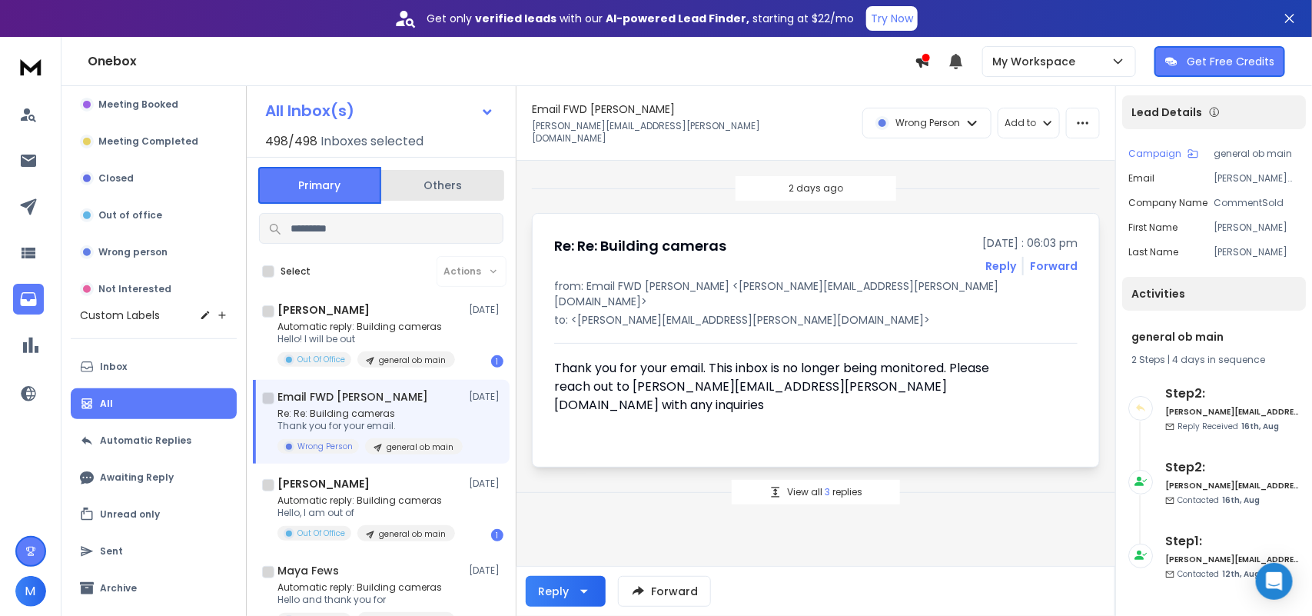
click at [1242, 178] on p "joel.mann@commentsold.com" at bounding box center [1257, 178] width 86 height 12
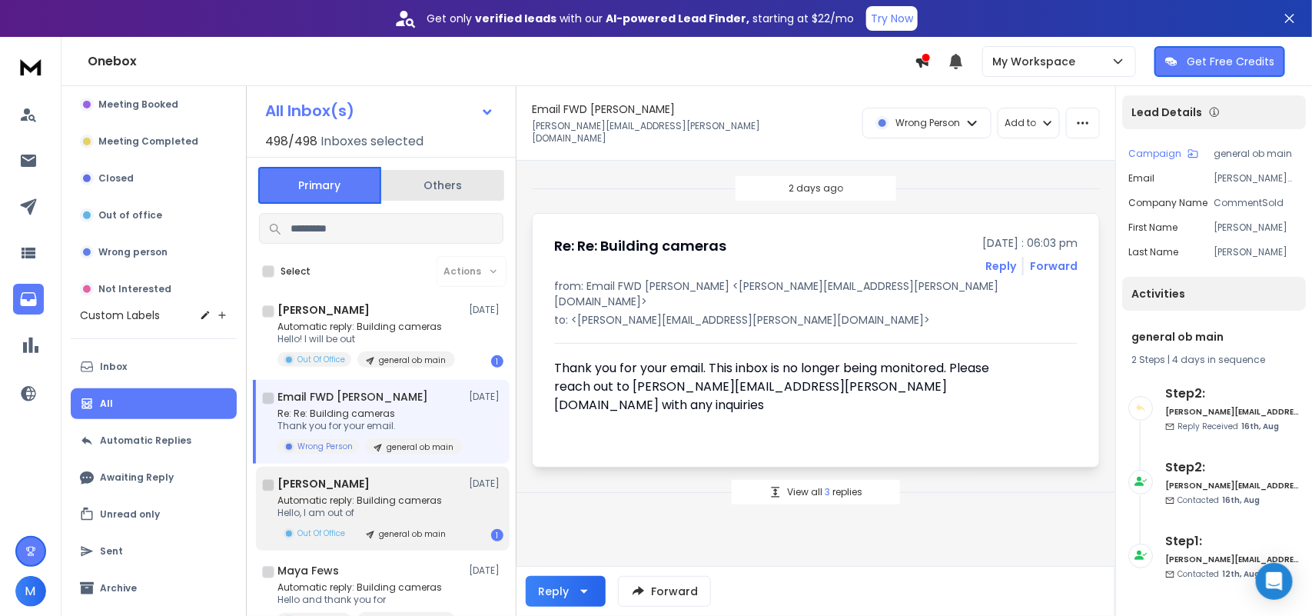
click at [417, 494] on p "Automatic reply: Building cameras" at bounding box center [367, 500] width 178 height 12
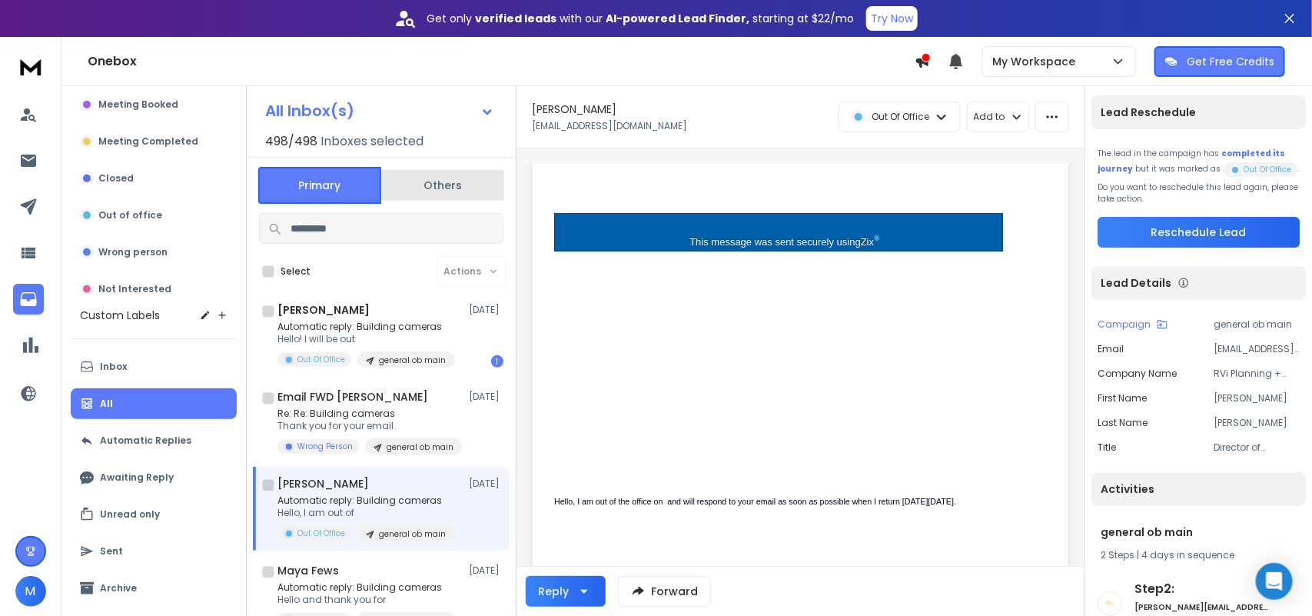
scroll to position [96, 0]
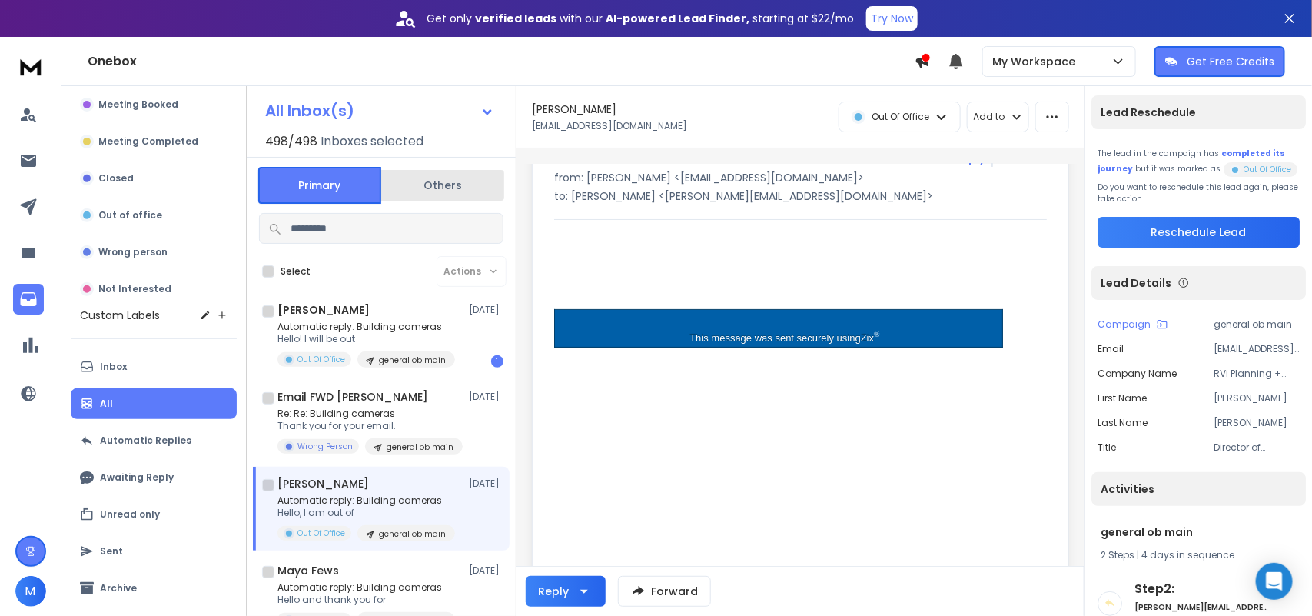
click at [557, 110] on h1 "Hannah McAleer" at bounding box center [574, 108] width 85 height 15
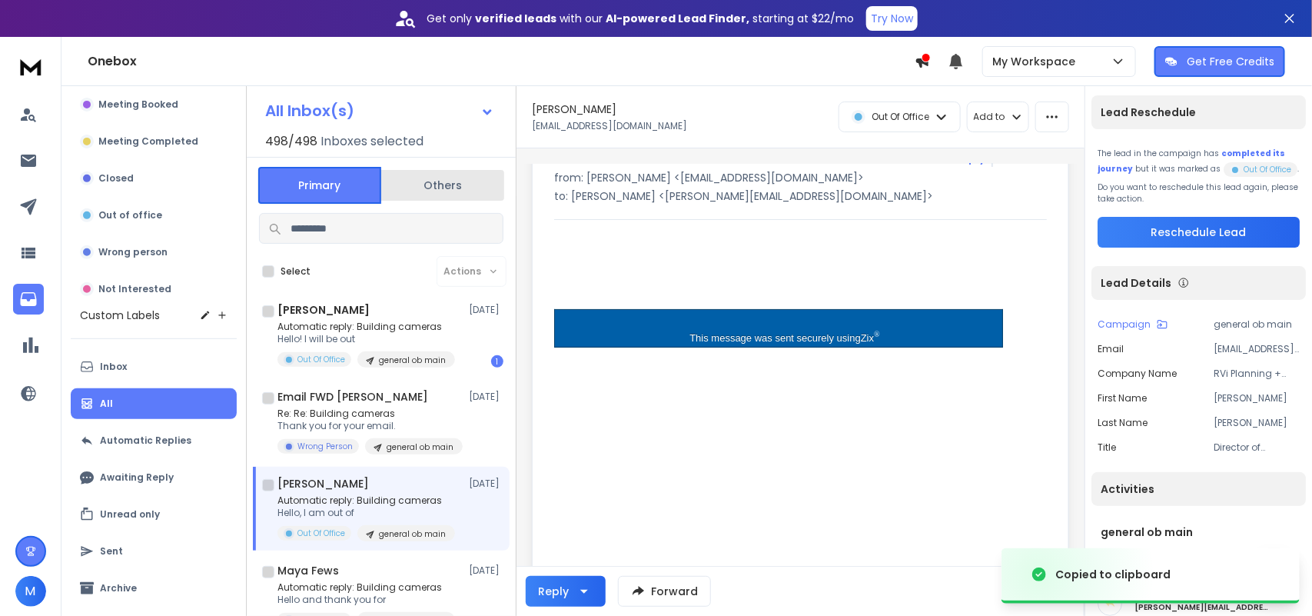
click at [588, 124] on p "hmcaleer@rviplanning.com" at bounding box center [609, 126] width 155 height 12
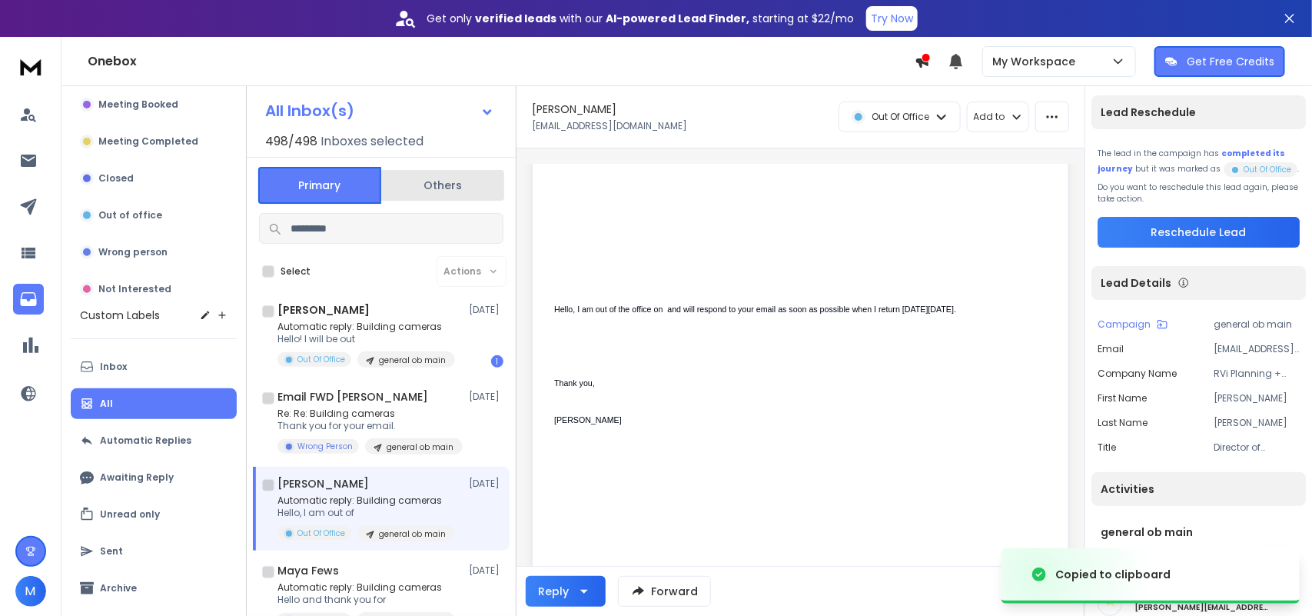
scroll to position [481, 0]
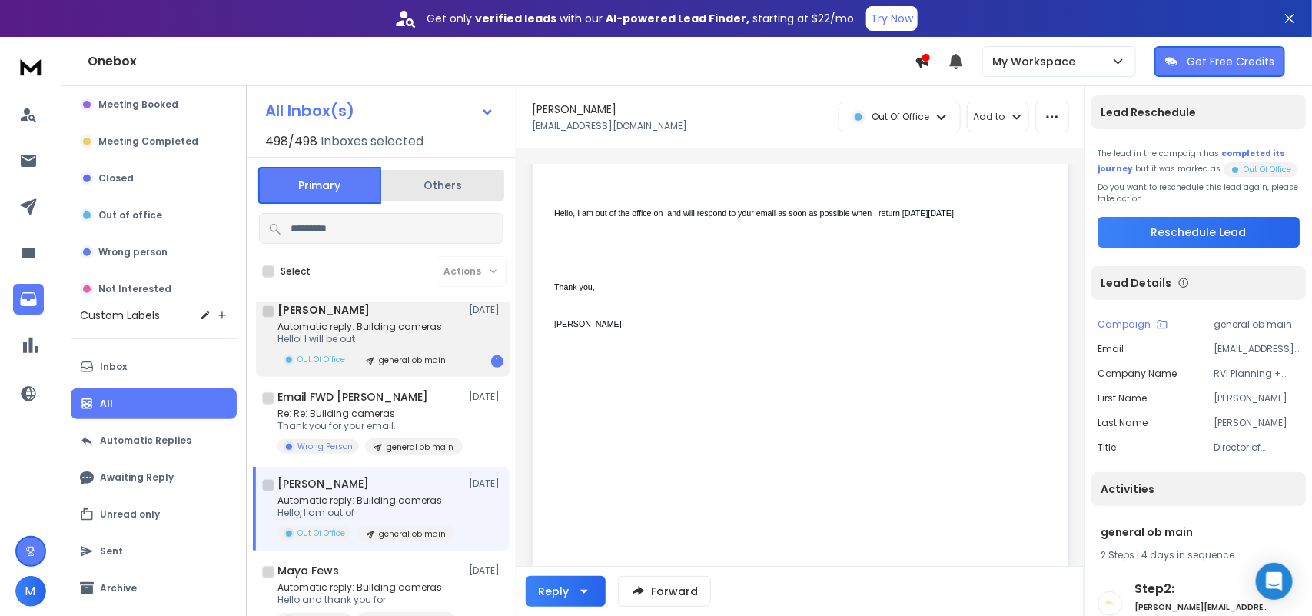
click at [390, 333] on p "﻿Hello! I will be out" at bounding box center [367, 339] width 178 height 12
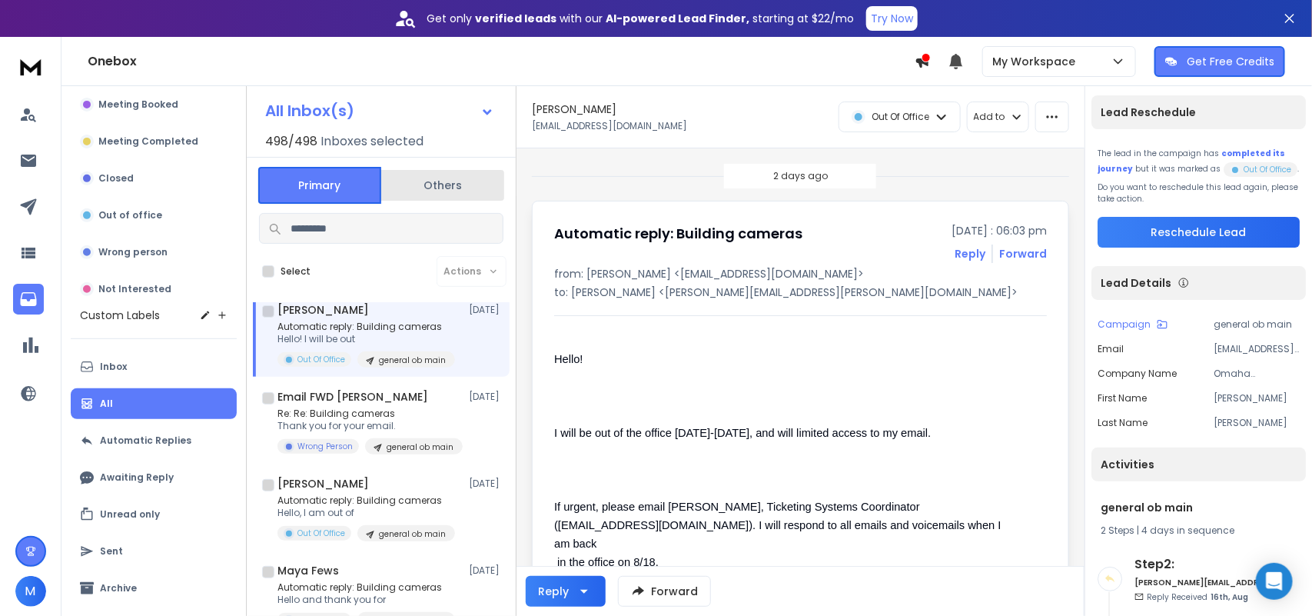
click at [540, 108] on h1 "Alex Beil" at bounding box center [574, 108] width 85 height 15
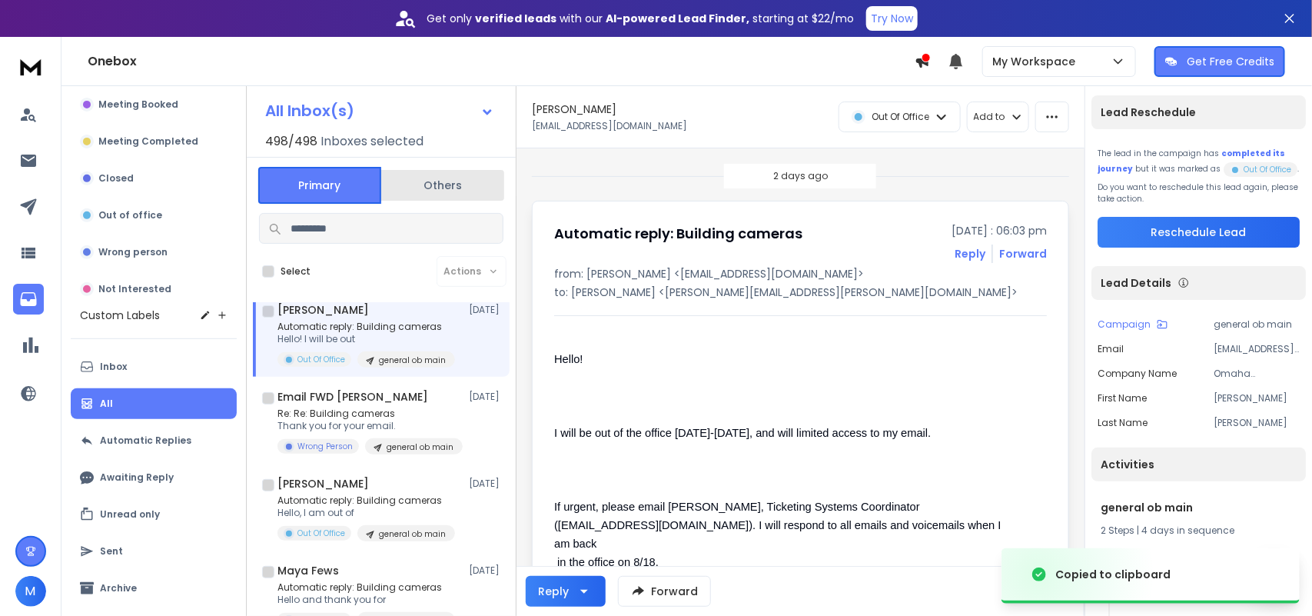
click at [594, 125] on p "abeil@o-pa.org" at bounding box center [609, 126] width 155 height 12
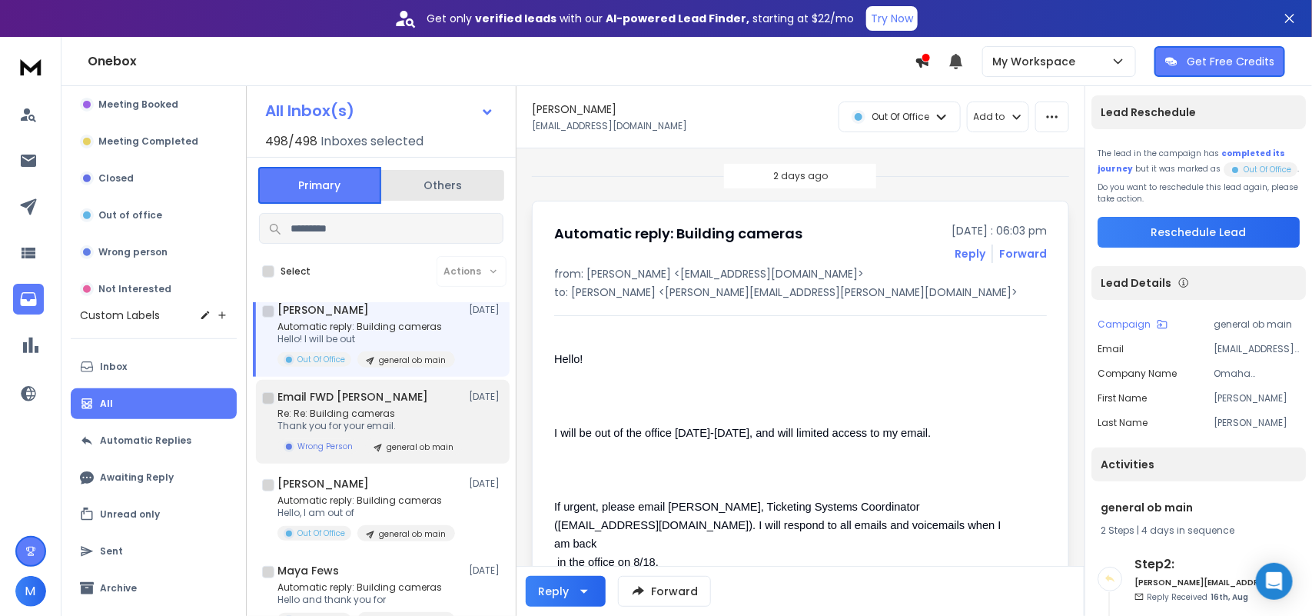
scroll to position [12057, 0]
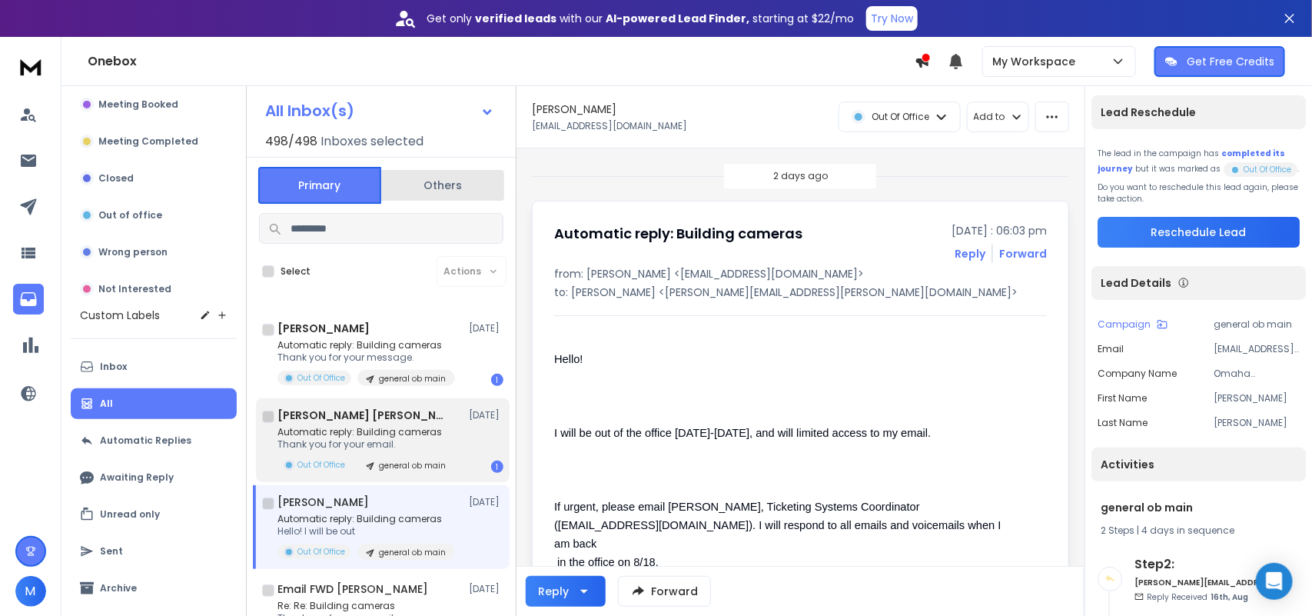
click at [358, 458] on div "general ob main" at bounding box center [407, 465] width 98 height 16
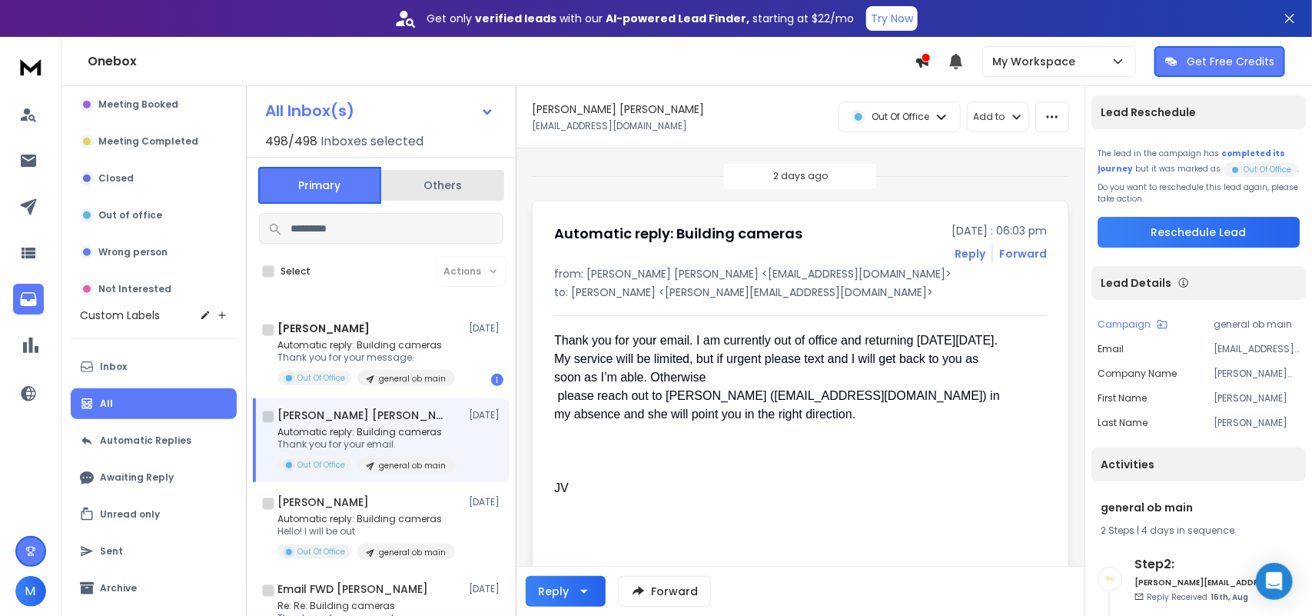
click at [587, 105] on h1 "JACKSON VANDERSLICE" at bounding box center [618, 108] width 172 height 15
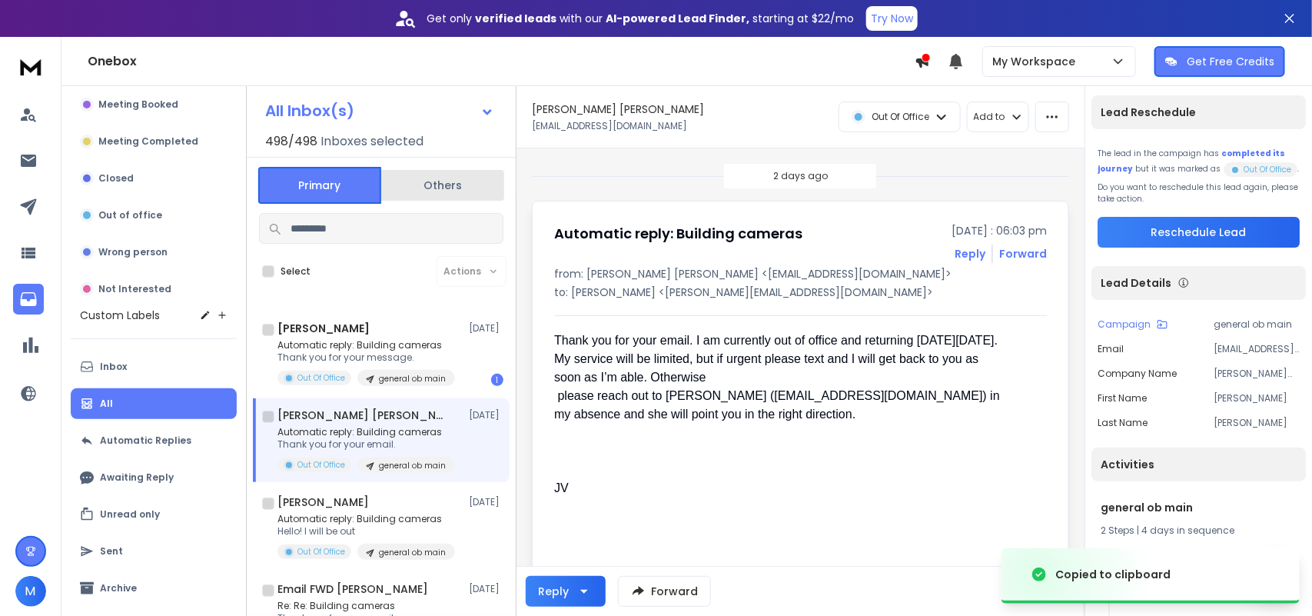
click at [653, 124] on p "jvanderslice@gordonhighlander.com" at bounding box center [609, 126] width 155 height 12
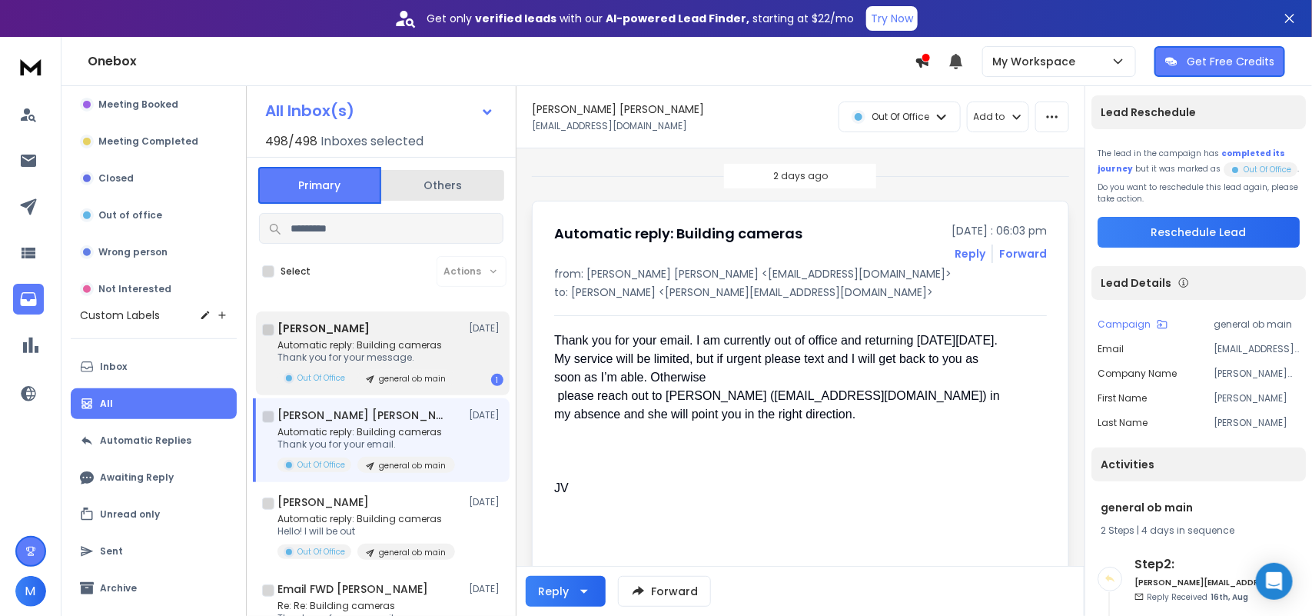
click at [386, 351] on p "Thank you for your message." at bounding box center [367, 357] width 178 height 12
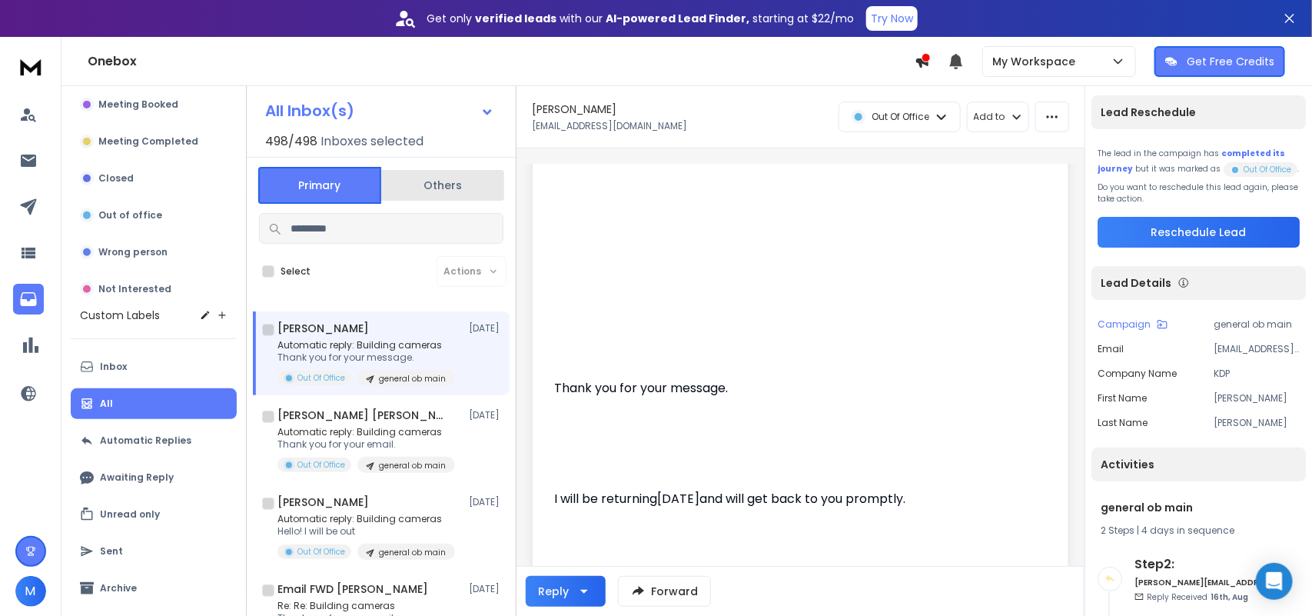
scroll to position [96, 0]
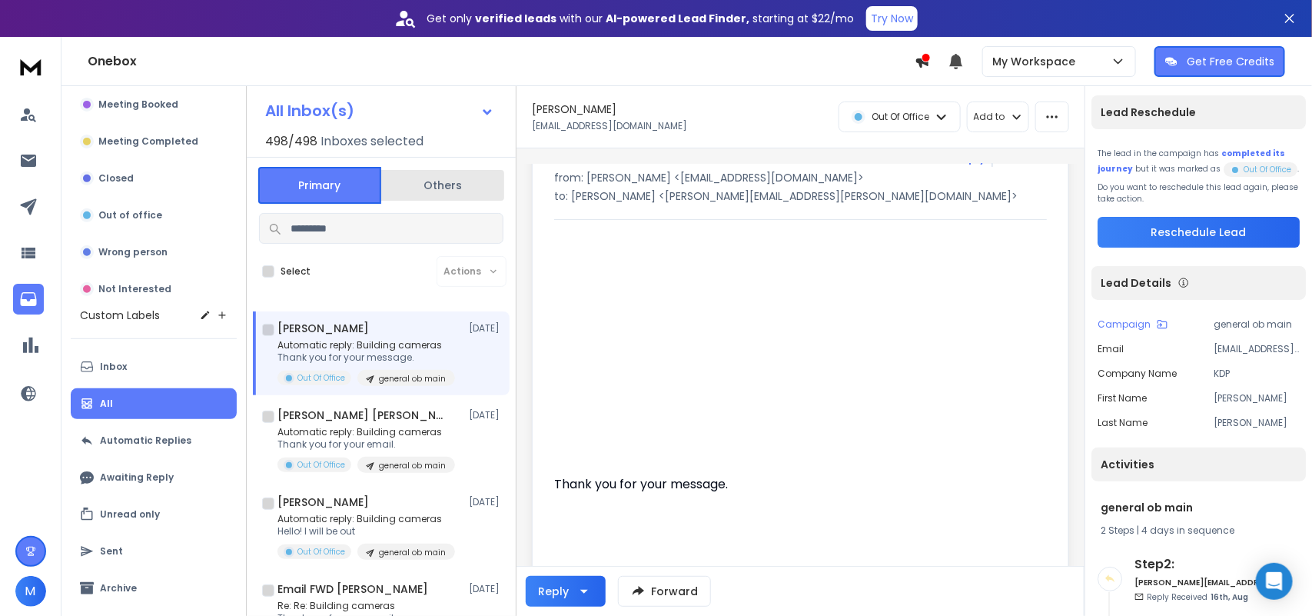
click at [585, 108] on h1 "Daniel Wardle" at bounding box center [574, 108] width 85 height 15
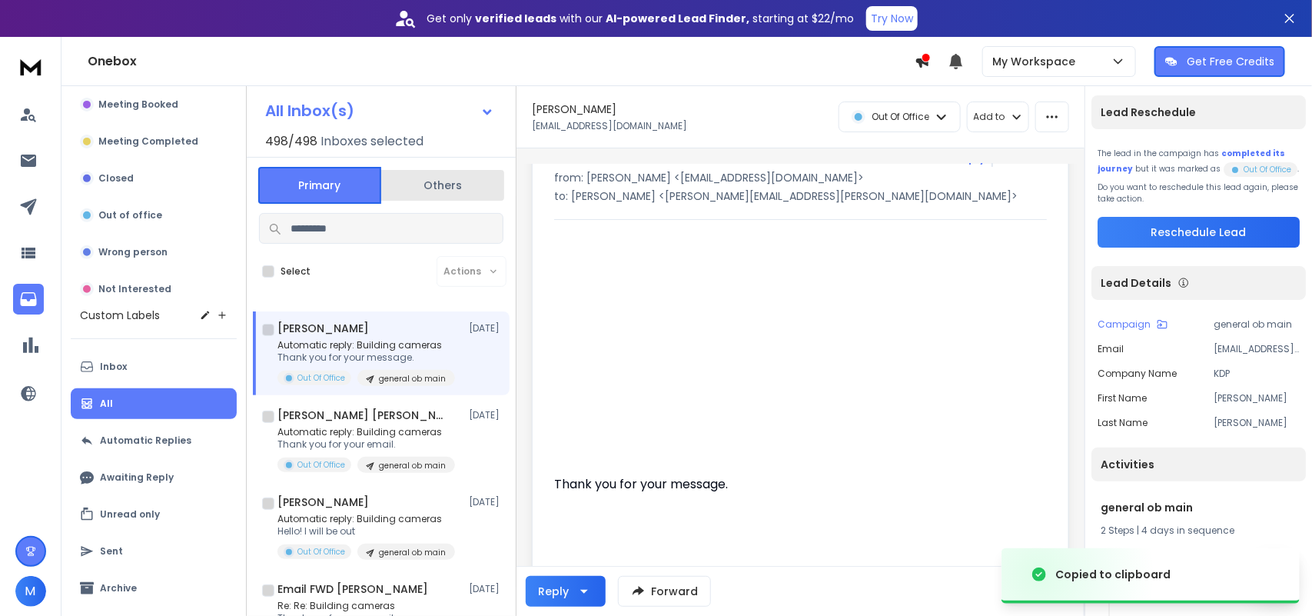
click at [583, 124] on p "dwardle@sorren.com" at bounding box center [609, 126] width 155 height 12
click at [1245, 355] on p "dwardle@kdpllp.com" at bounding box center [1257, 349] width 86 height 12
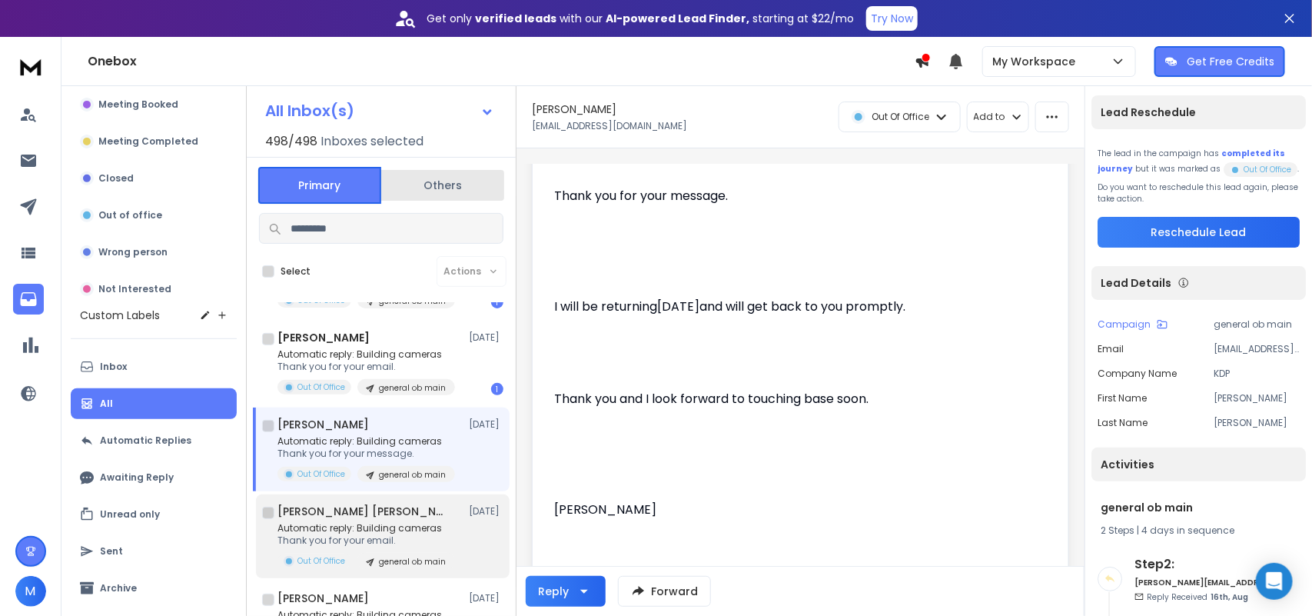
scroll to position [11865, 0]
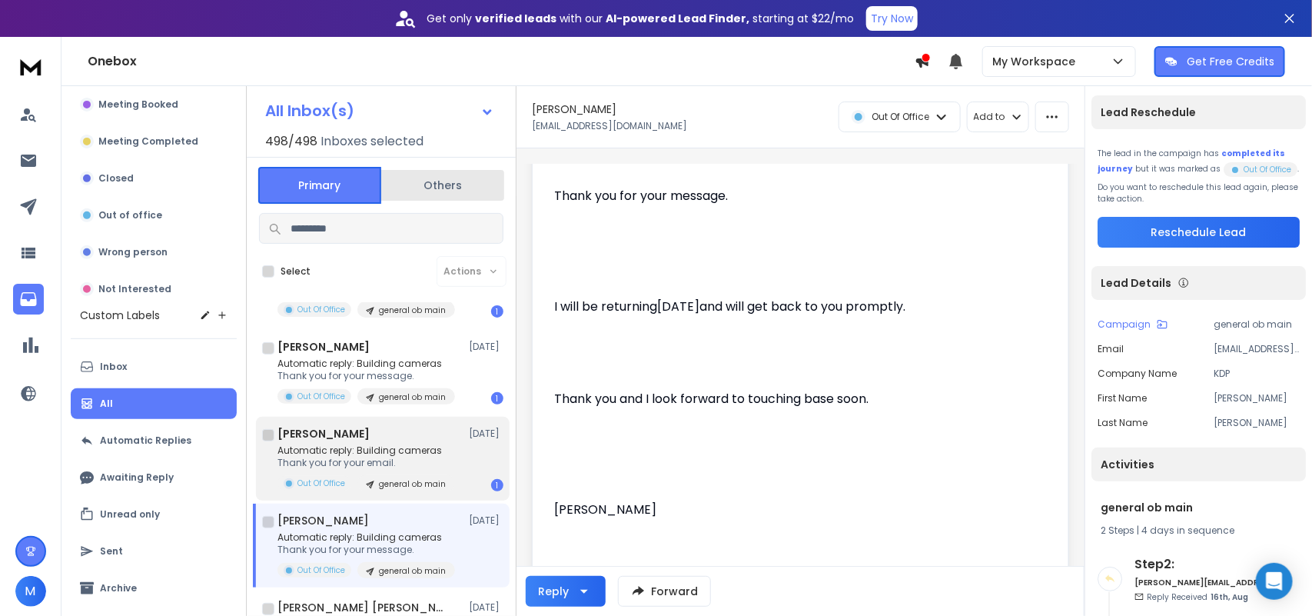
click at [452, 448] on div "Automatic reply: Building cameras Thank you for your email. Out Of Office gener…" at bounding box center [391, 467] width 226 height 47
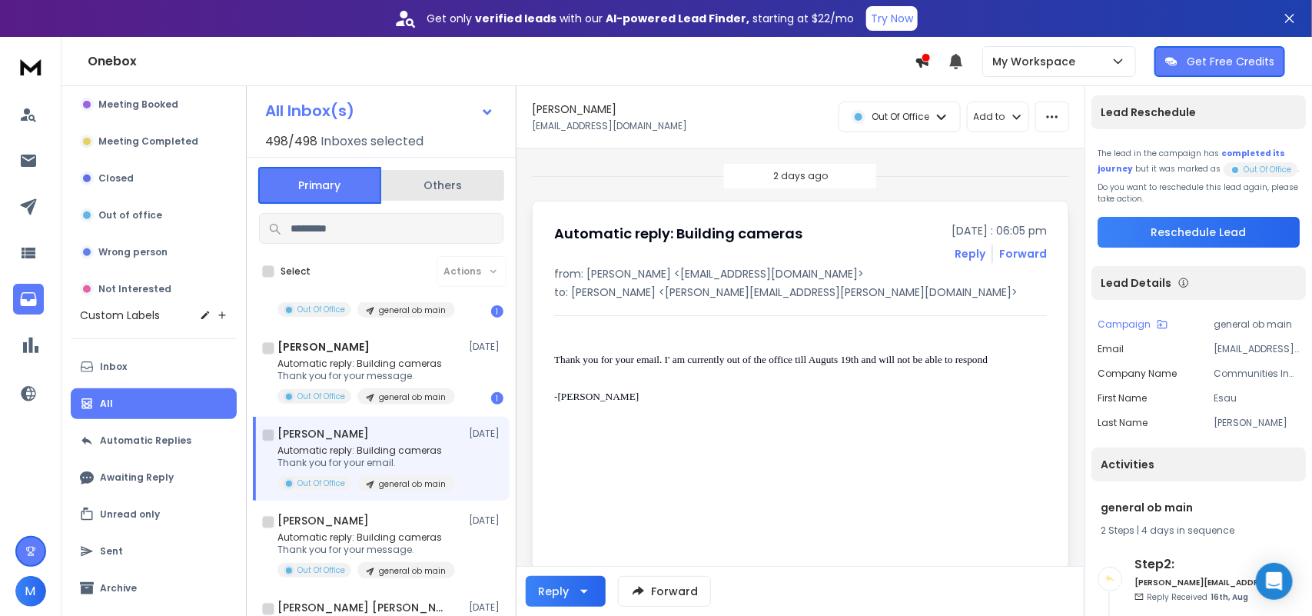
click at [574, 111] on h1 "Garcia, Esau" at bounding box center [574, 108] width 85 height 15
click at [607, 123] on p "EGarcia@cischarlotte.org" at bounding box center [609, 126] width 155 height 12
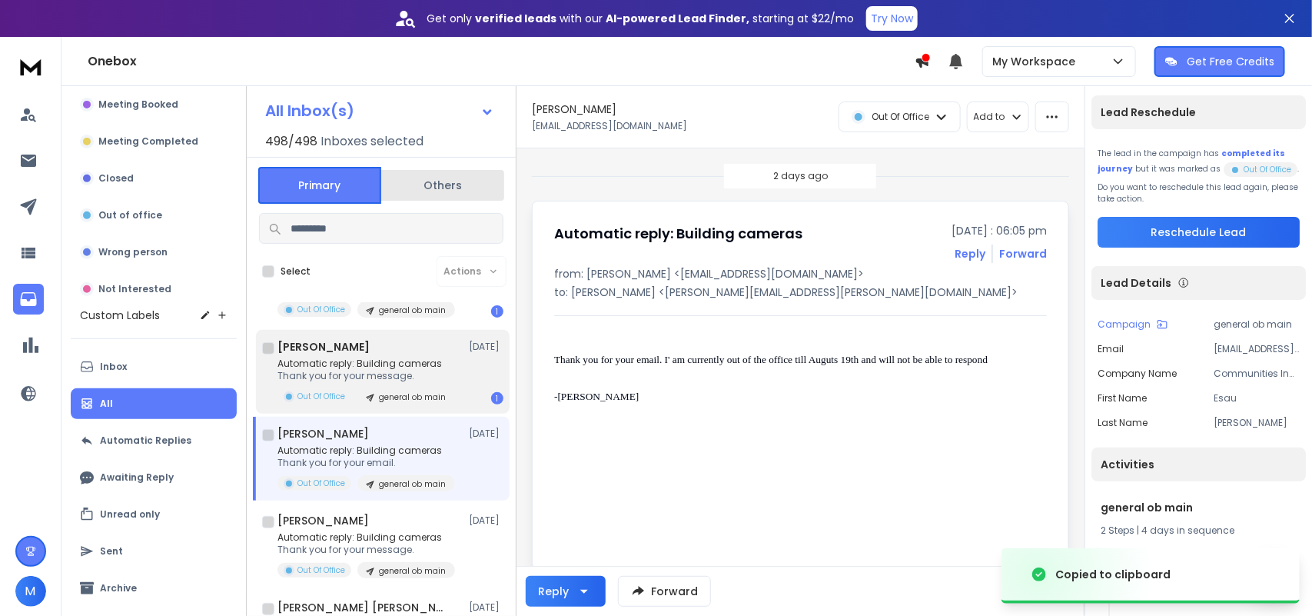
click at [358, 344] on h1 "Rebecca Russo" at bounding box center [324, 346] width 92 height 15
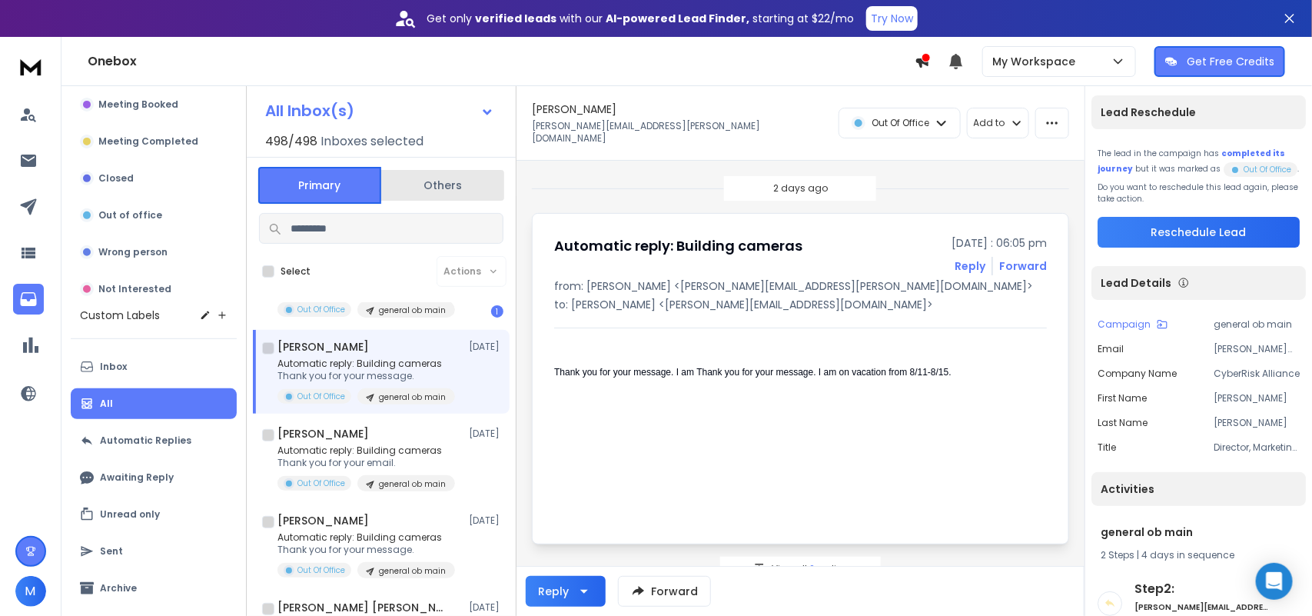
click at [594, 108] on h1 "Rebecca Russo" at bounding box center [574, 108] width 85 height 15
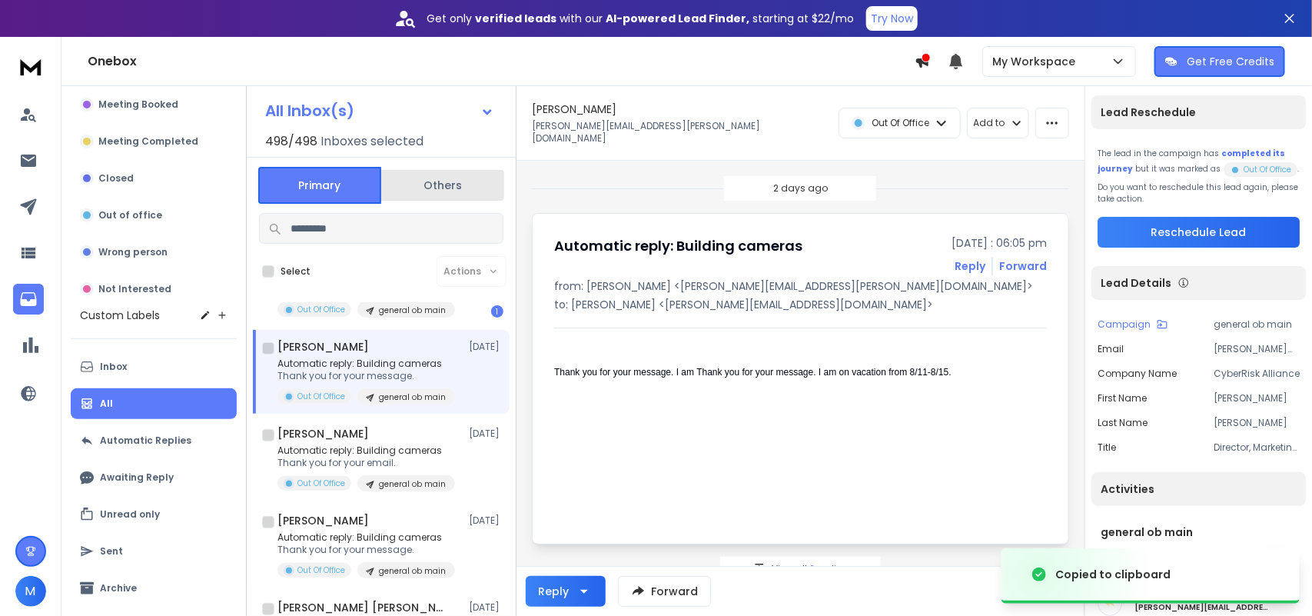
click at [586, 127] on p "rebecca.russo@cyberriskalliance.com" at bounding box center [664, 132] width 264 height 25
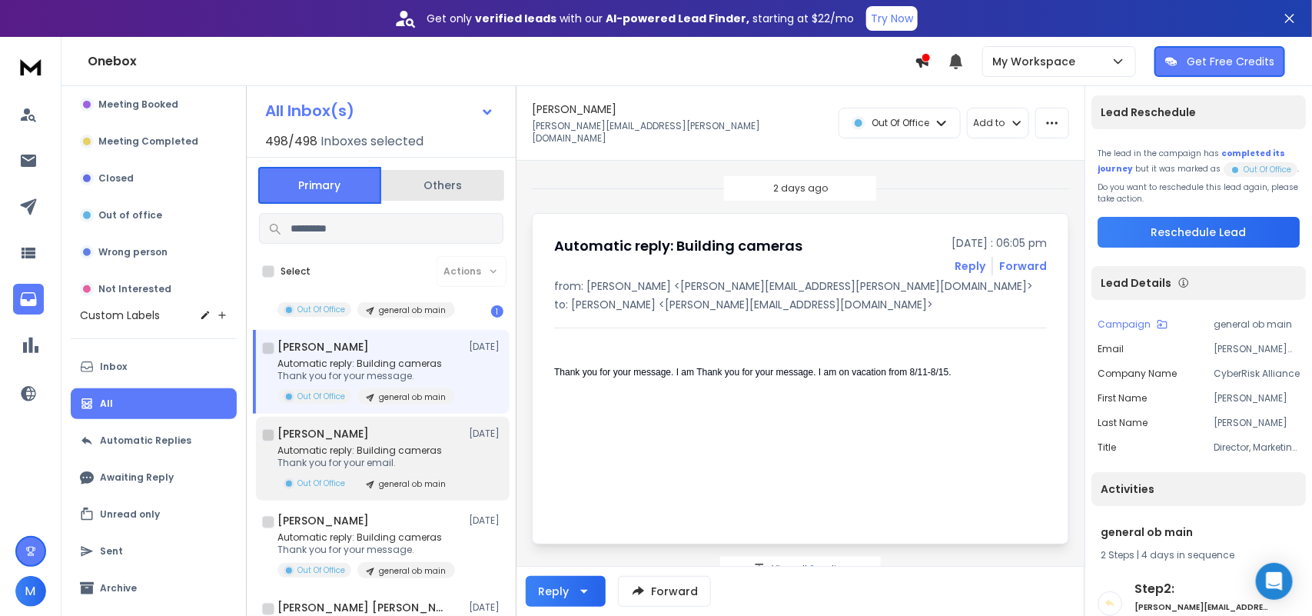
scroll to position [11769, 0]
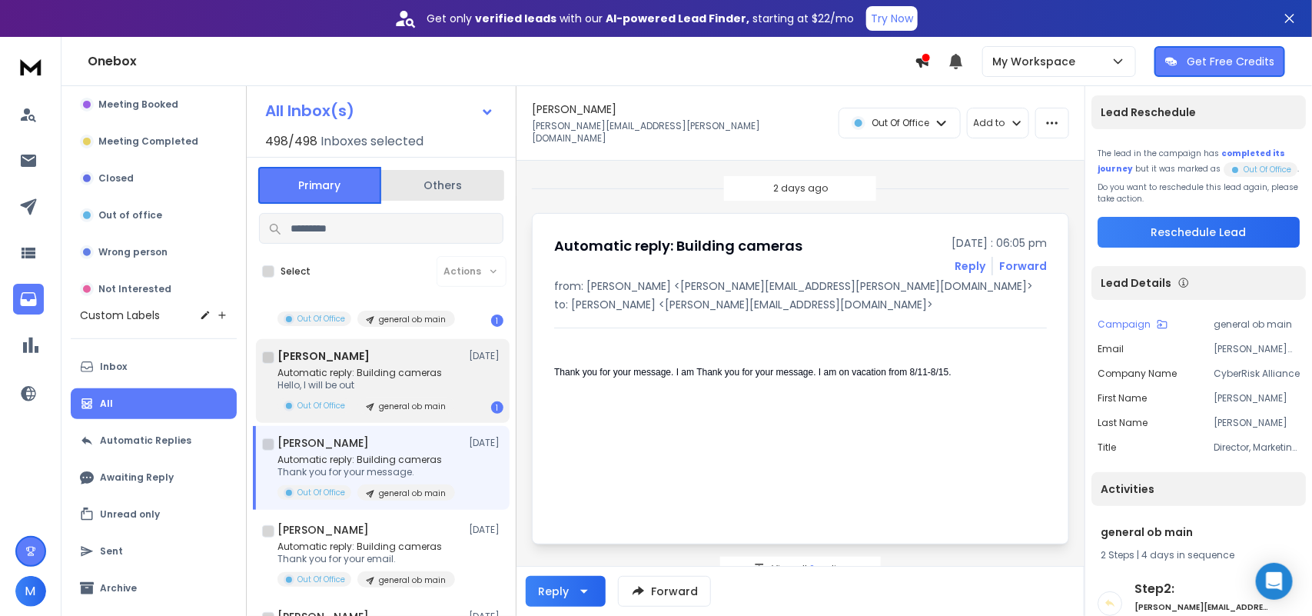
click at [382, 379] on p "Hello, I will be out" at bounding box center [367, 385] width 178 height 12
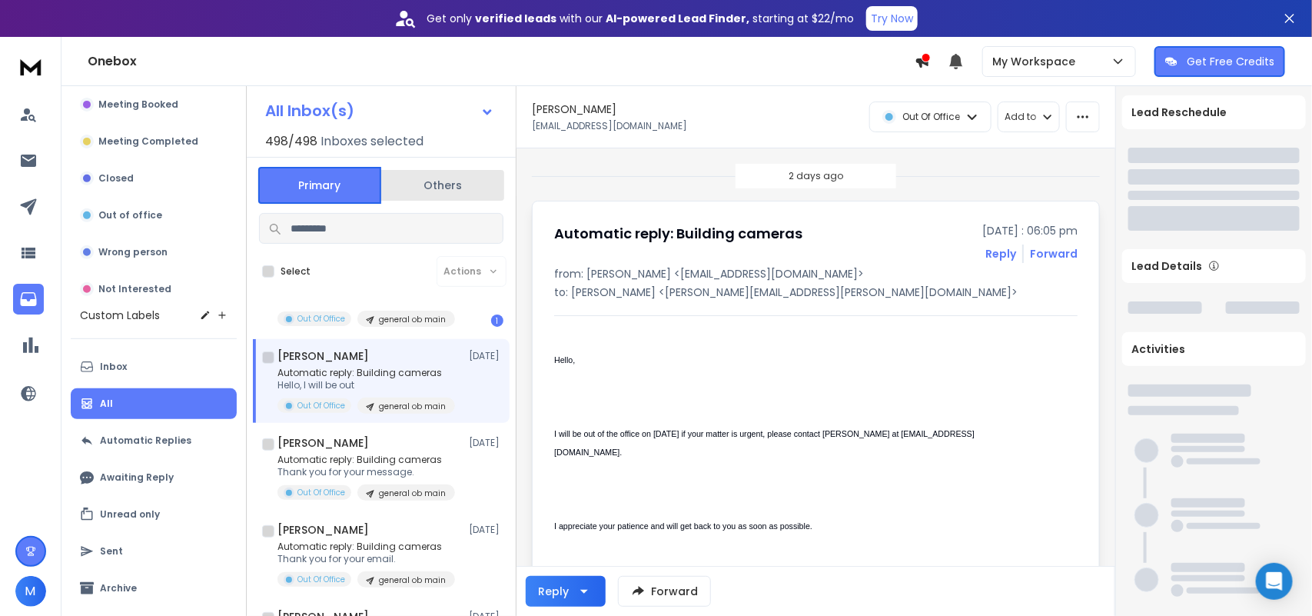
click at [573, 108] on h1 "Julio Tomas" at bounding box center [574, 108] width 85 height 15
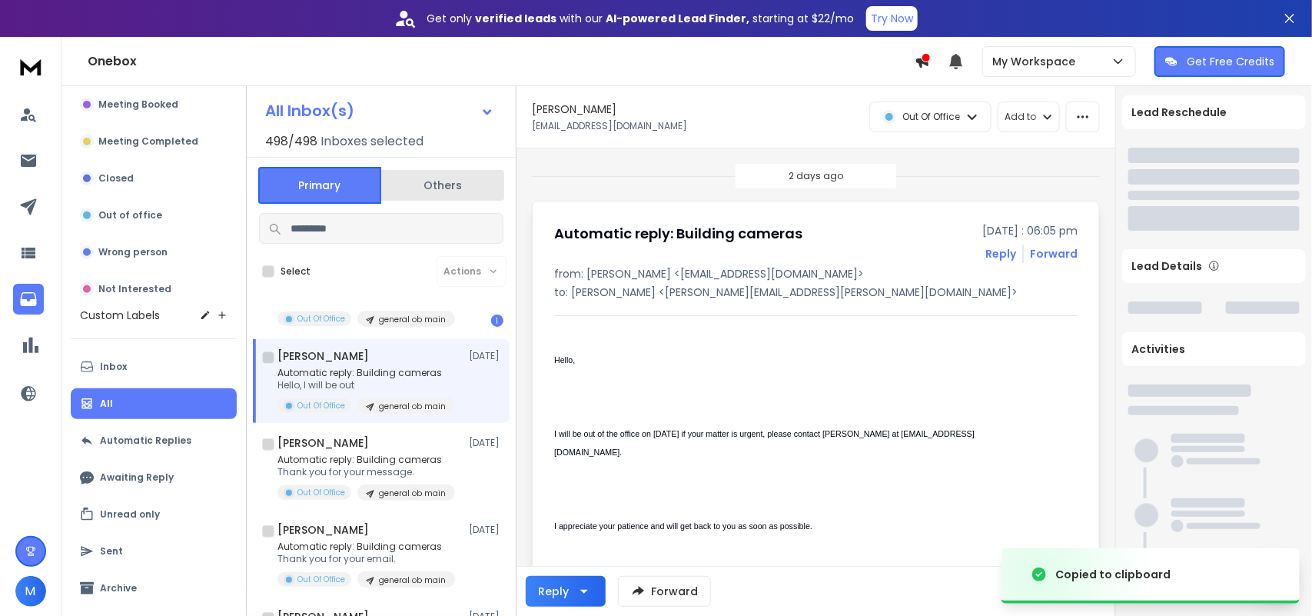
click at [559, 125] on p "JTomas@aprilhousing.com" at bounding box center [609, 126] width 155 height 12
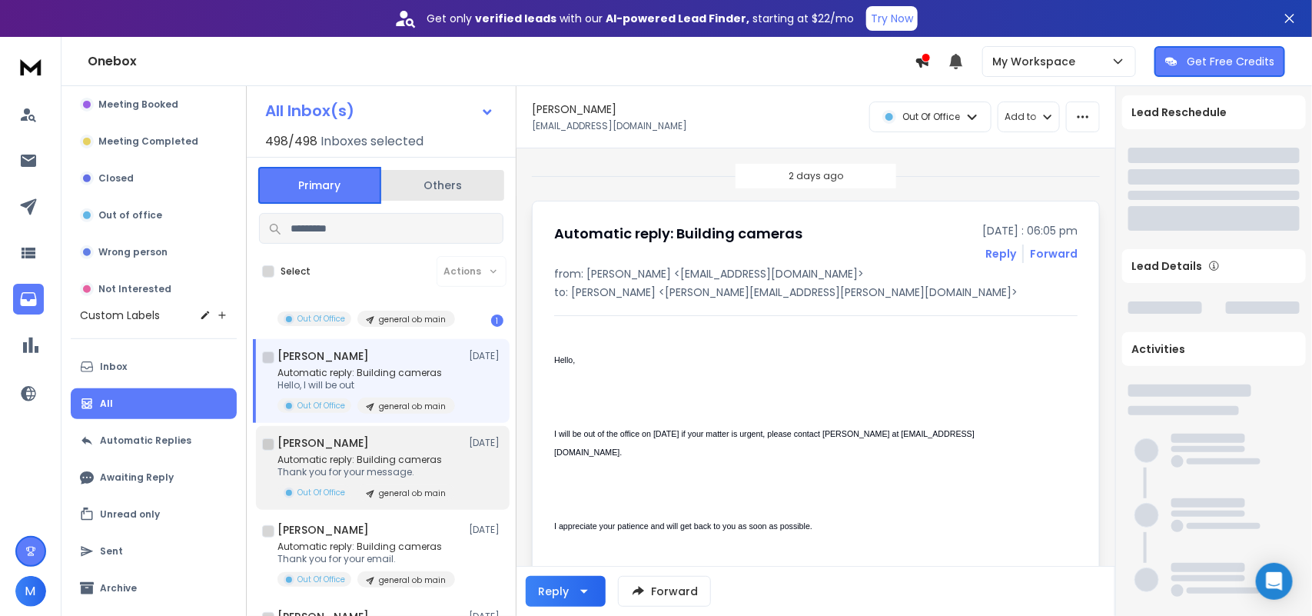
scroll to position [11577, 0]
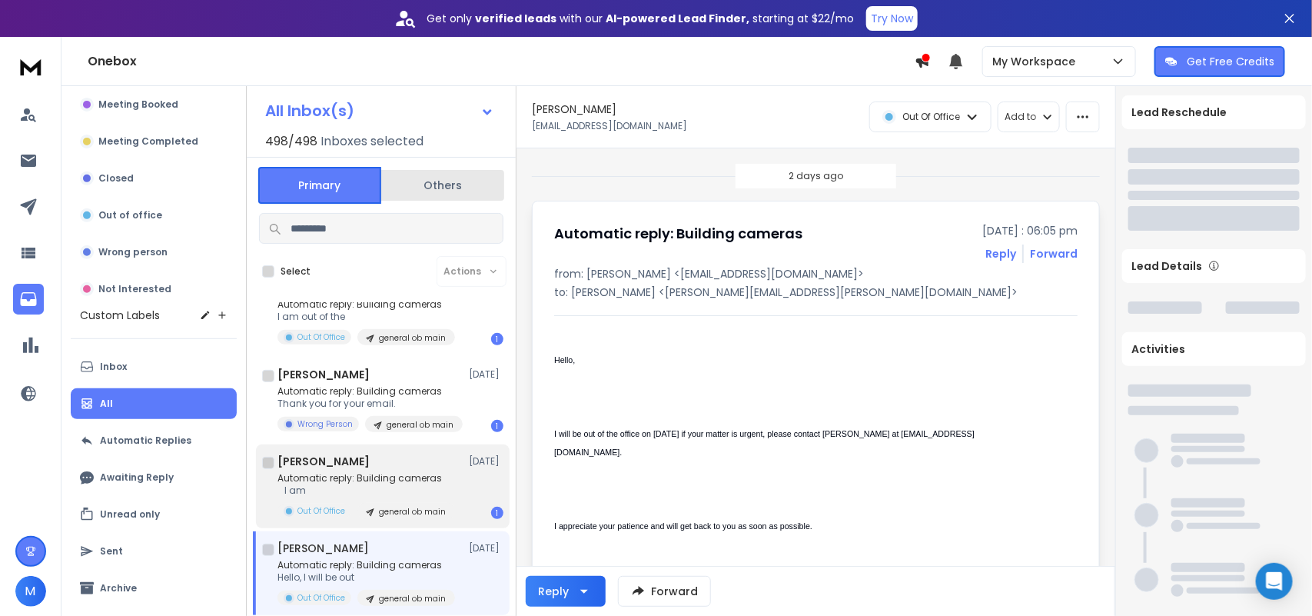
click at [427, 472] on p "Automatic reply: Building cameras" at bounding box center [367, 478] width 178 height 12
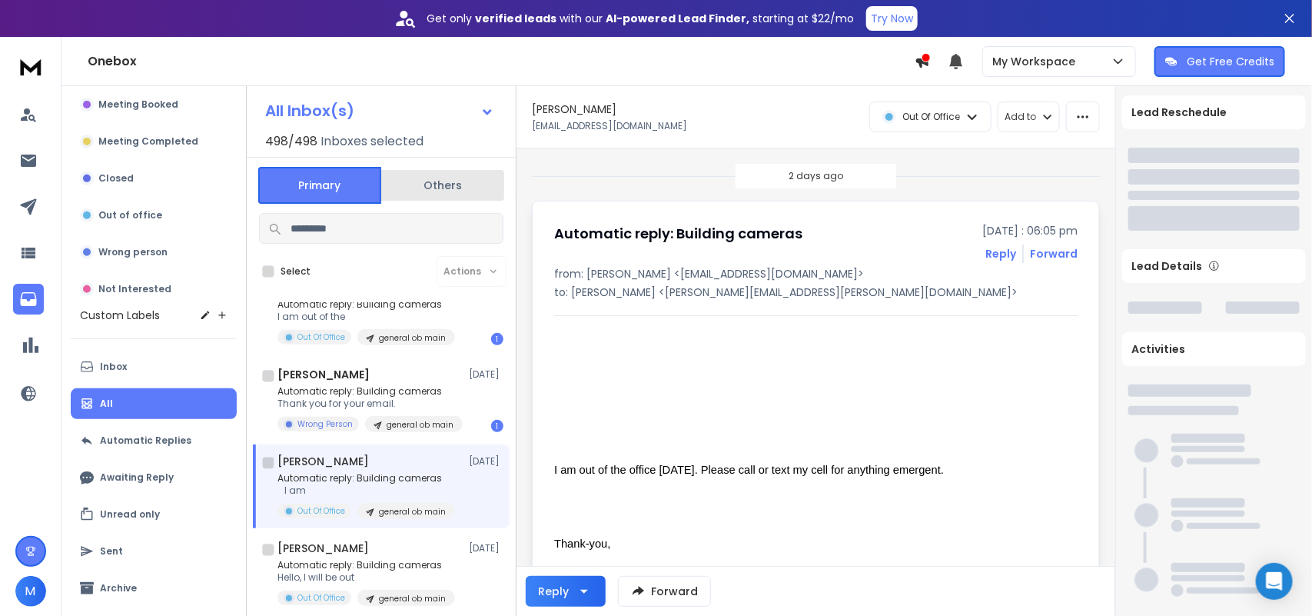
click at [573, 105] on h1 "Sydne Stone" at bounding box center [574, 108] width 85 height 15
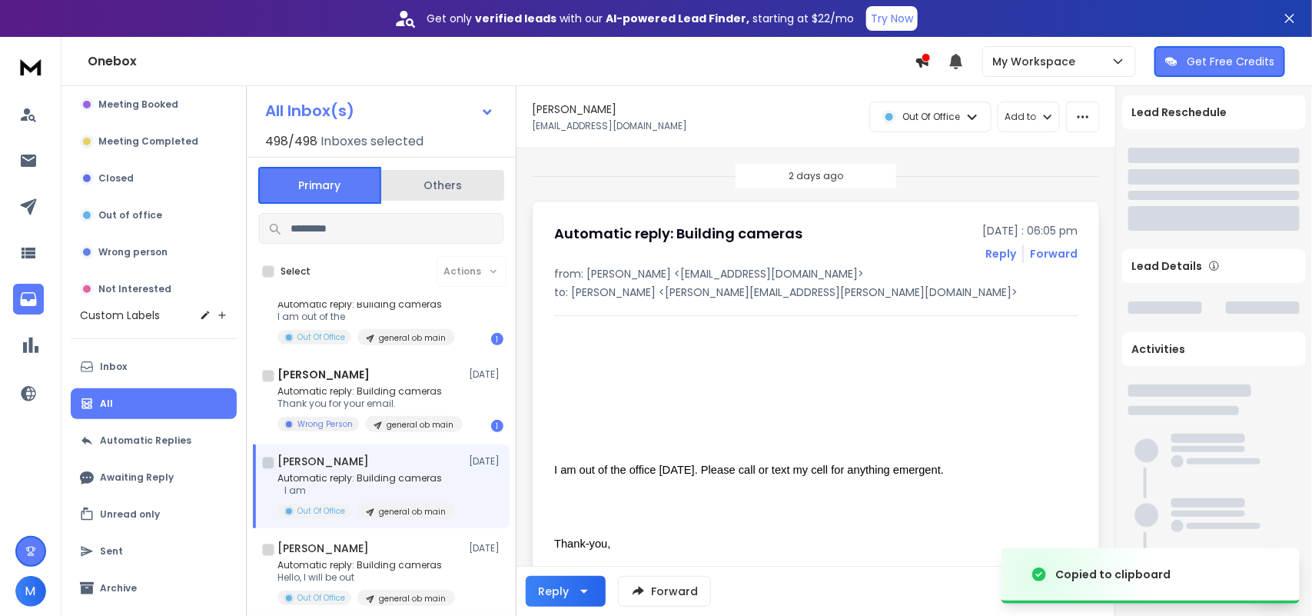
click at [615, 125] on p "sstone@revrenewables.com" at bounding box center [609, 126] width 155 height 12
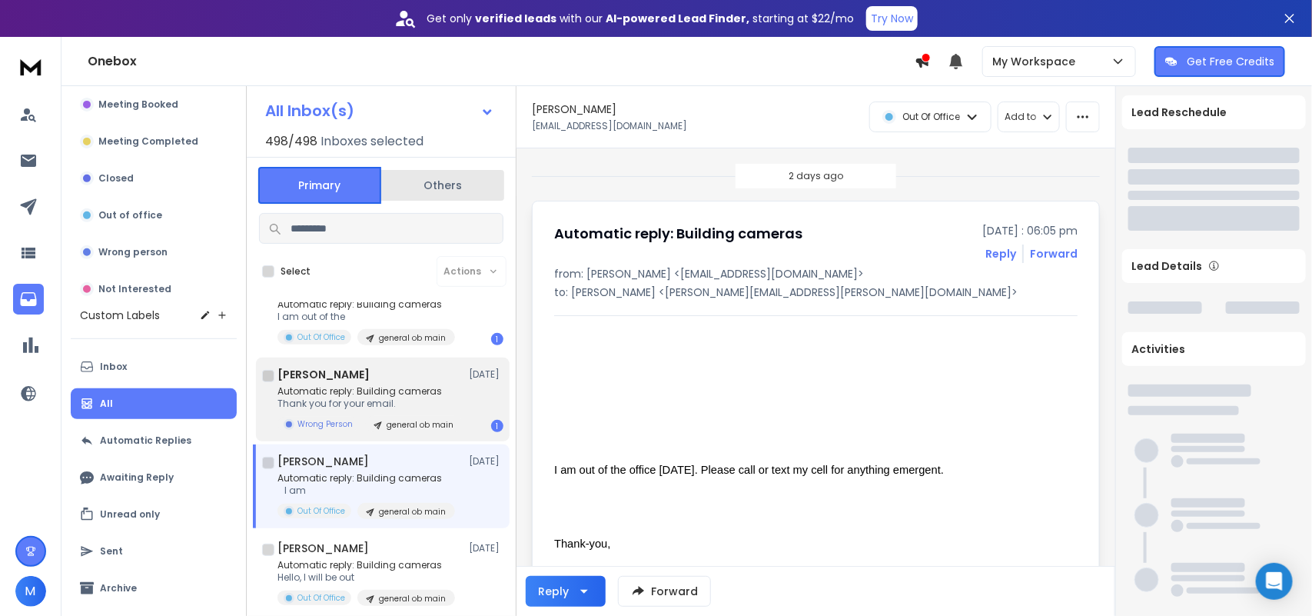
click at [367, 397] on p "Thank you for your email." at bounding box center [370, 403] width 185 height 12
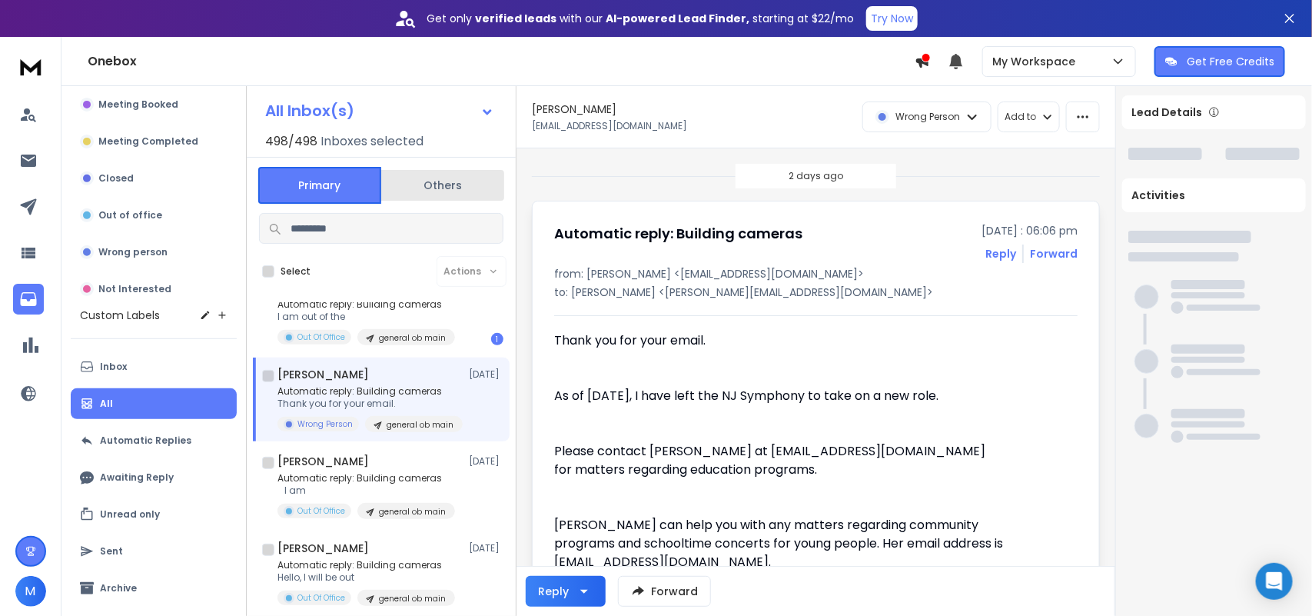
click at [590, 108] on h1 "Marshell Jones Kumahor" at bounding box center [574, 108] width 85 height 15
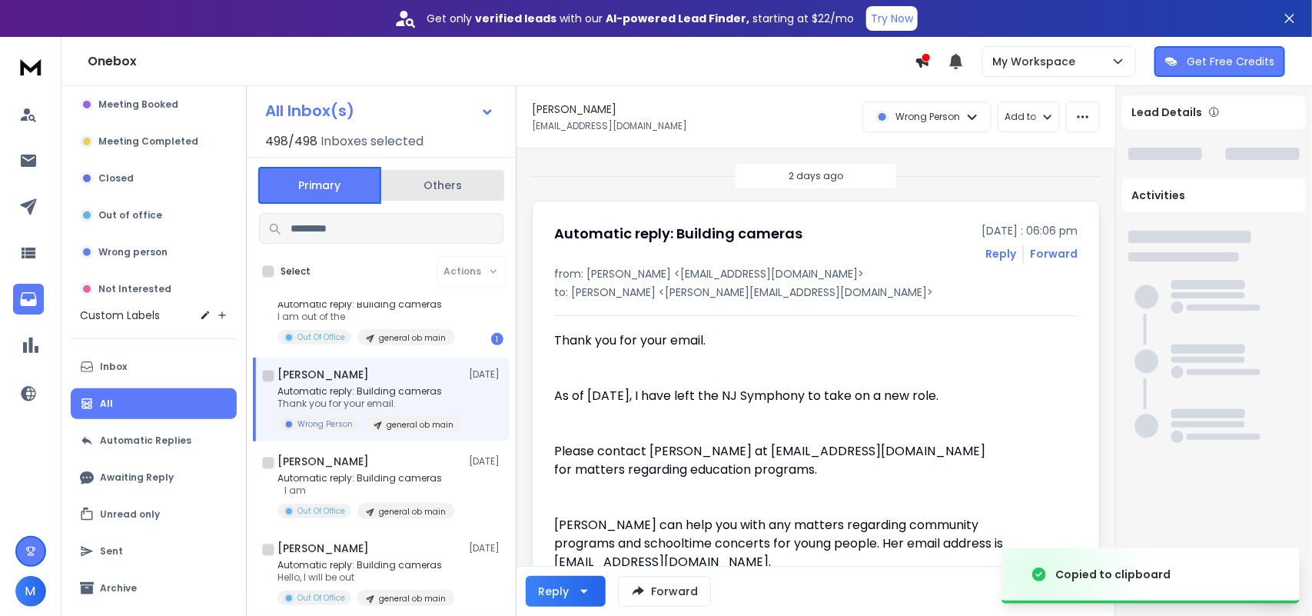
click at [624, 123] on p "mjkumahor@njsymphony.org" at bounding box center [609, 126] width 155 height 12
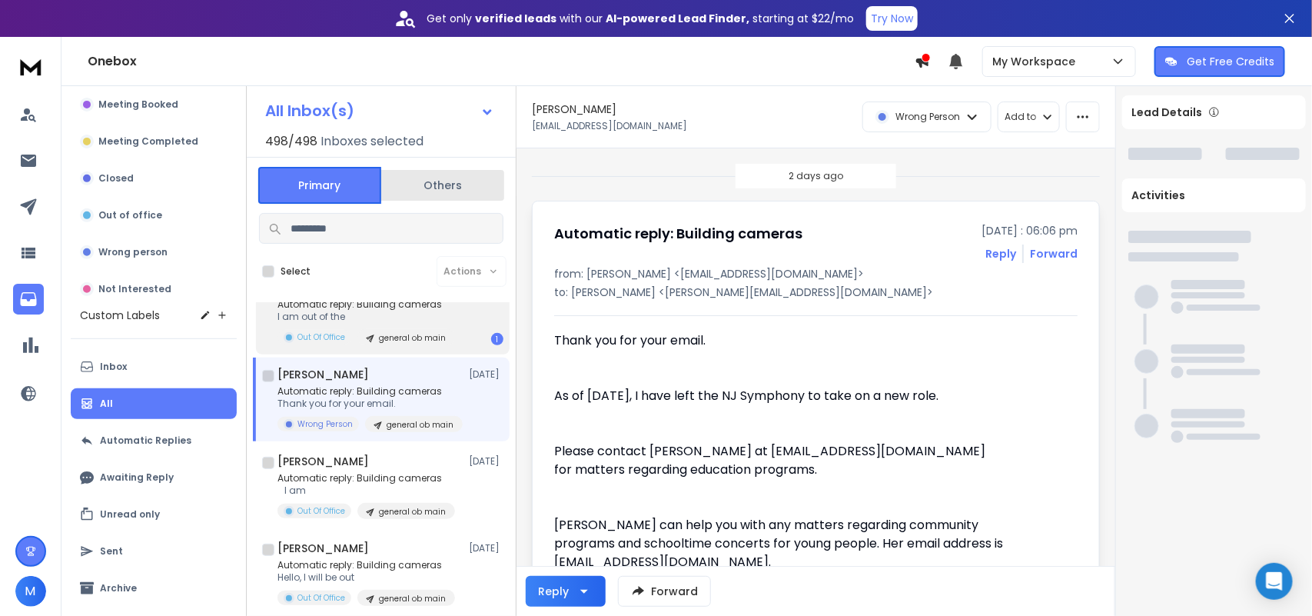
click at [406, 316] on div "Automatic reply: Building cameras I am out of the Out Of Office general ob main" at bounding box center [367, 321] width 178 height 47
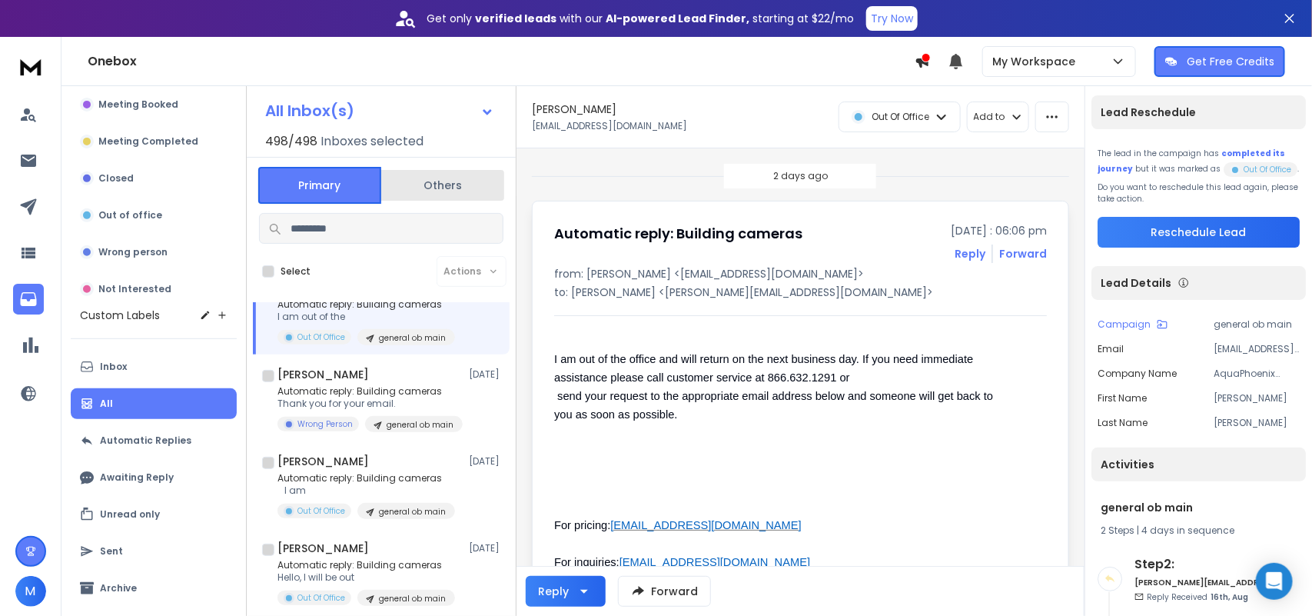
click at [575, 106] on h1 "Jessica Lee" at bounding box center [574, 108] width 85 height 15
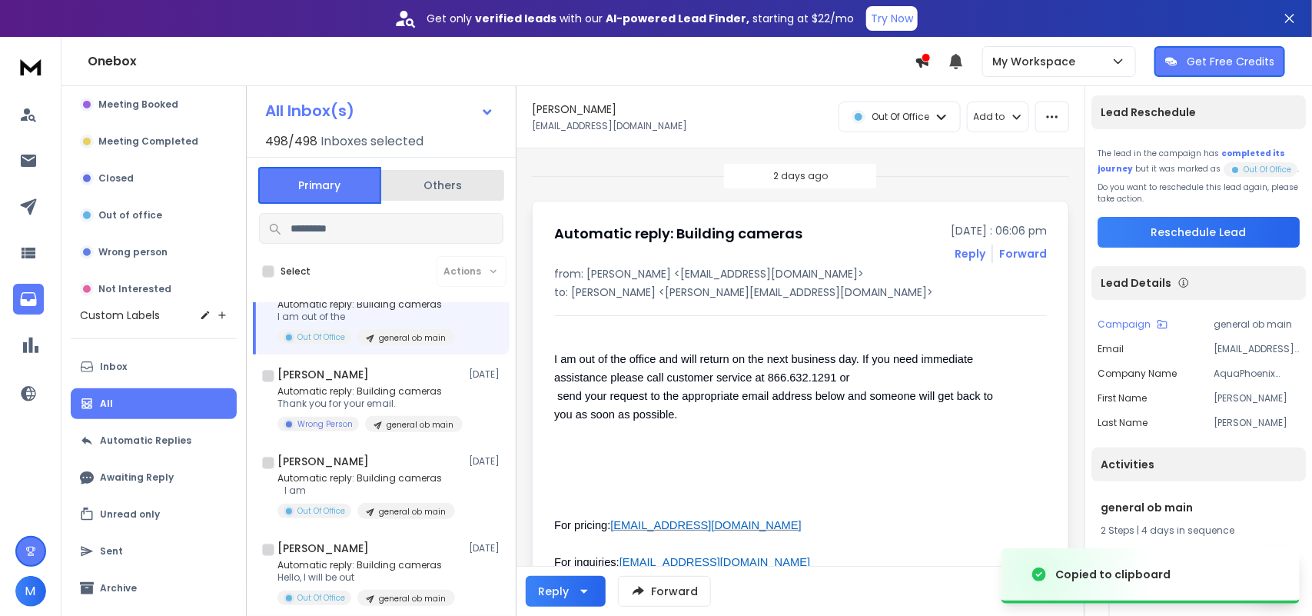
click at [589, 121] on p "jlee@aquaphoenixsci.com" at bounding box center [609, 126] width 155 height 12
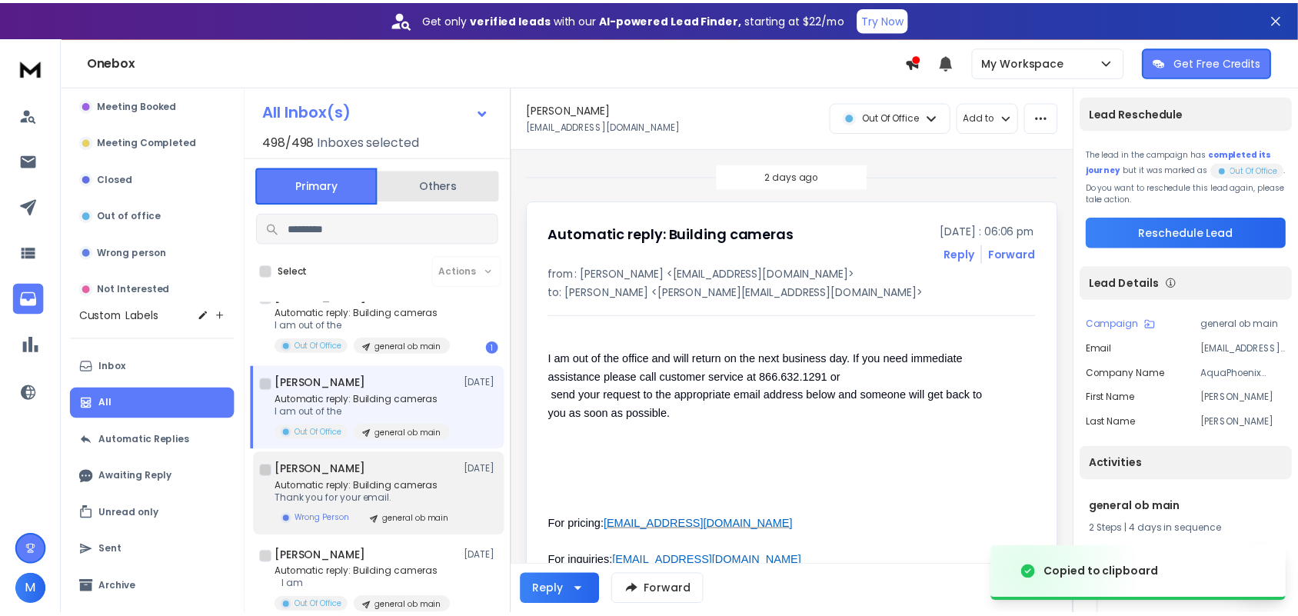
scroll to position [11385, 0]
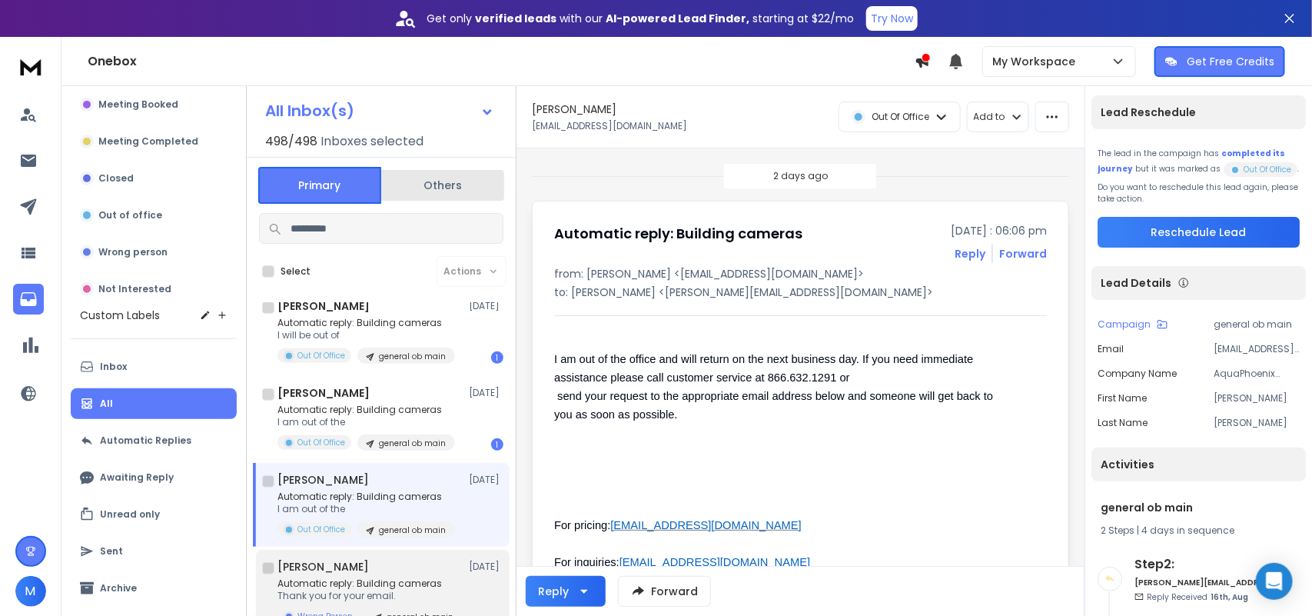
click at [344, 417] on p "﻿I am out of the" at bounding box center [367, 422] width 178 height 12
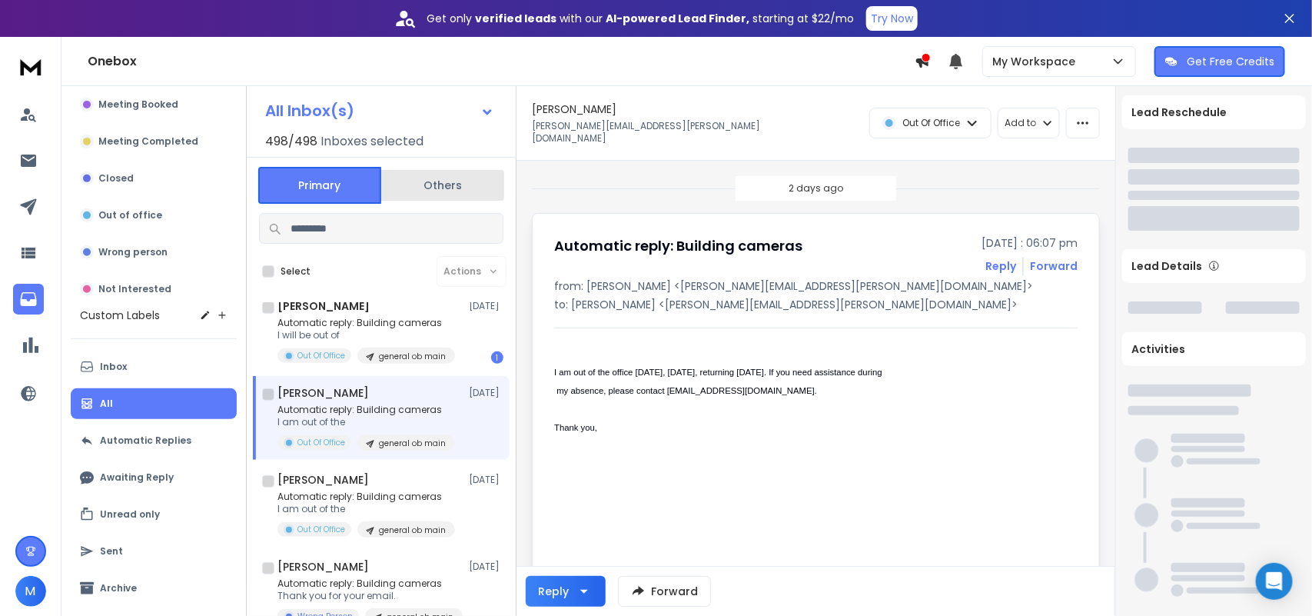
click at [550, 105] on h1 "Heather Lee" at bounding box center [574, 108] width 85 height 15
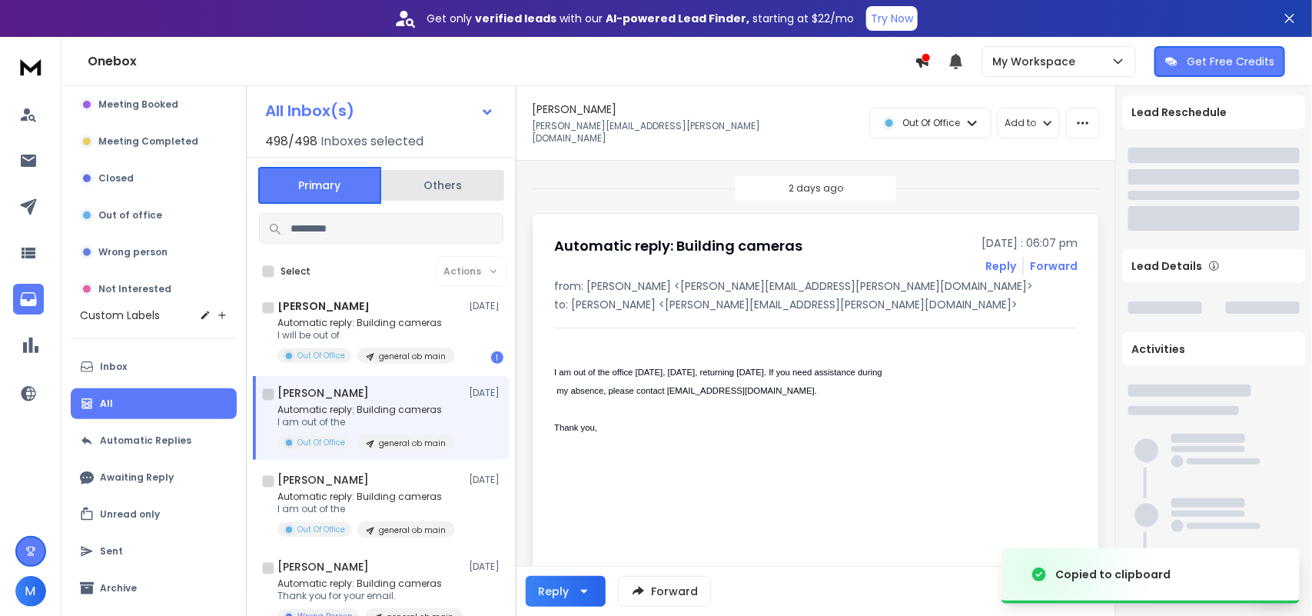
click at [580, 121] on p "Heather.Lee@soundcb.com" at bounding box center [672, 132] width 280 height 25
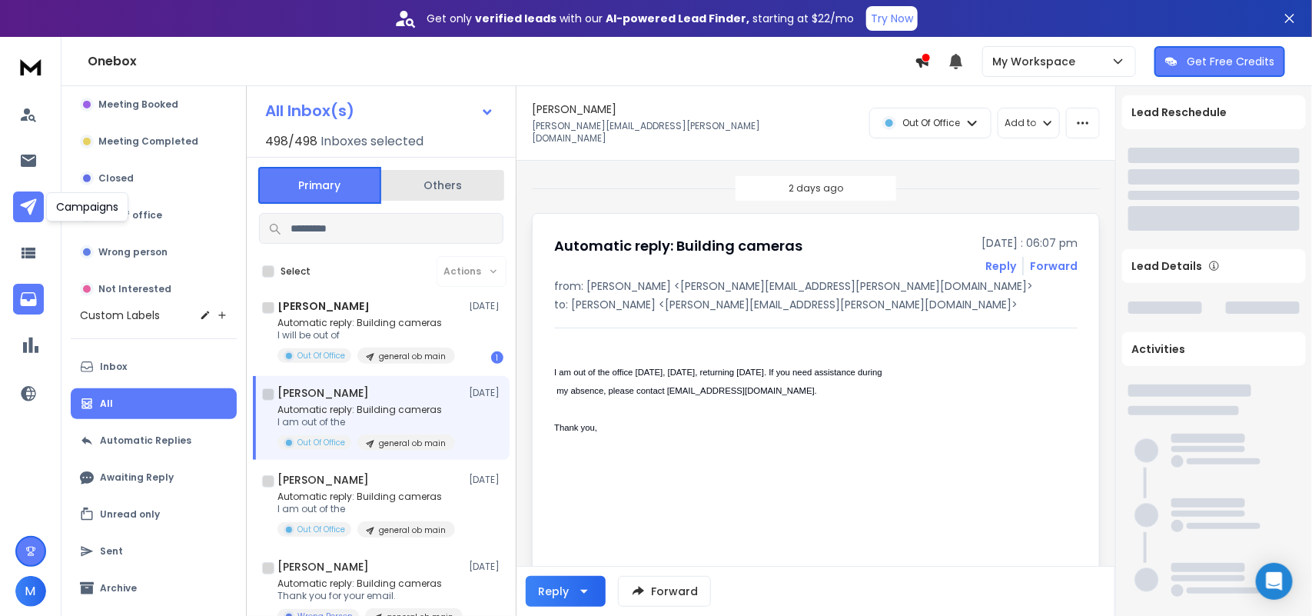
click at [32, 200] on icon at bounding box center [28, 206] width 16 height 16
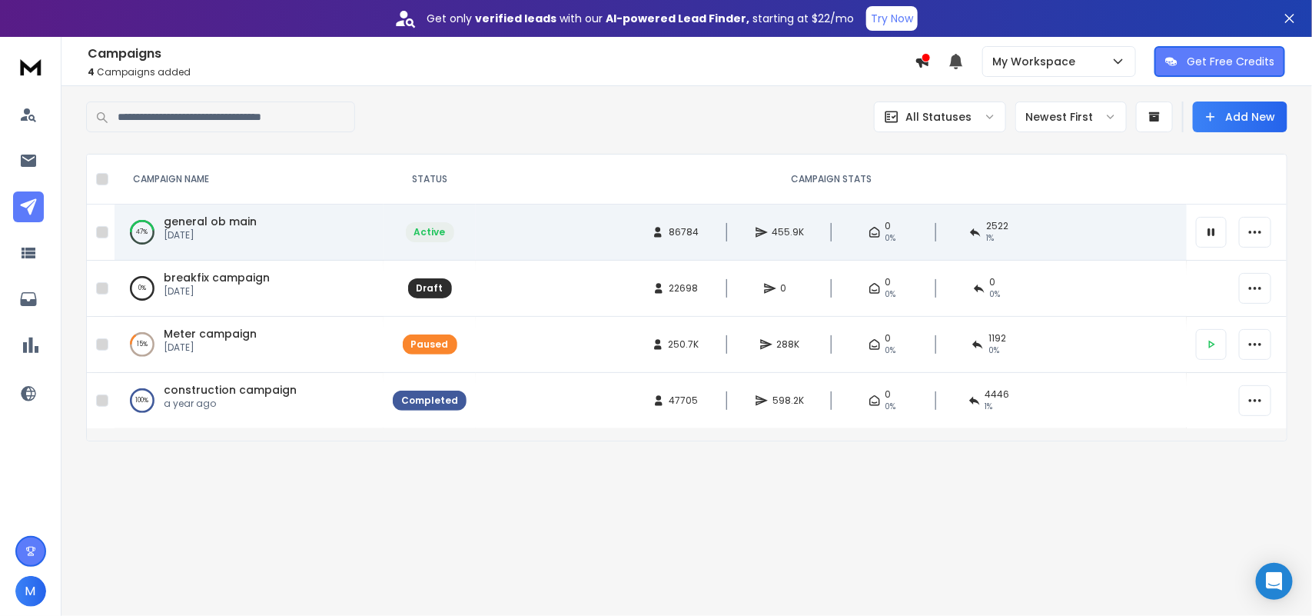
click at [241, 223] on span "general ob main" at bounding box center [210, 221] width 93 height 15
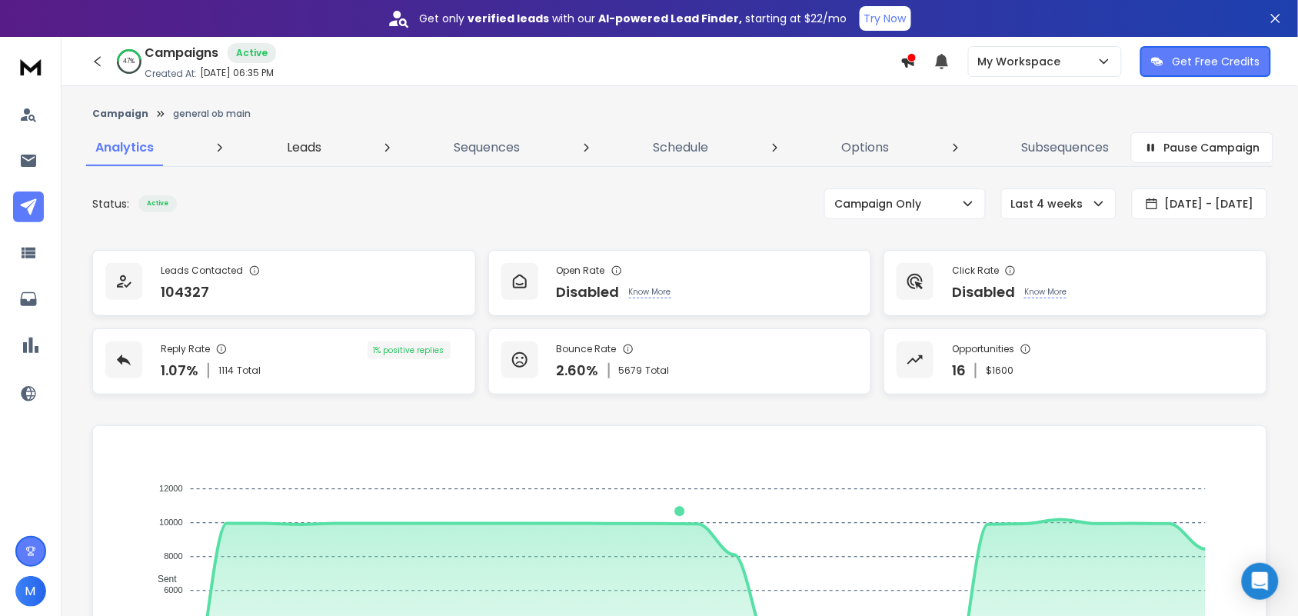
click at [311, 145] on p "Leads" at bounding box center [304, 147] width 35 height 18
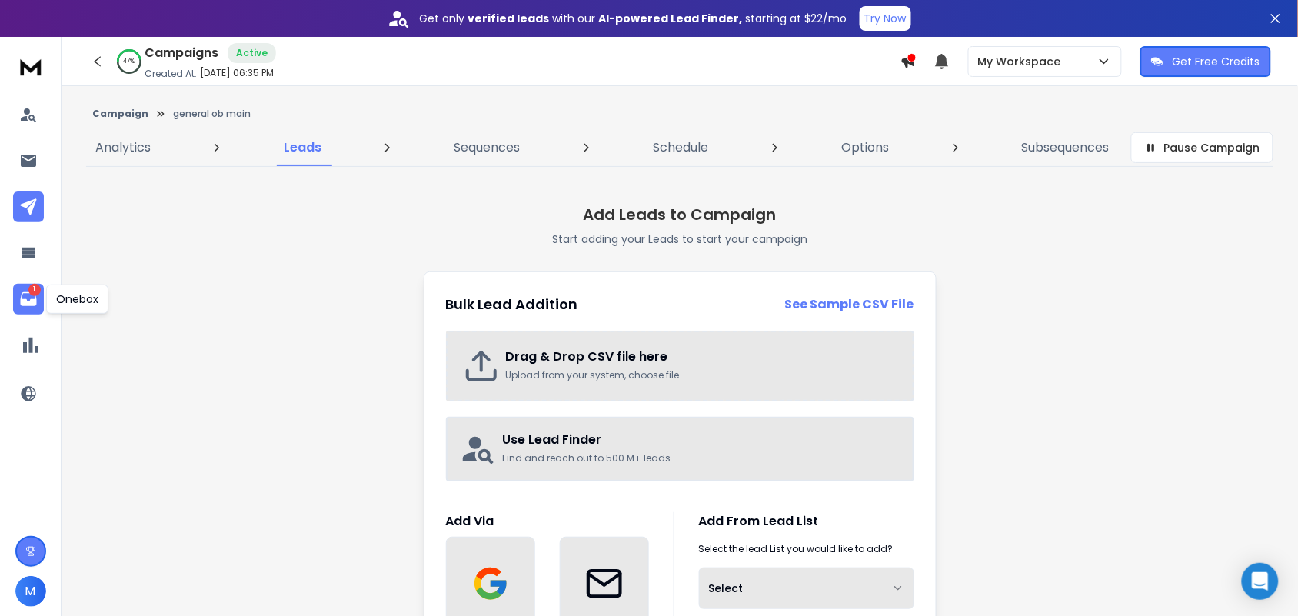
click at [28, 297] on icon at bounding box center [28, 299] width 18 height 18
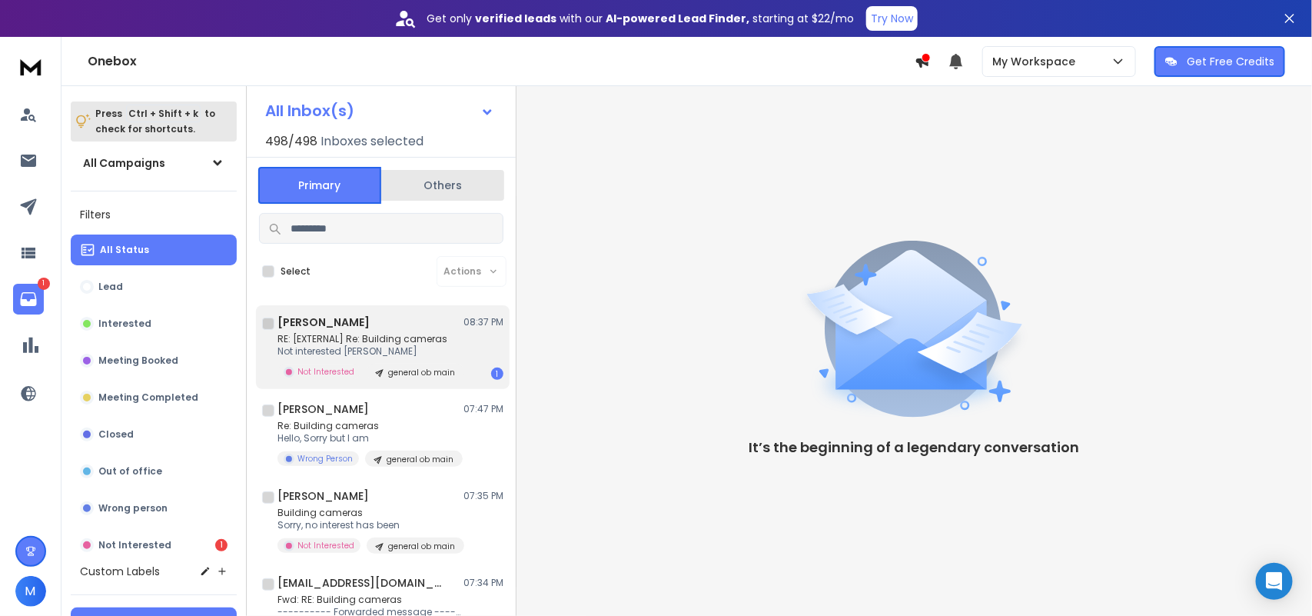
click at [410, 336] on p "RE: [EXTERNAL] Re: Building cameras" at bounding box center [370, 339] width 185 height 12
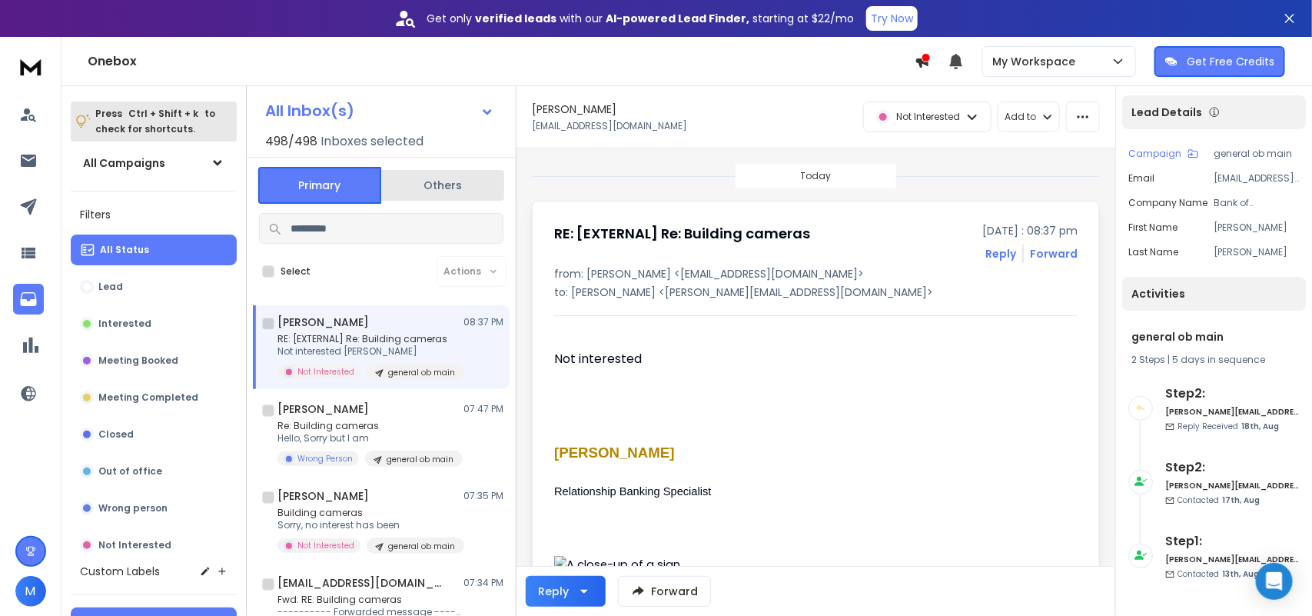
click at [577, 108] on h1 "[PERSON_NAME]" at bounding box center [574, 108] width 85 height 15
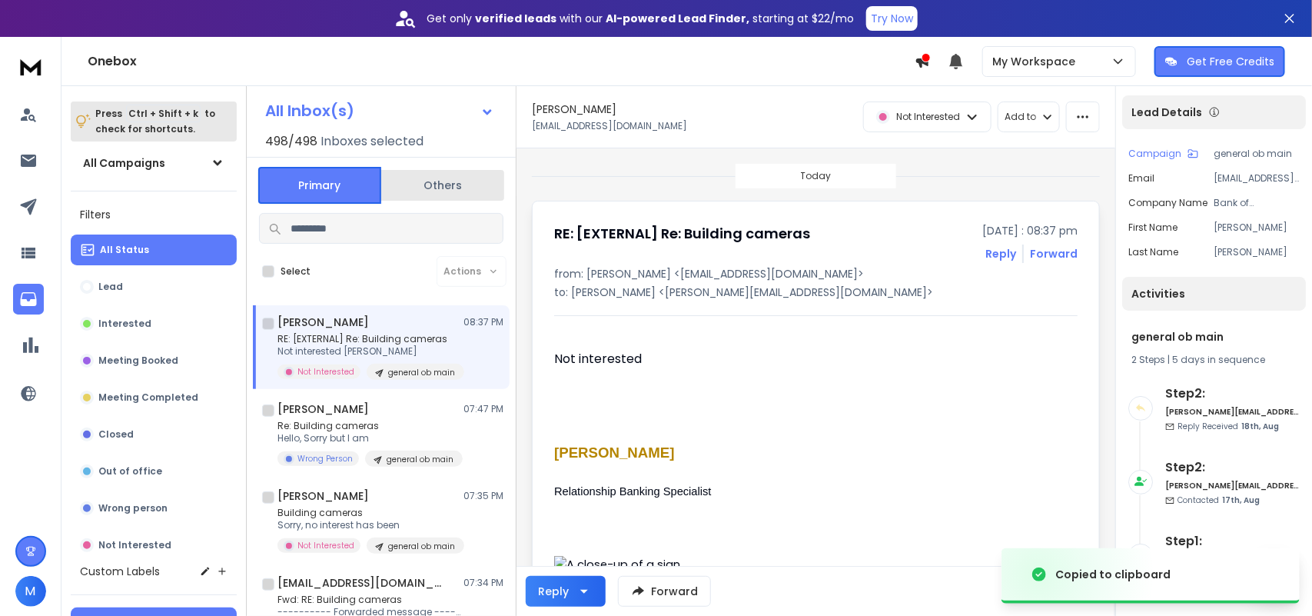
click at [574, 124] on p "[EMAIL_ADDRESS][DOMAIN_NAME]" at bounding box center [609, 126] width 155 height 12
click at [1274, 175] on p "[EMAIL_ADDRESS][DOMAIN_NAME]" at bounding box center [1257, 178] width 86 height 12
click at [1262, 198] on p "Bank of [GEOGRAPHIC_DATA][US_STATE]" at bounding box center [1257, 203] width 86 height 12
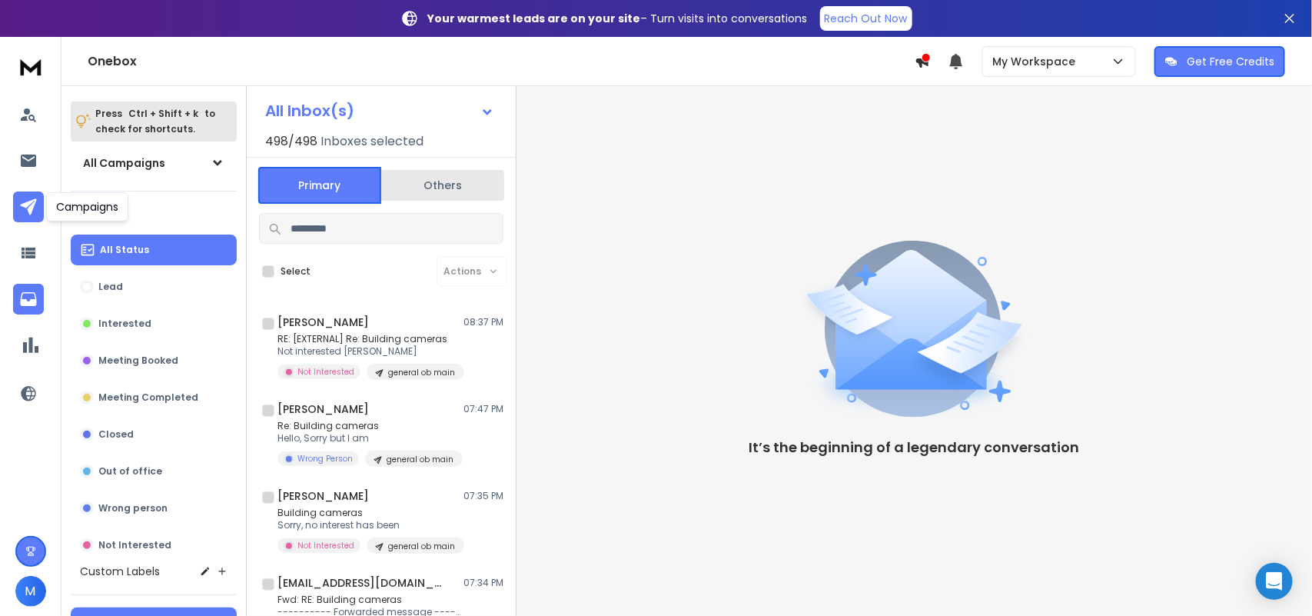
click at [33, 216] on icon at bounding box center [28, 207] width 18 height 18
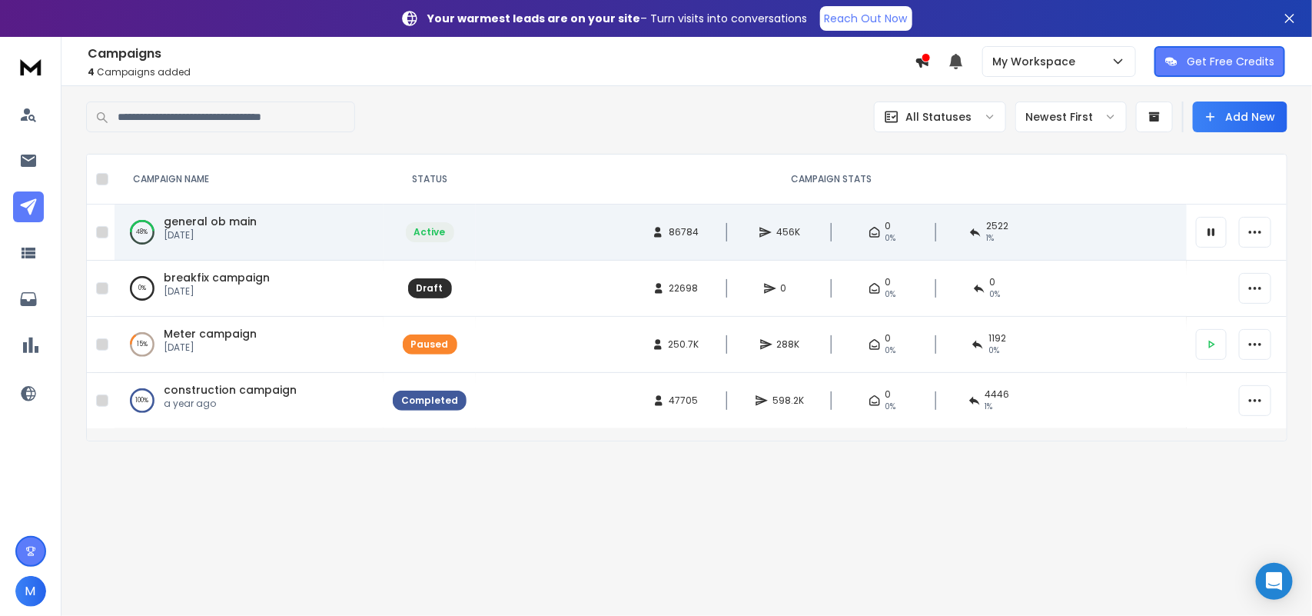
click at [242, 214] on span "general ob main" at bounding box center [210, 221] width 93 height 15
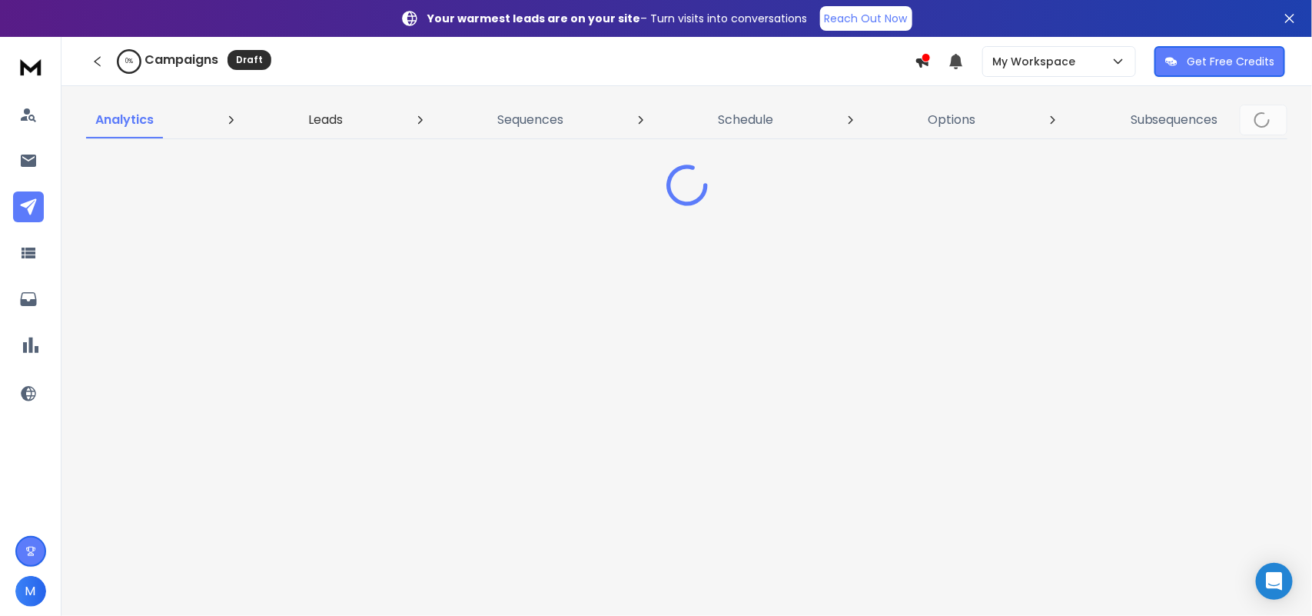
click at [332, 115] on p "Leads" at bounding box center [325, 120] width 35 height 18
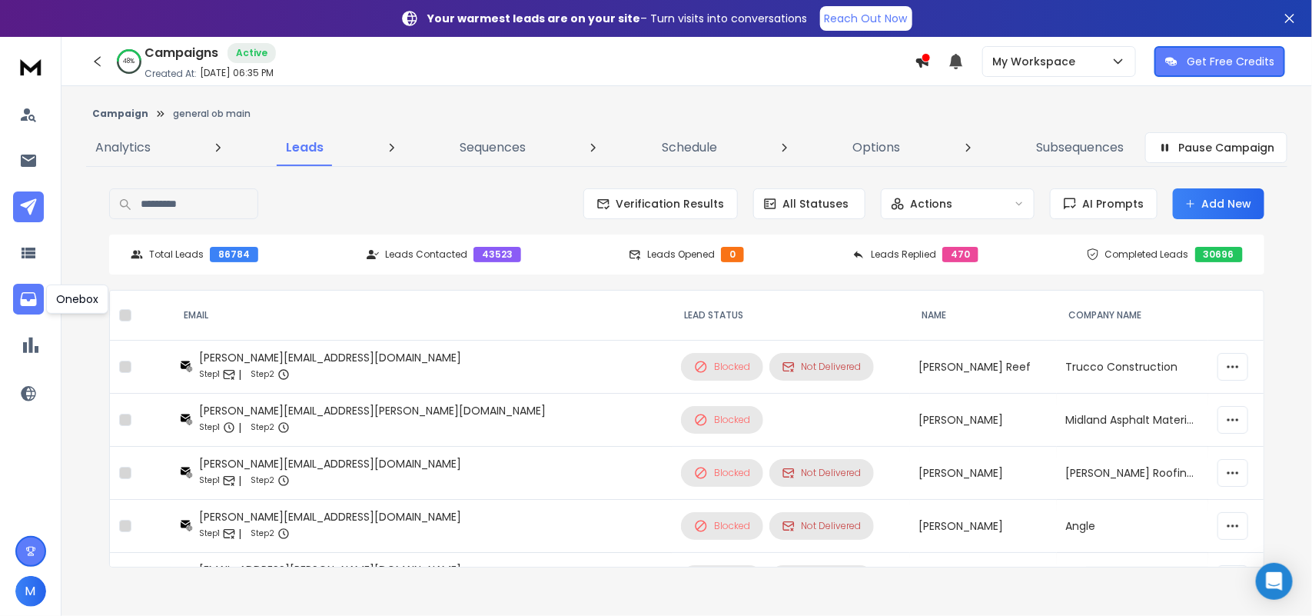
click at [37, 294] on link at bounding box center [28, 299] width 31 height 31
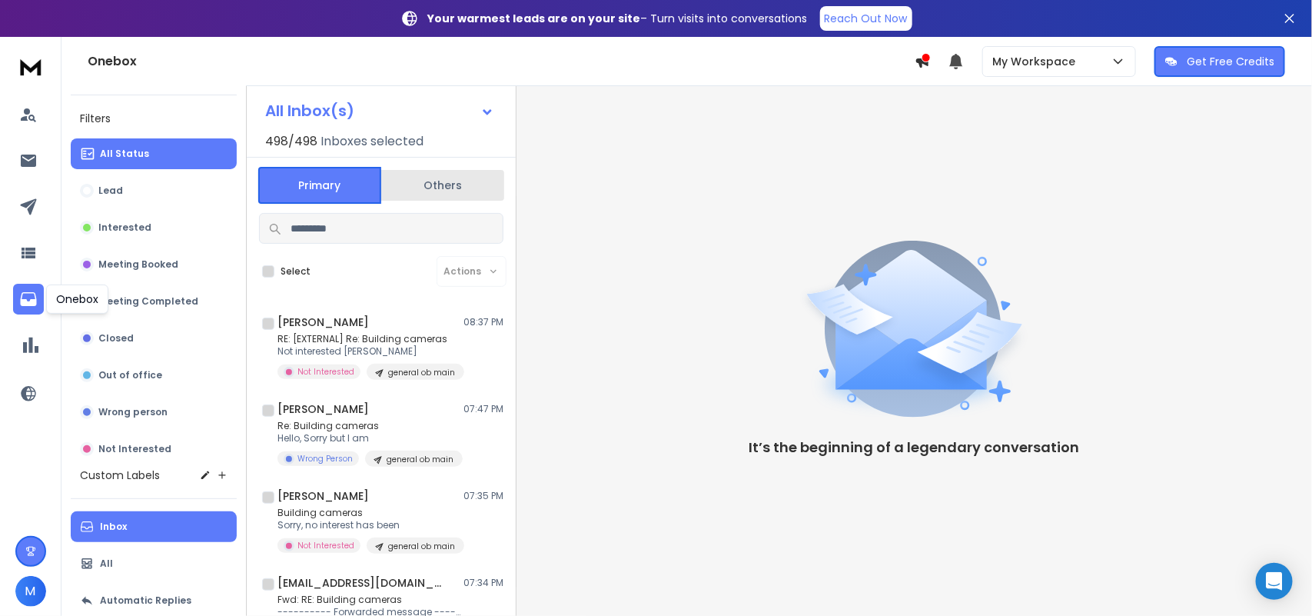
scroll to position [192, 0]
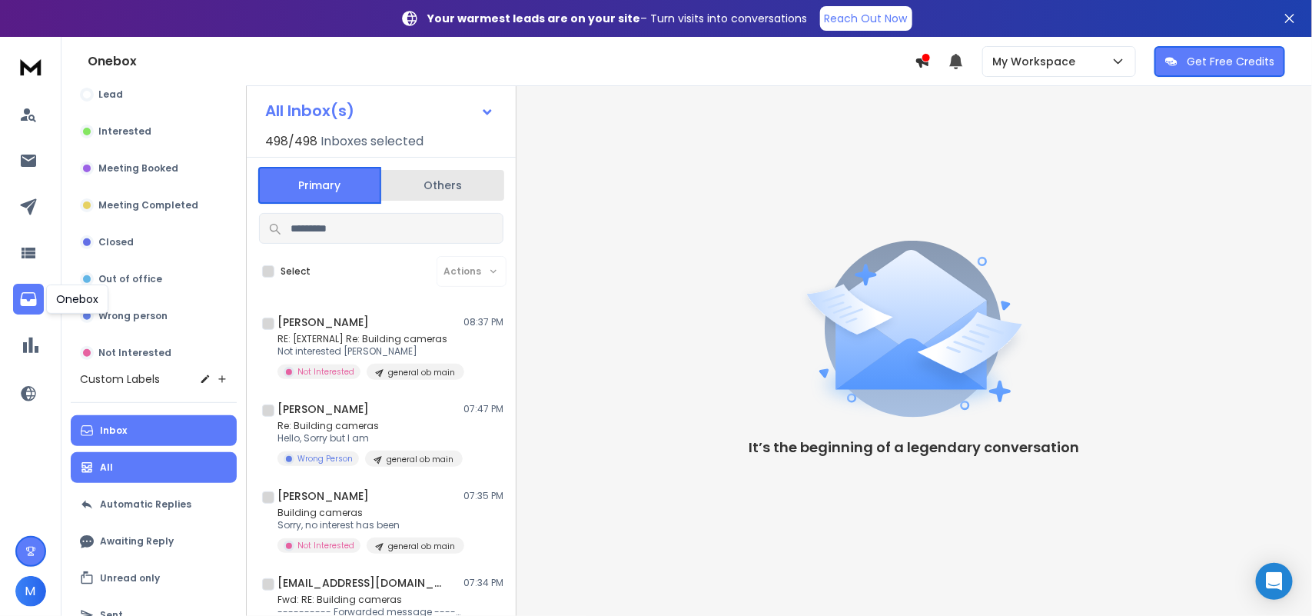
click at [93, 470] on icon at bounding box center [87, 468] width 14 height 14
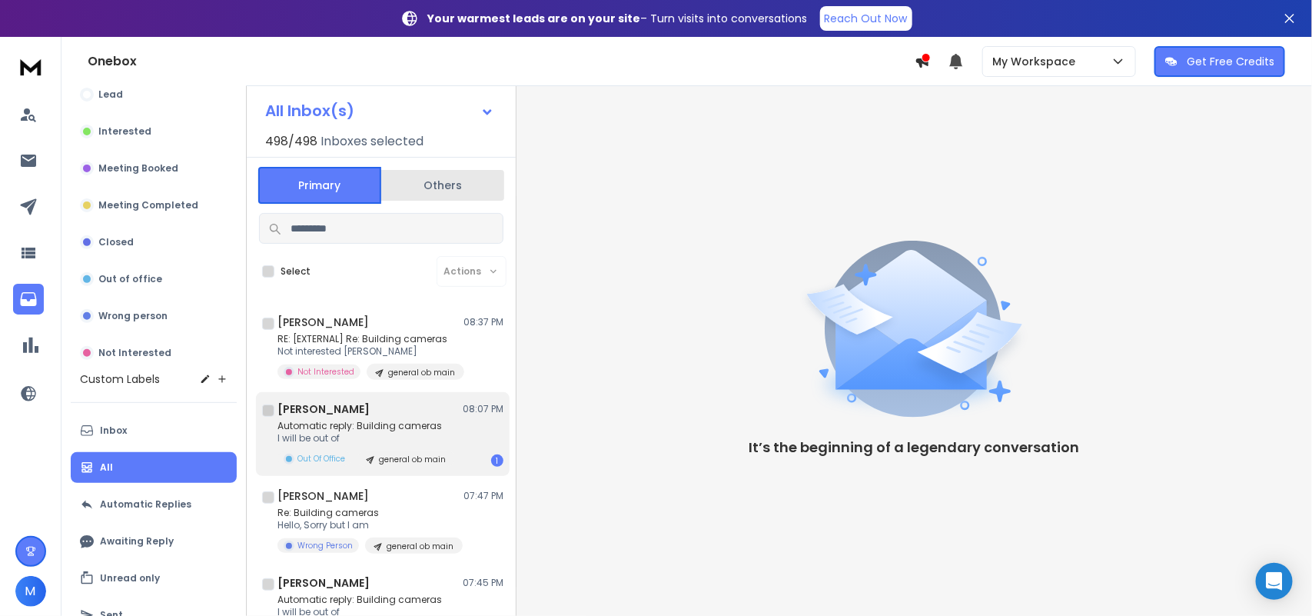
click at [359, 446] on div "Automatic reply: Building cameras I will be out of Out Of Office general ob main" at bounding box center [367, 443] width 178 height 47
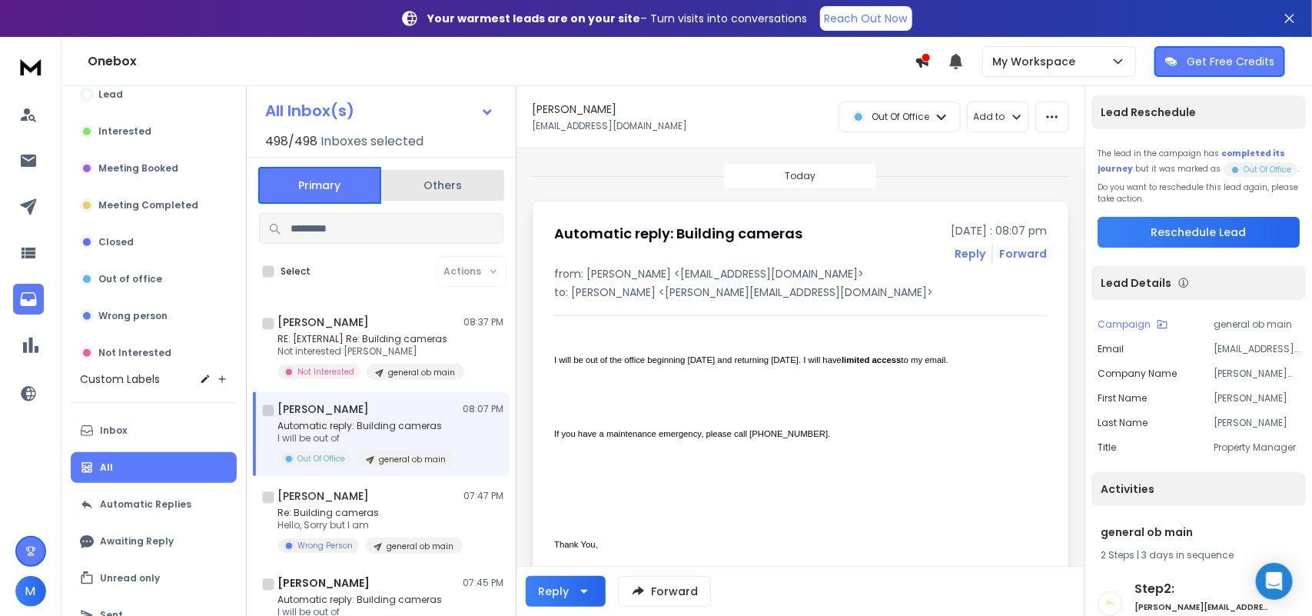
click at [560, 108] on h1 "[PERSON_NAME]" at bounding box center [574, 108] width 85 height 15
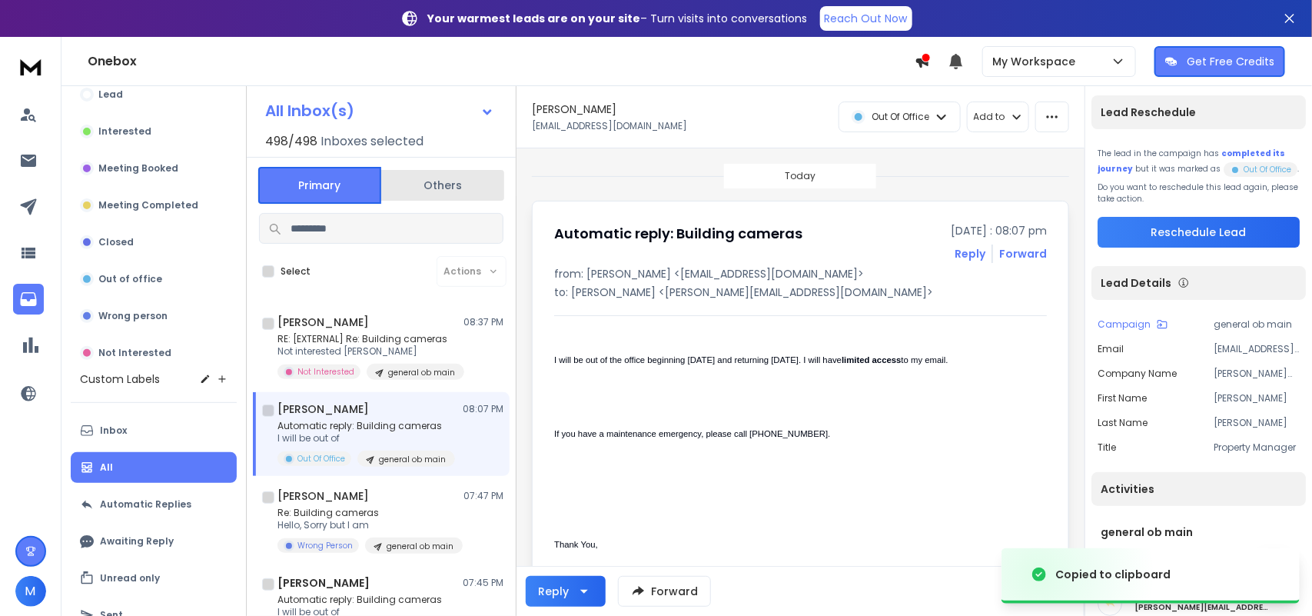
click at [587, 125] on p "[EMAIL_ADDRESS][DOMAIN_NAME]" at bounding box center [609, 126] width 155 height 12
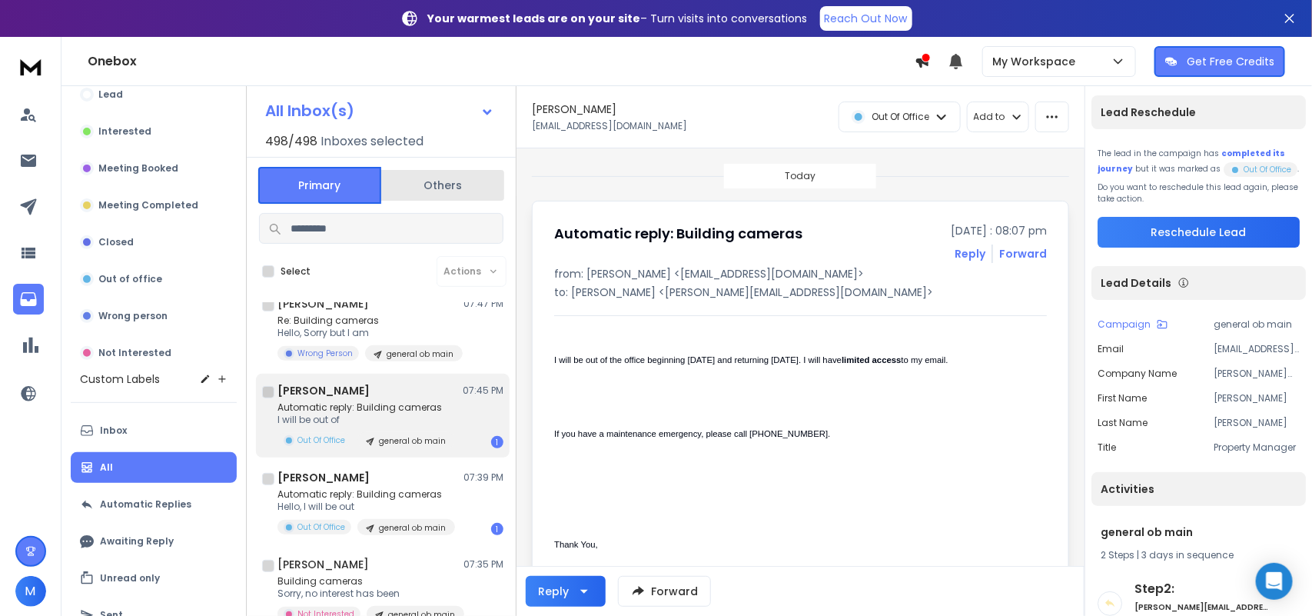
click at [388, 416] on p "I will be out of" at bounding box center [367, 420] width 178 height 12
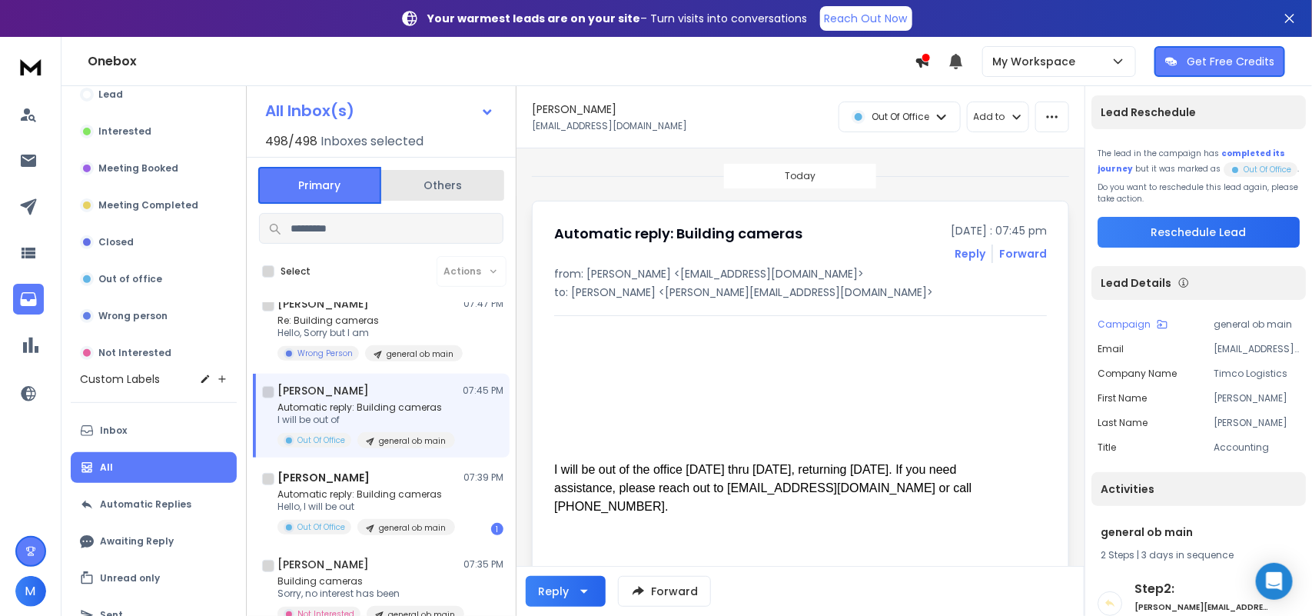
click at [566, 106] on h1 "[PERSON_NAME]" at bounding box center [574, 108] width 85 height 15
click at [607, 125] on p "[EMAIL_ADDRESS][DOMAIN_NAME]" at bounding box center [609, 126] width 155 height 12
click at [1266, 380] on p "Timco Logistics" at bounding box center [1257, 373] width 86 height 12
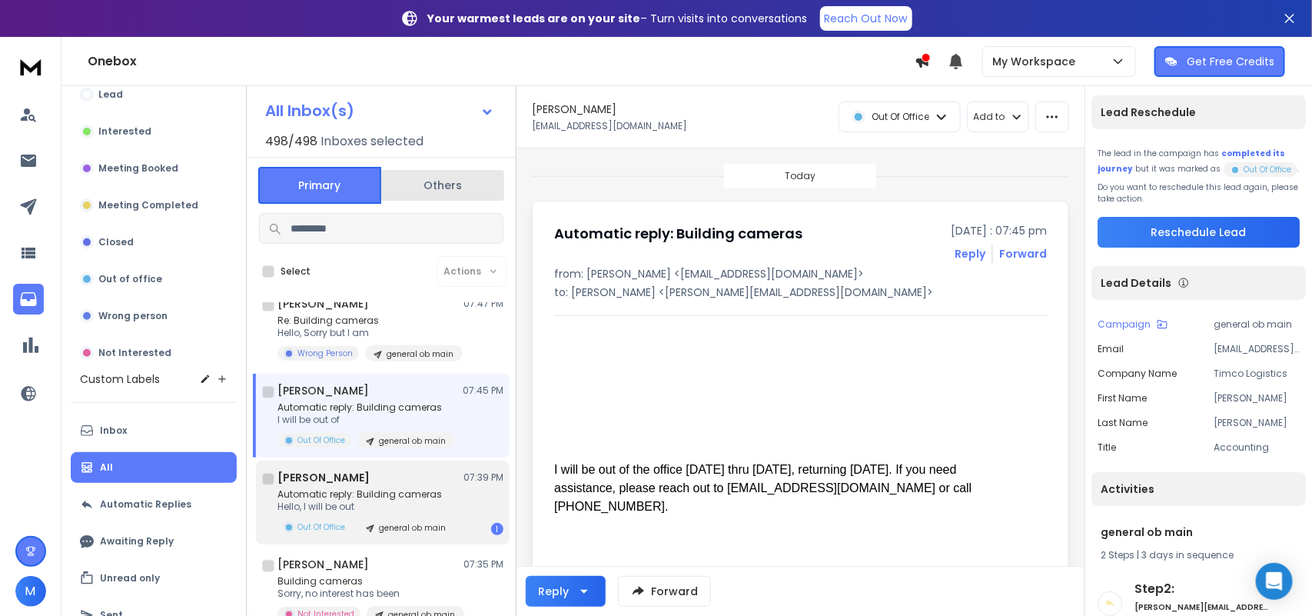
click at [408, 485] on div "[PERSON_NAME] 07:39 PM Automatic reply: Building cameras Hello, I will be out O…" at bounding box center [391, 502] width 226 height 65
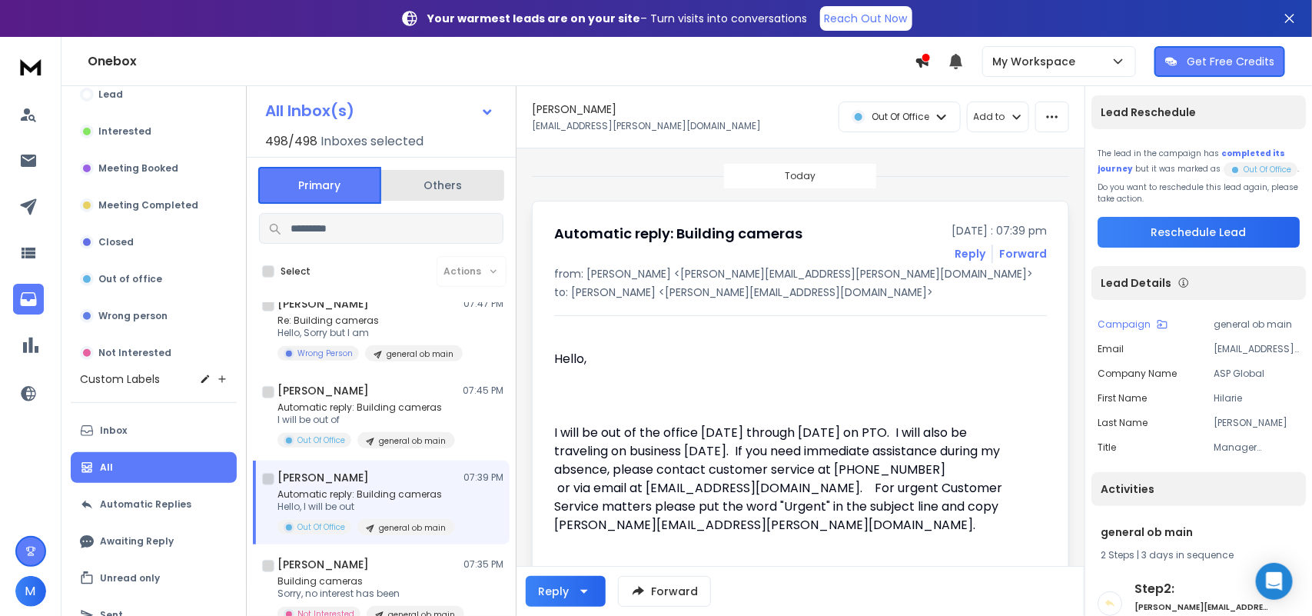
click at [583, 110] on h1 "[PERSON_NAME]" at bounding box center [574, 108] width 85 height 15
click at [627, 121] on p "[EMAIL_ADDRESS][PERSON_NAME][DOMAIN_NAME]" at bounding box center [646, 126] width 229 height 12
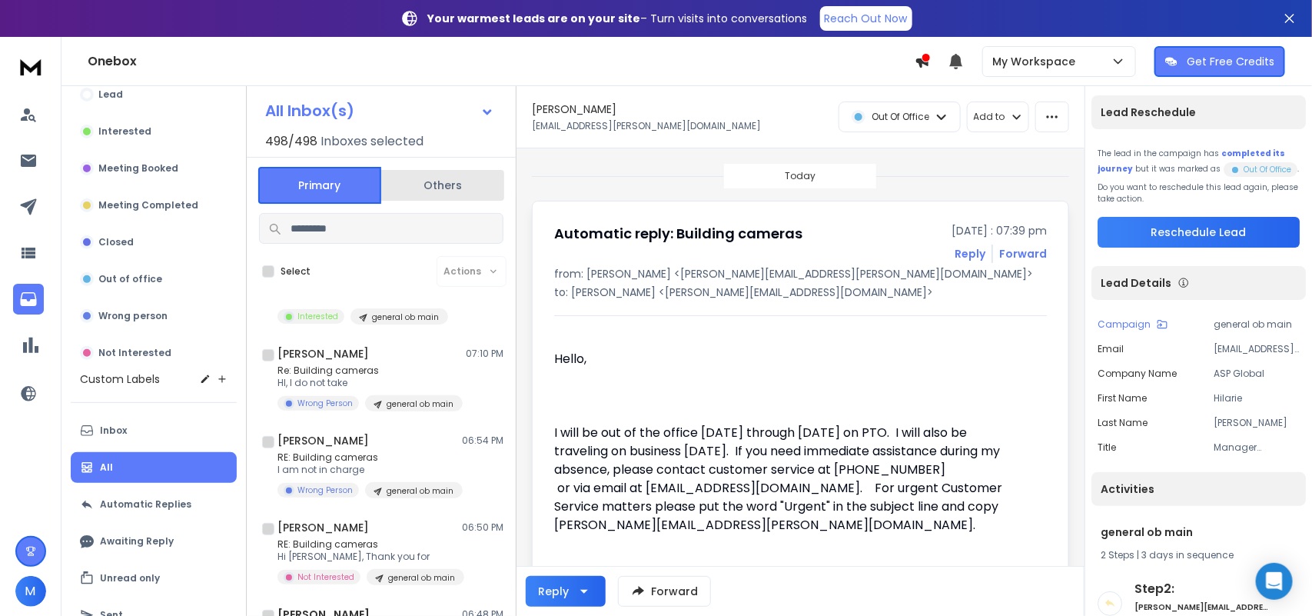
scroll to position [769, 0]
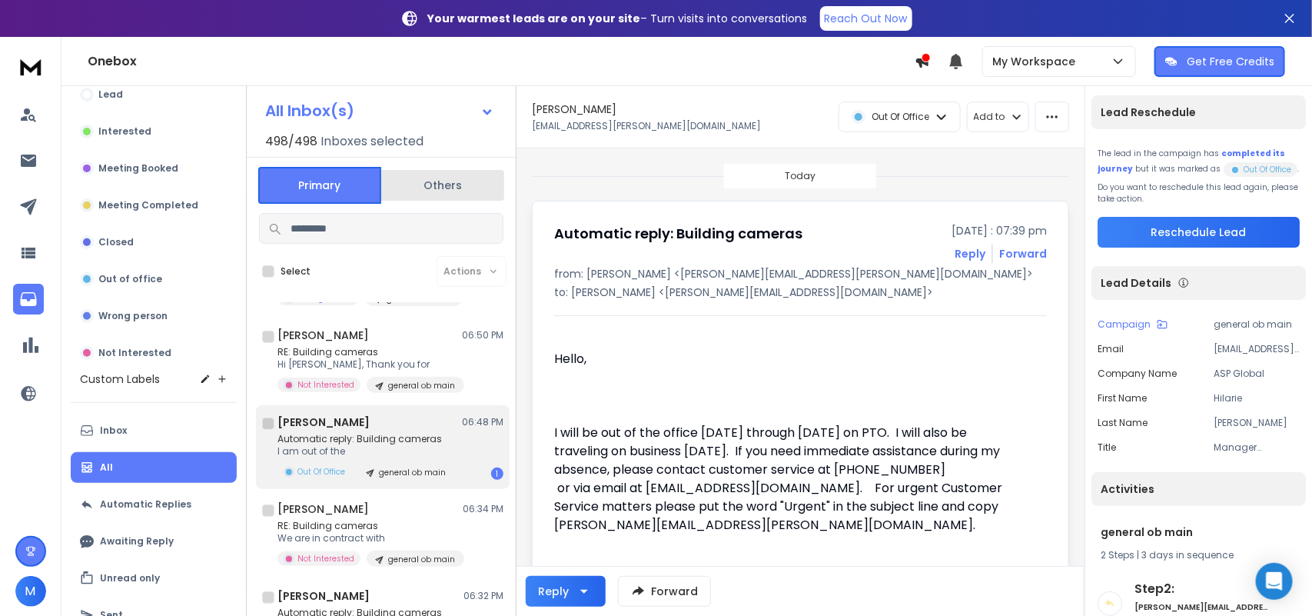
click at [377, 446] on p "I am out of the" at bounding box center [367, 451] width 178 height 12
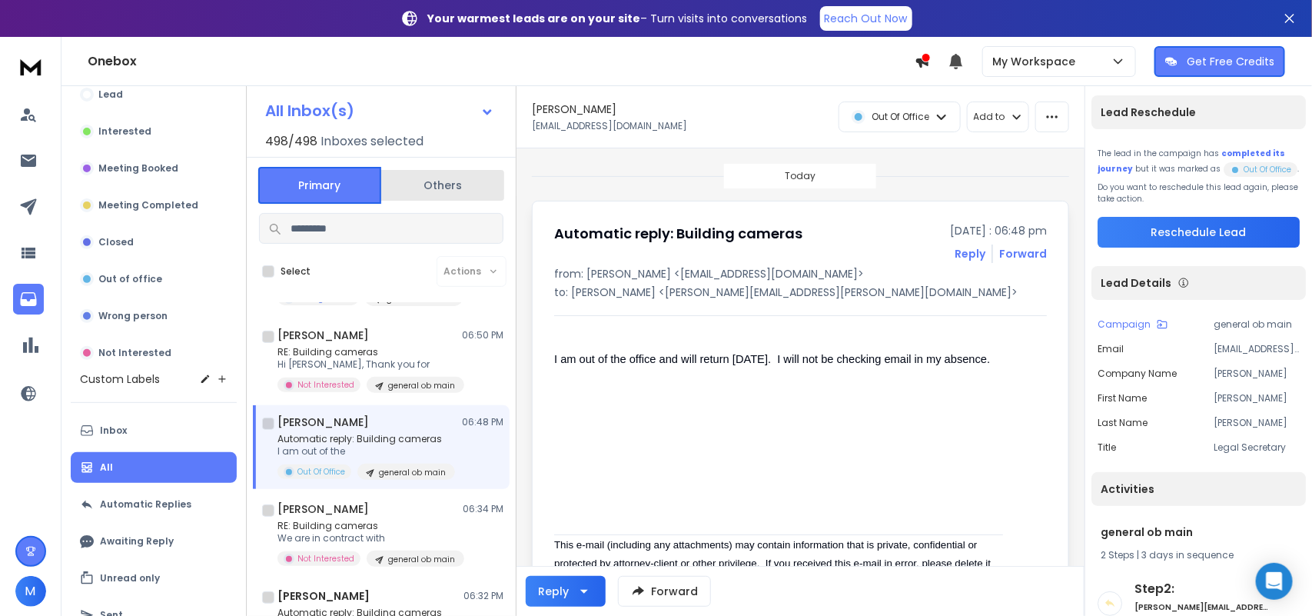
click at [566, 106] on h1 "[PERSON_NAME]" at bounding box center [574, 108] width 85 height 15
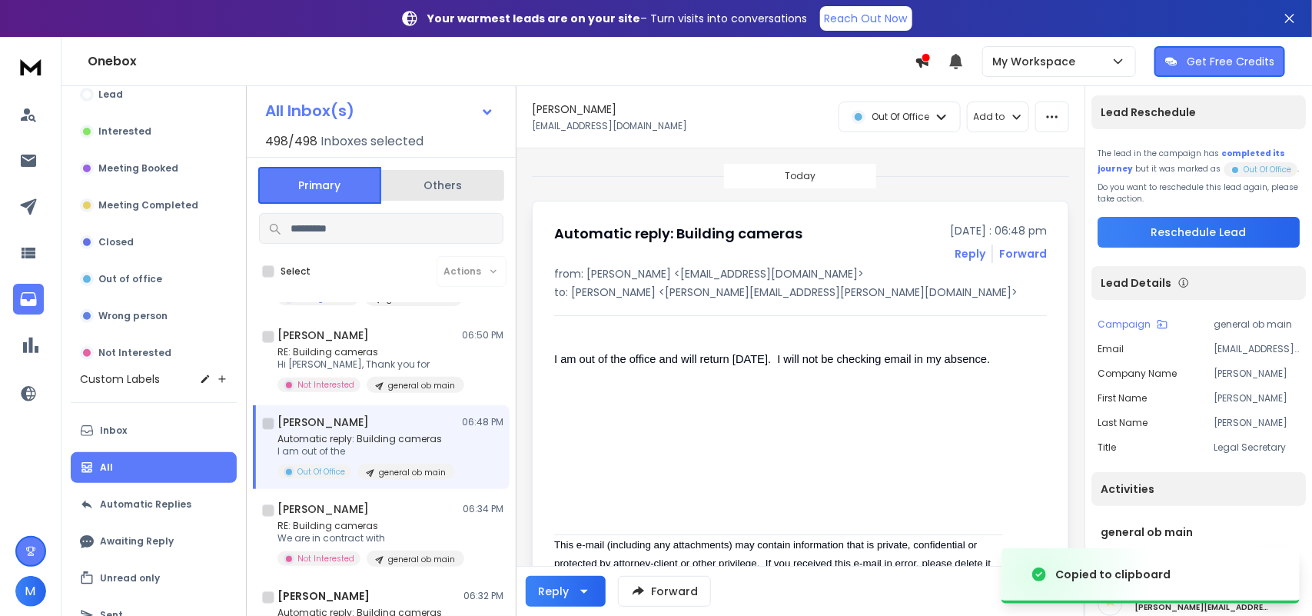
click at [573, 128] on p "[EMAIL_ADDRESS][DOMAIN_NAME]" at bounding box center [609, 126] width 155 height 12
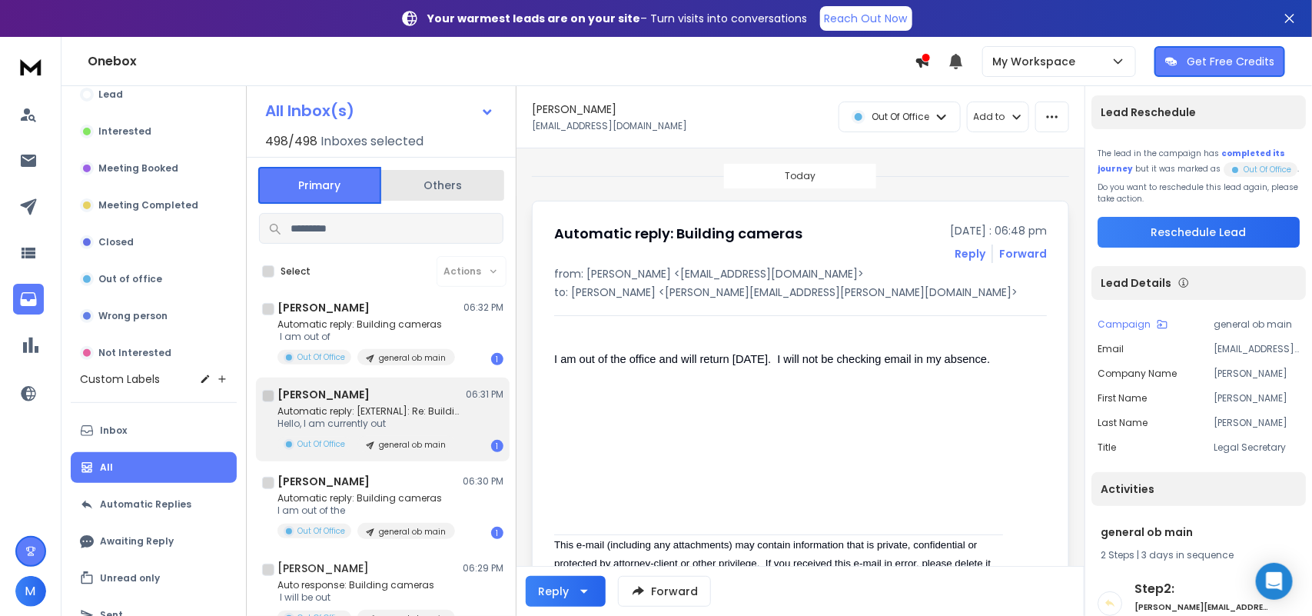
scroll to position [865, 0]
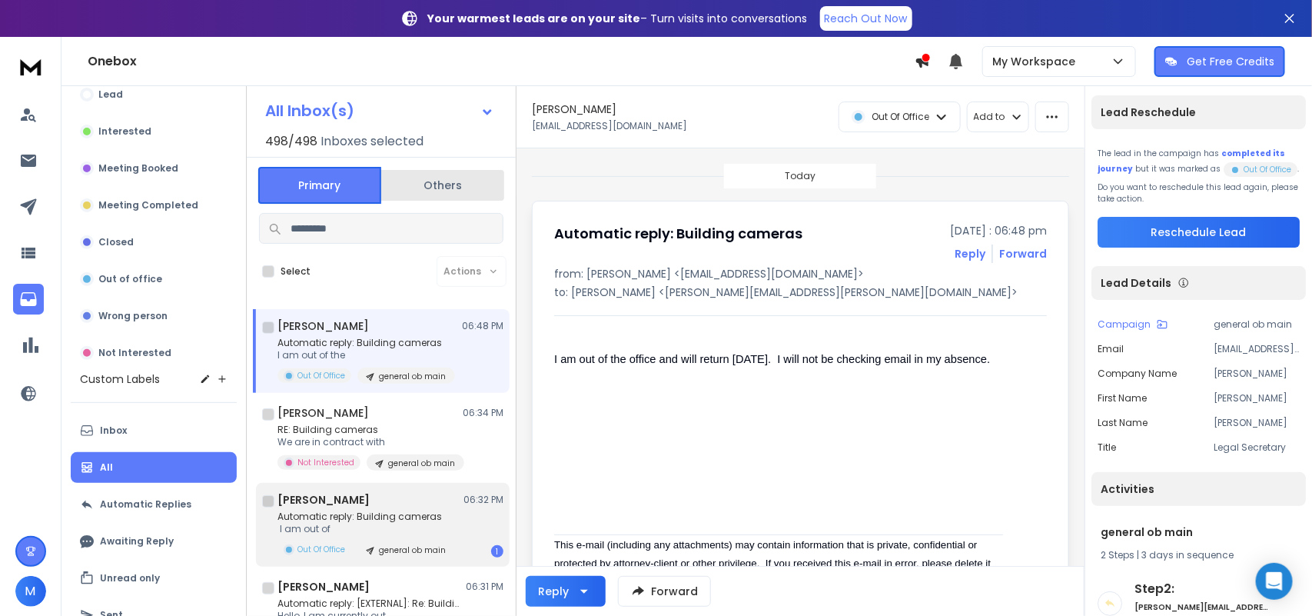
click at [391, 516] on p "Automatic reply: Building cameras" at bounding box center [367, 516] width 178 height 12
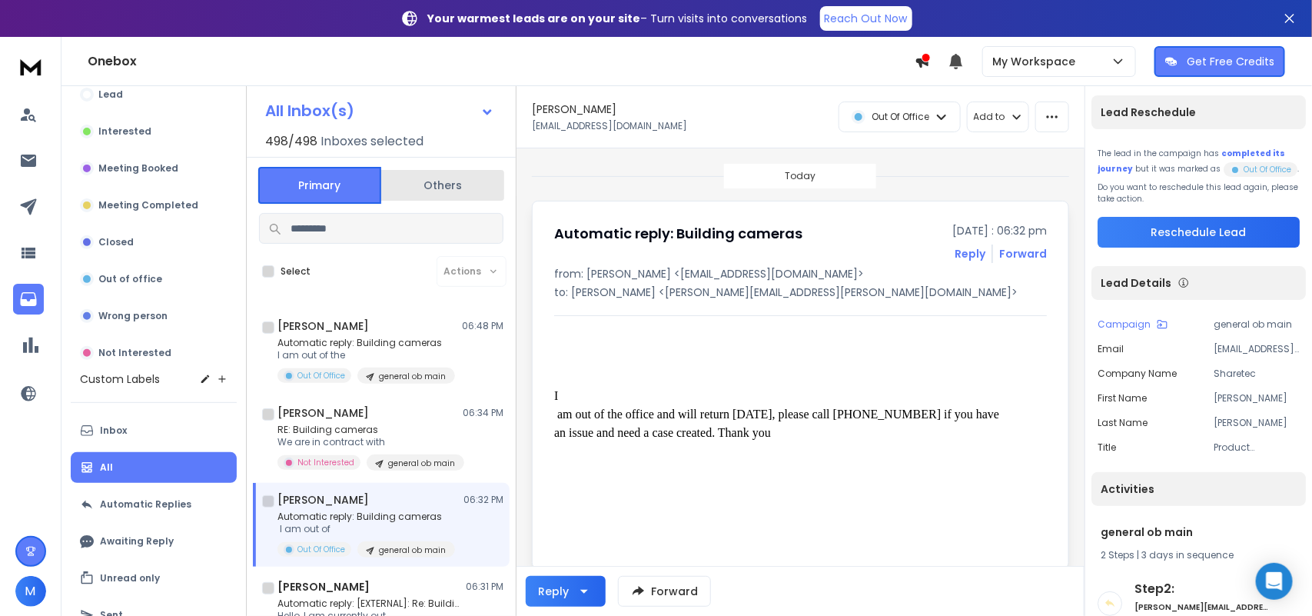
click at [556, 105] on h1 "[PERSON_NAME]" at bounding box center [574, 108] width 85 height 15
click at [597, 121] on p "[EMAIL_ADDRESS][DOMAIN_NAME]" at bounding box center [609, 126] width 155 height 12
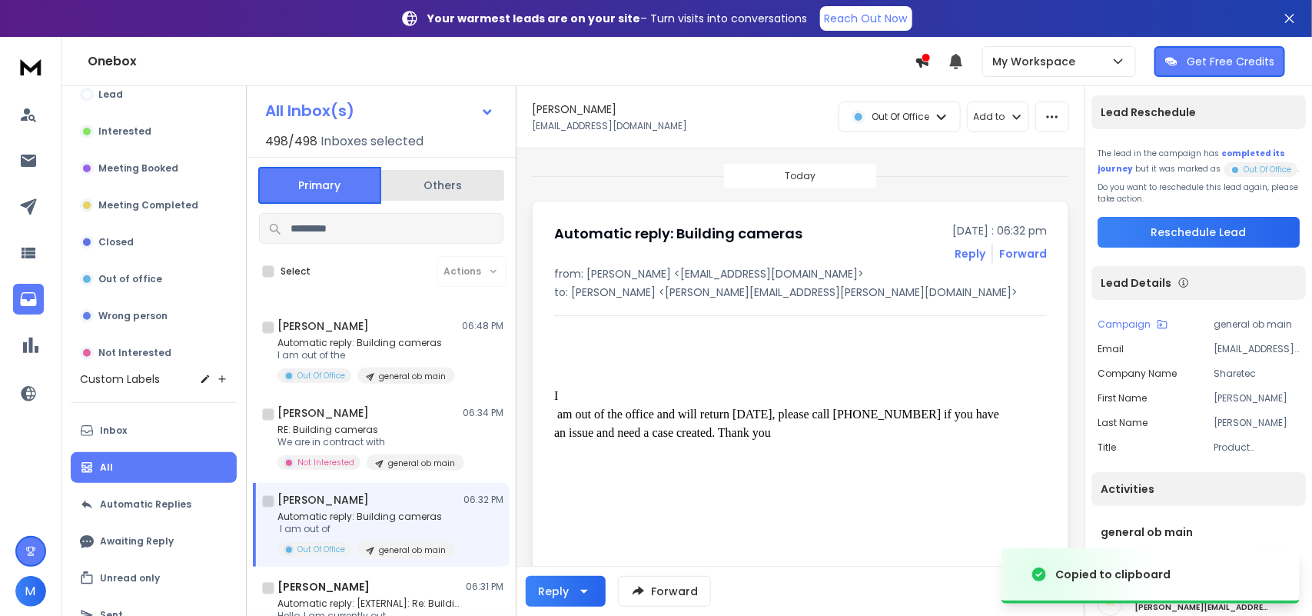
click at [1249, 355] on p "[EMAIL_ADDRESS][DOMAIN_NAME]" at bounding box center [1257, 349] width 86 height 12
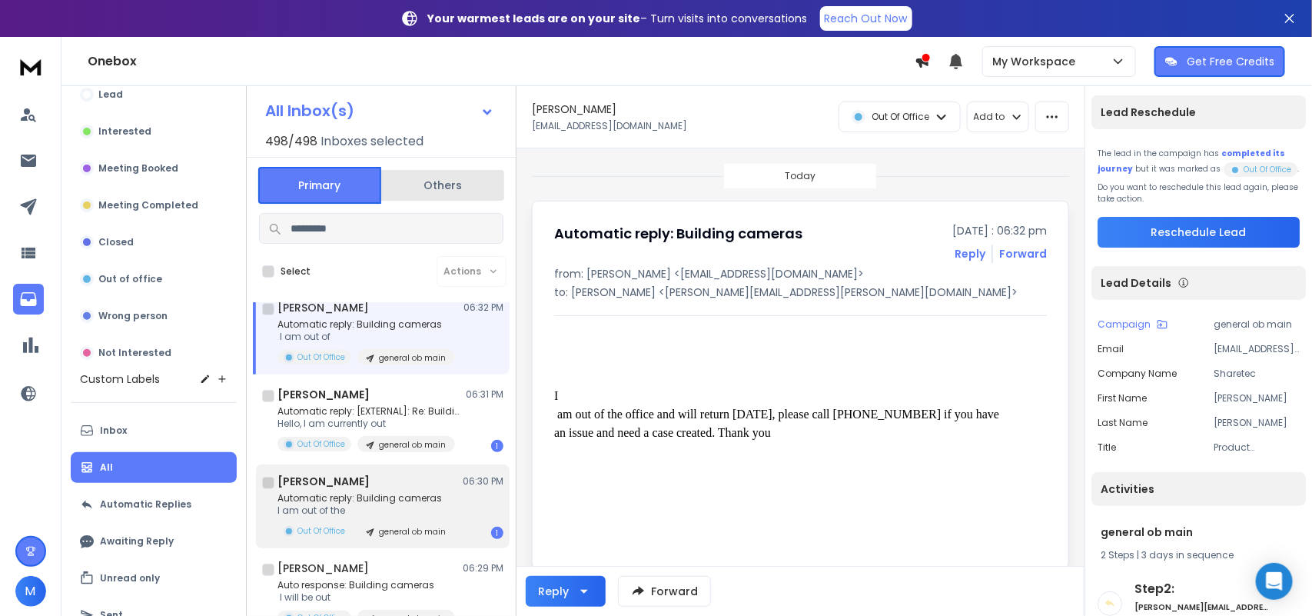
scroll to position [1153, 0]
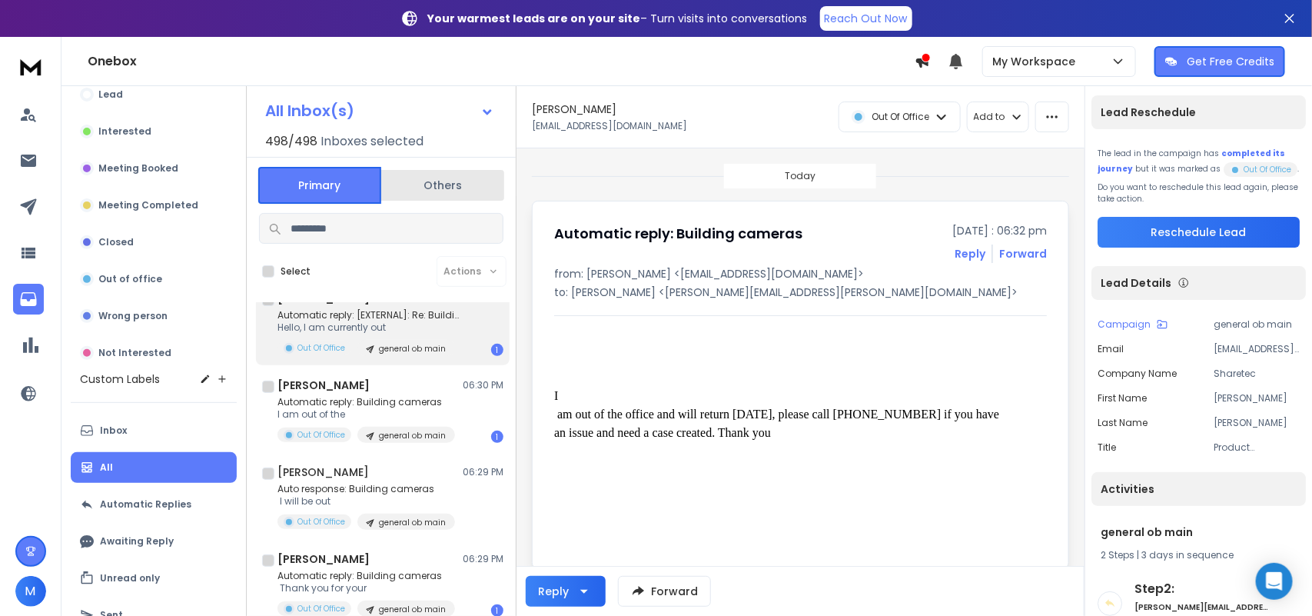
click at [390, 340] on div "general ob main" at bounding box center [407, 348] width 98 height 16
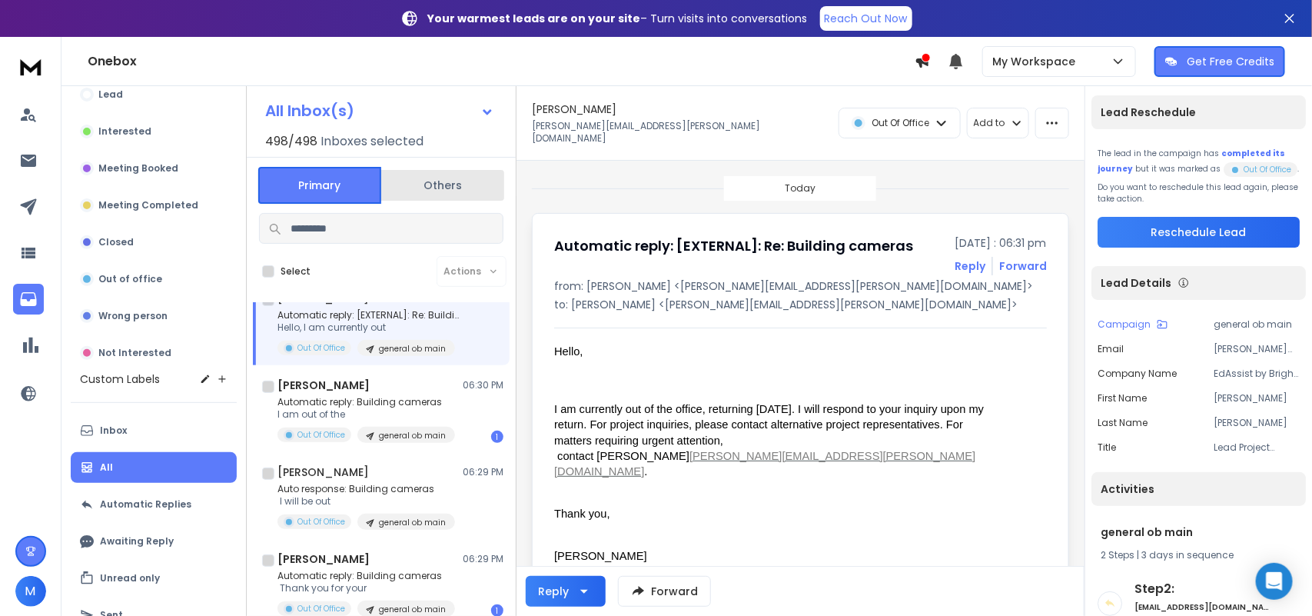
click at [585, 108] on h1 "[PERSON_NAME]" at bounding box center [574, 108] width 85 height 15
click at [606, 125] on p "[PERSON_NAME][EMAIL_ADDRESS][PERSON_NAME][DOMAIN_NAME]" at bounding box center [664, 132] width 264 height 25
click at [1232, 355] on p "[PERSON_NAME][EMAIL_ADDRESS][PERSON_NAME][DOMAIN_NAME]" at bounding box center [1257, 349] width 86 height 12
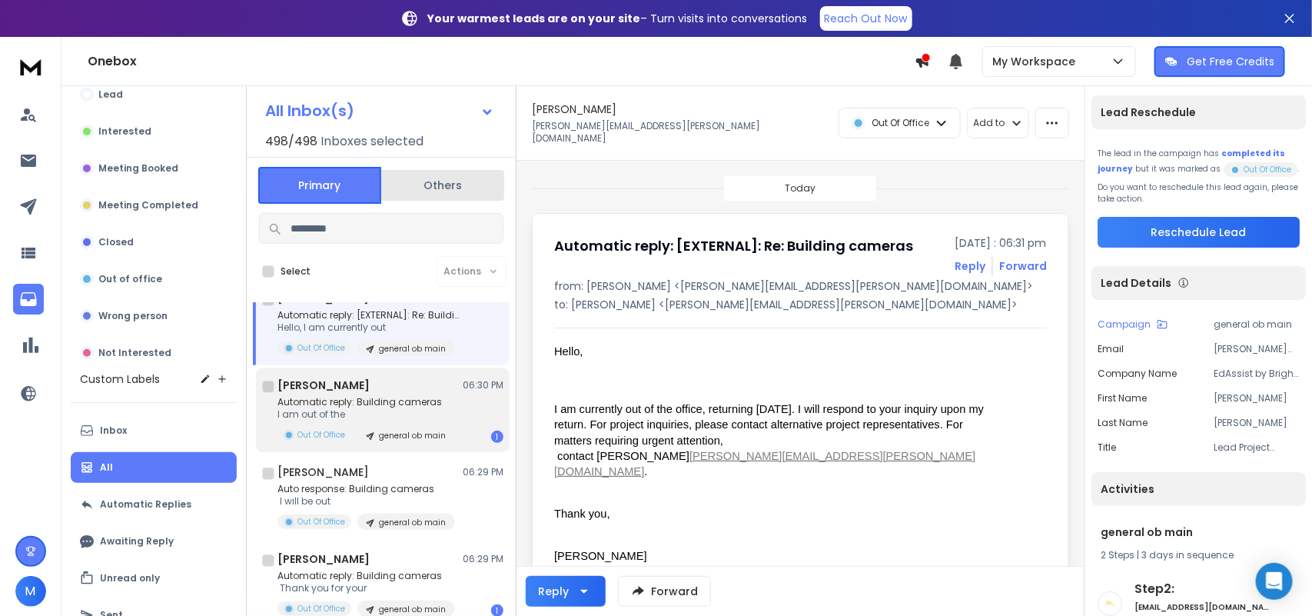
click at [417, 404] on p "Automatic reply: Building cameras" at bounding box center [367, 402] width 178 height 12
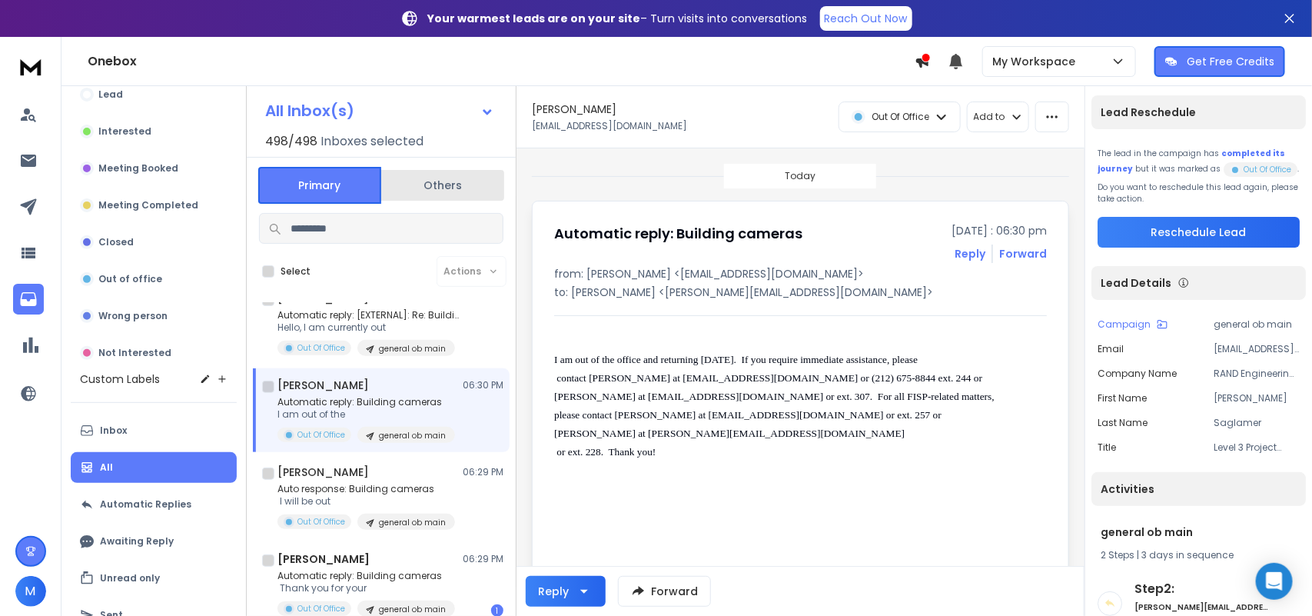
click at [578, 109] on h1 "[PERSON_NAME]" at bounding box center [574, 108] width 85 height 15
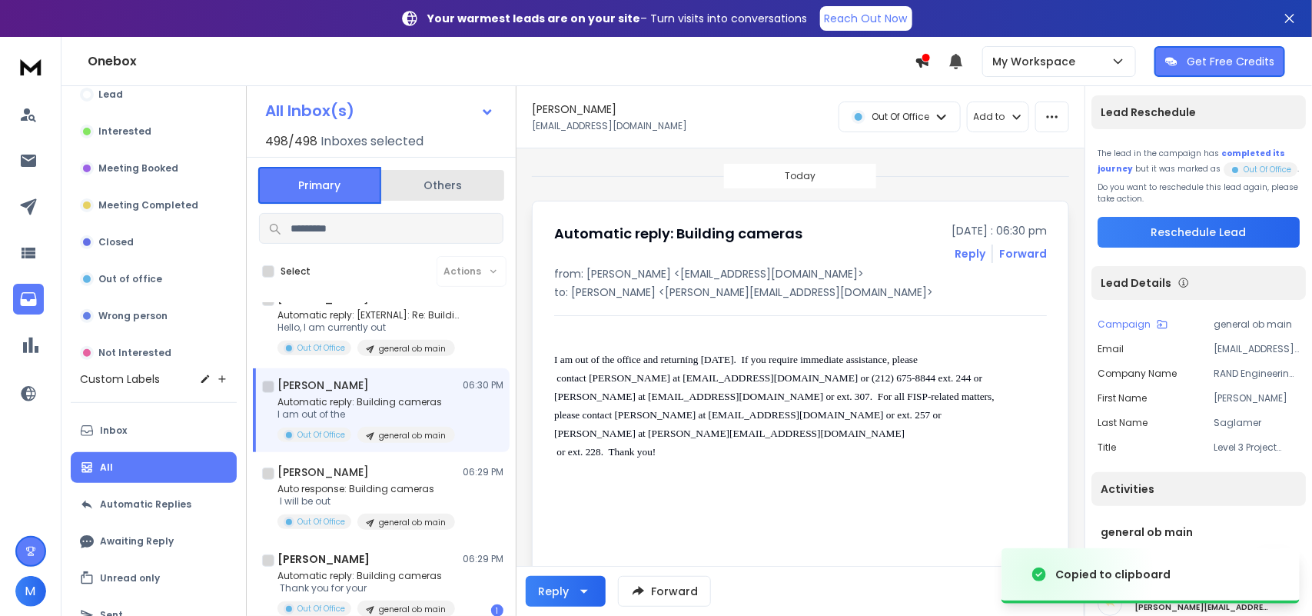
click at [608, 125] on p "[EMAIL_ADDRESS][DOMAIN_NAME]" at bounding box center [609, 126] width 155 height 12
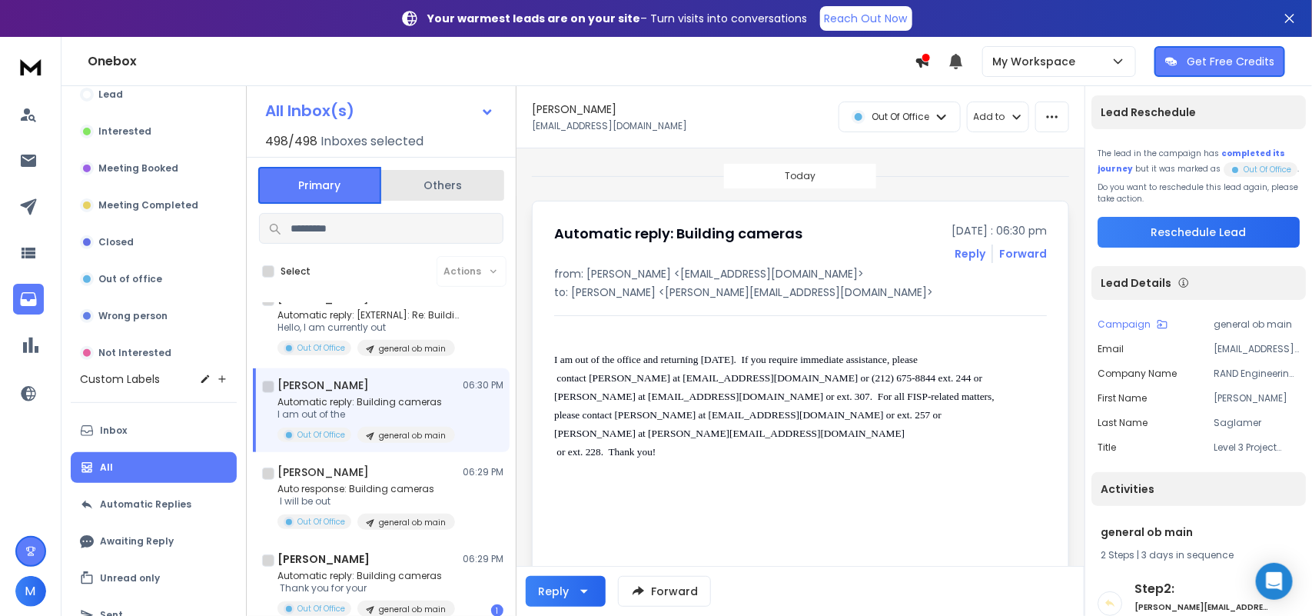
click at [1250, 355] on p "[EMAIL_ADDRESS][DOMAIN_NAME]" at bounding box center [1257, 349] width 86 height 12
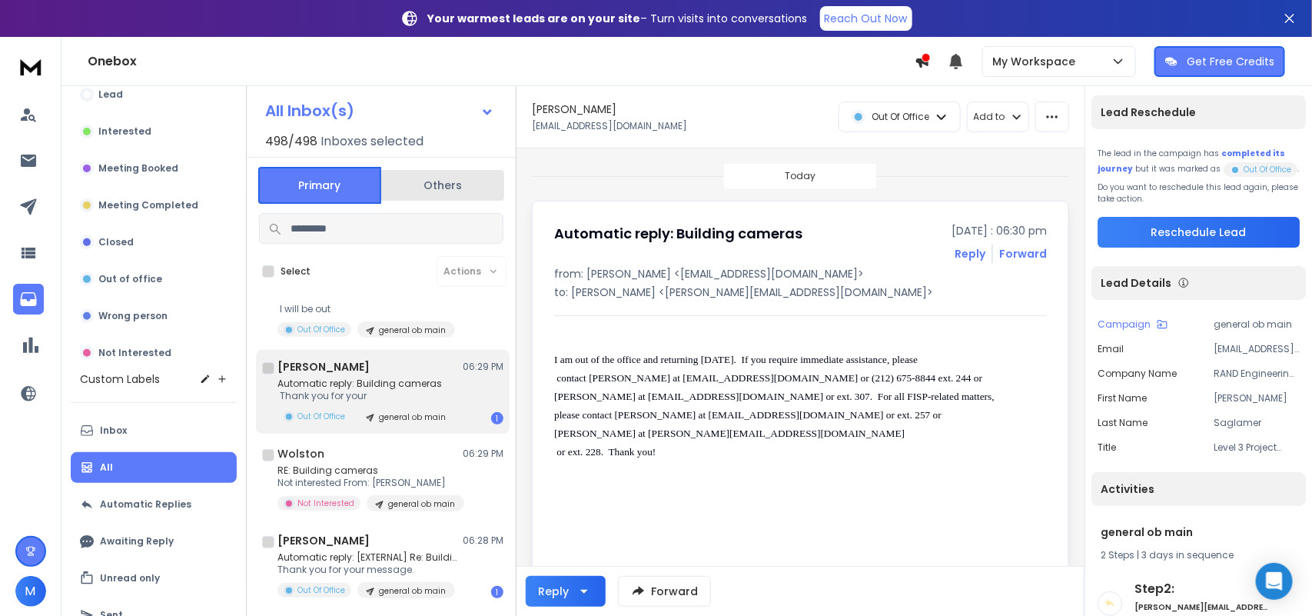
click at [352, 397] on p "﻿ Thank you for your" at bounding box center [367, 396] width 178 height 12
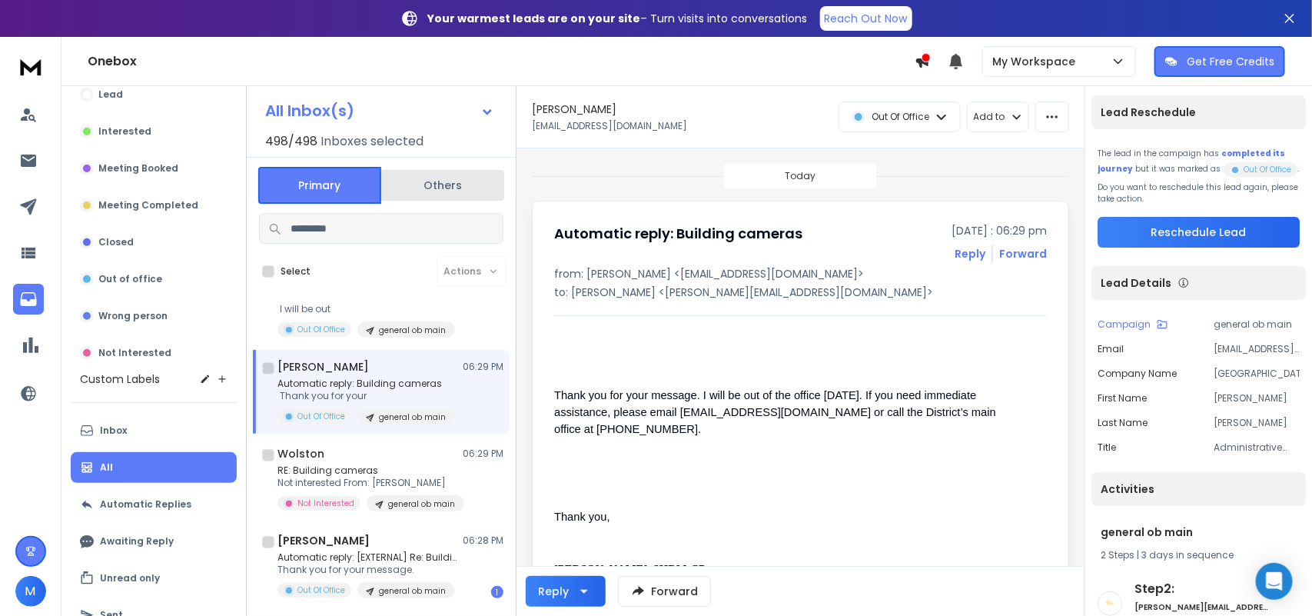
click at [556, 109] on h1 "[PERSON_NAME]" at bounding box center [574, 108] width 85 height 15
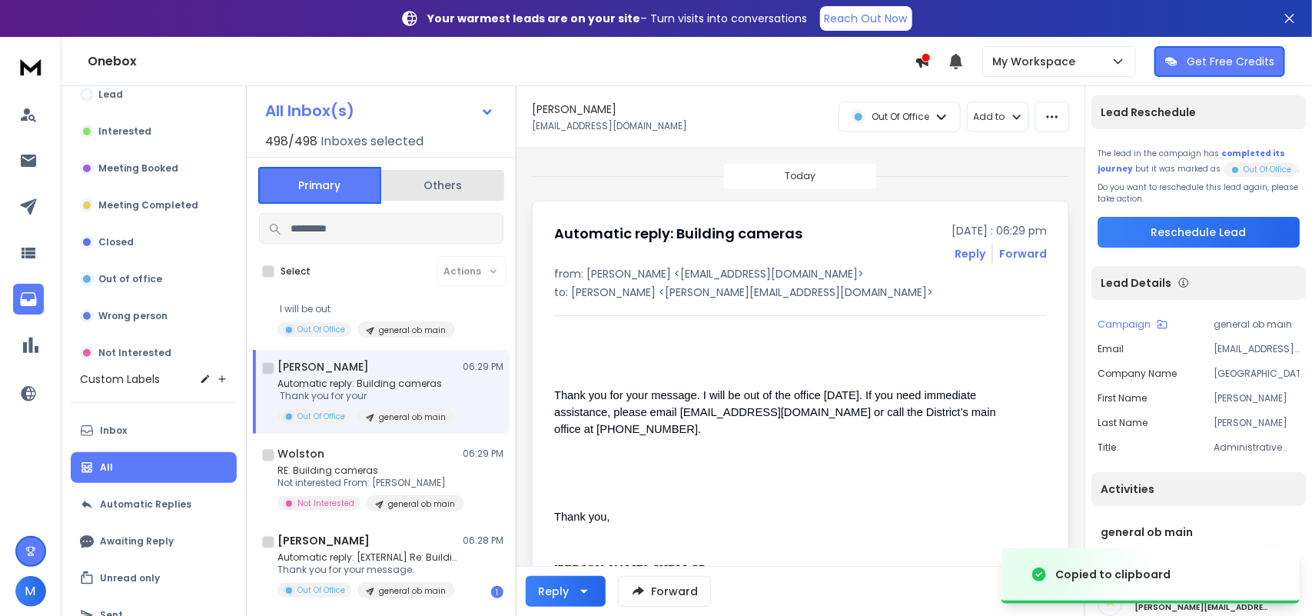
click at [575, 124] on p "[EMAIL_ADDRESS][DOMAIN_NAME]" at bounding box center [609, 126] width 155 height 12
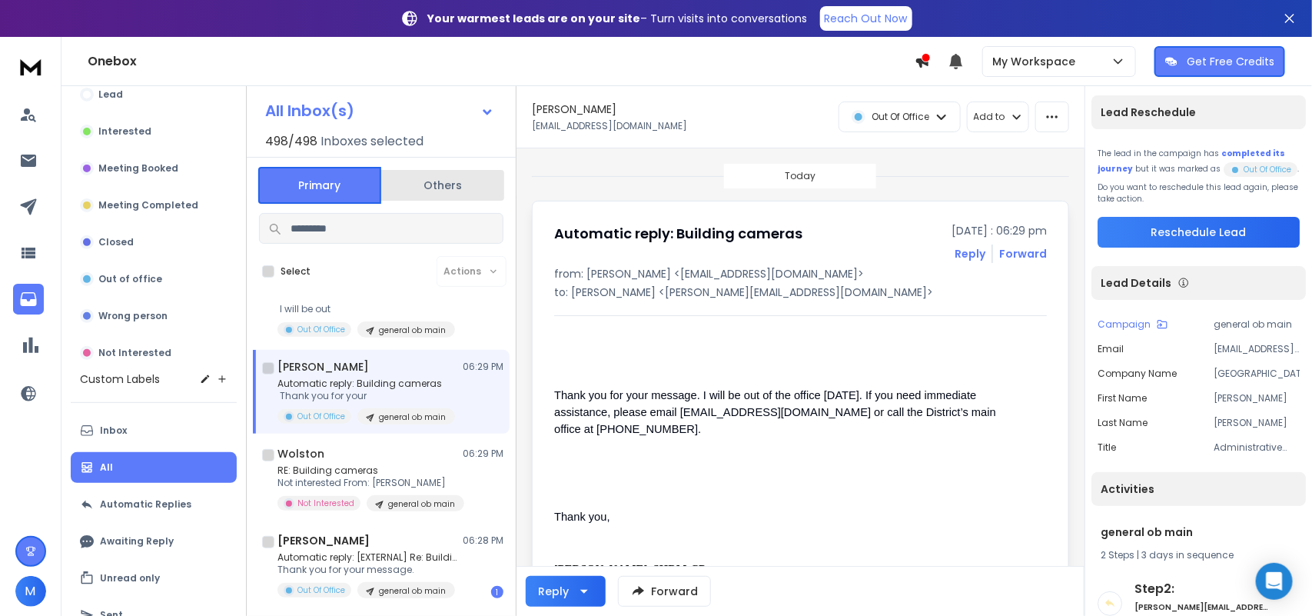
click at [1247, 355] on p "[EMAIL_ADDRESS][DOMAIN_NAME]" at bounding box center [1257, 349] width 86 height 12
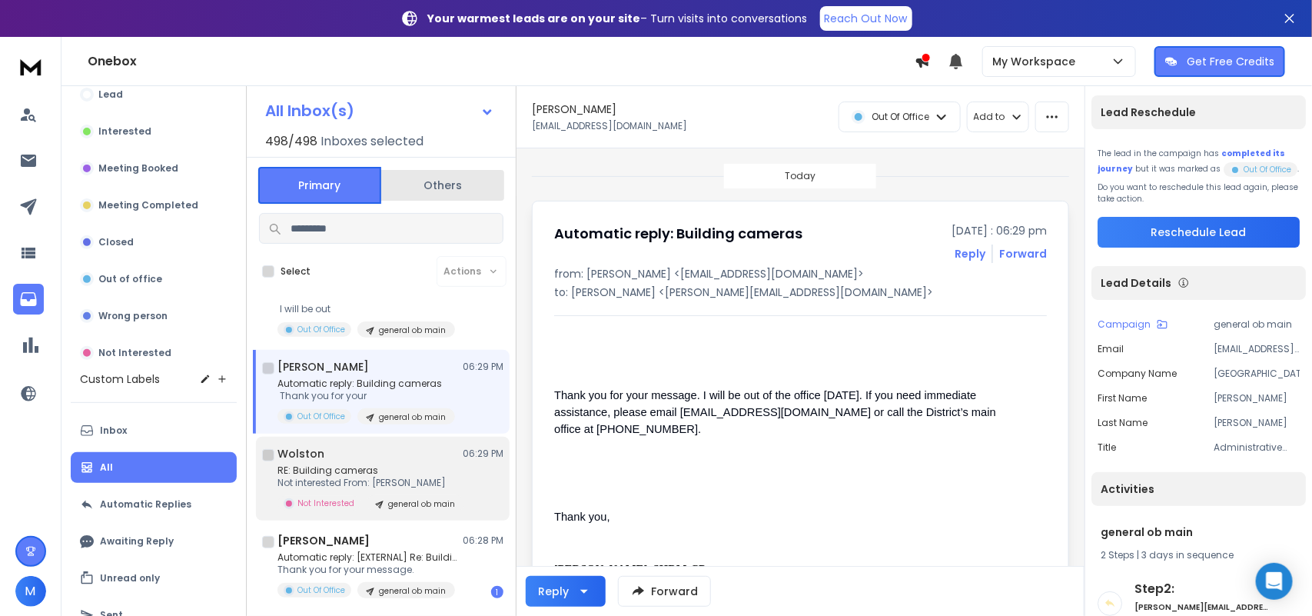
scroll to position [1442, 0]
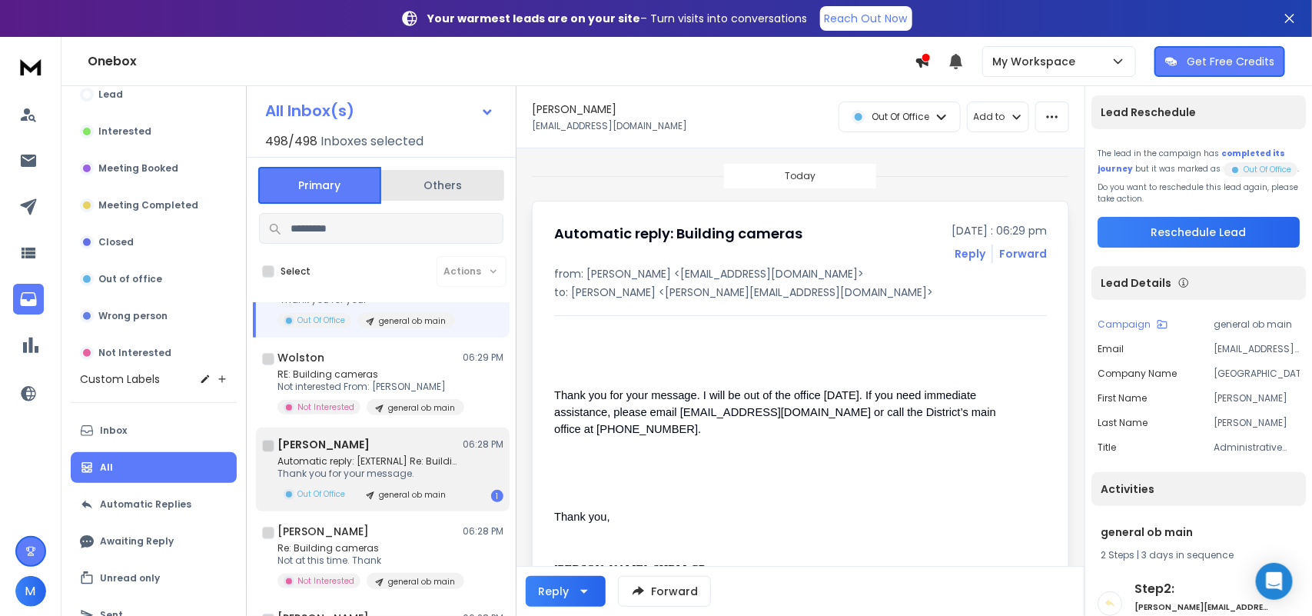
click at [438, 471] on p "Thank you for your message." at bounding box center [370, 473] width 185 height 12
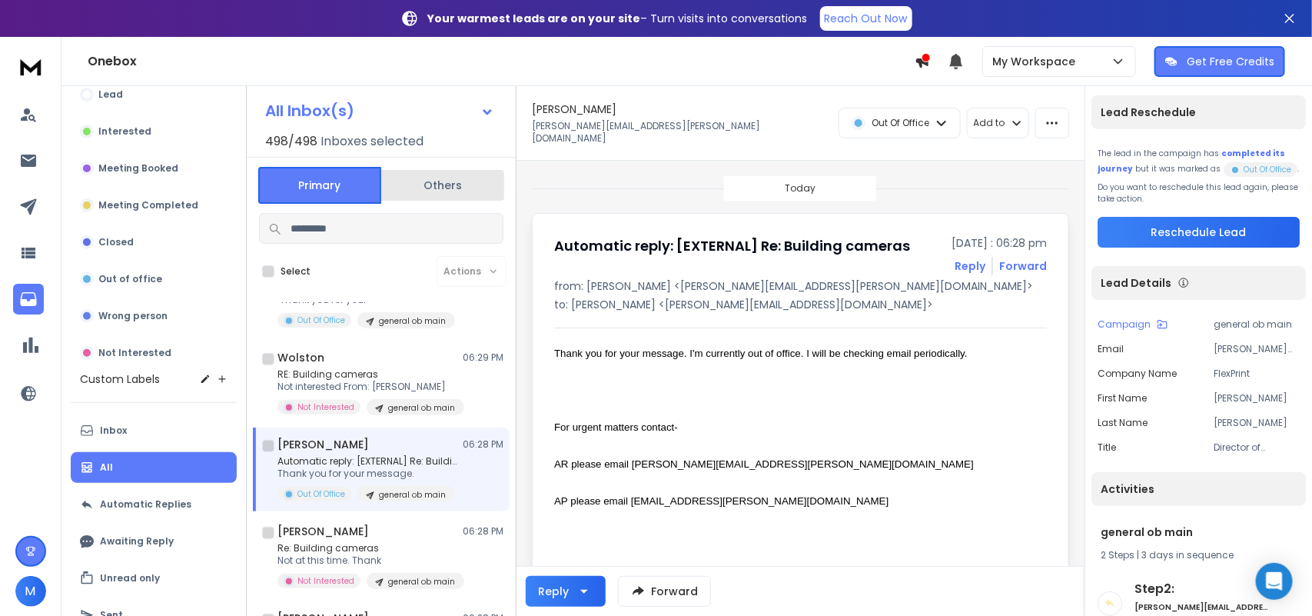
click at [567, 104] on h1 "[PERSON_NAME]" at bounding box center [574, 108] width 85 height 15
click at [619, 125] on p "[PERSON_NAME][EMAIL_ADDRESS][PERSON_NAME][DOMAIN_NAME]" at bounding box center [664, 132] width 264 height 25
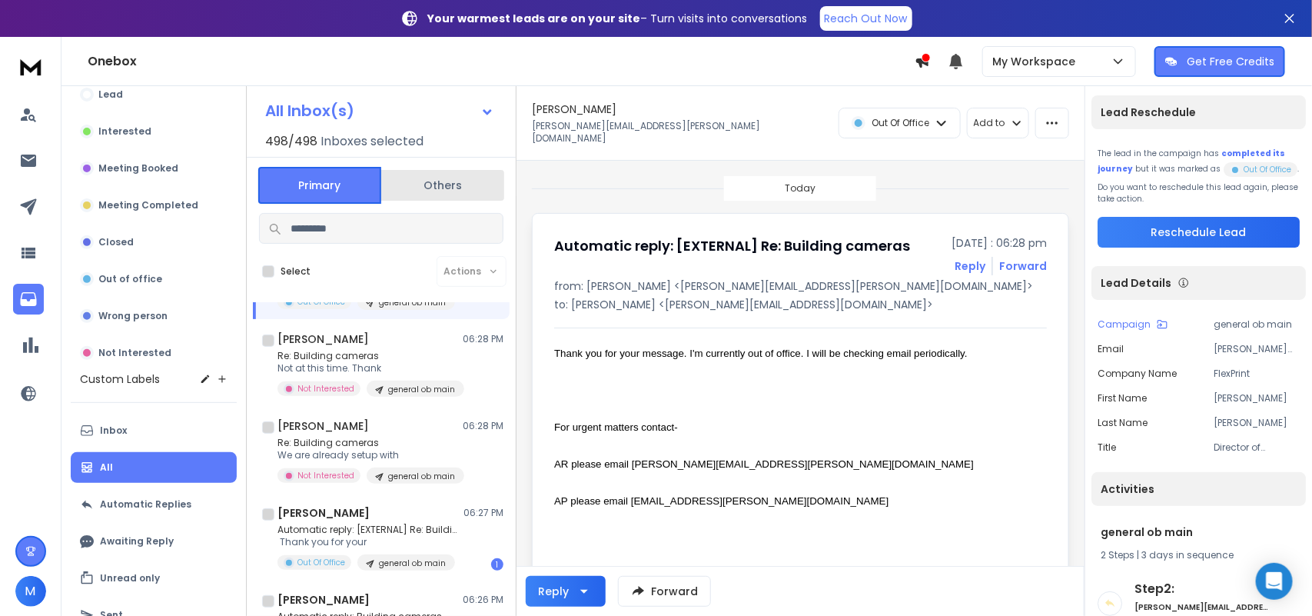
scroll to position [1730, 0]
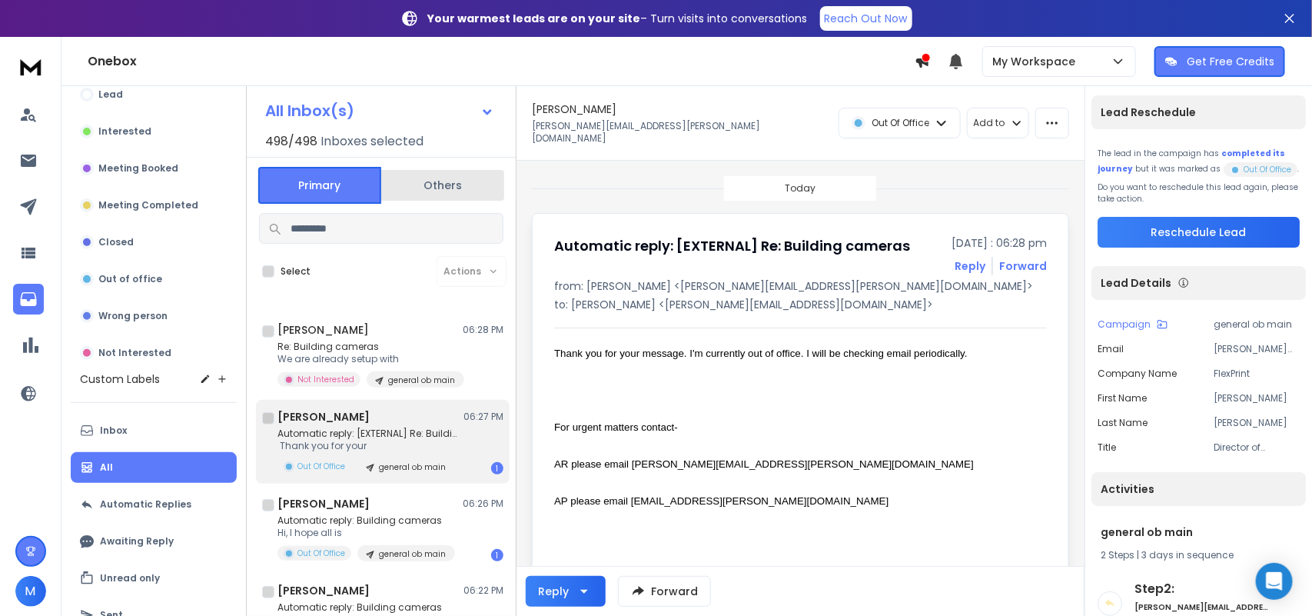
click at [439, 455] on div "Automatic reply: [EXTERNAL] Re: Building ﻿ Thank you for your Out Of Office gen…" at bounding box center [370, 450] width 185 height 47
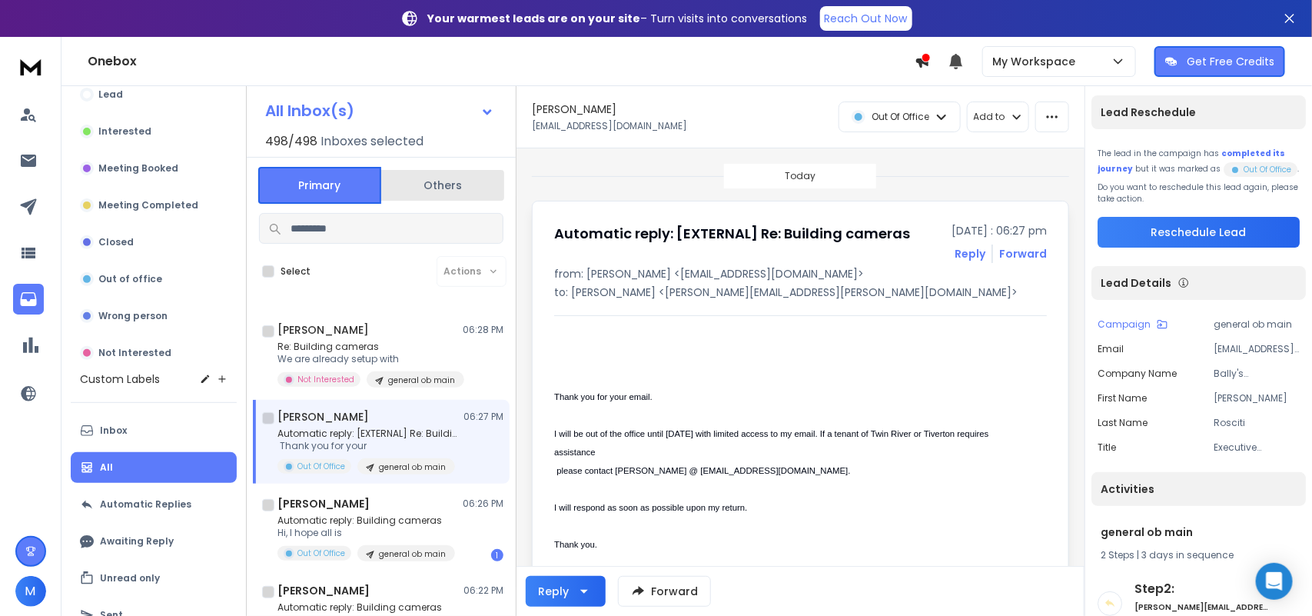
click at [612, 110] on h1 "[PERSON_NAME]" at bounding box center [574, 108] width 85 height 15
click at [624, 124] on p "[EMAIL_ADDRESS][DOMAIN_NAME]" at bounding box center [609, 126] width 155 height 12
click at [1226, 355] on p "[EMAIL_ADDRESS][DOMAIN_NAME]" at bounding box center [1257, 349] width 86 height 12
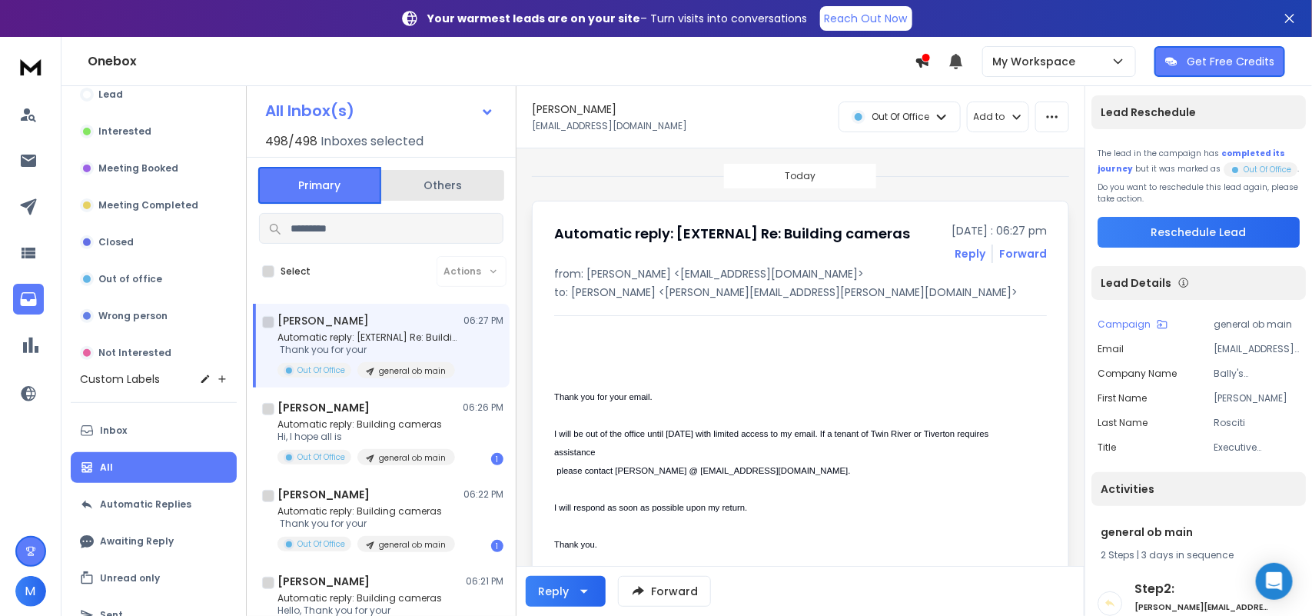
scroll to position [1922, 0]
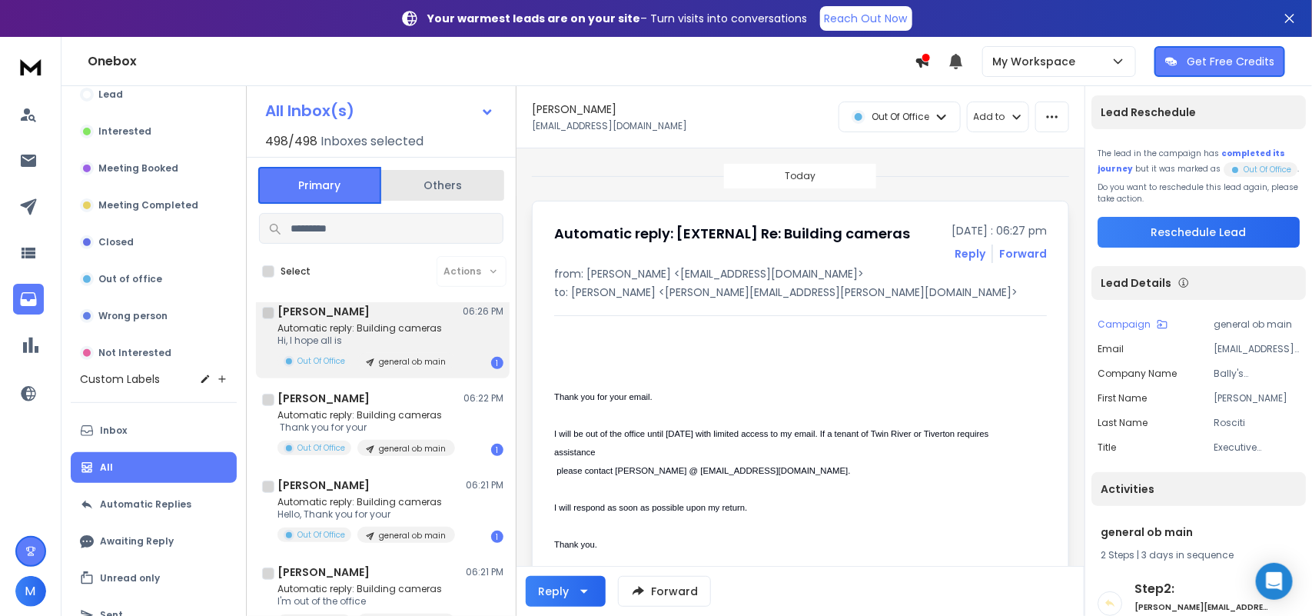
click at [433, 358] on p "general ob main" at bounding box center [412, 362] width 67 height 12
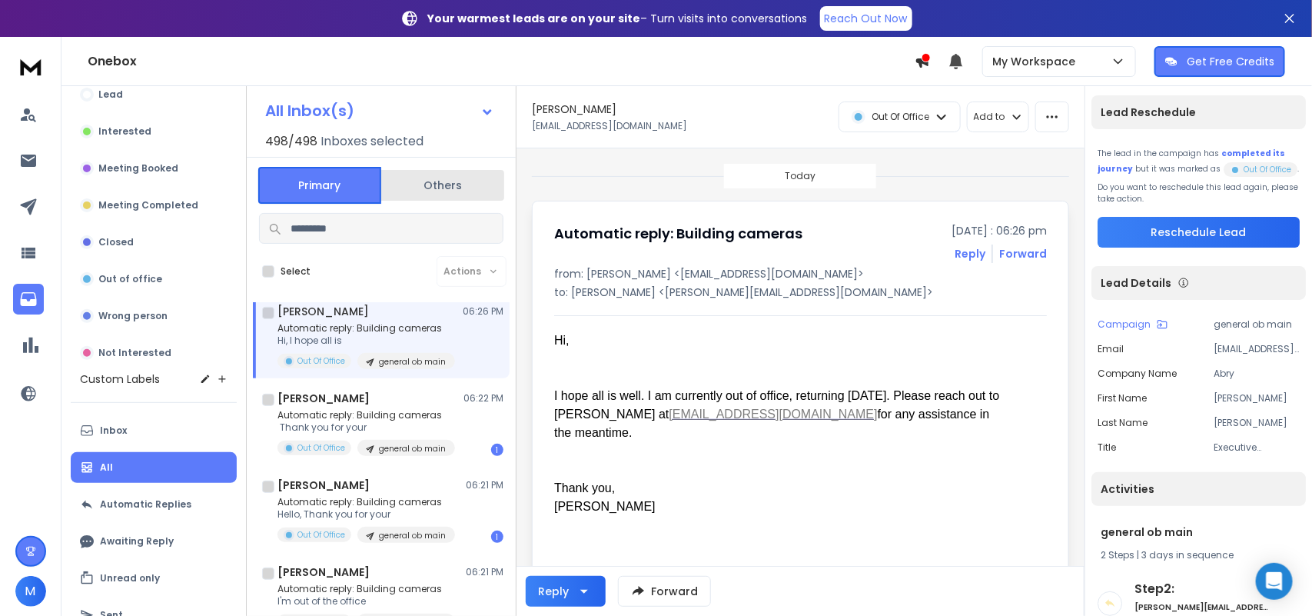
click at [600, 108] on h1 "[PERSON_NAME]" at bounding box center [574, 108] width 85 height 15
click at [600, 125] on p "[EMAIL_ADDRESS][DOMAIN_NAME]" at bounding box center [609, 126] width 155 height 12
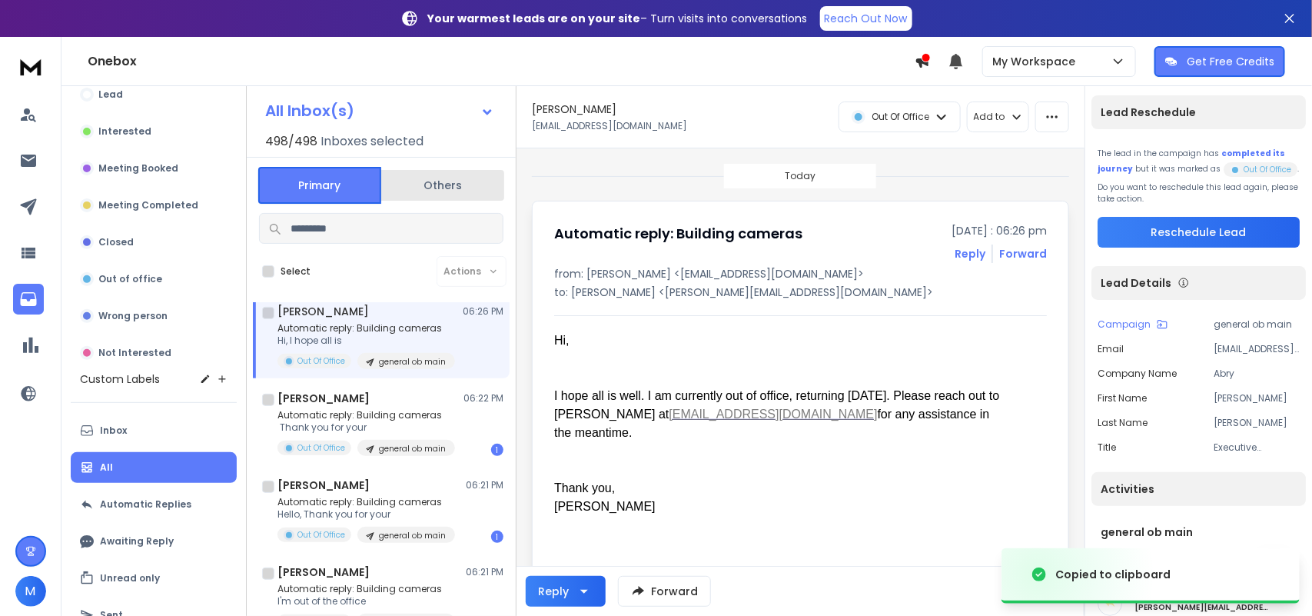
click at [600, 125] on p "[EMAIL_ADDRESS][DOMAIN_NAME]" at bounding box center [609, 126] width 155 height 12
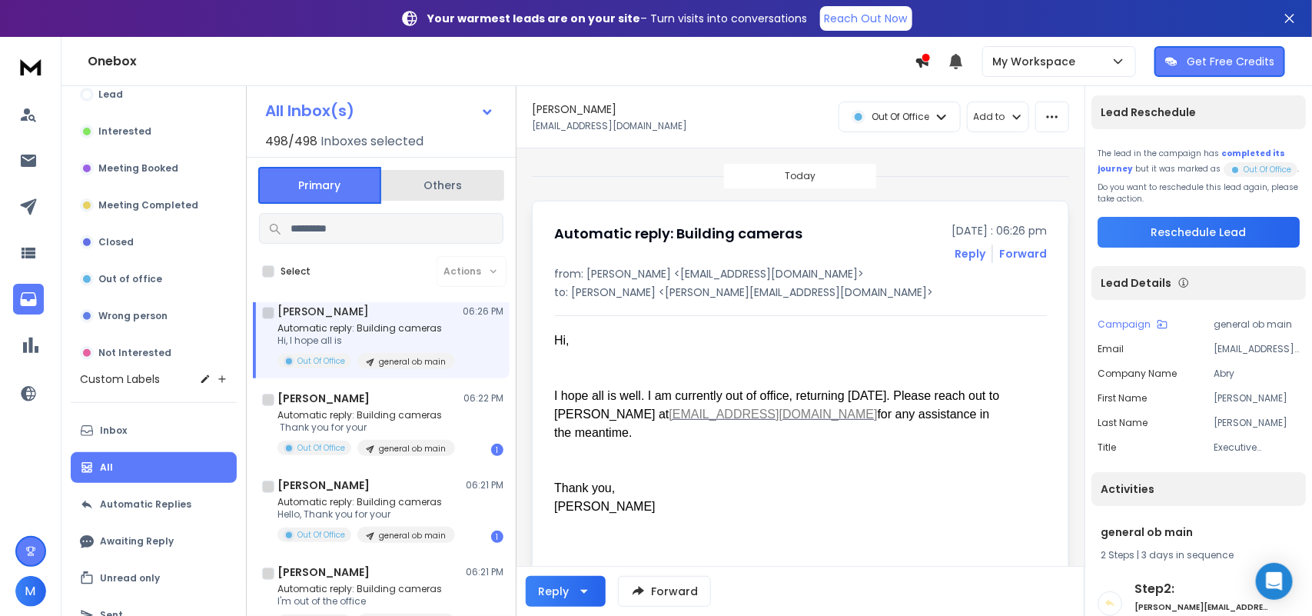
click at [1228, 380] on p "Abry" at bounding box center [1257, 373] width 86 height 12
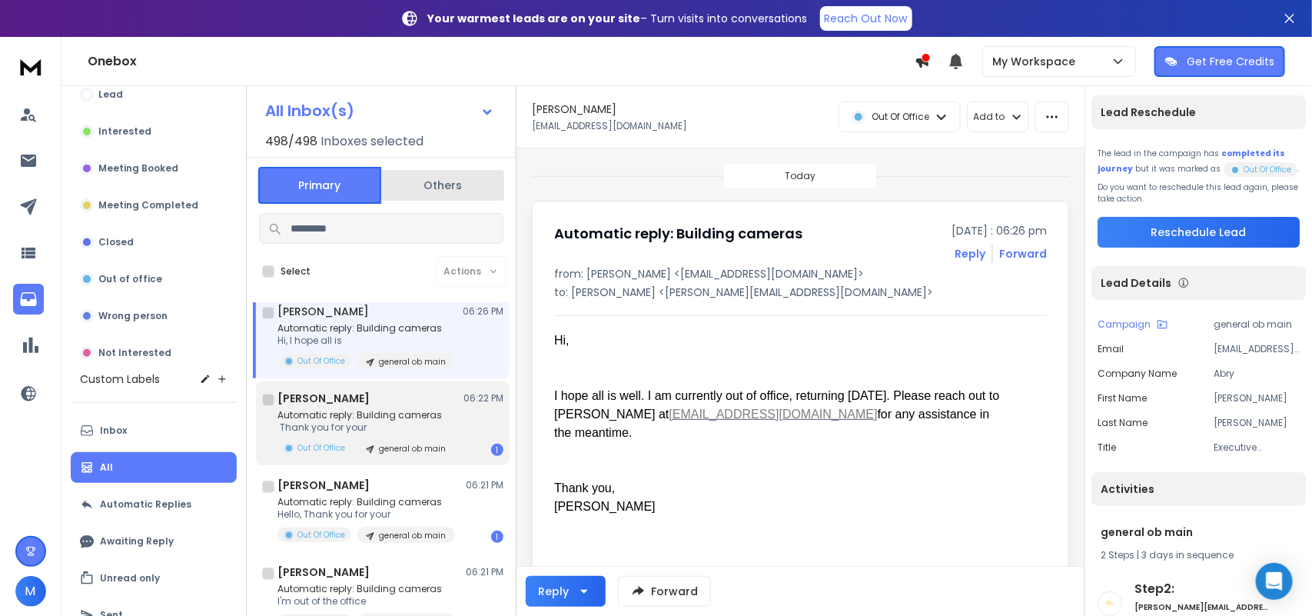
click at [401, 398] on div "[PERSON_NAME] 06:22 PM" at bounding box center [391, 398] width 226 height 15
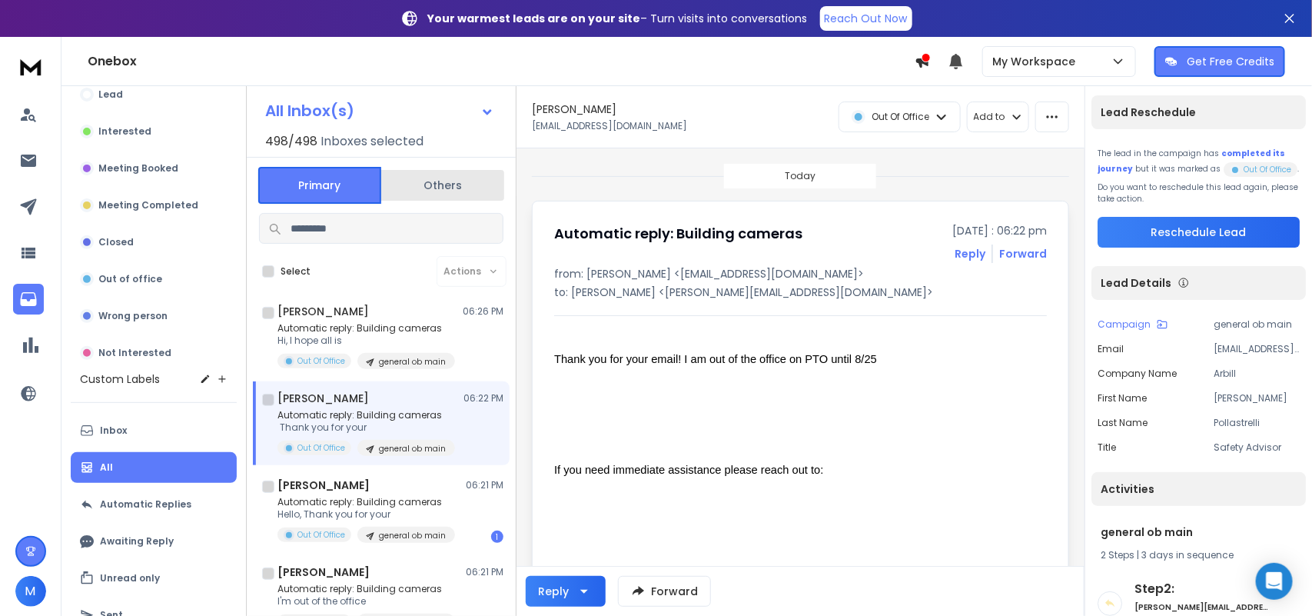
click at [575, 106] on h1 "[PERSON_NAME]" at bounding box center [574, 108] width 85 height 15
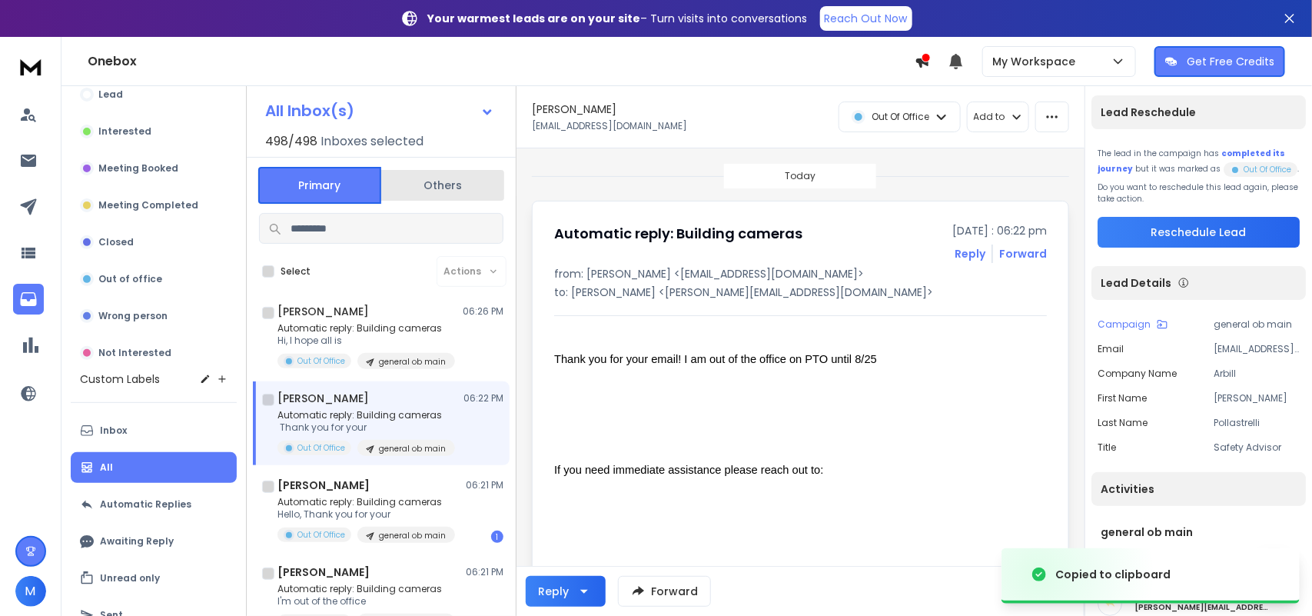
click at [621, 121] on p "[EMAIL_ADDRESS][DOMAIN_NAME]" at bounding box center [609, 126] width 155 height 12
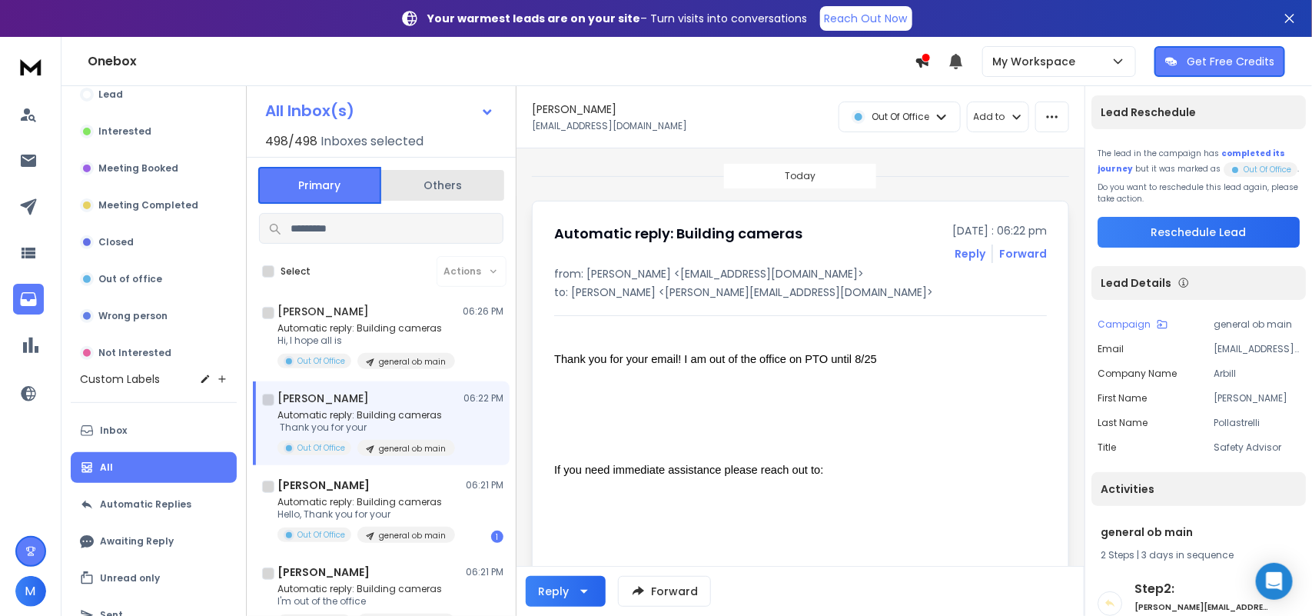
click at [1228, 380] on p "Arbill" at bounding box center [1257, 373] width 86 height 12
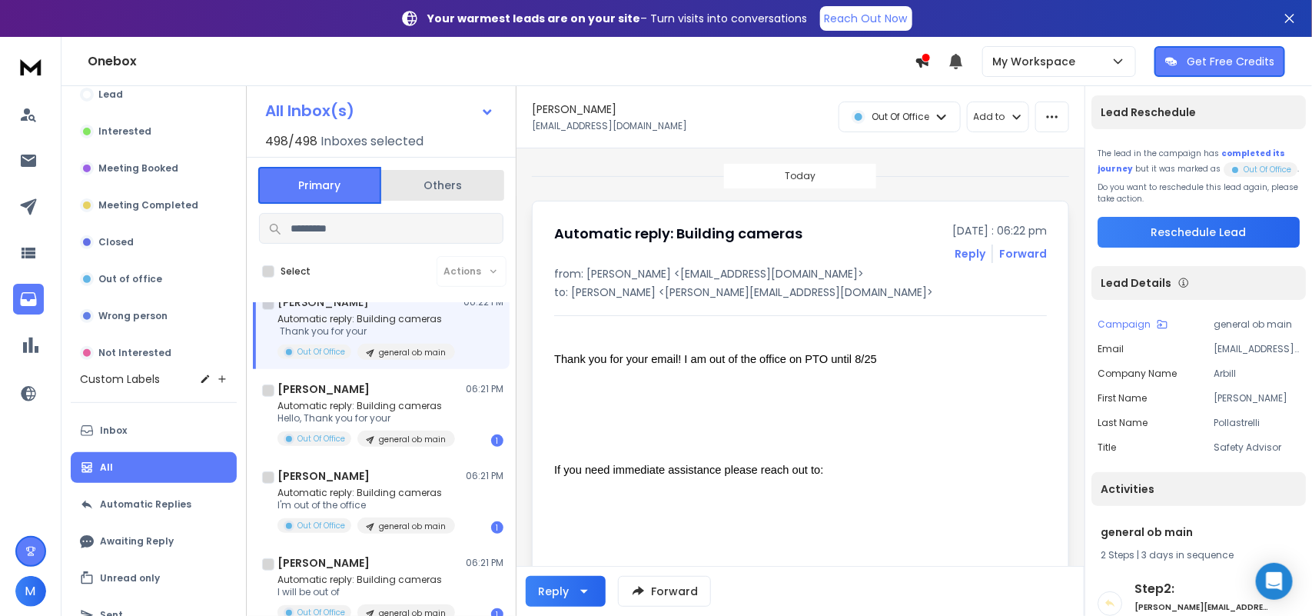
scroll to position [2114, 0]
